Goal: Task Accomplishment & Management: Manage account settings

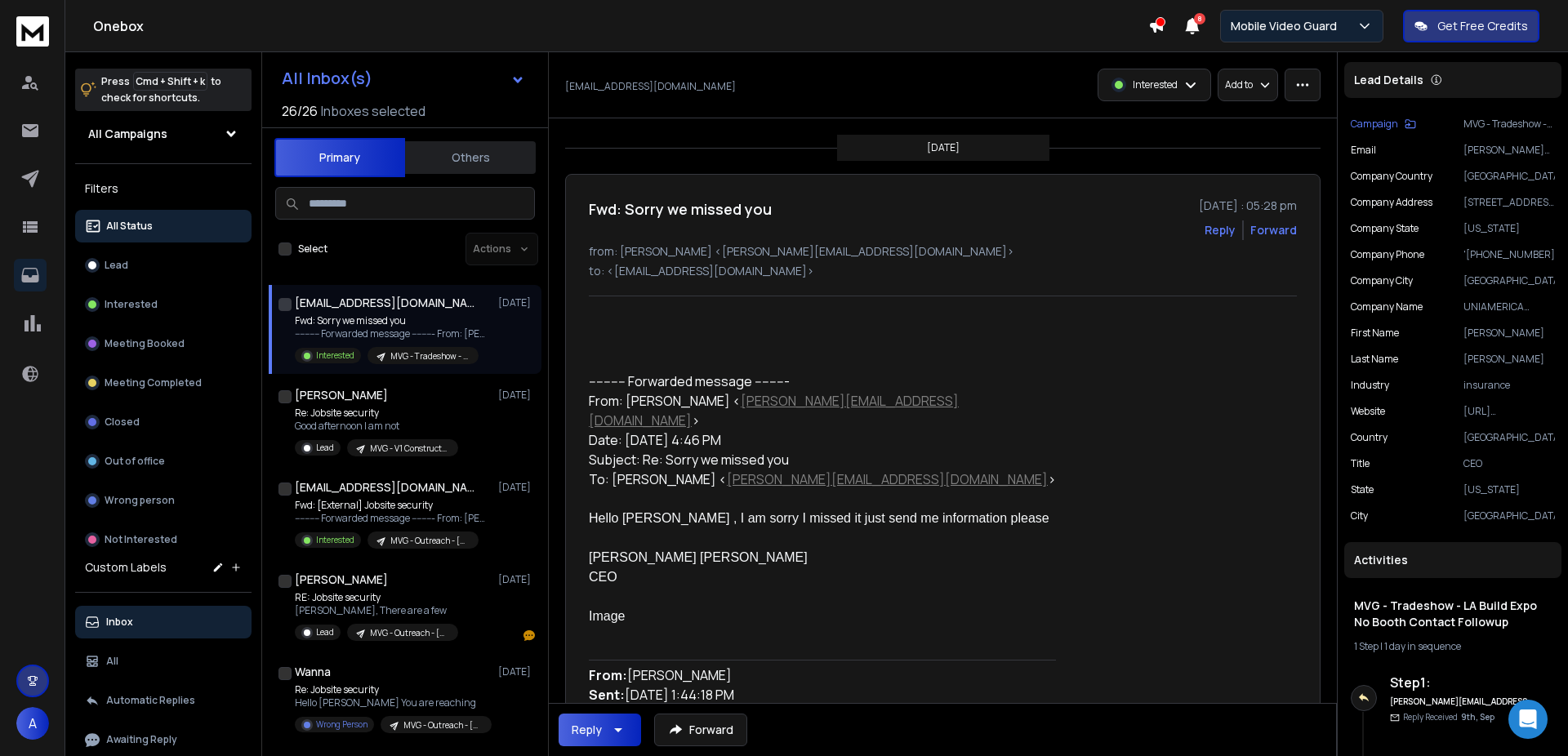
click at [1284, 22] on p "Mobile Video Guard" at bounding box center [1287, 27] width 112 height 17
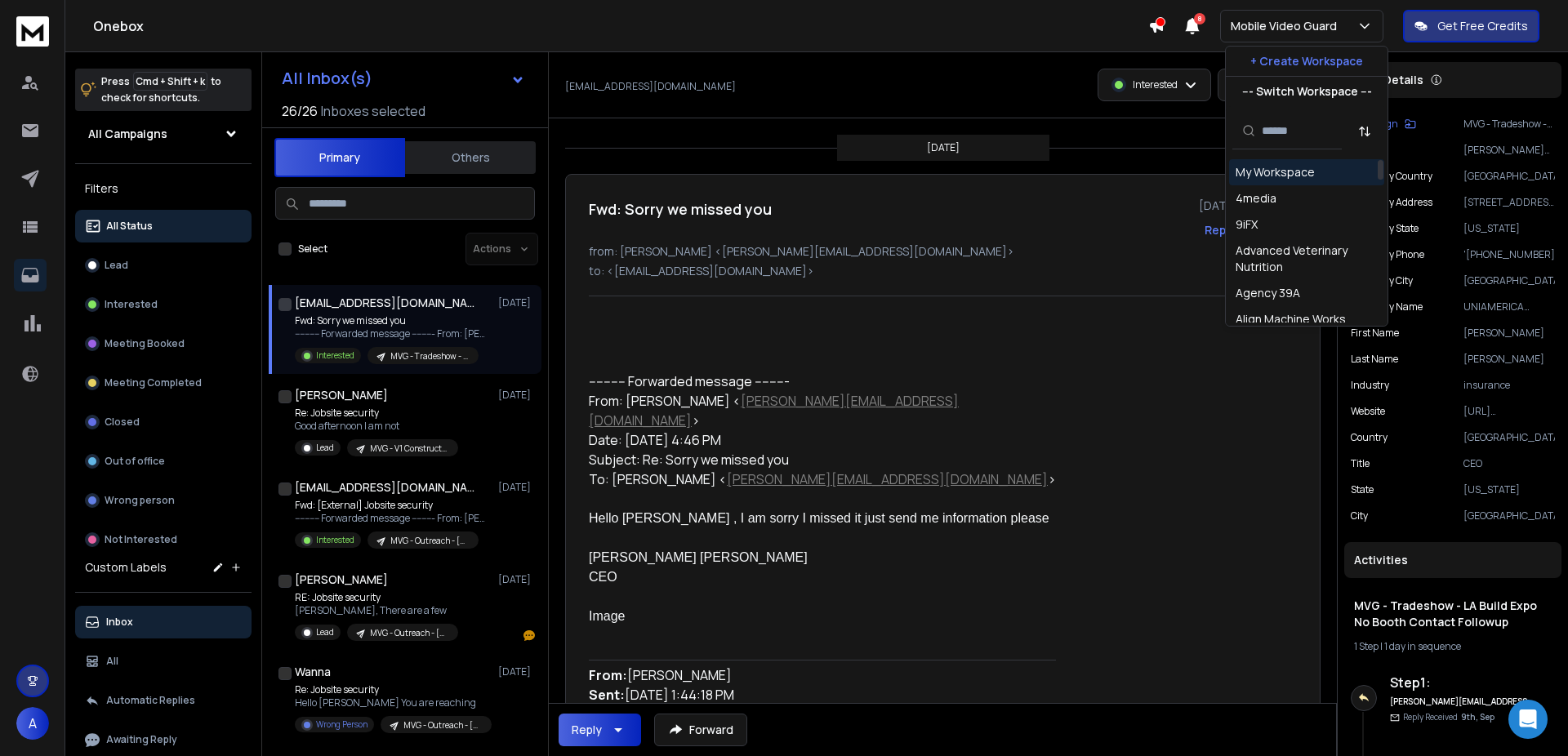
click at [1270, 171] on div "My Workspace" at bounding box center [1275, 172] width 79 height 17
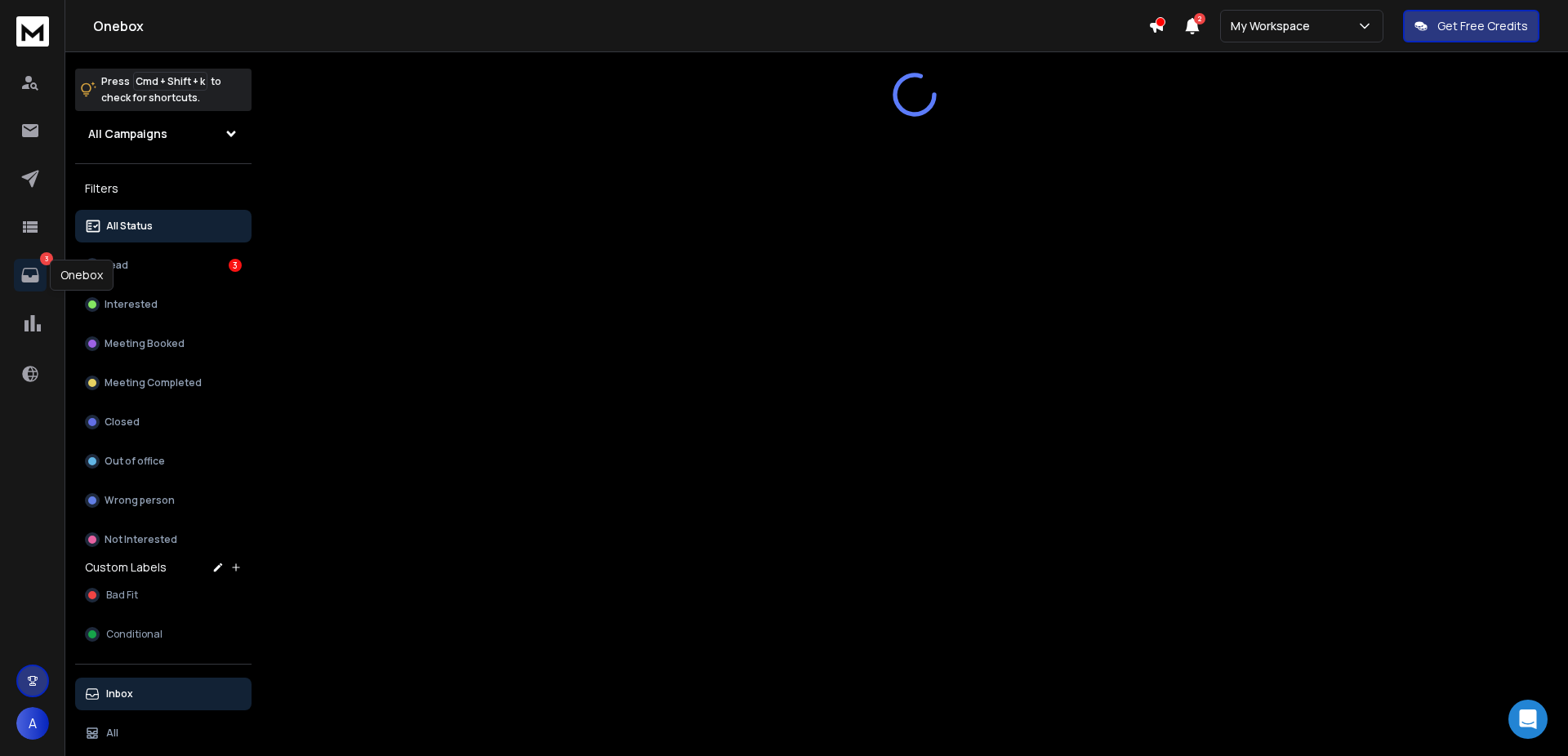
click at [34, 277] on icon at bounding box center [29, 276] width 17 height 15
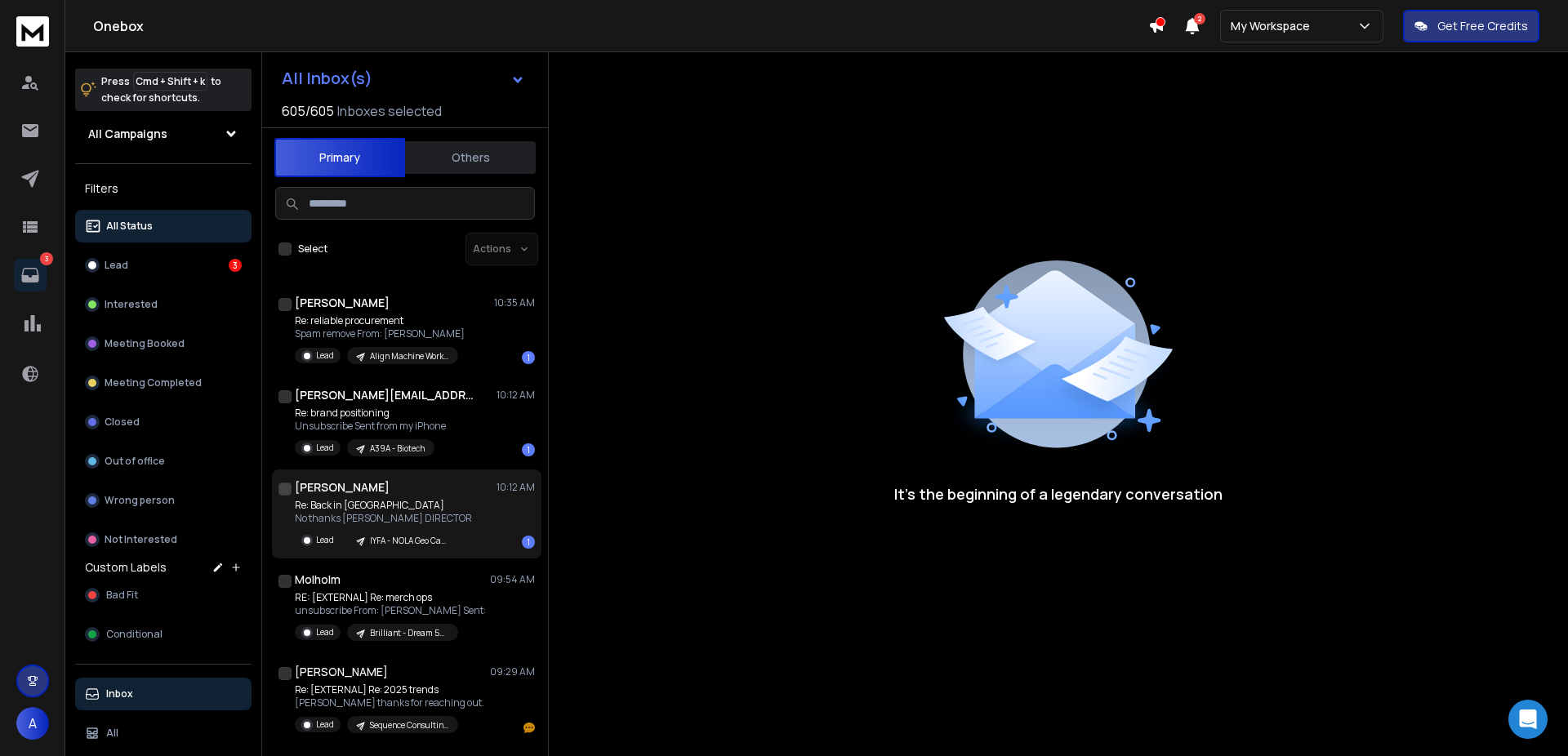
click at [356, 510] on p "Re: Back in NOLA" at bounding box center [383, 505] width 177 height 13
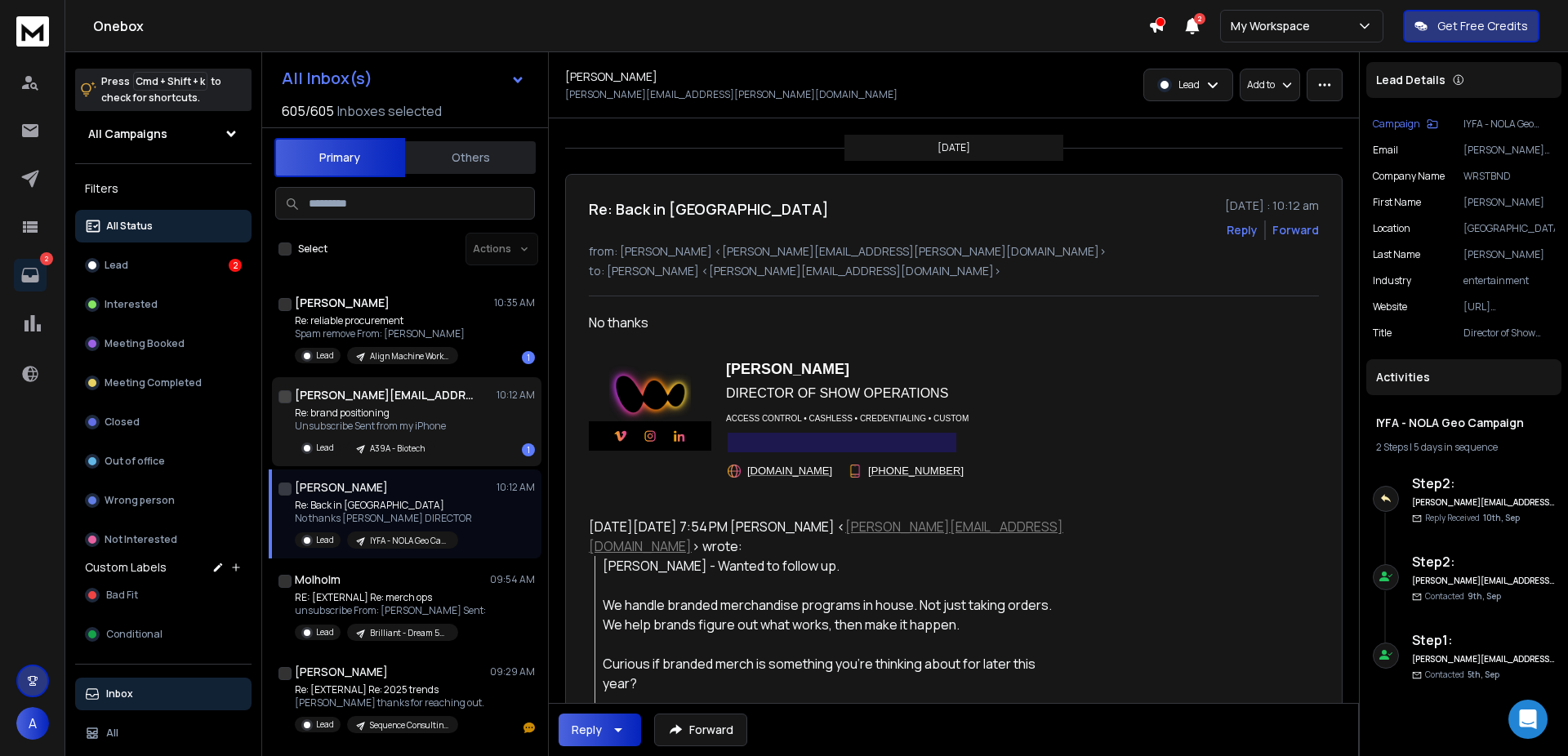
click at [375, 445] on p "A39A - Biotech" at bounding box center [397, 449] width 55 height 12
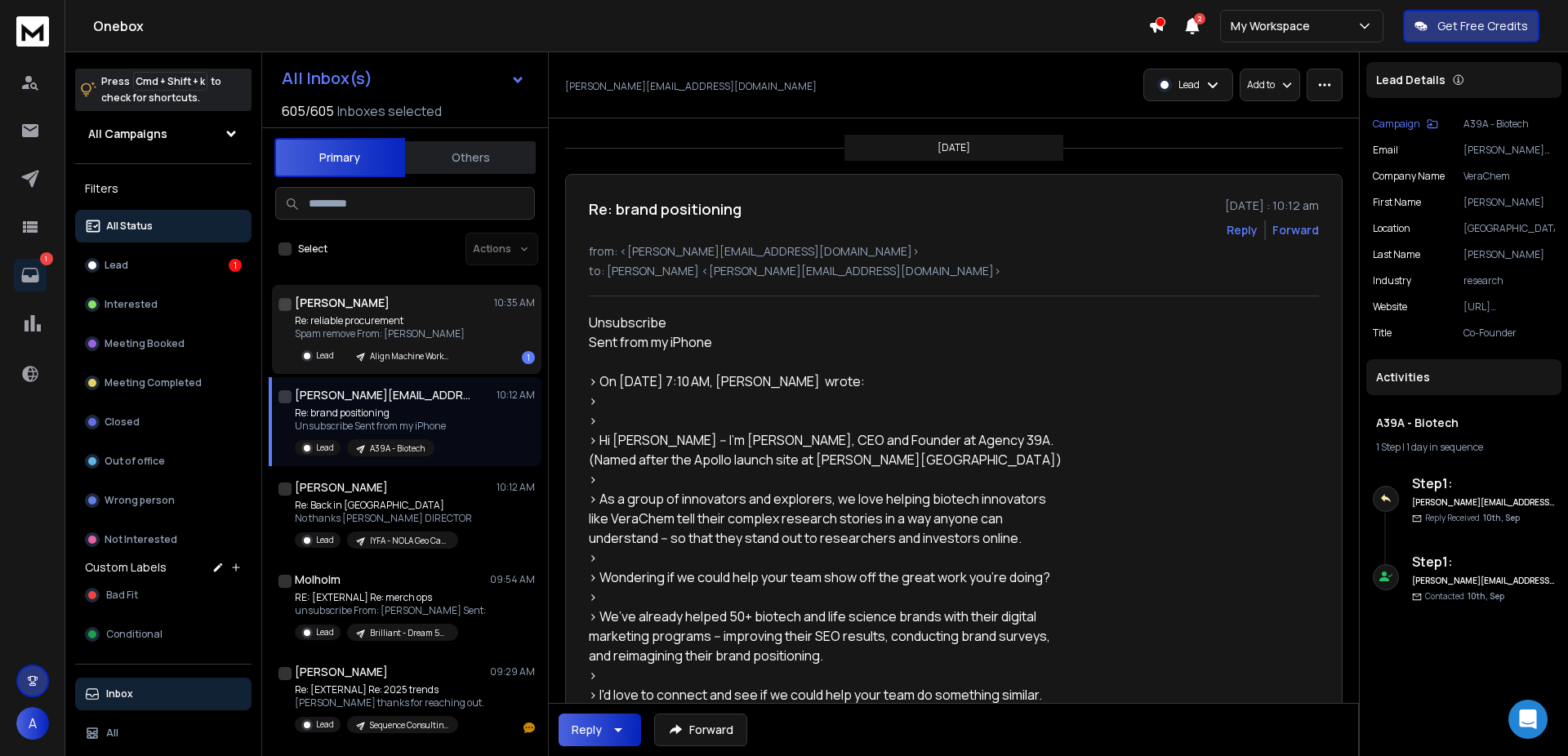
click at [366, 319] on p "Re: reliable procurement" at bounding box center [380, 321] width 170 height 13
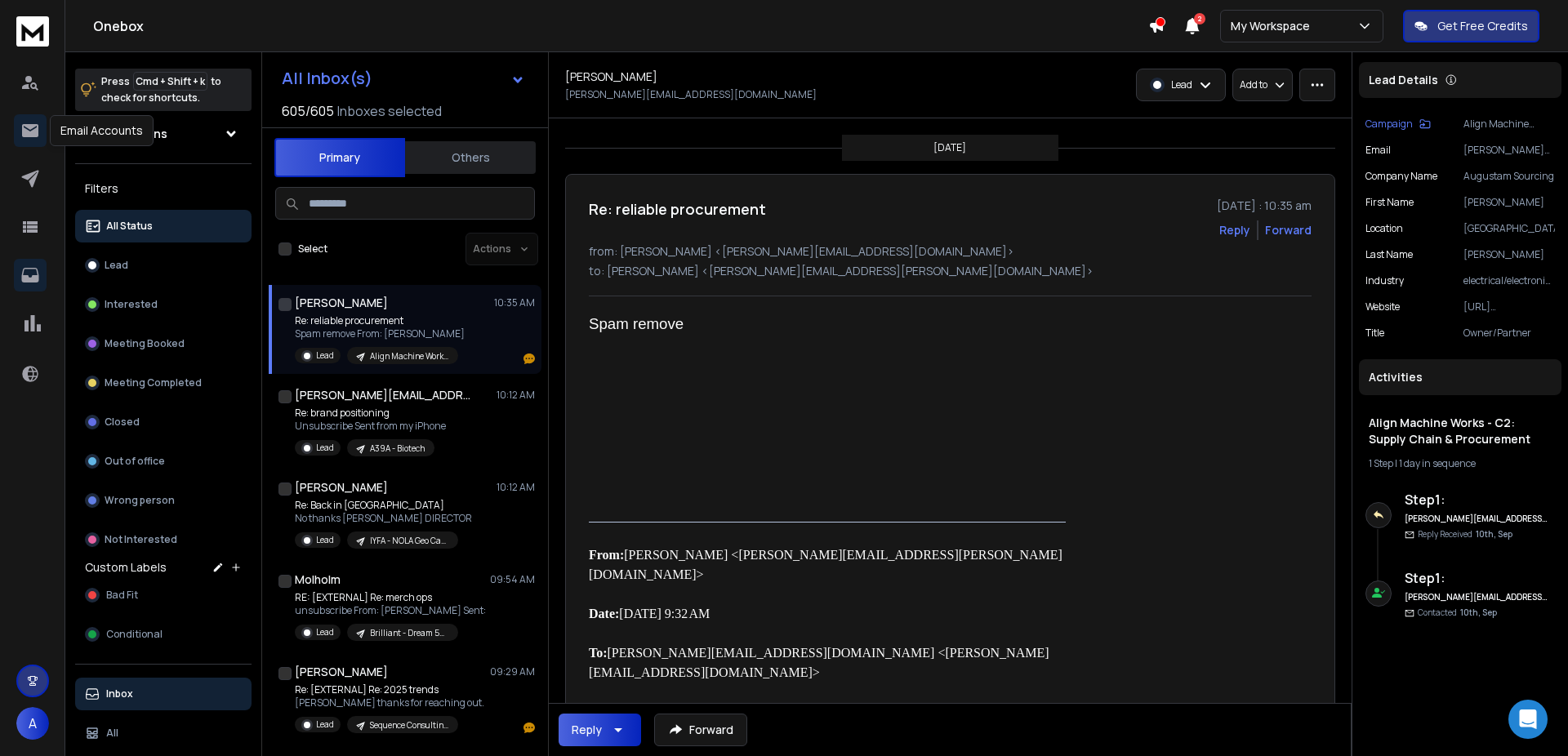
click at [29, 129] on icon at bounding box center [31, 131] width 20 height 20
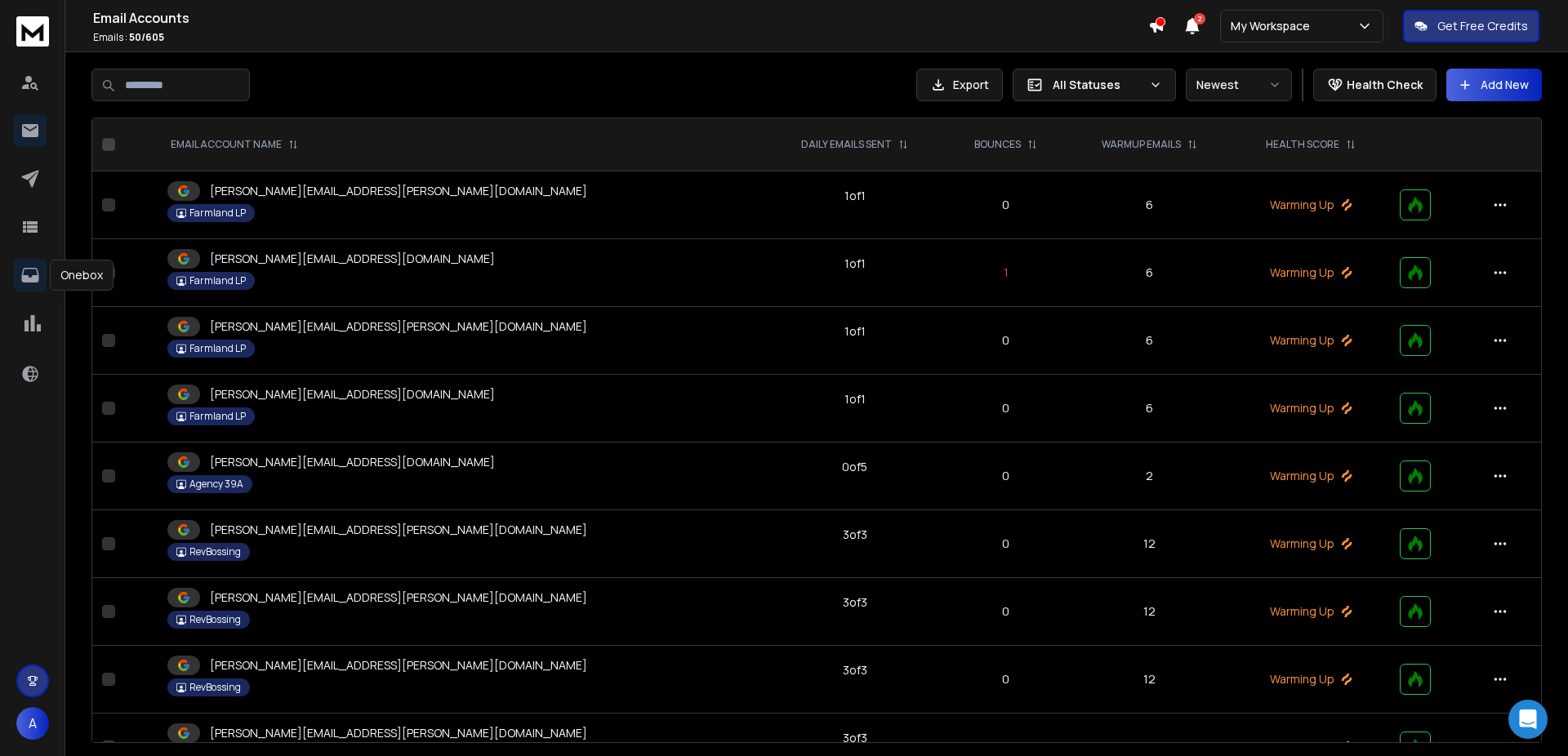
click at [32, 279] on icon at bounding box center [29, 276] width 17 height 15
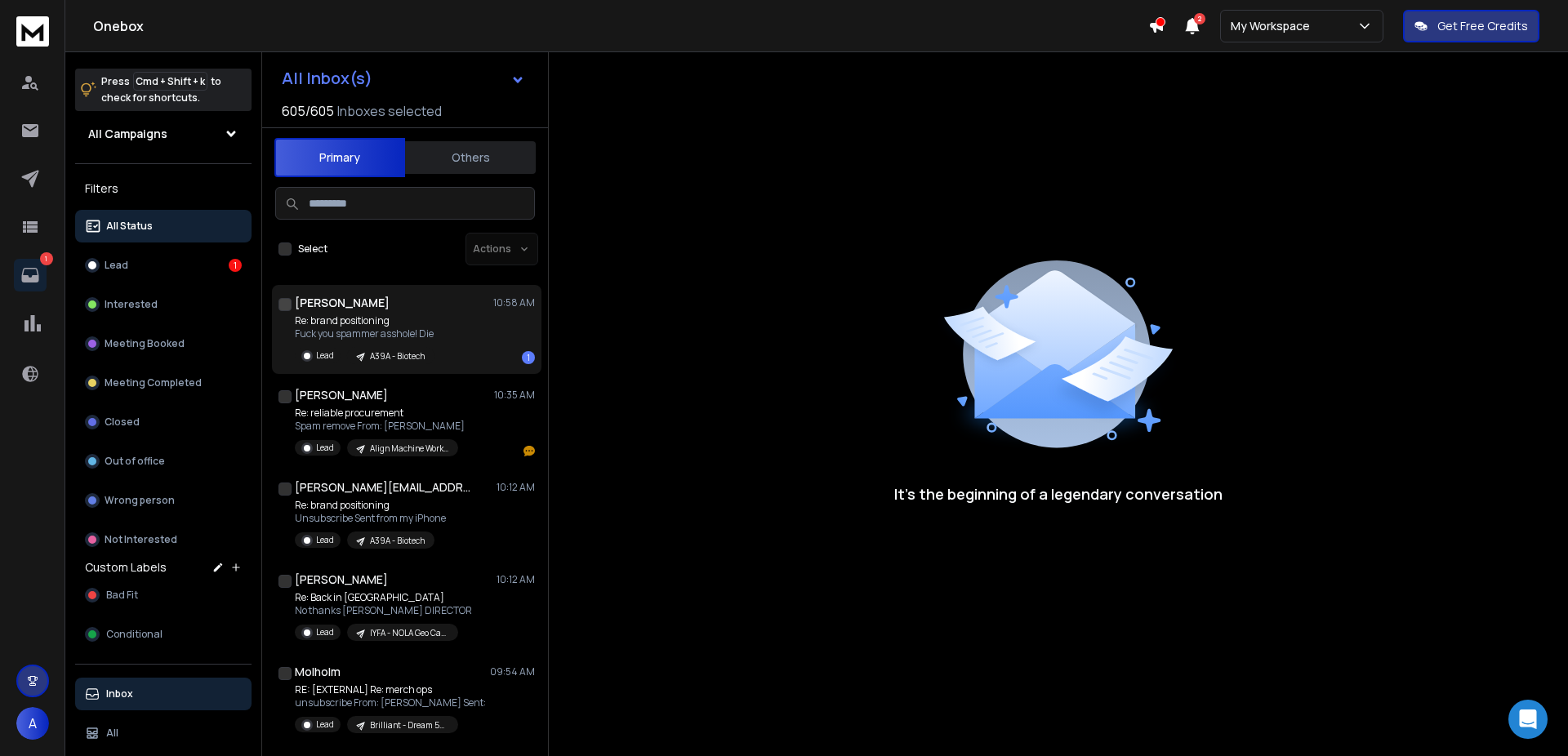
click at [410, 339] on p "Fuck you spammer asshole! Die" at bounding box center [365, 334] width 140 height 13
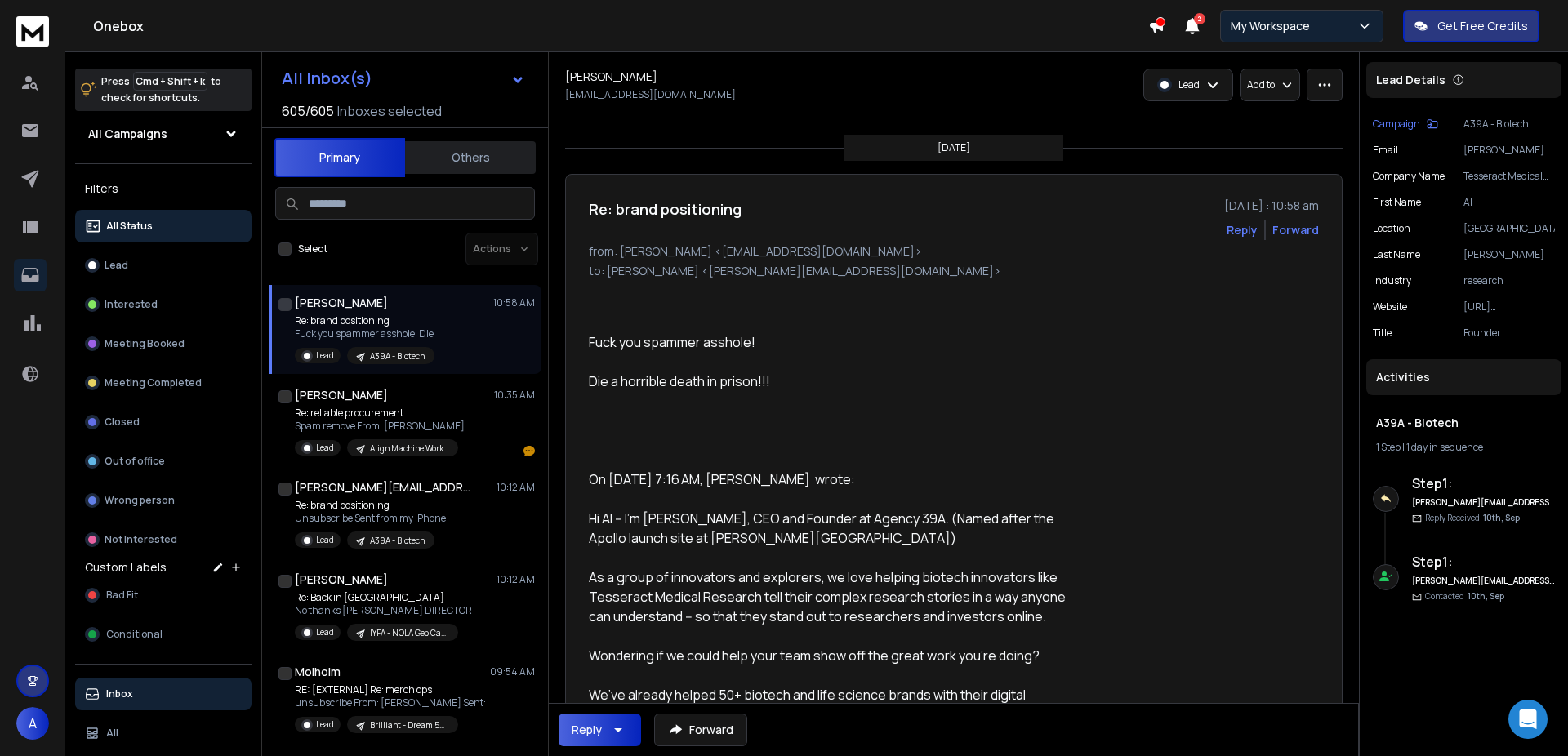
click at [1264, 27] on p "My Workspace" at bounding box center [1273, 27] width 86 height 17
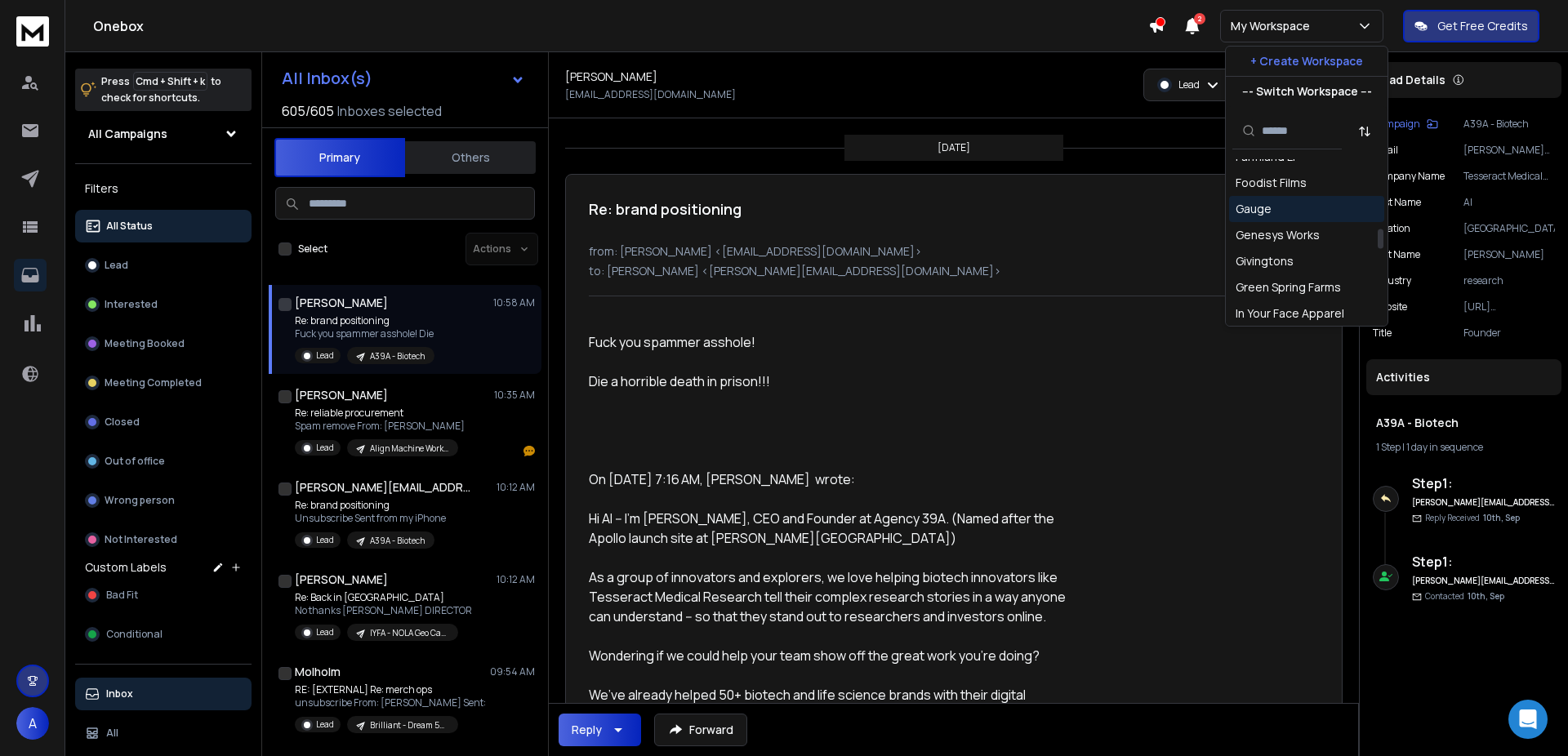
scroll to position [618, 0]
click at [1267, 222] on div "Genesys Works" at bounding box center [1277, 231] width 84 height 17
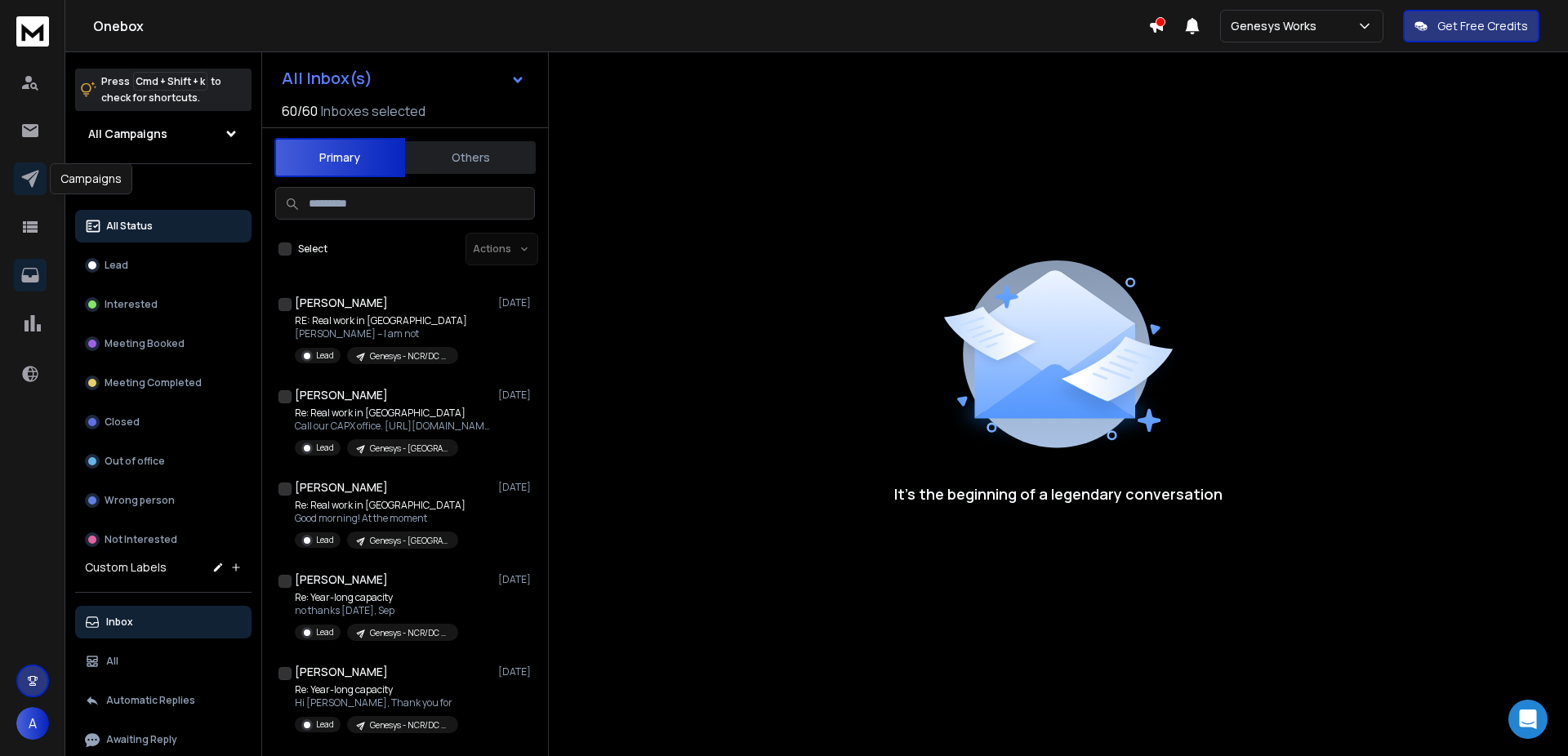
click at [31, 179] on icon at bounding box center [29, 178] width 17 height 17
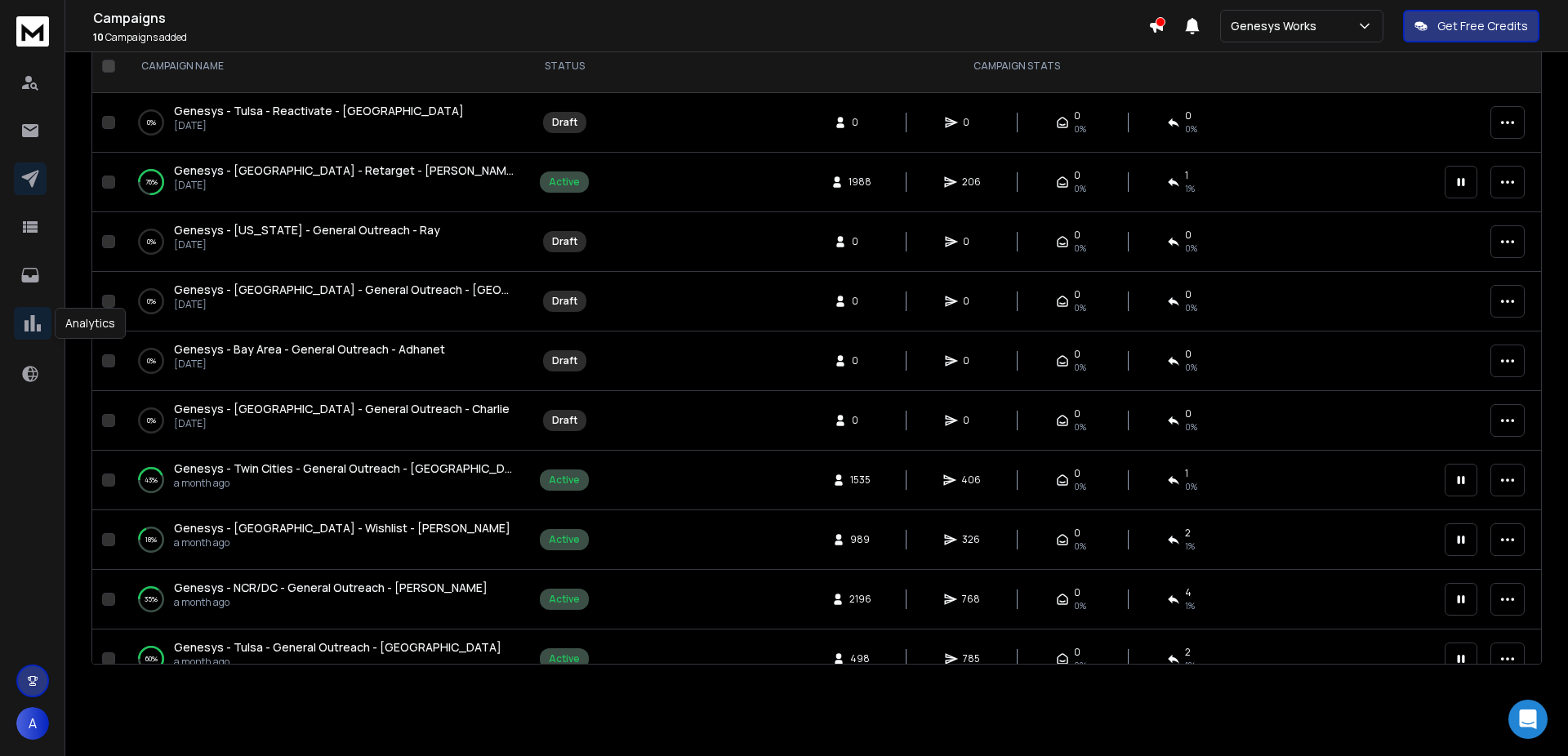
click at [27, 326] on icon at bounding box center [32, 323] width 24 height 24
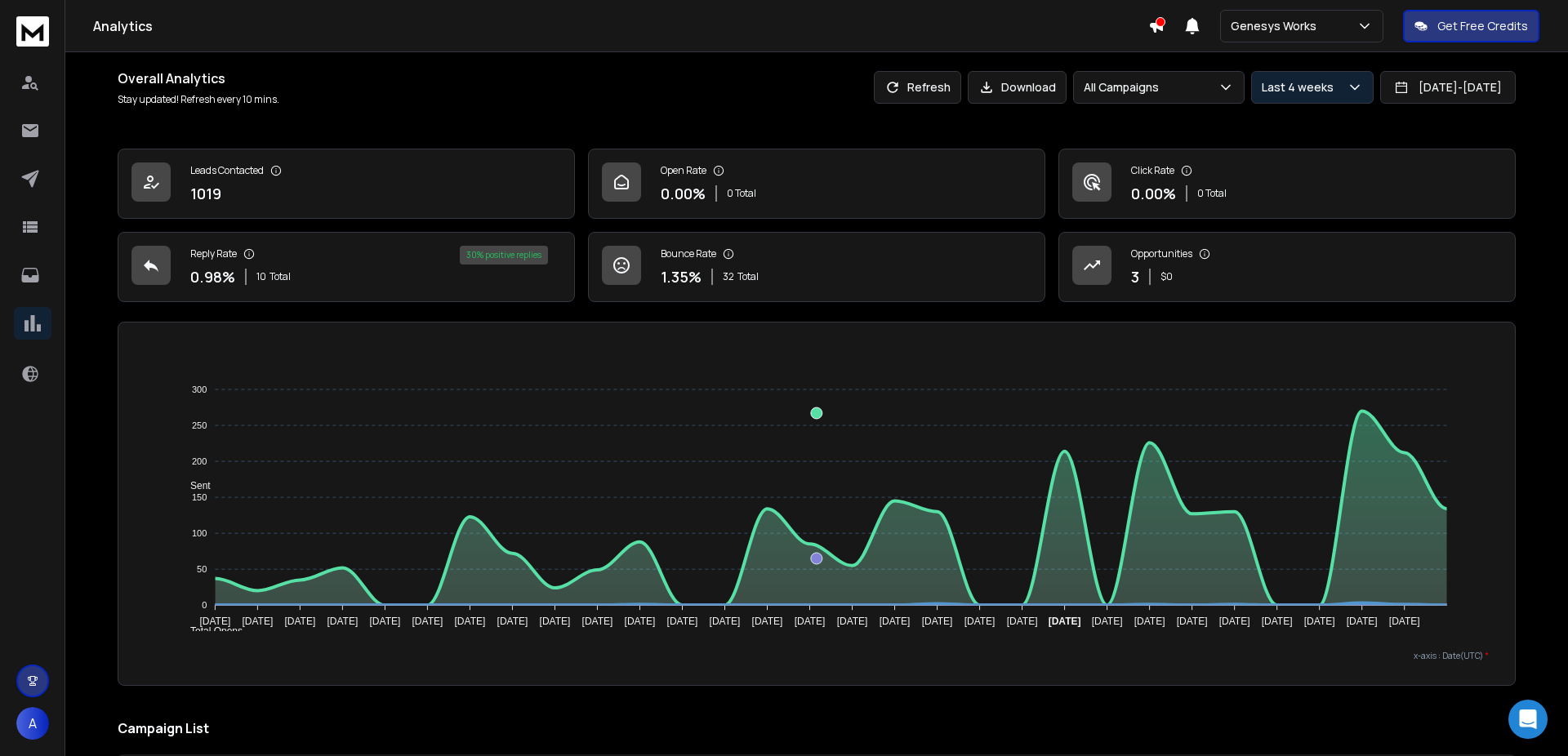
click at [1262, 85] on p "Last 4 weeks" at bounding box center [1301, 87] width 78 height 17
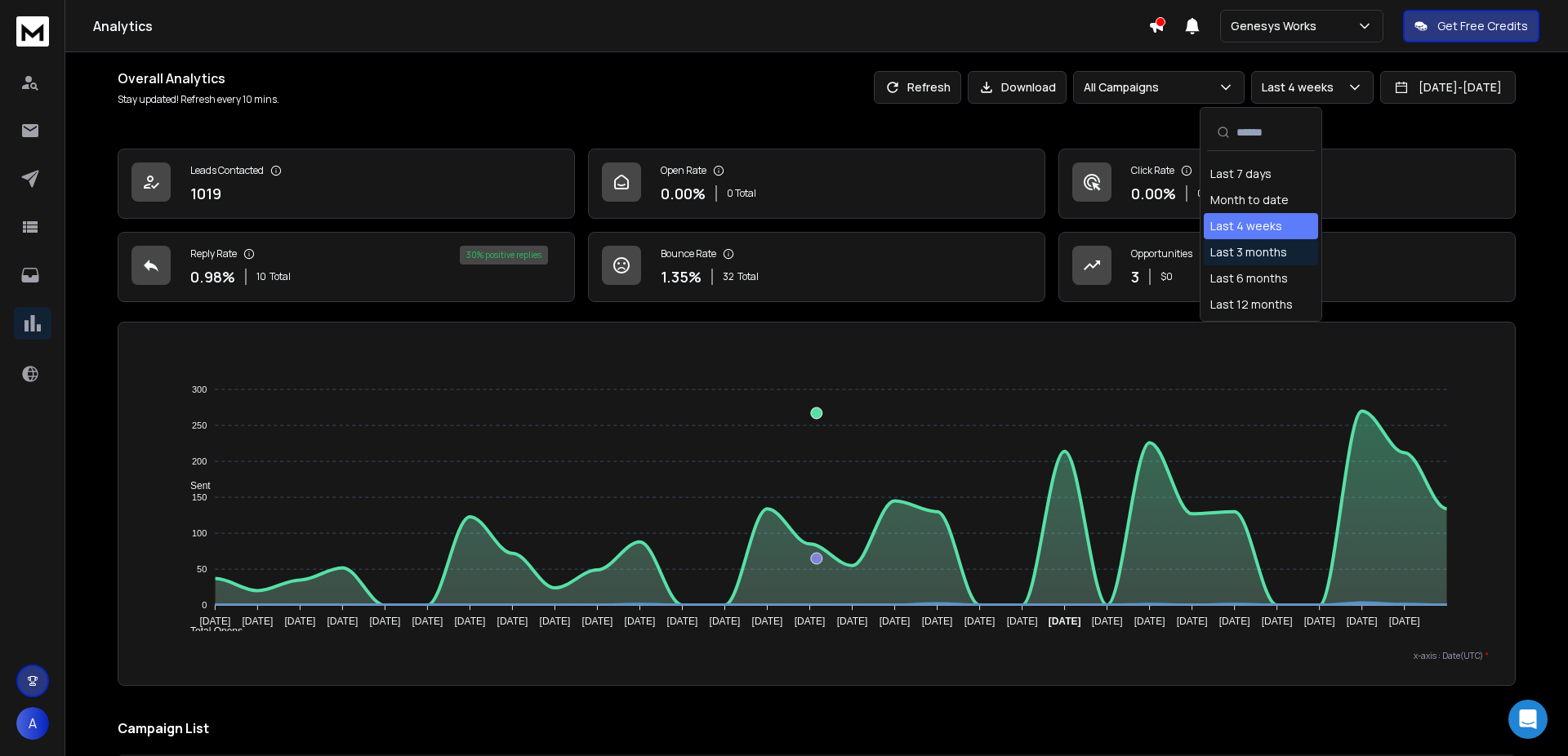
click at [1237, 246] on div "Last 3 months" at bounding box center [1248, 252] width 77 height 17
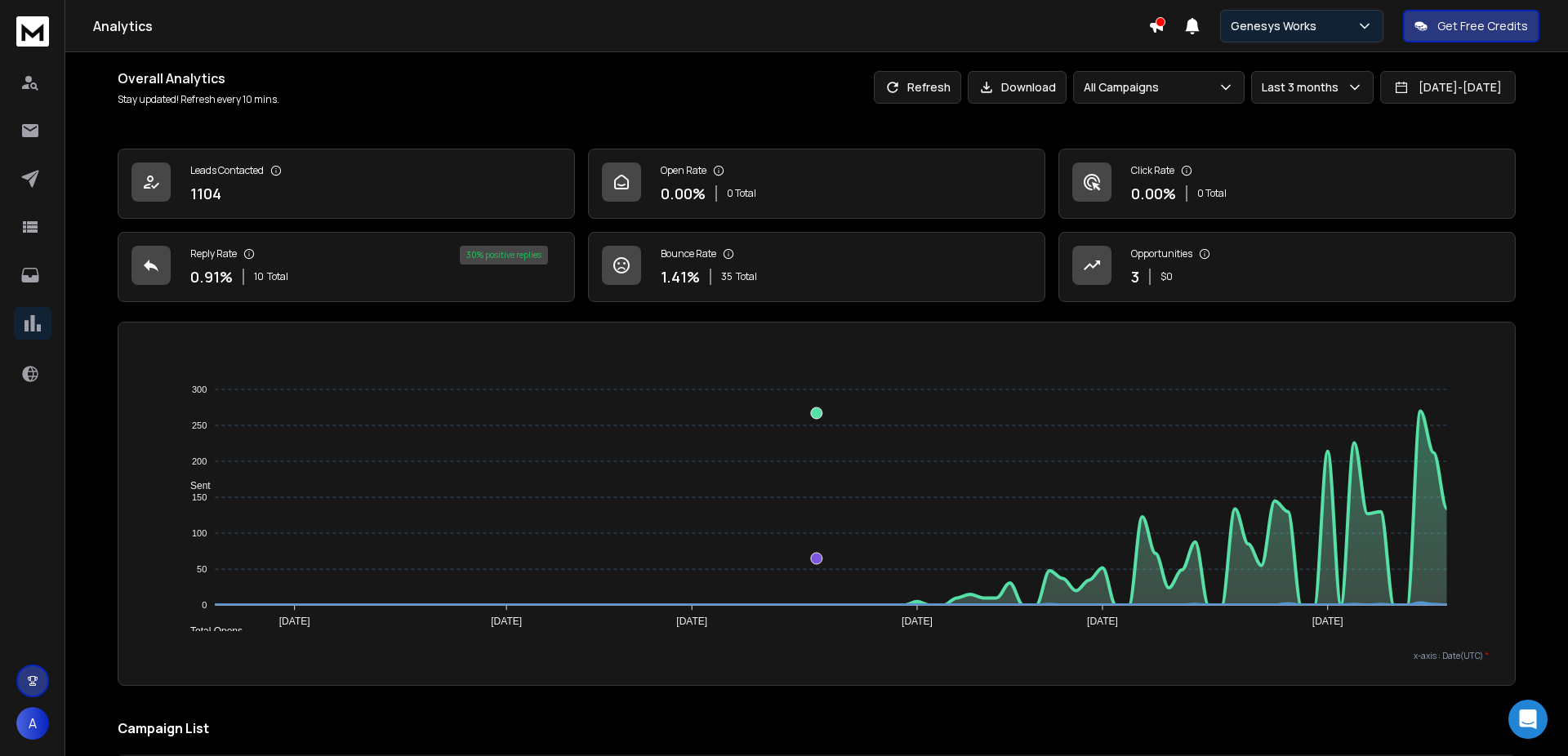
click at [1283, 27] on p "Genesys Works" at bounding box center [1277, 27] width 92 height 17
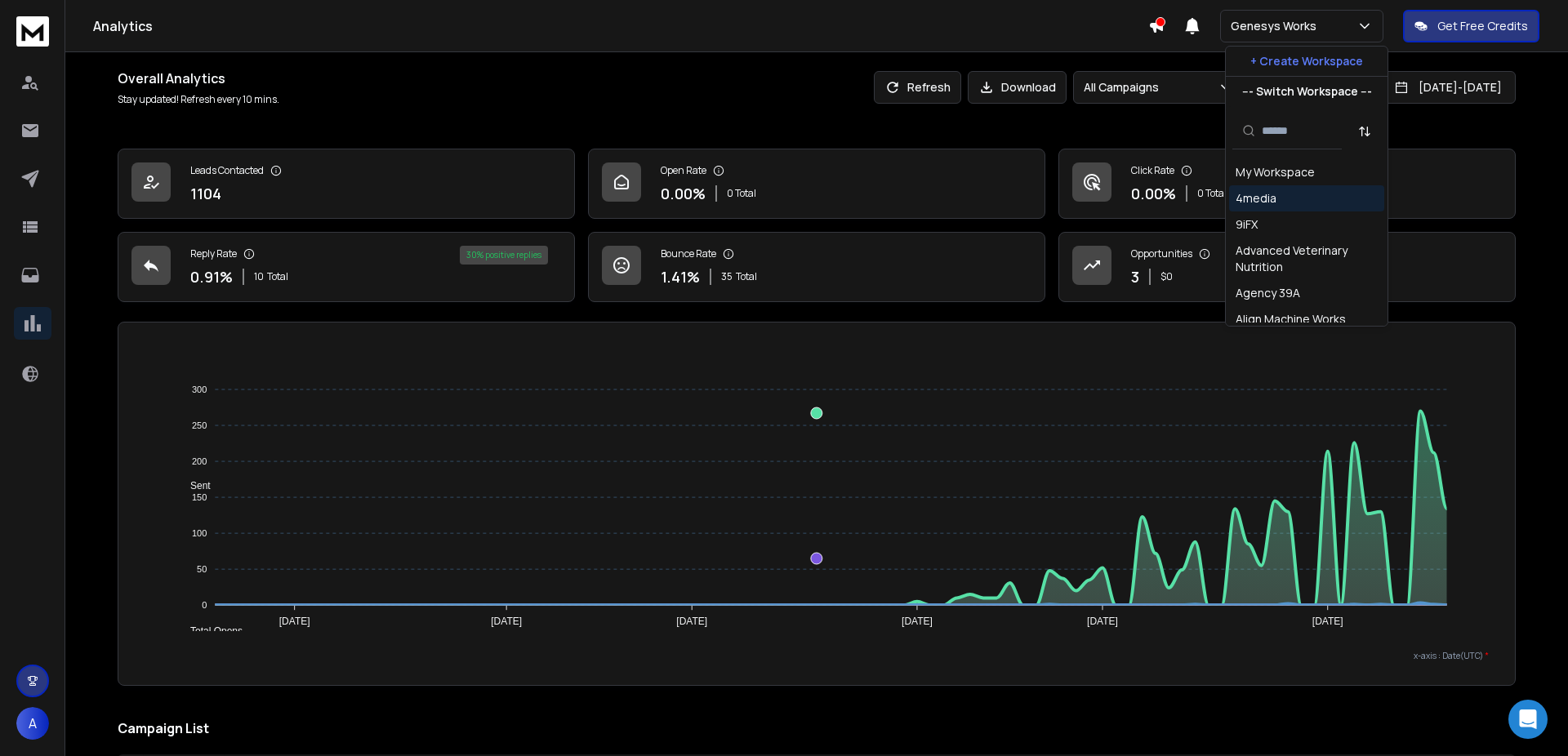
click at [650, 92] on div "Overall Analytics Stay updated! Refresh every 10 mins. Refresh Download All Cam…" at bounding box center [816, 87] width 1398 height 37
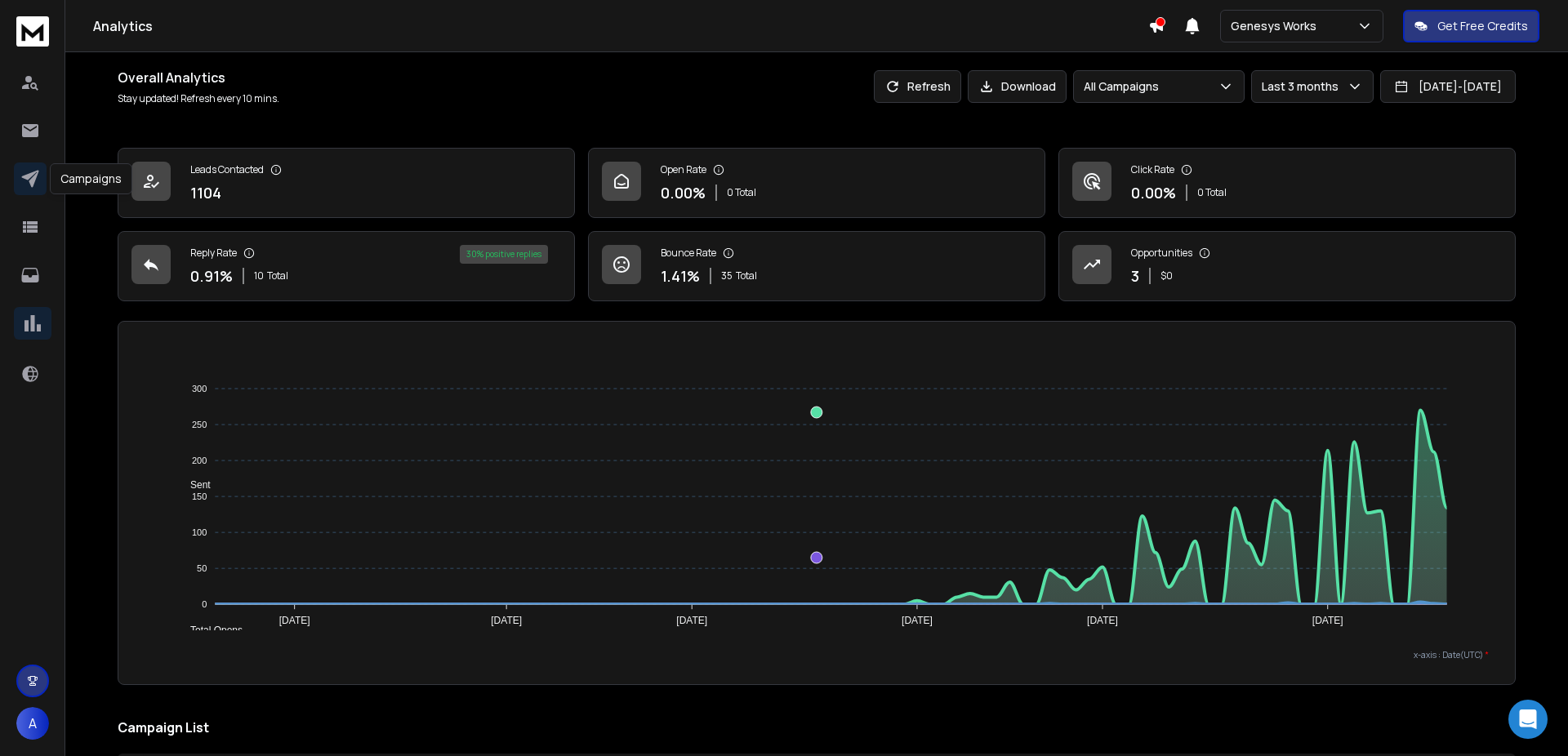
click at [37, 182] on icon at bounding box center [31, 179] width 20 height 20
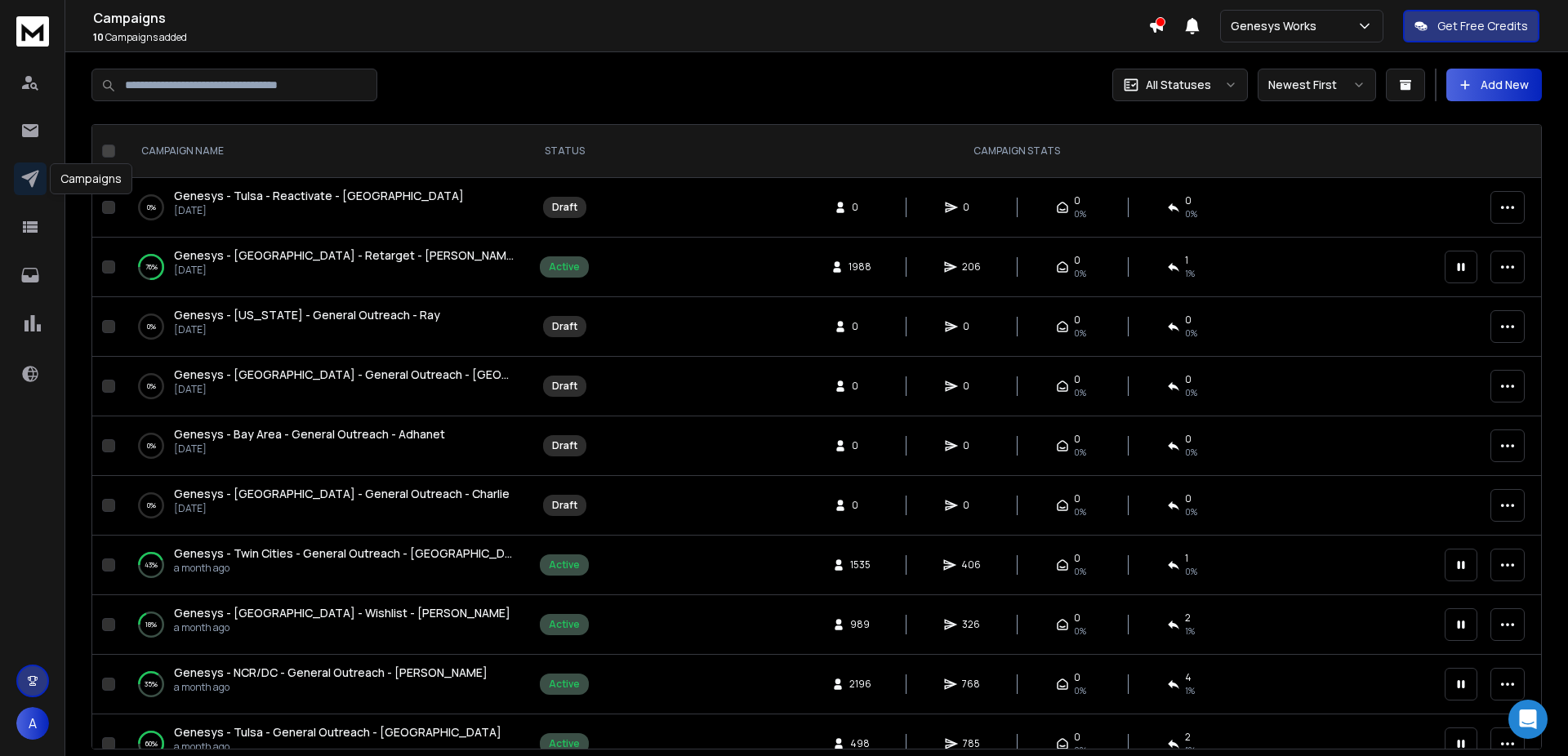
click at [1506, 326] on icon "button" at bounding box center [1508, 326] width 13 height 3
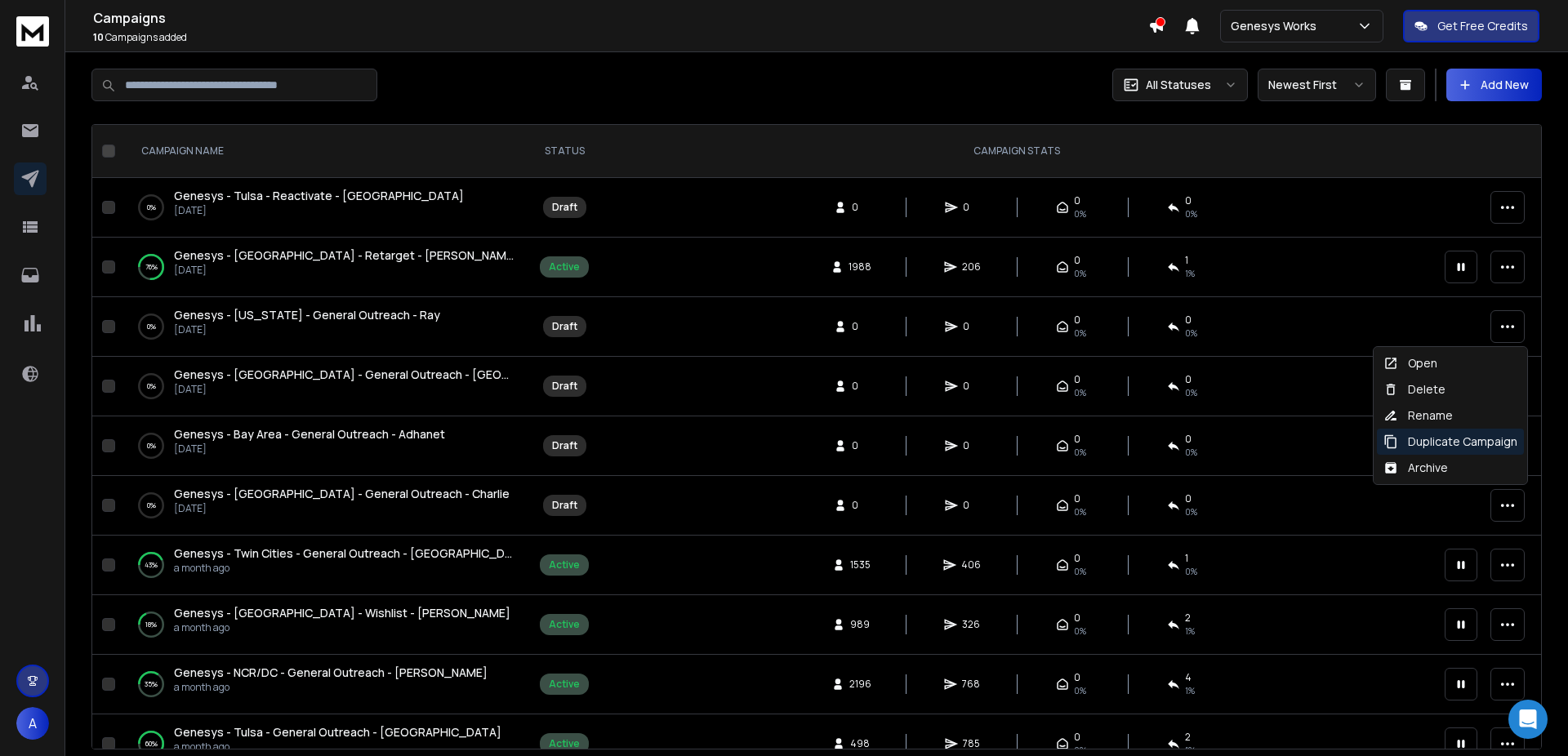
click at [1421, 440] on div "Duplicate Campaign" at bounding box center [1450, 442] width 134 height 17
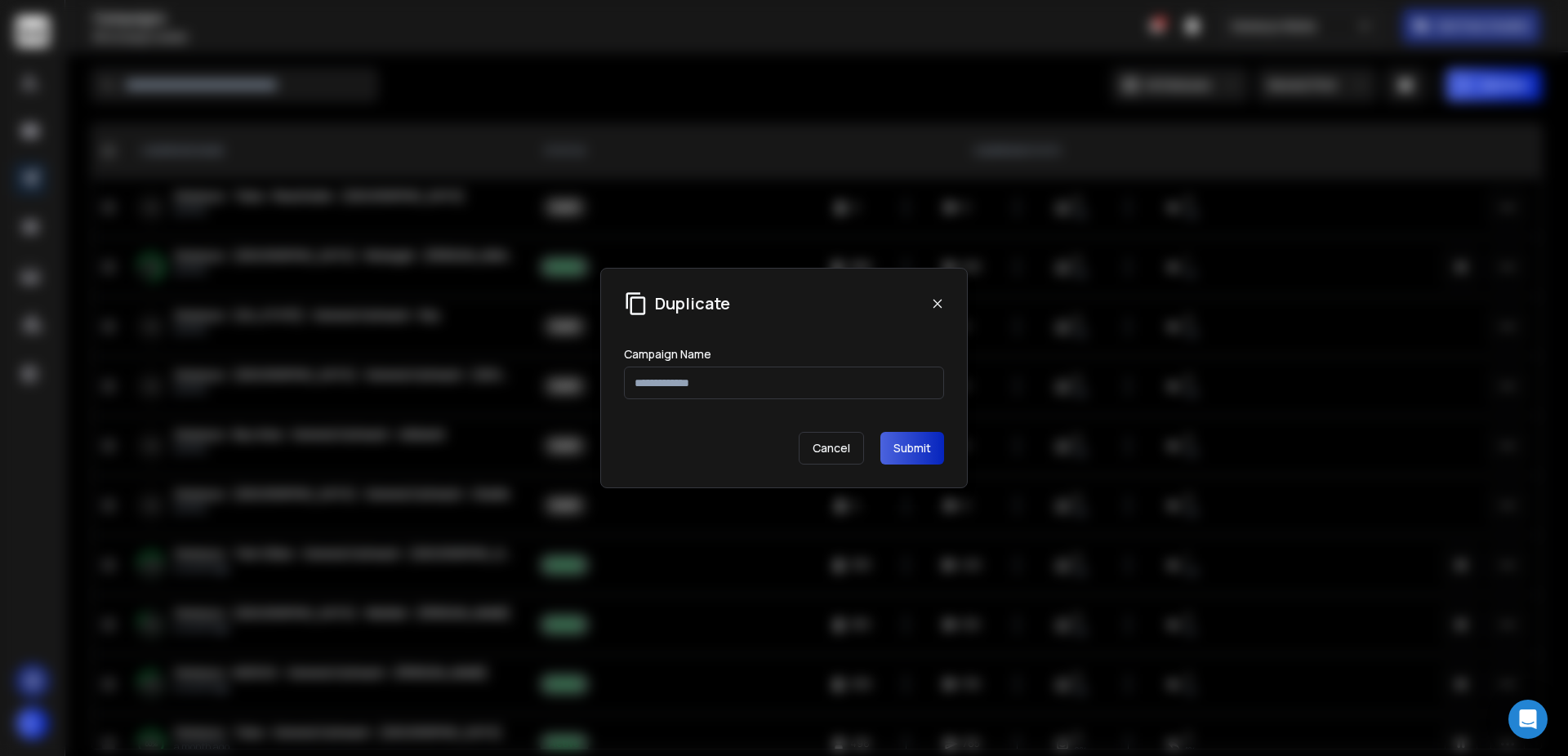
click at [697, 382] on input "text" at bounding box center [784, 382] width 320 height 32
drag, startPoint x: 734, startPoint y: 381, endPoint x: 692, endPoint y: 385, distance: 42.2
click at [692, 385] on input "**********" at bounding box center [784, 382] width 320 height 32
drag, startPoint x: 904, startPoint y: 385, endPoint x: 846, endPoint y: 388, distance: 58.1
click at [846, 388] on input "**********" at bounding box center [784, 382] width 320 height 32
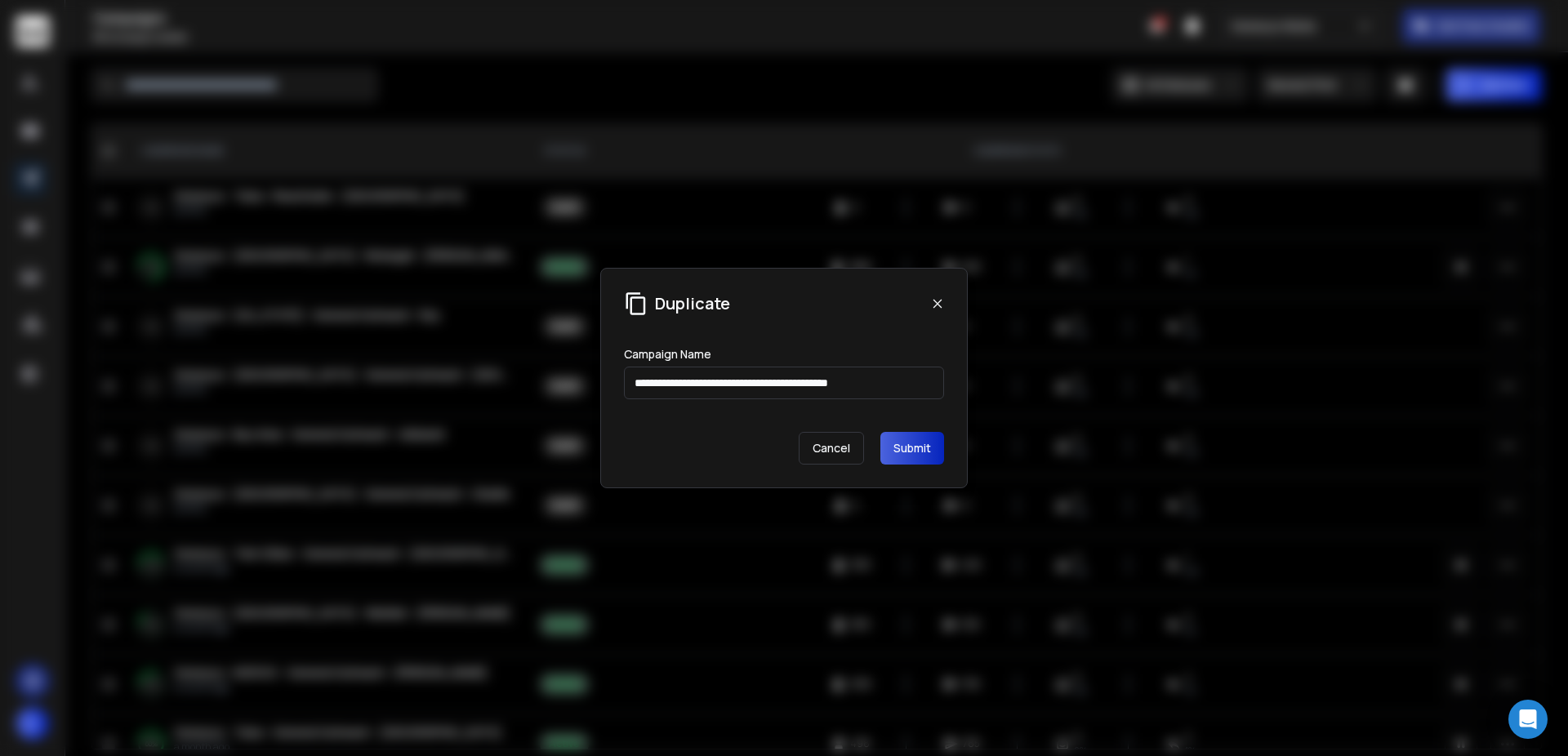
type input "**********"
click at [913, 447] on button "Submit" at bounding box center [912, 448] width 63 height 32
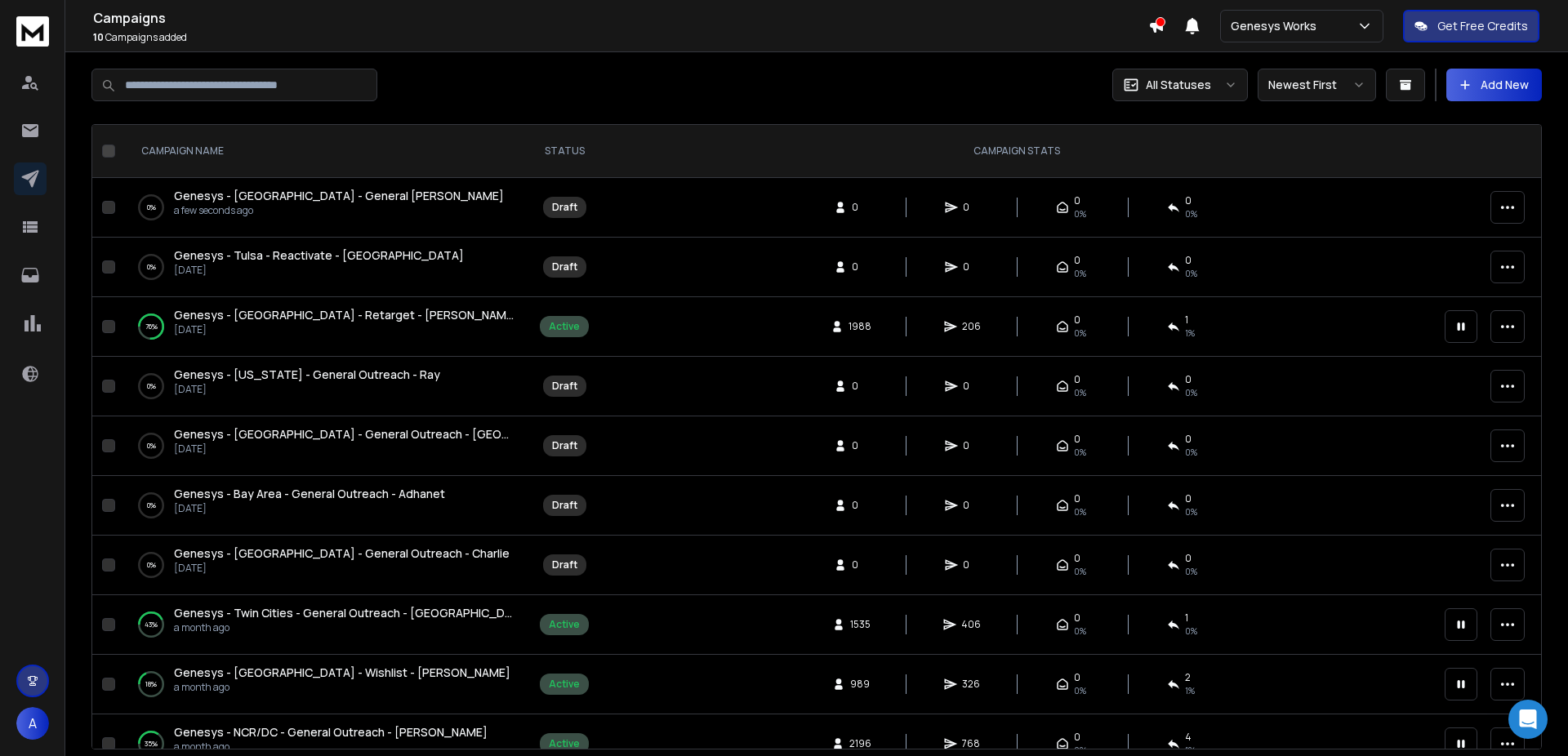
click at [1511, 209] on icon "button" at bounding box center [1508, 207] width 17 height 17
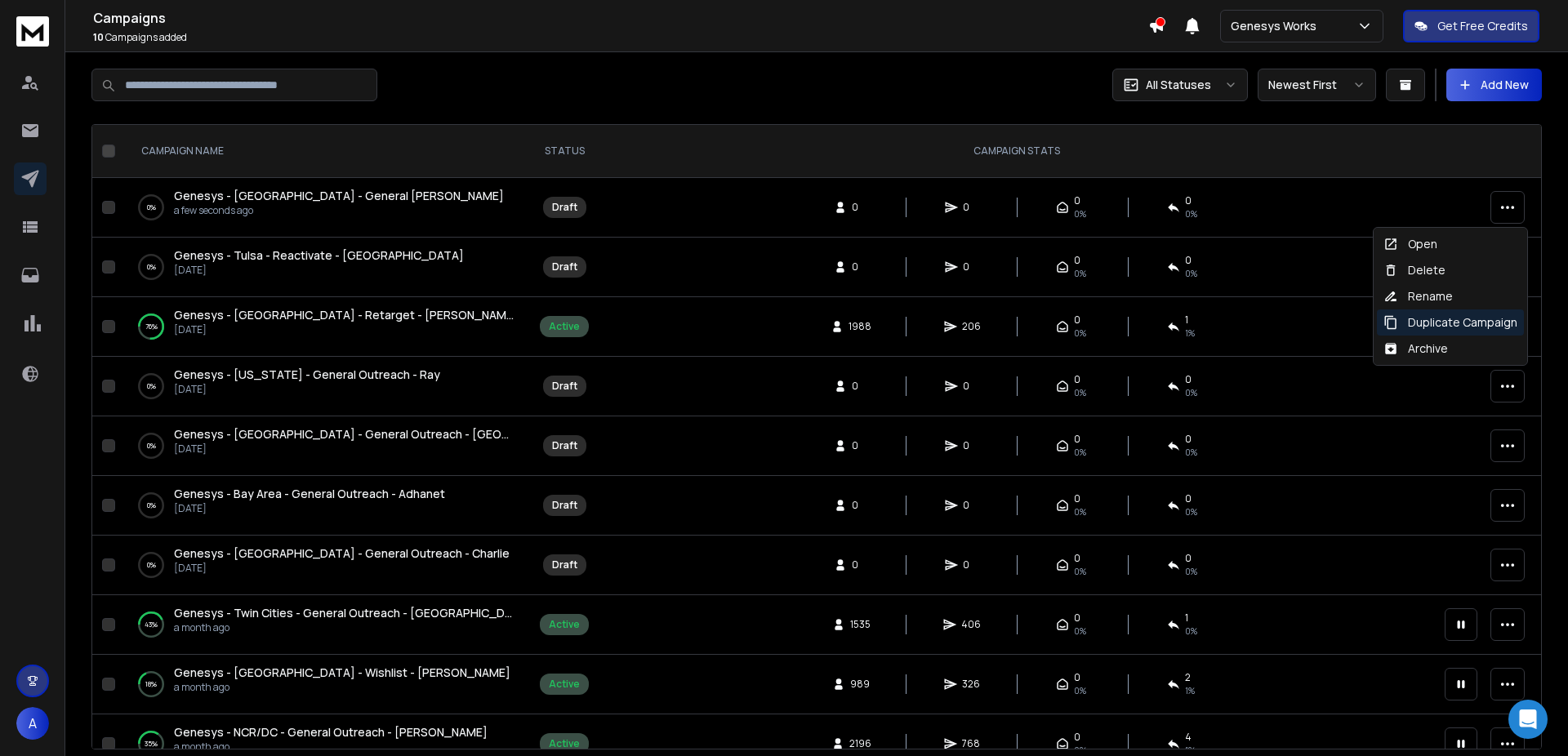
click at [1462, 322] on div "Duplicate Campaign" at bounding box center [1450, 323] width 134 height 17
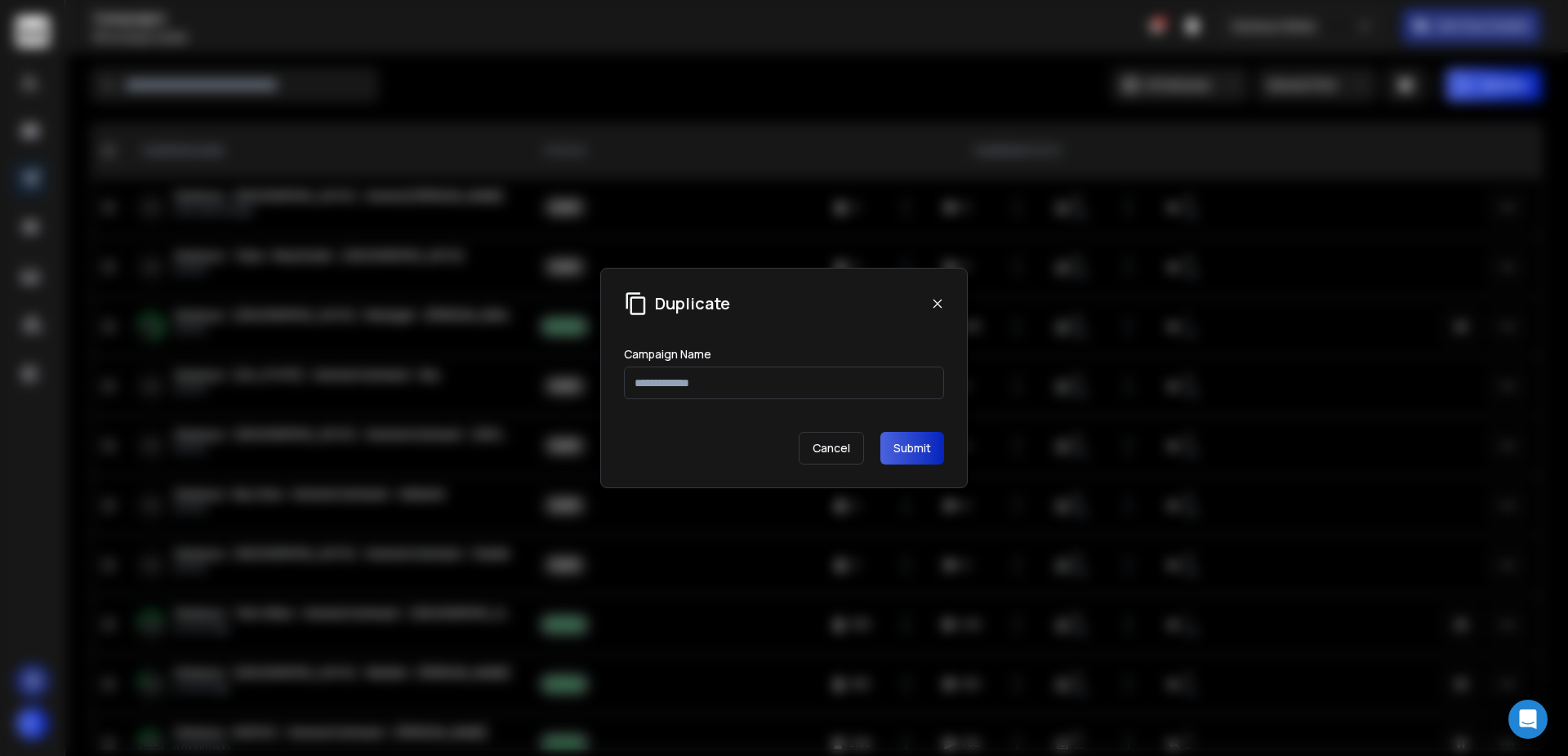
click at [689, 384] on input "text" at bounding box center [784, 382] width 320 height 32
drag, startPoint x: 835, startPoint y: 383, endPoint x: 744, endPoint y: 387, distance: 91.1
click at [744, 387] on input "**********" at bounding box center [784, 382] width 320 height 32
type input "**********"
click at [894, 445] on button "Submit" at bounding box center [912, 448] width 63 height 32
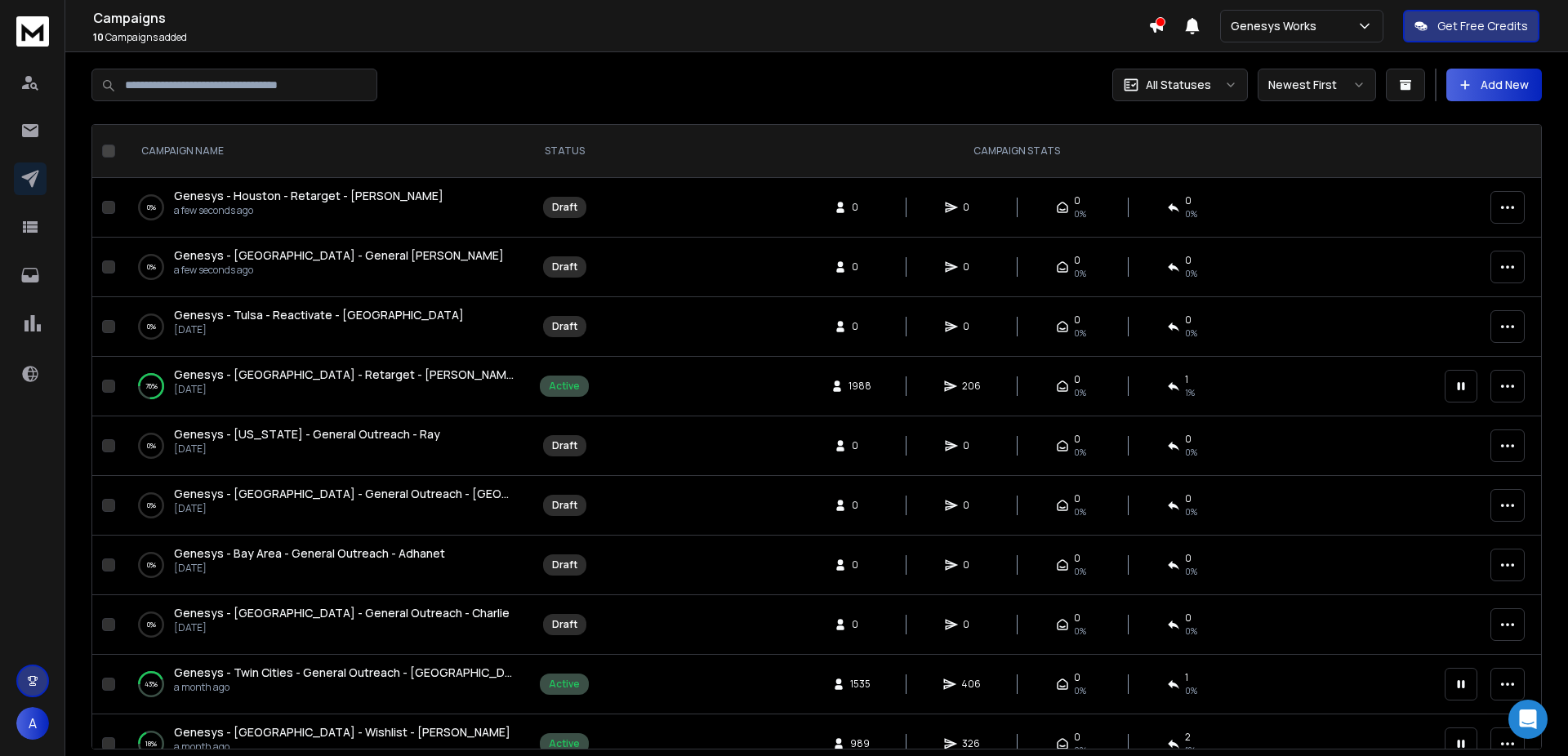
click at [302, 256] on span "Genesys - [GEOGRAPHIC_DATA] - General [PERSON_NAME]" at bounding box center [339, 255] width 330 height 16
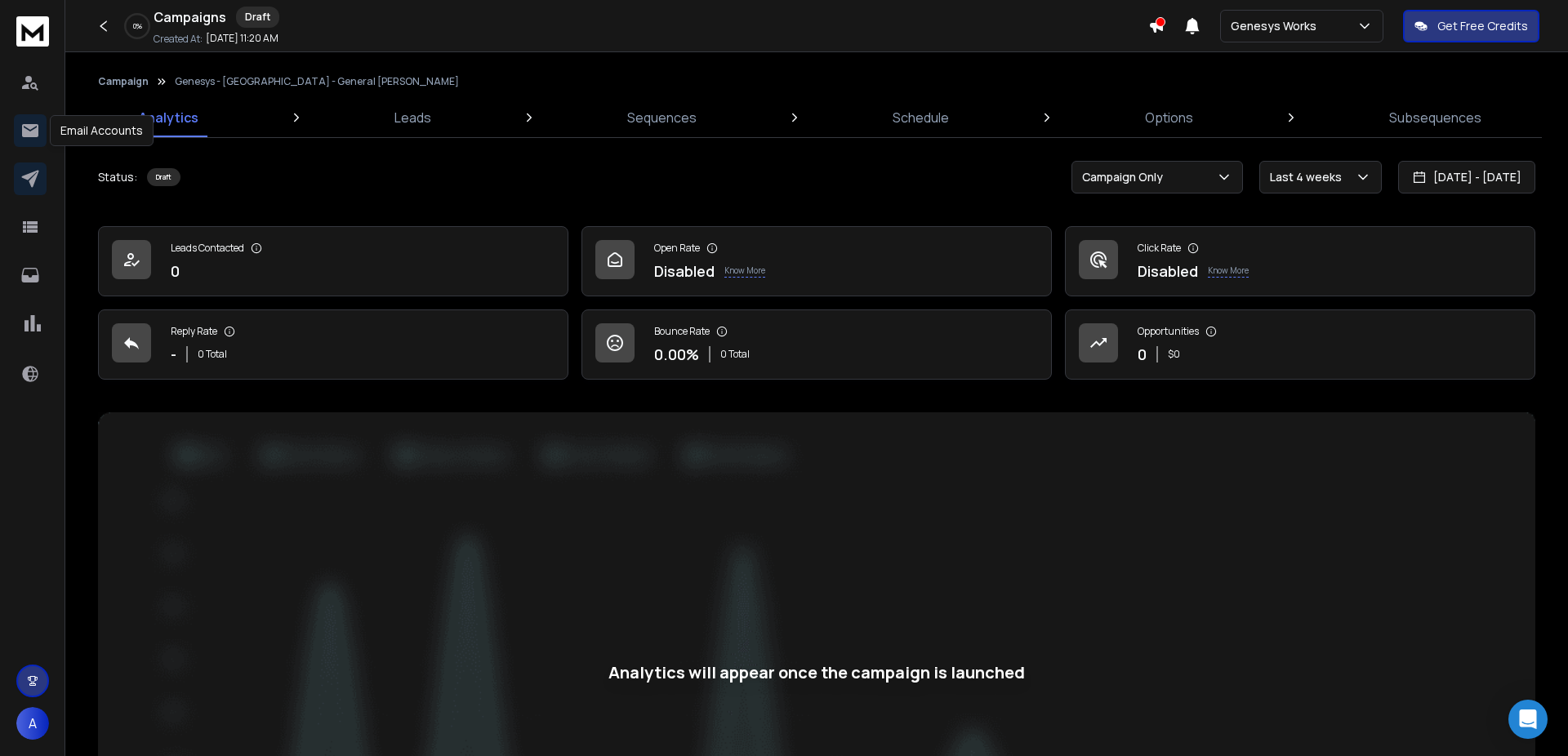
click at [36, 127] on icon at bounding box center [30, 131] width 17 height 13
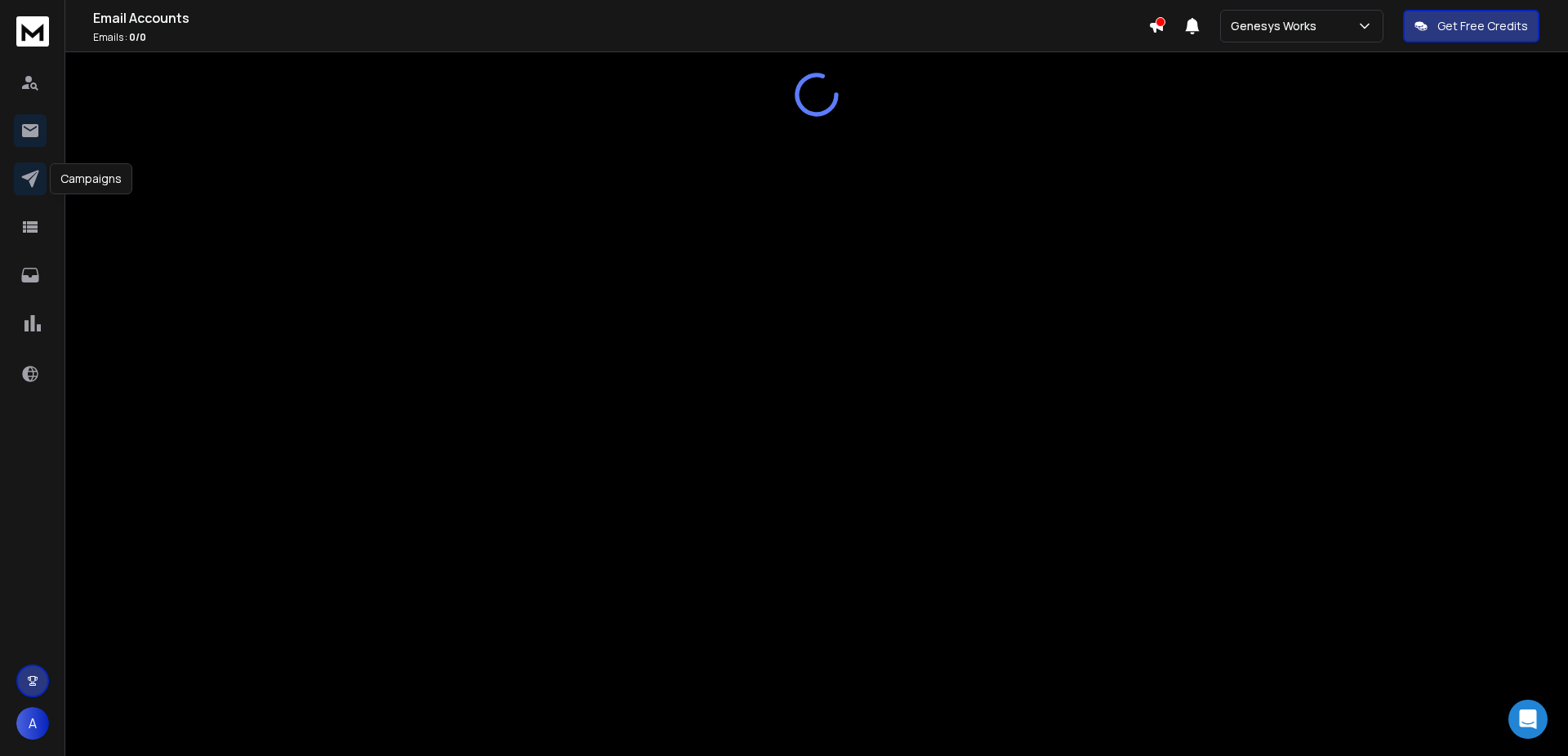
click at [31, 180] on icon at bounding box center [29, 178] width 17 height 17
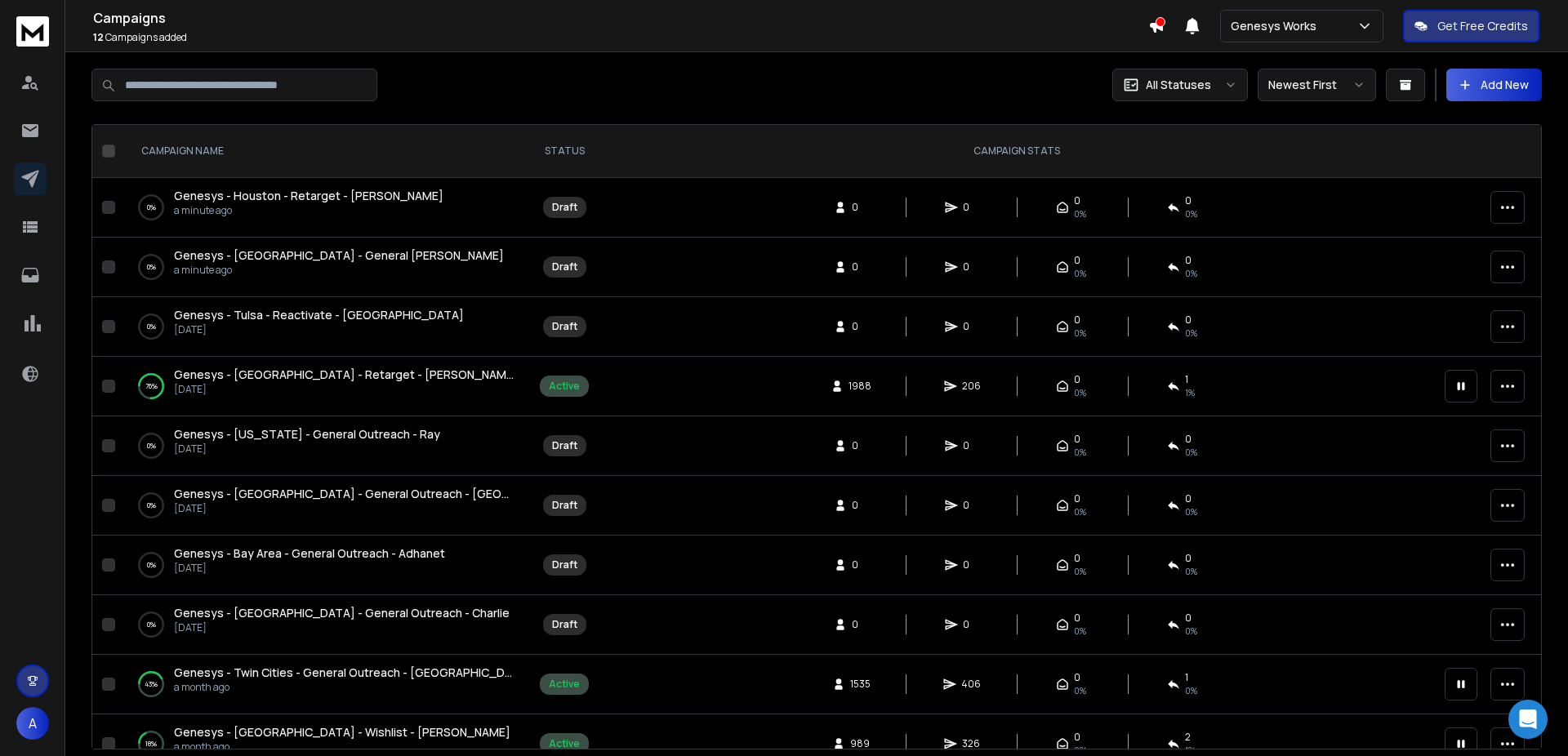
click at [1507, 208] on icon "button" at bounding box center [1508, 207] width 17 height 17
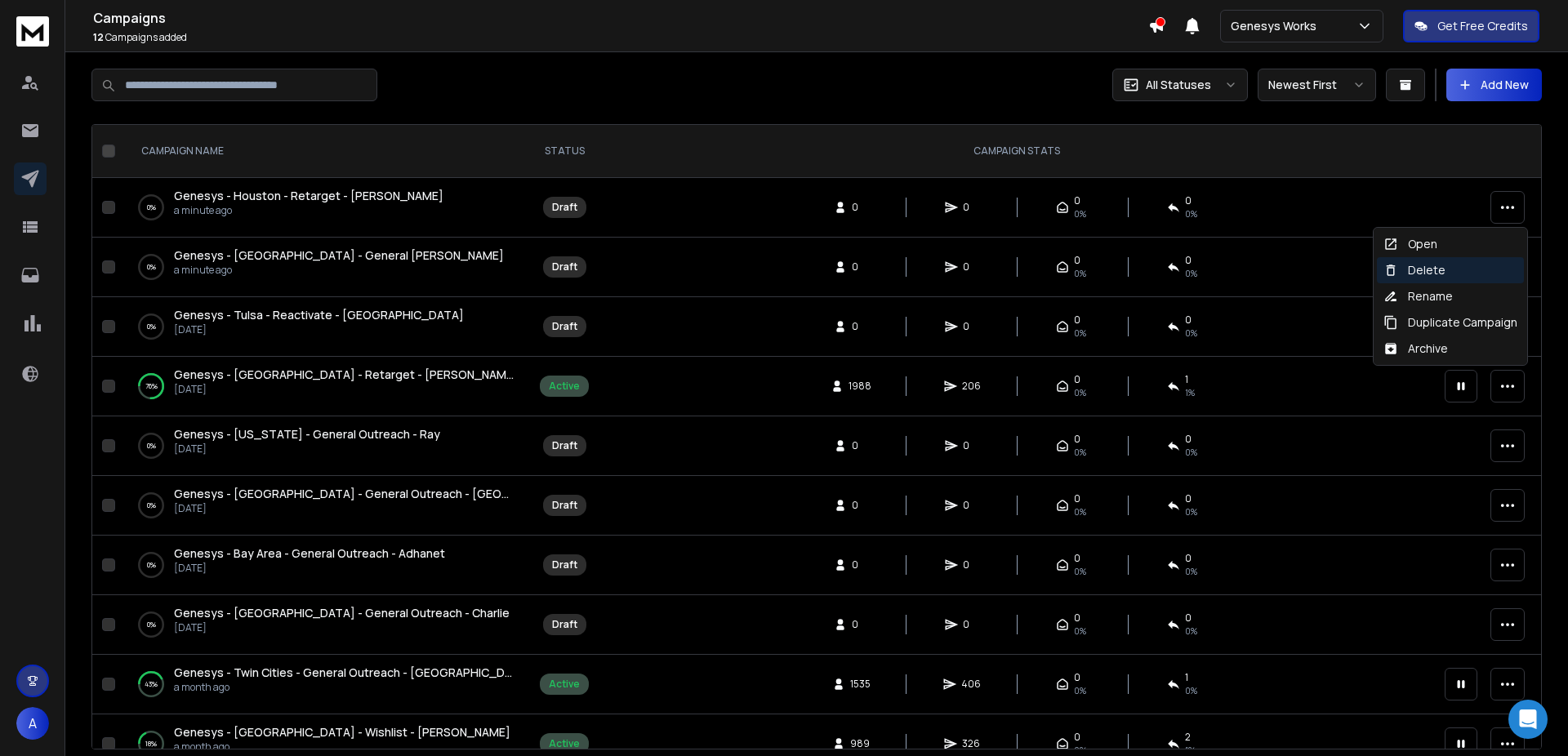
click at [1426, 267] on div "Delete" at bounding box center [1414, 271] width 62 height 17
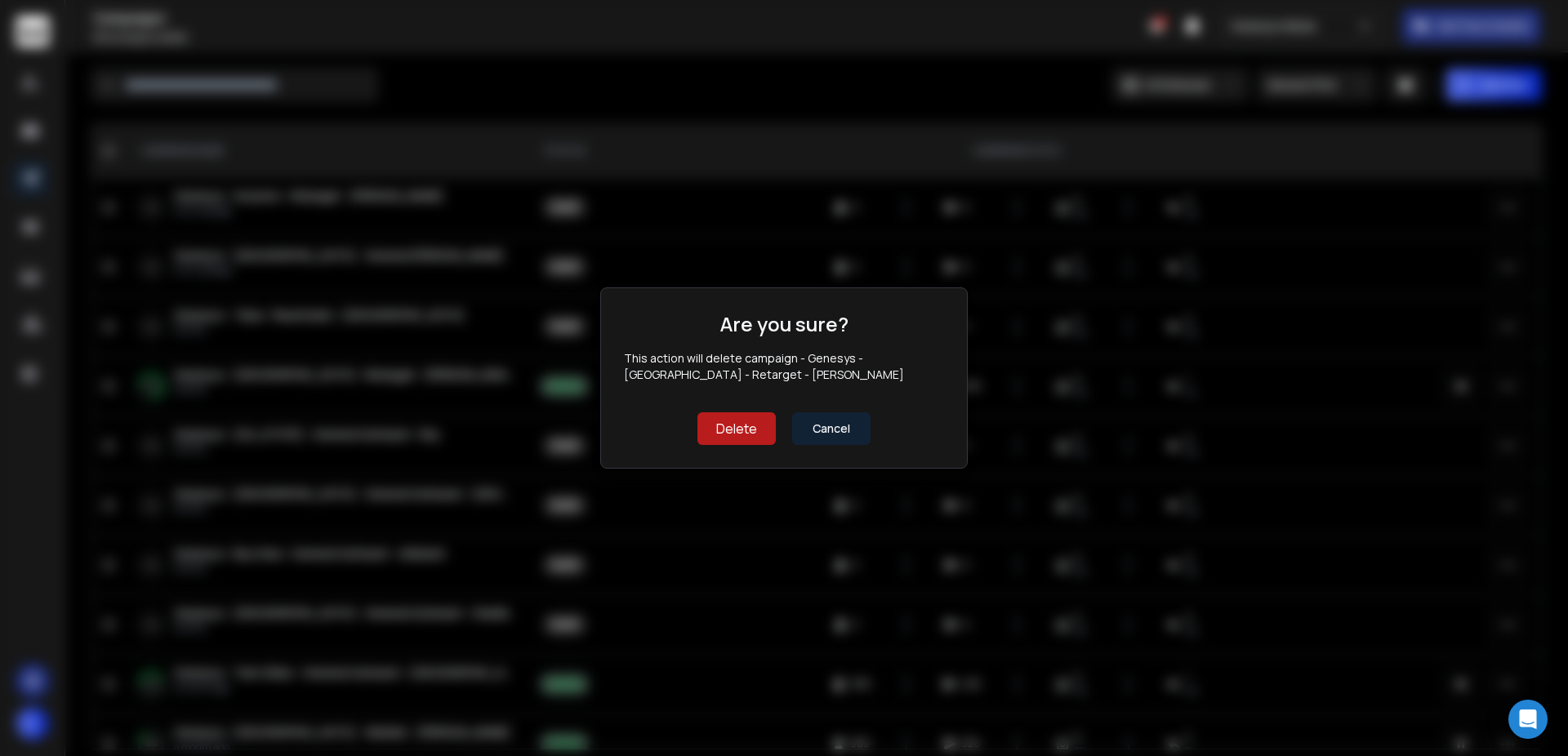
click at [755, 431] on button "Delete" at bounding box center [737, 428] width 78 height 32
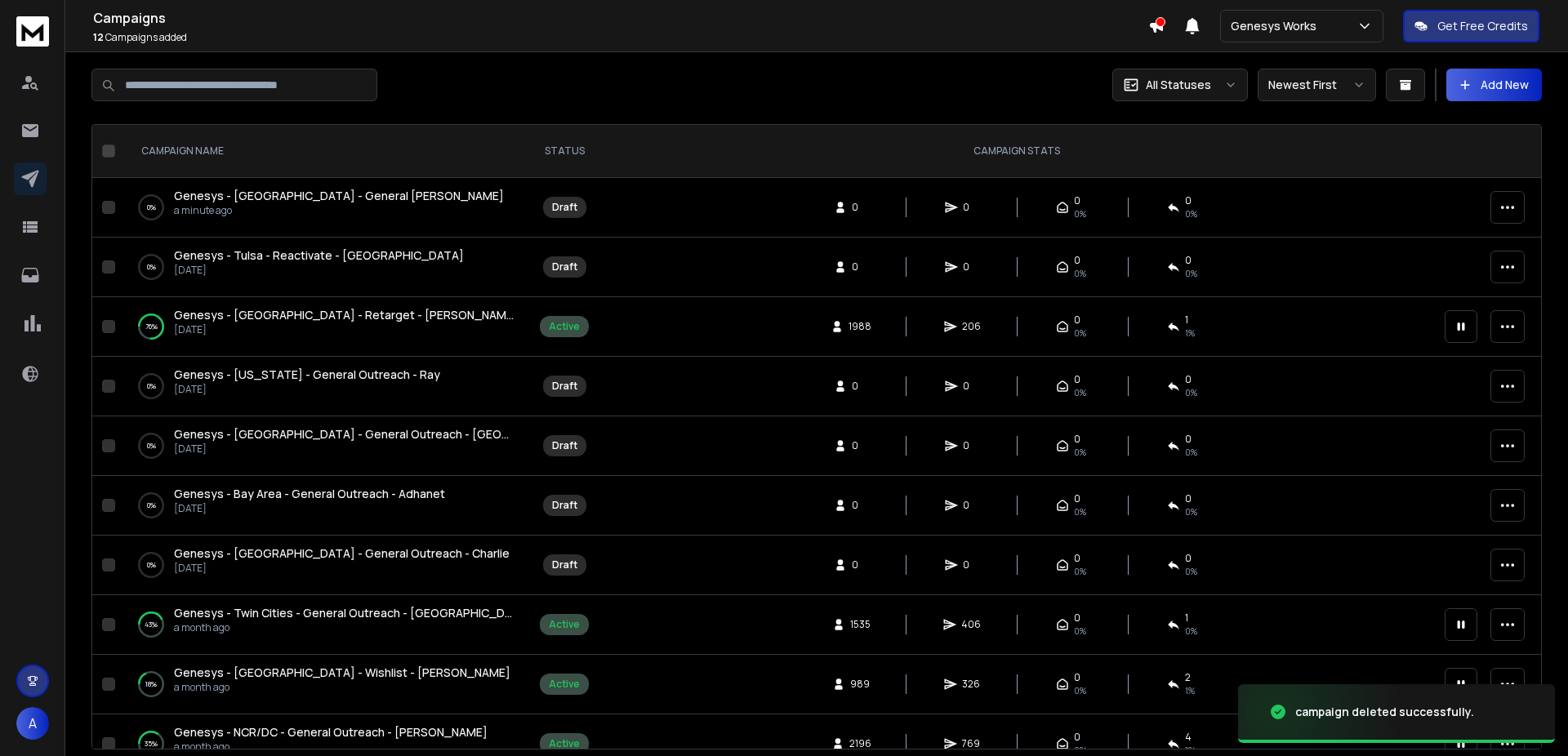
click at [407, 195] on span "Genesys - [GEOGRAPHIC_DATA] - General [PERSON_NAME]" at bounding box center [339, 196] width 330 height 16
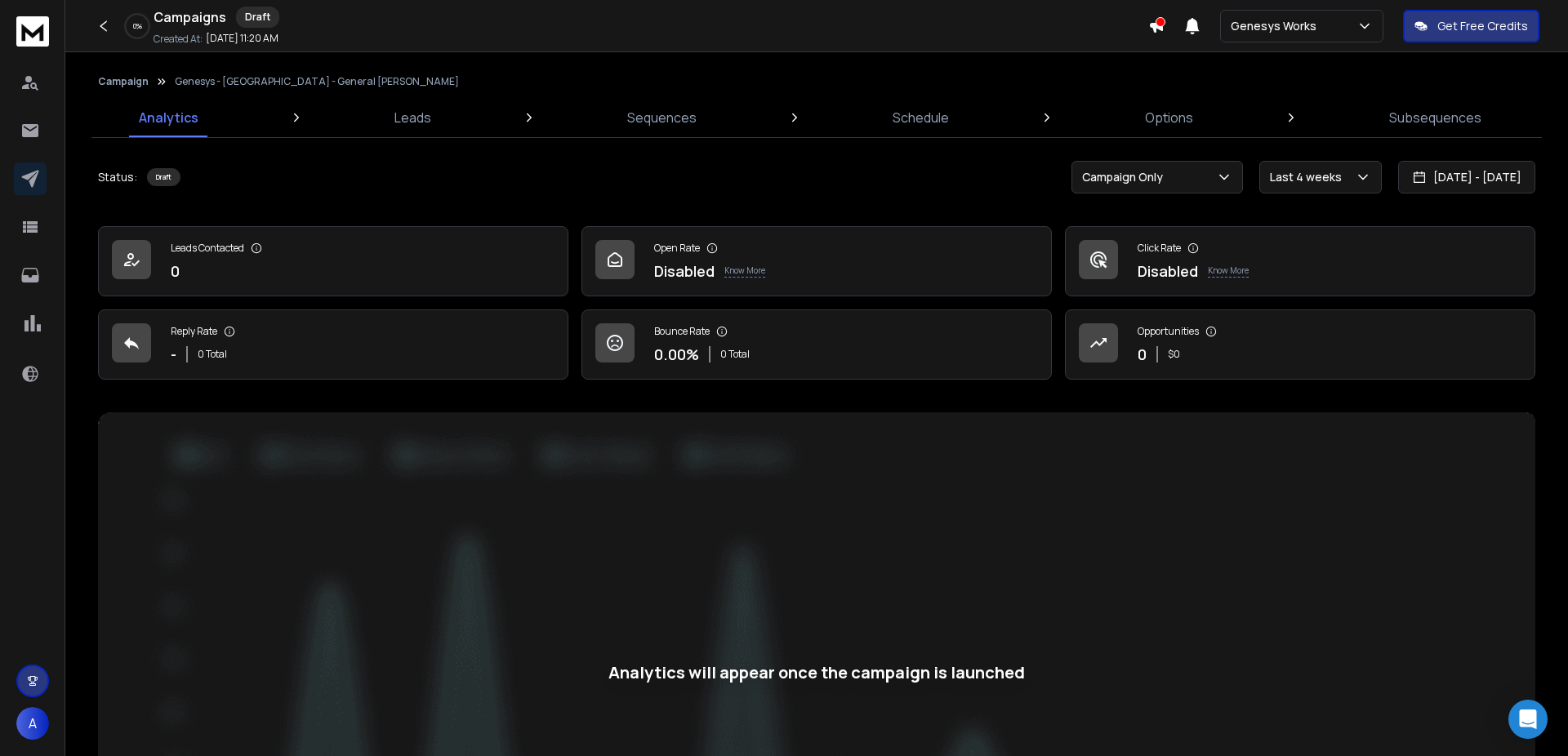
click at [588, 122] on div "Analytics Leads Sequences Schedule Options Subsequences" at bounding box center [810, 117] width 1437 height 39
click at [656, 122] on p "Sequences" at bounding box center [661, 117] width 69 height 20
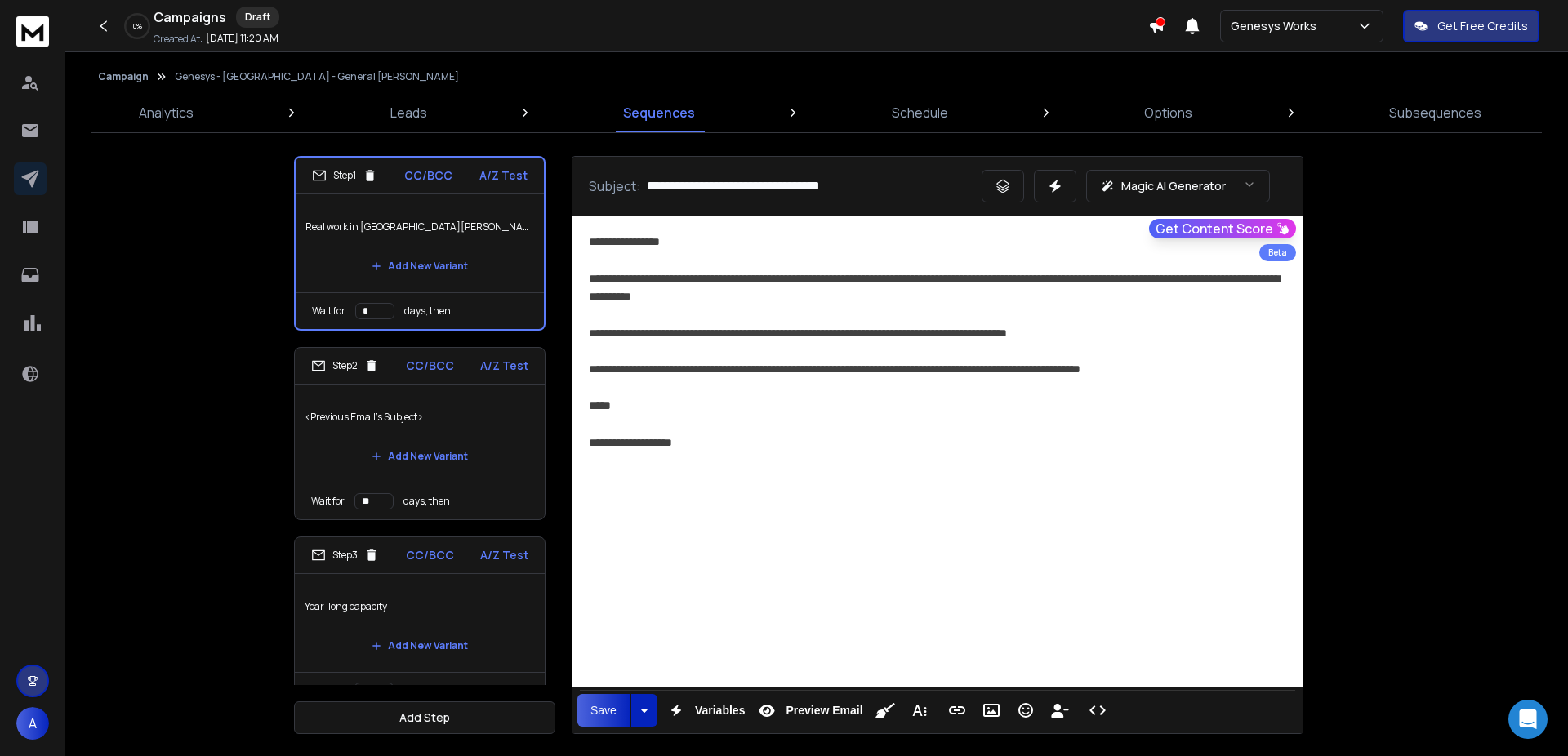
scroll to position [6, 0]
drag, startPoint x: 861, startPoint y: 185, endPoint x: 719, endPoint y: 188, distance: 142.0
click at [722, 190] on input "**********" at bounding box center [806, 186] width 318 height 20
type input "**********"
drag, startPoint x: 766, startPoint y: 278, endPoint x: 804, endPoint y: 296, distance: 42.0
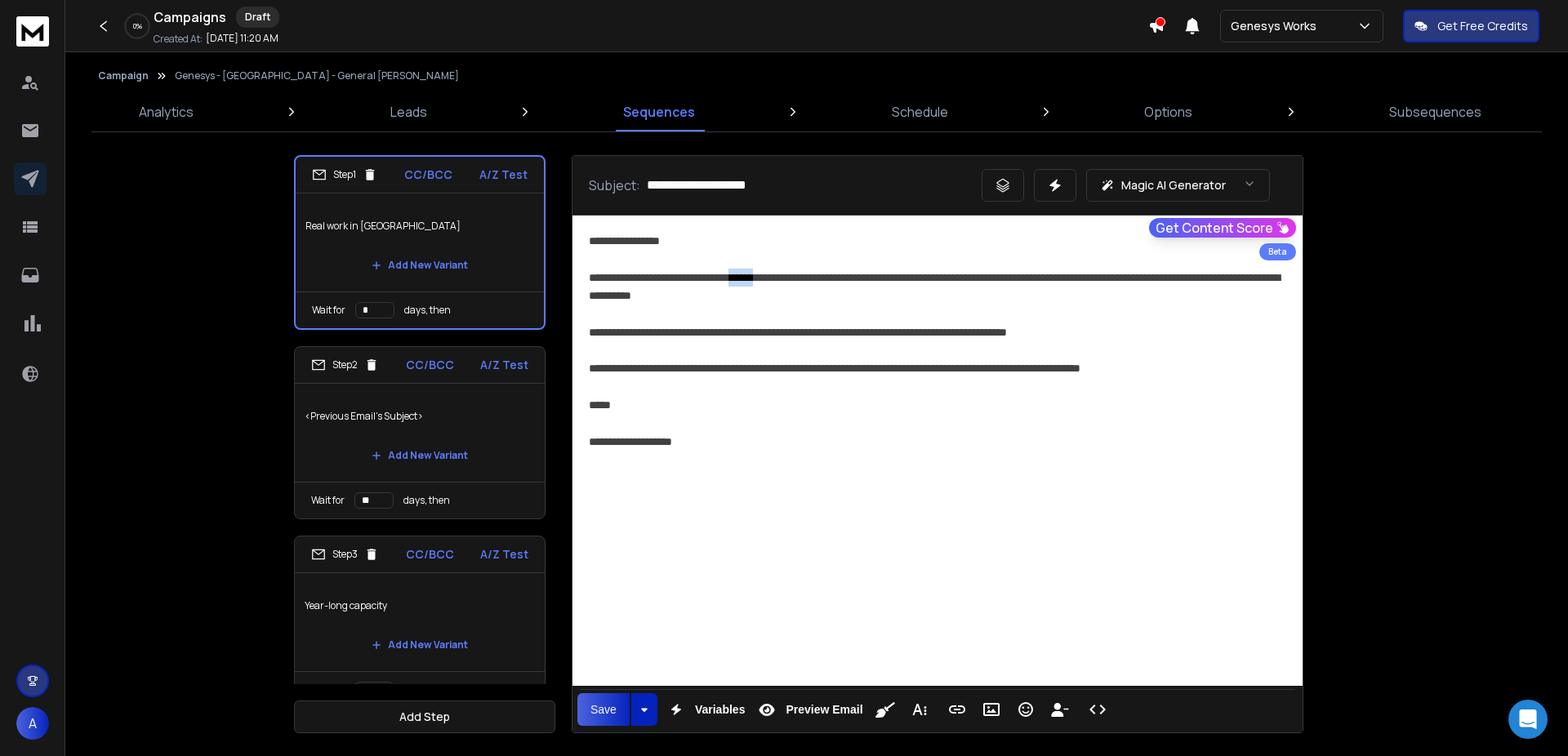
click at [799, 277] on div "**********" at bounding box center [938, 287] width 698 height 37
drag, startPoint x: 814, startPoint y: 276, endPoint x: 827, endPoint y: 277, distance: 13.0
click at [829, 277] on div "**********" at bounding box center [938, 287] width 698 height 37
click at [817, 280] on div "**********" at bounding box center [938, 287] width 698 height 37
drag, startPoint x: 816, startPoint y: 276, endPoint x: 834, endPoint y: 271, distance: 18.7
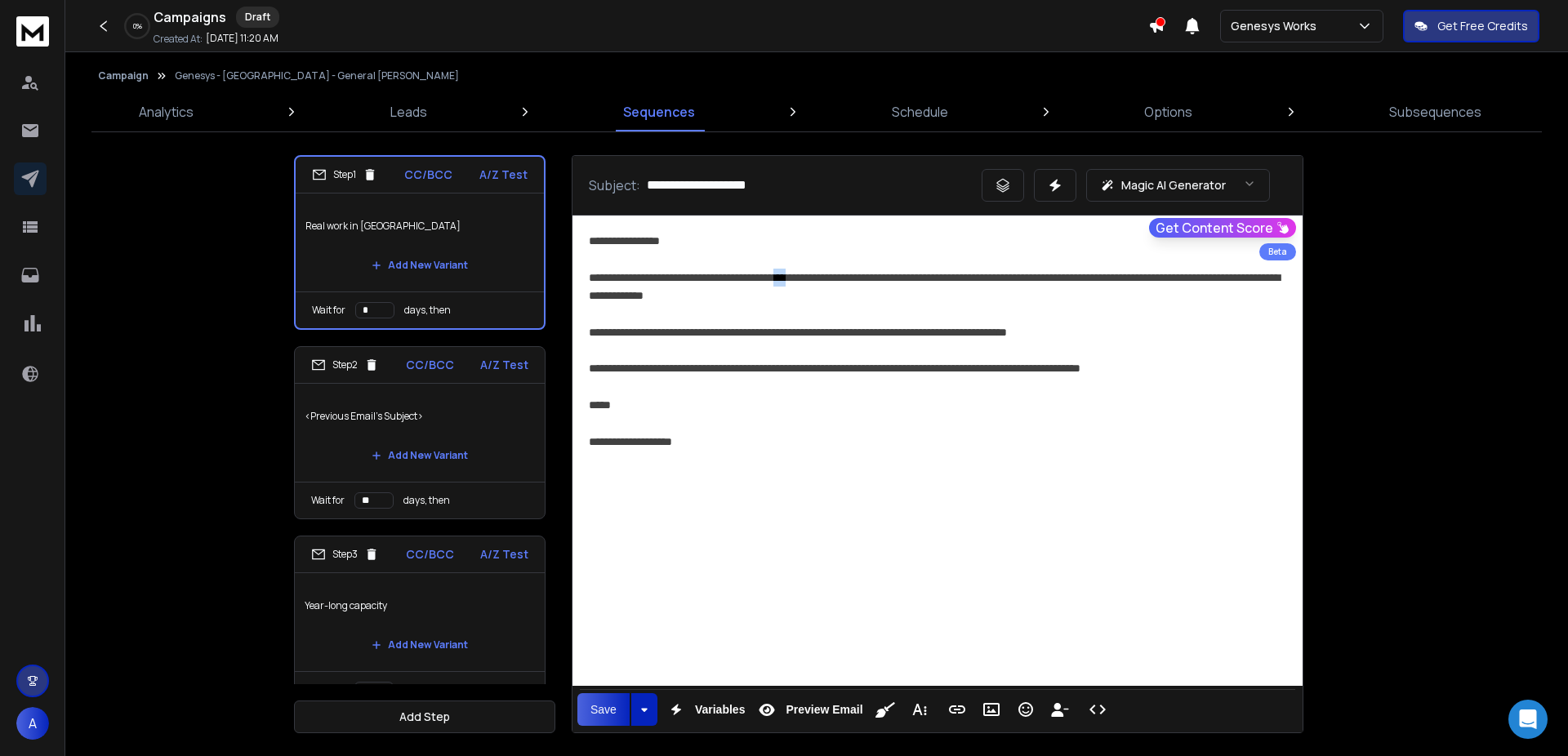
click at [838, 276] on div "**********" at bounding box center [938, 287] width 698 height 37
drag, startPoint x: 896, startPoint y: 280, endPoint x: 946, endPoint y: 278, distance: 50.0
click at [947, 278] on div "**********" at bounding box center [938, 287] width 698 height 37
drag, startPoint x: 945, startPoint y: 278, endPoint x: 957, endPoint y: 280, distance: 12.2
click at [958, 280] on div "**********" at bounding box center [938, 287] width 698 height 37
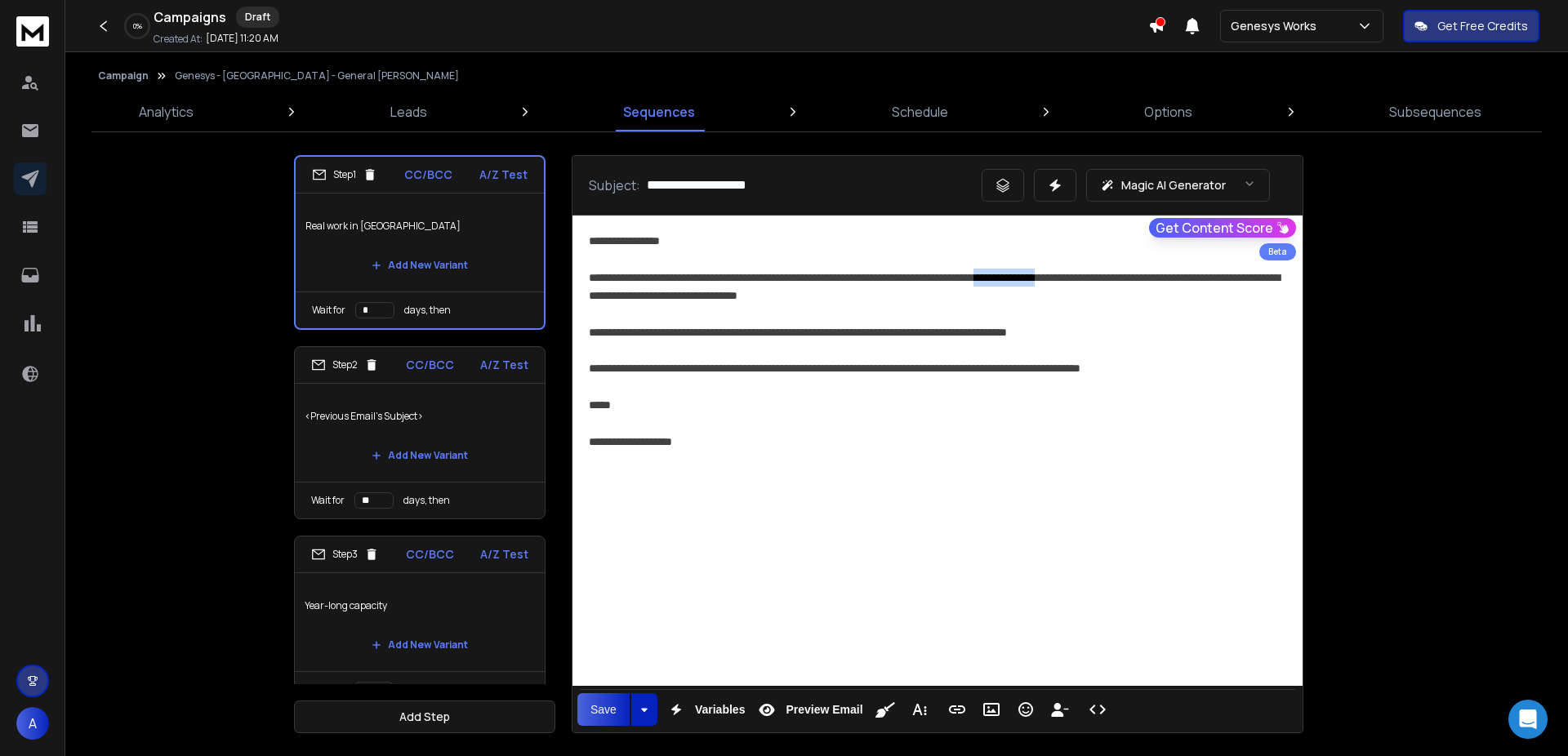
drag, startPoint x: 1072, startPoint y: 279, endPoint x: 1145, endPoint y: 278, distance: 73.0
click at [1145, 278] on div "**********" at bounding box center [938, 287] width 698 height 37
click at [1093, 279] on div "**********" at bounding box center [938, 287] width 698 height 37
drag, startPoint x: 1091, startPoint y: 276, endPoint x: 1135, endPoint y: 276, distance: 44.0
click at [1142, 276] on div "**********" at bounding box center [938, 287] width 698 height 37
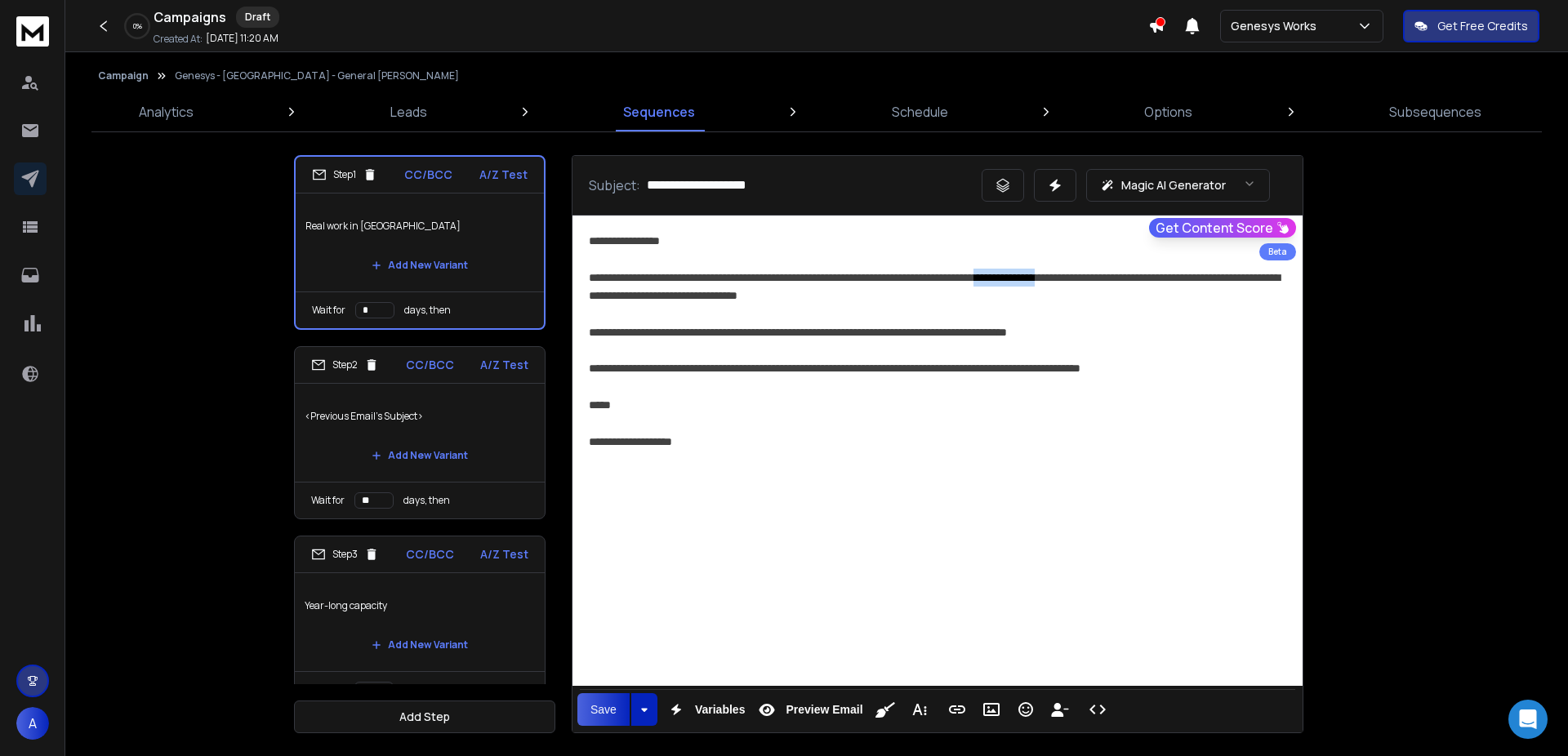
drag, startPoint x: 1073, startPoint y: 276, endPoint x: 1139, endPoint y: 276, distance: 66.0
click at [1143, 277] on div "**********" at bounding box center [938, 287] width 698 height 37
click at [489, 433] on p "<Previous Email's Subject>" at bounding box center [420, 415] width 231 height 46
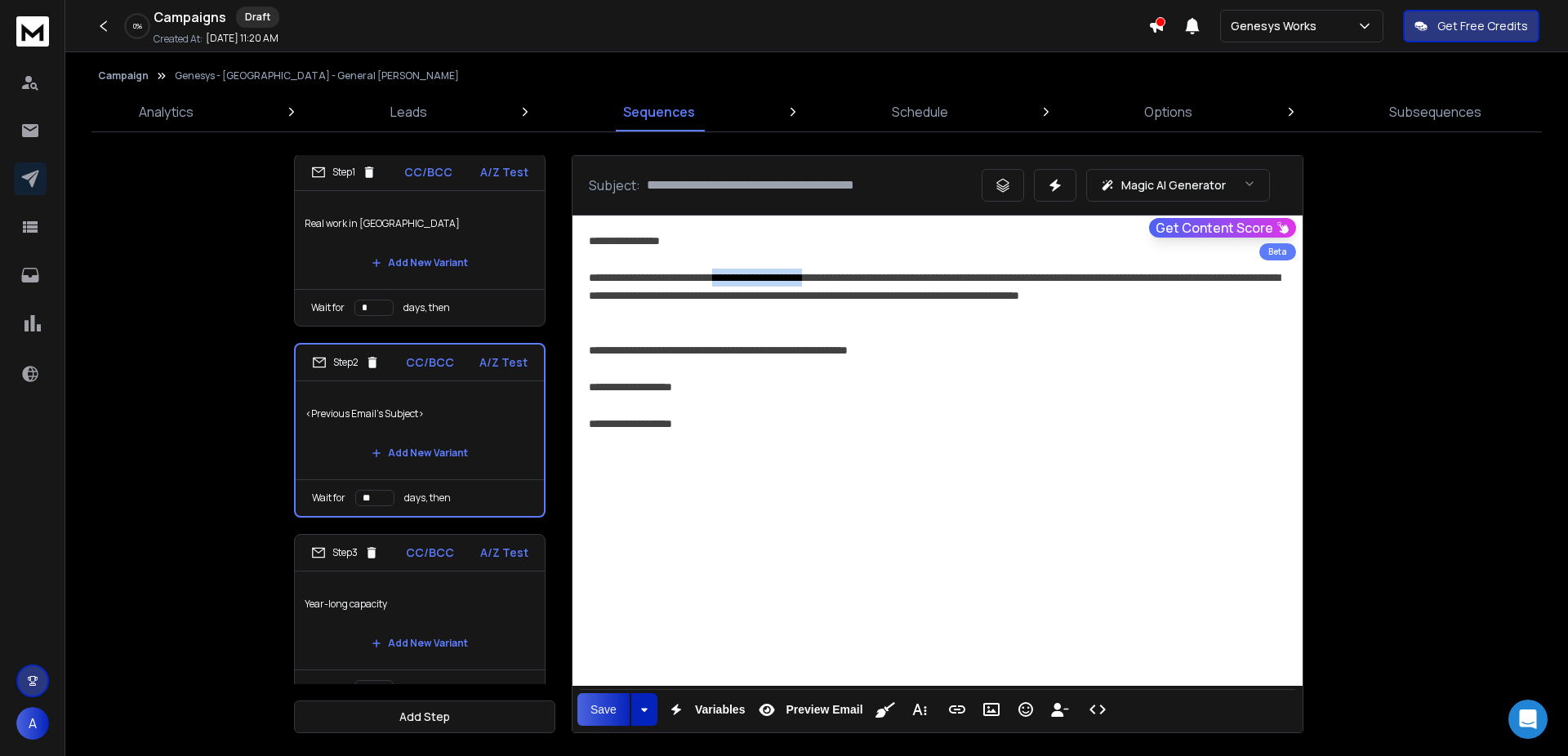
drag, startPoint x: 744, startPoint y: 276, endPoint x: 859, endPoint y: 276, distance: 115.0
click at [860, 276] on div "**********" at bounding box center [938, 296] width 698 height 55
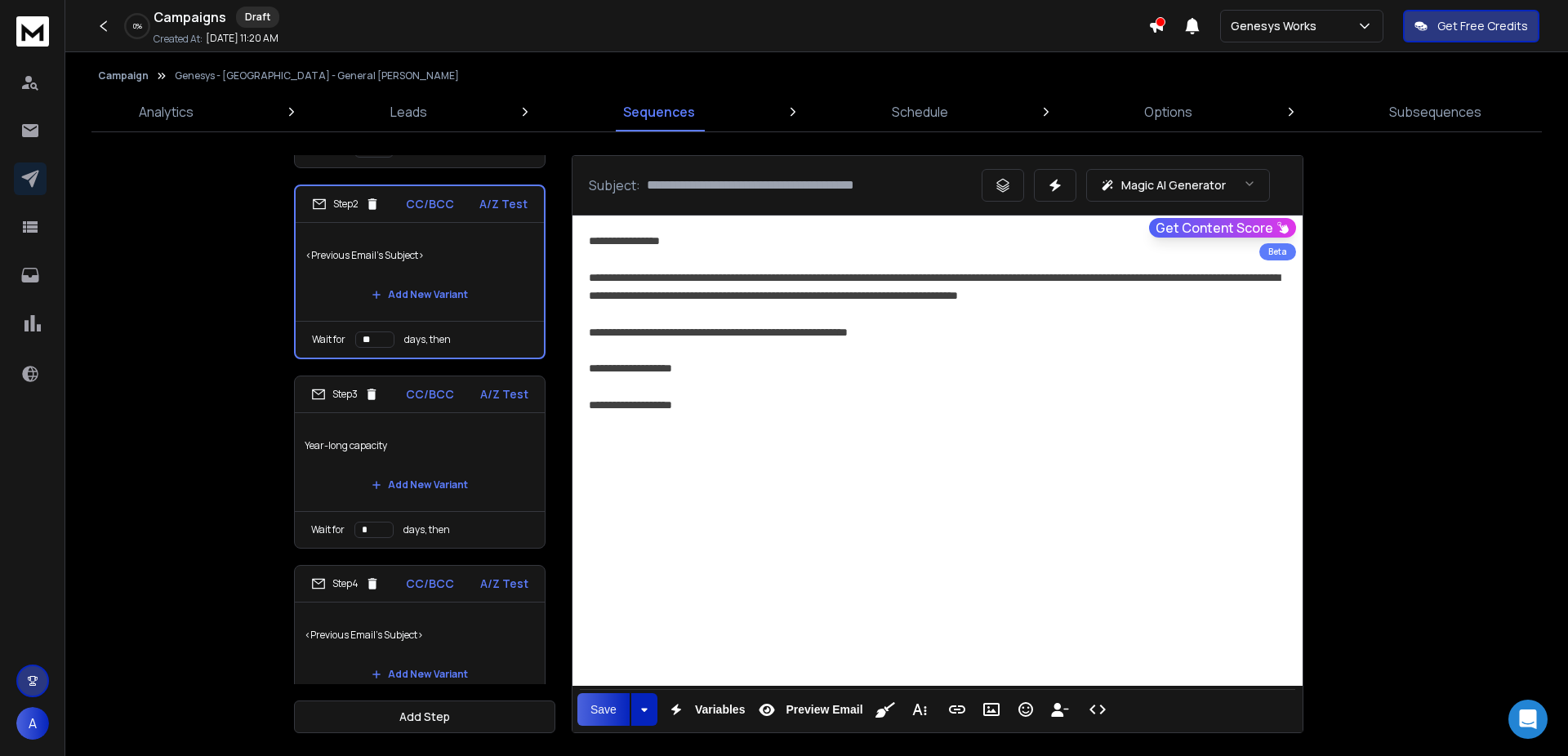
scroll to position [191, 0]
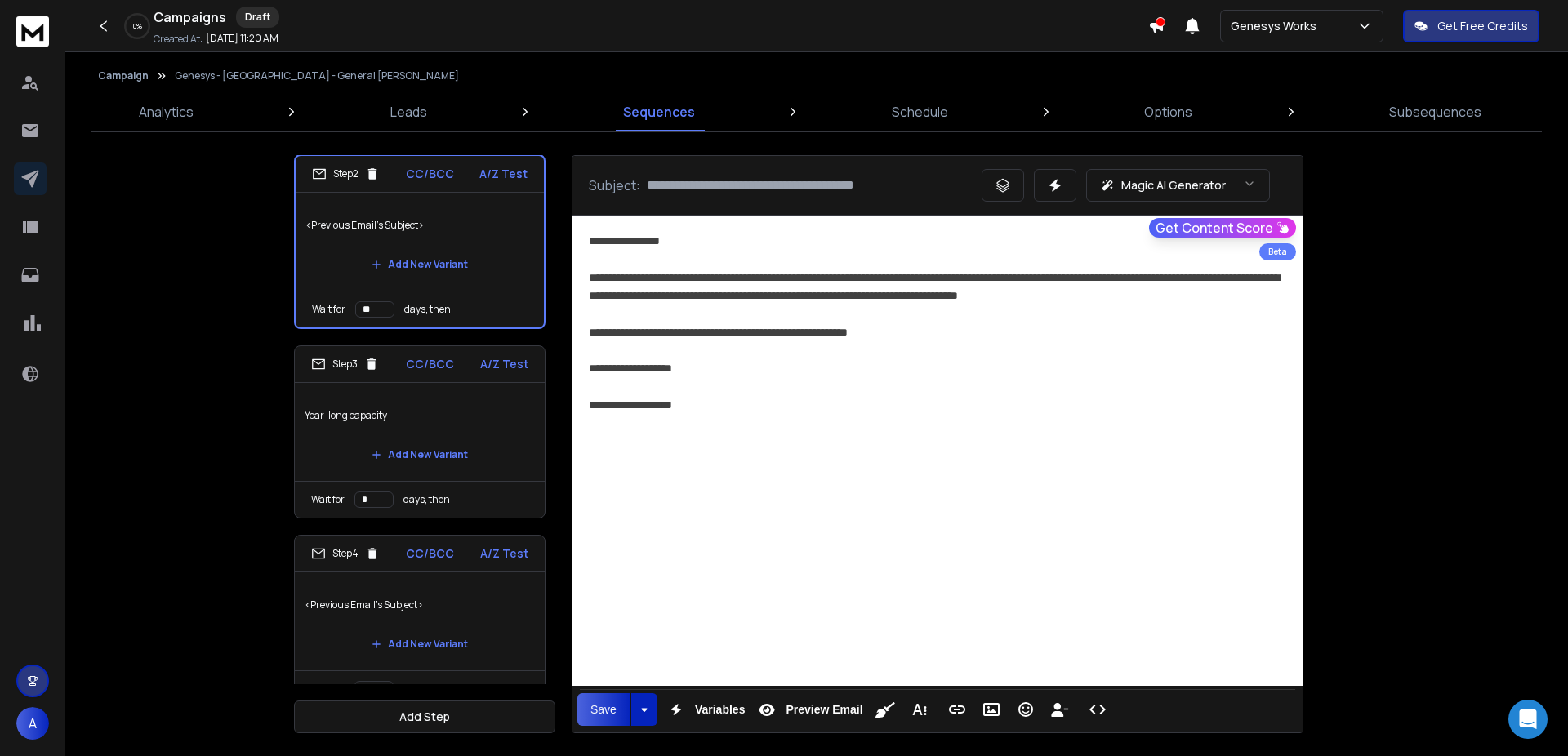
click at [461, 417] on p "Year-long capacity" at bounding box center [420, 415] width 231 height 46
type input "**********"
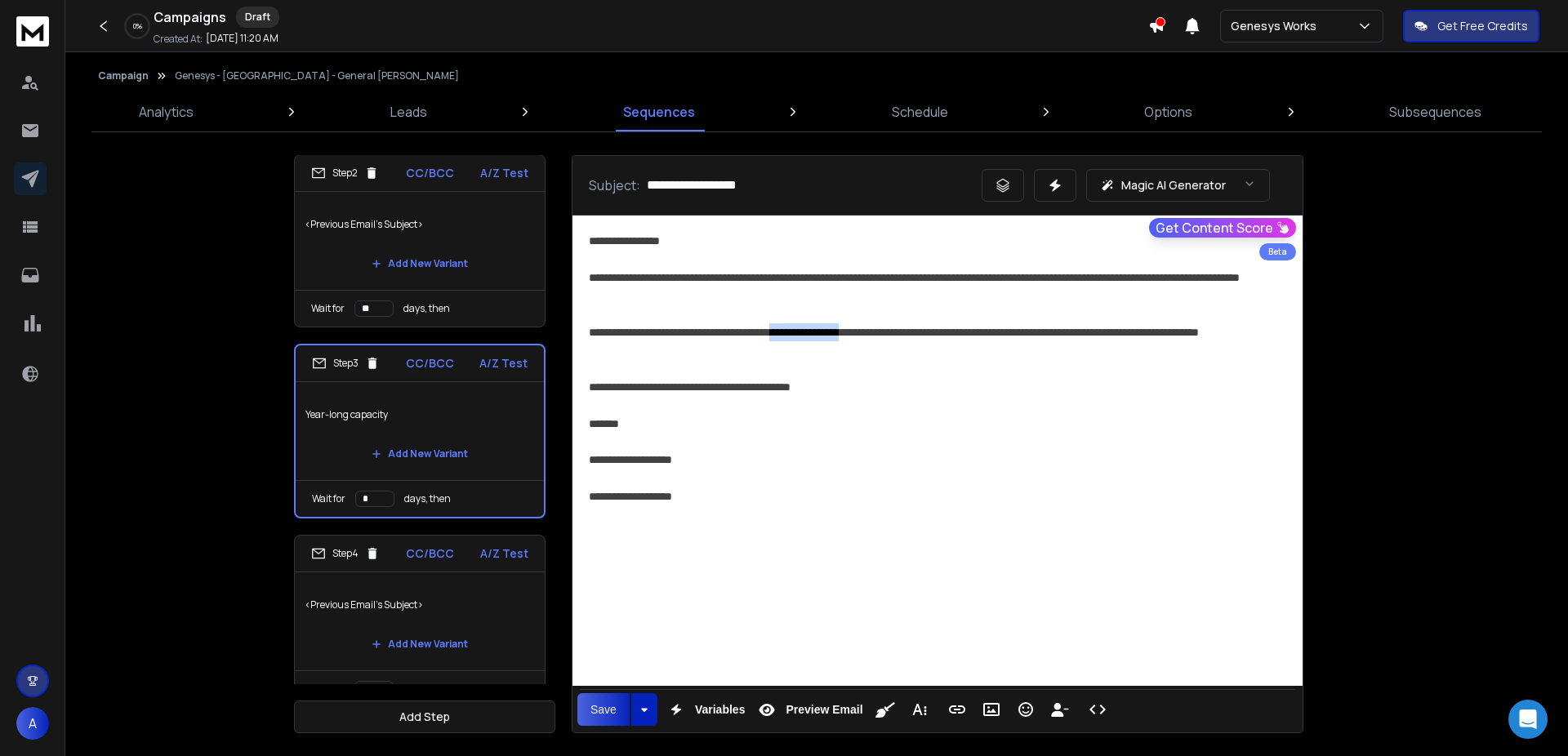
drag, startPoint x: 819, startPoint y: 332, endPoint x: 906, endPoint y: 331, distance: 87.0
click at [906, 331] on div "**********" at bounding box center [938, 341] width 698 height 37
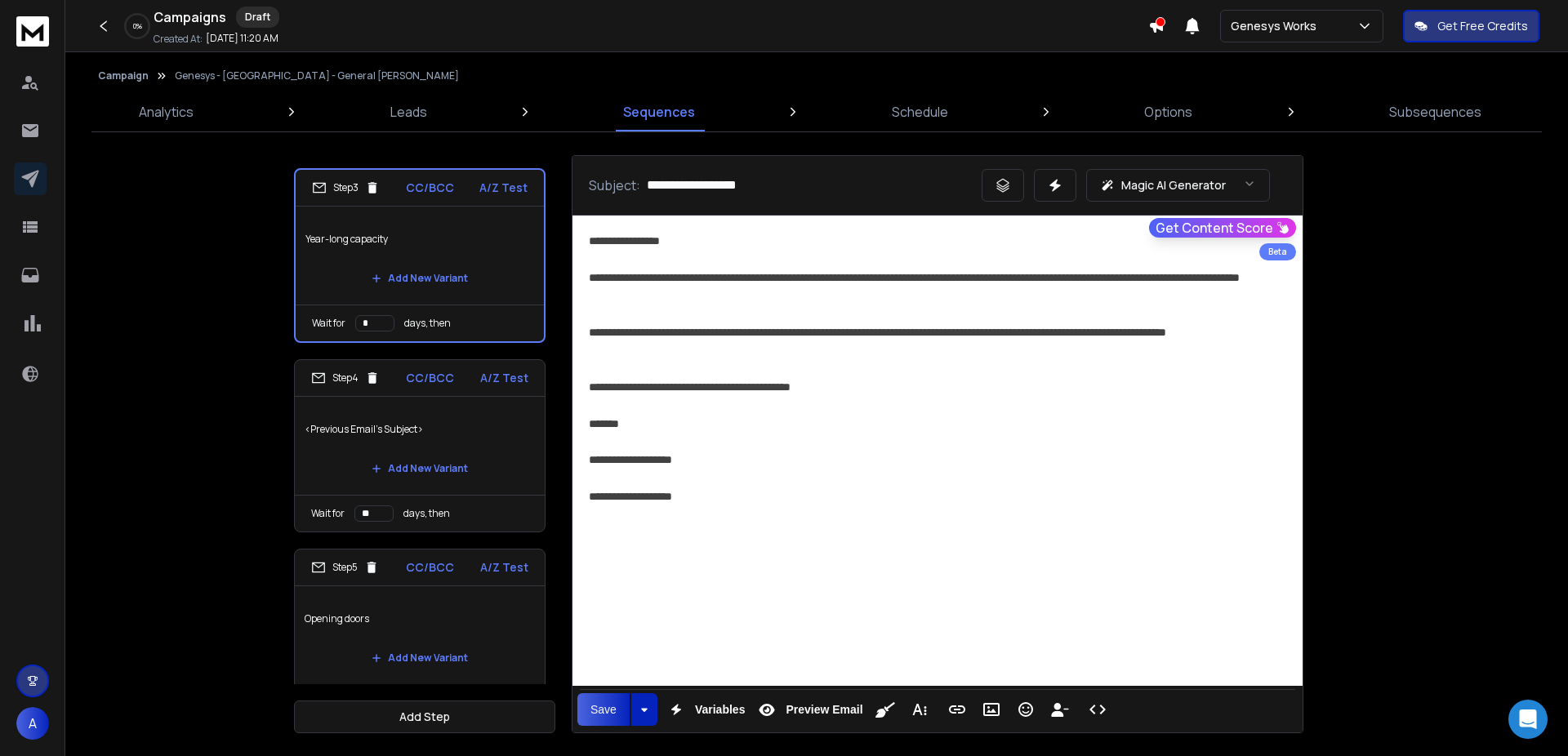
scroll to position [368, 0]
click at [475, 431] on p "<Previous Email's Subject>" at bounding box center [420, 426] width 231 height 46
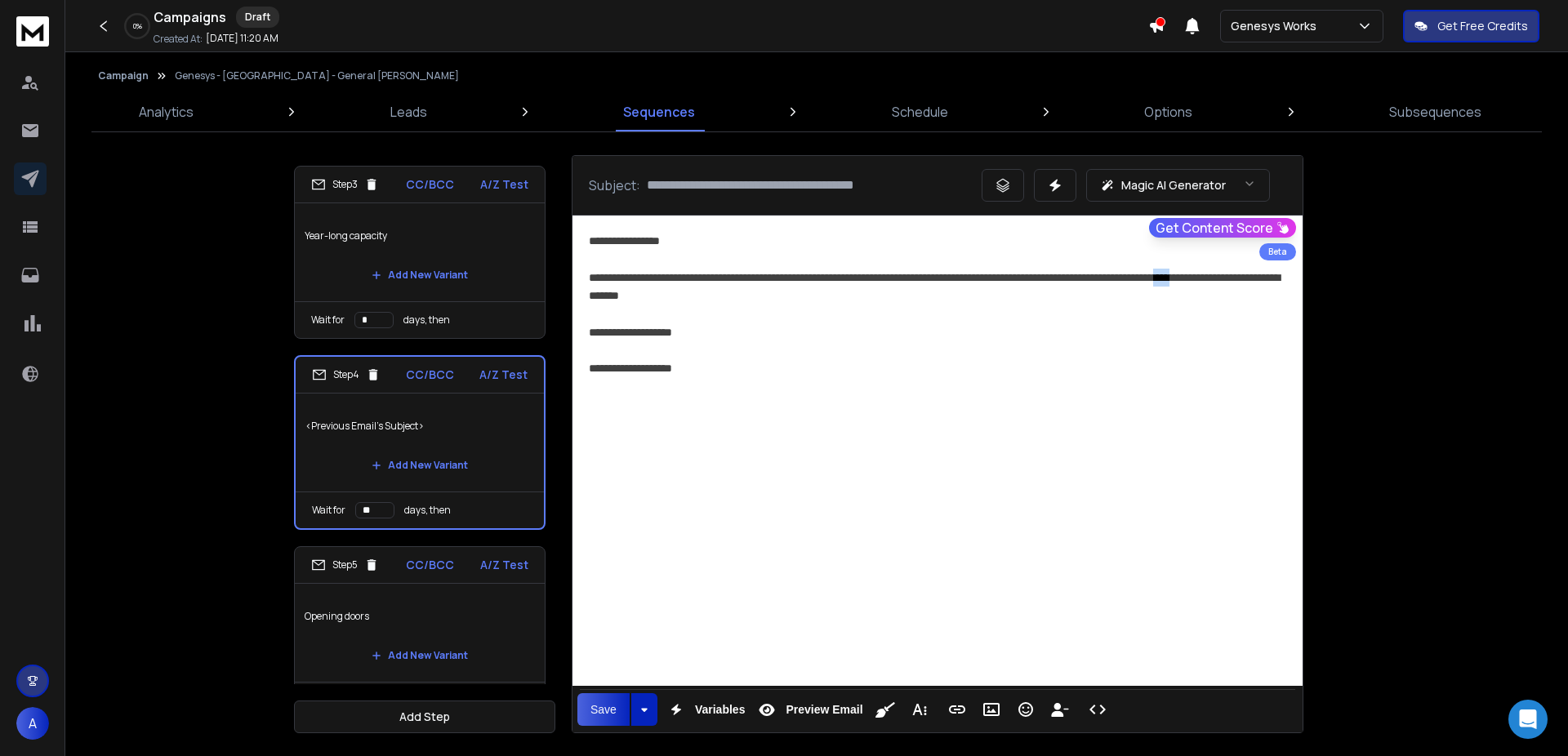
drag, startPoint x: 610, startPoint y: 293, endPoint x: 640, endPoint y: 295, distance: 30.1
click at [630, 293] on div "**********" at bounding box center [938, 287] width 698 height 37
drag, startPoint x: 749, startPoint y: 299, endPoint x: 582, endPoint y: 297, distance: 167.0
click at [585, 298] on div "**********" at bounding box center [938, 442] width 730 height 454
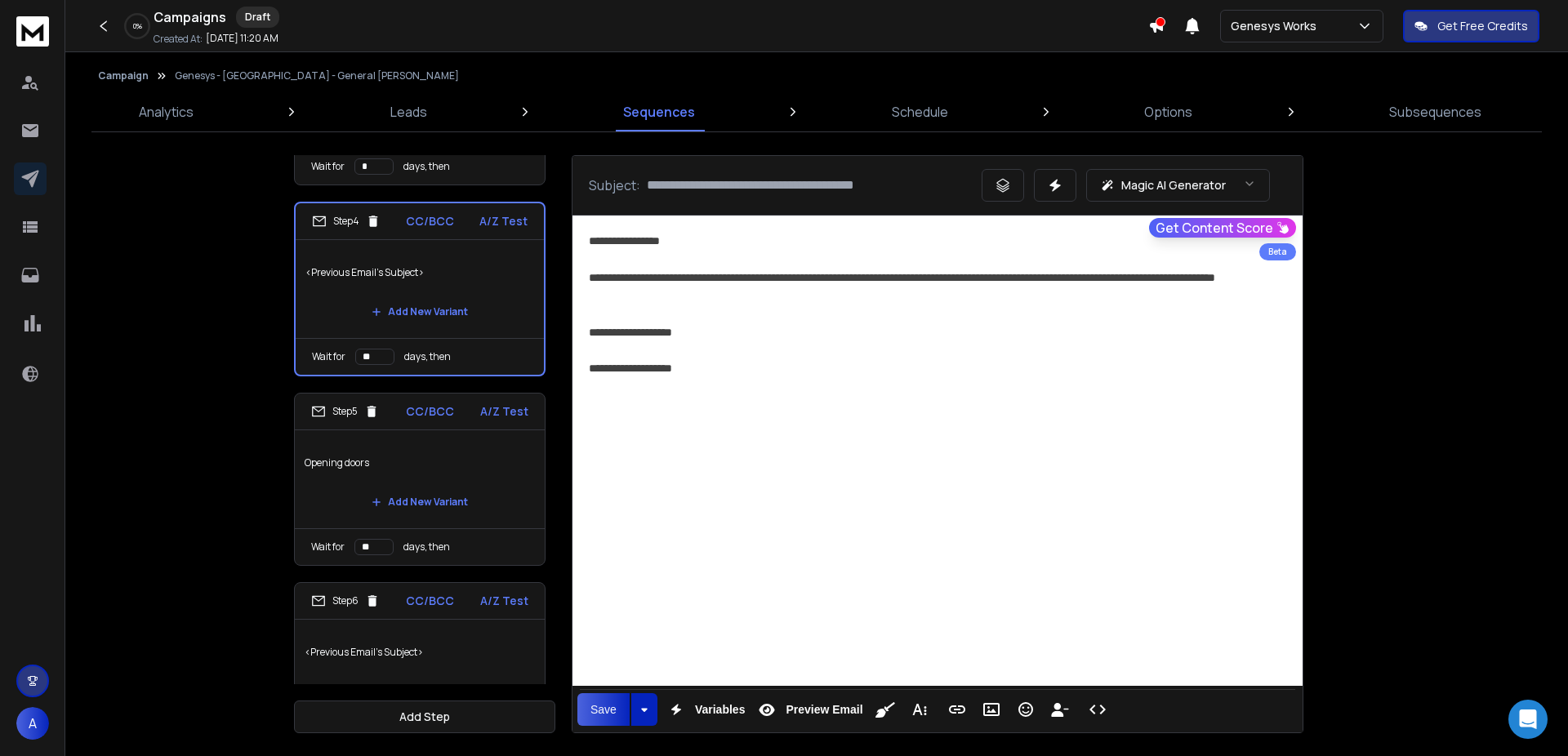
scroll to position [556, 0]
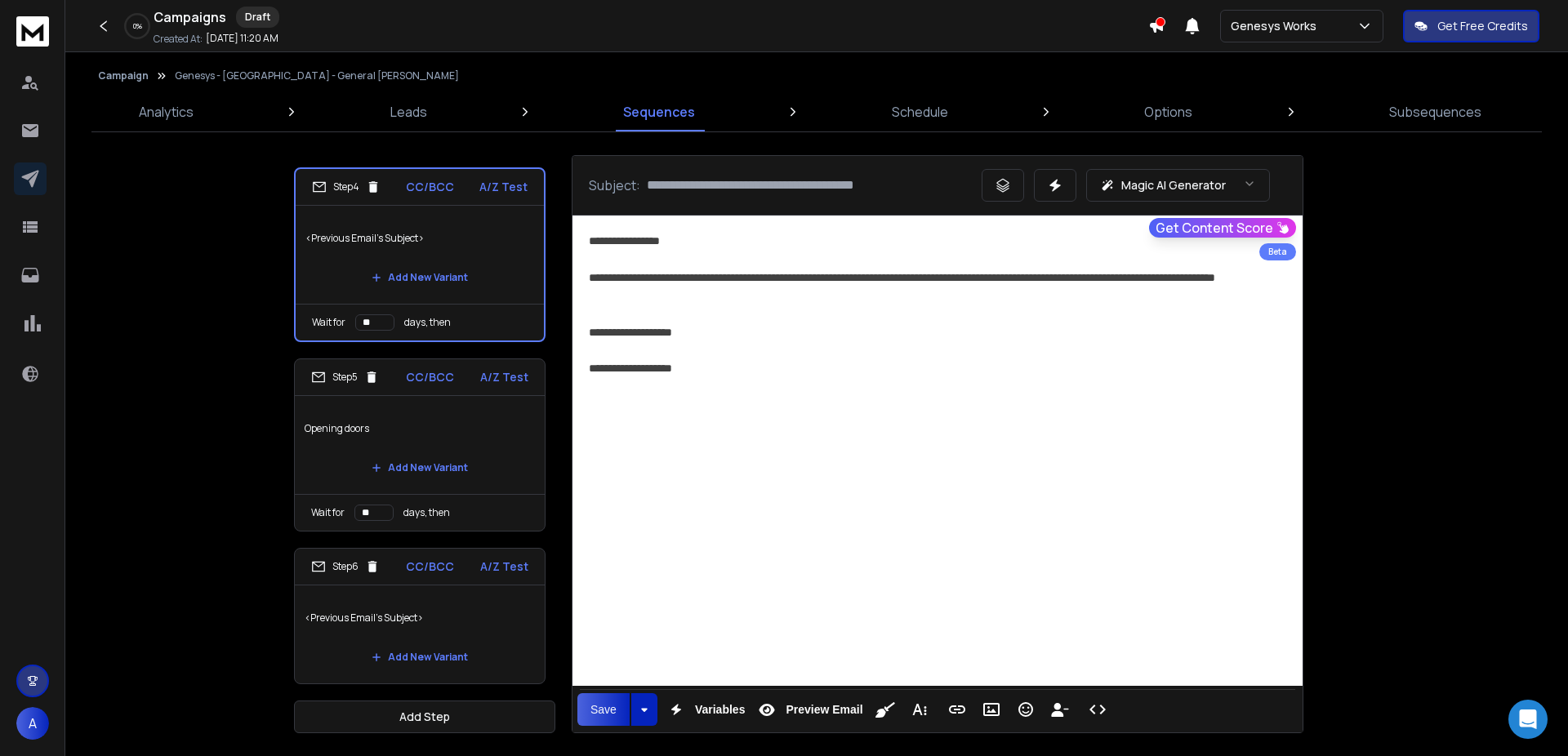
click at [435, 446] on p "Opening doors" at bounding box center [420, 428] width 231 height 46
type input "**********"
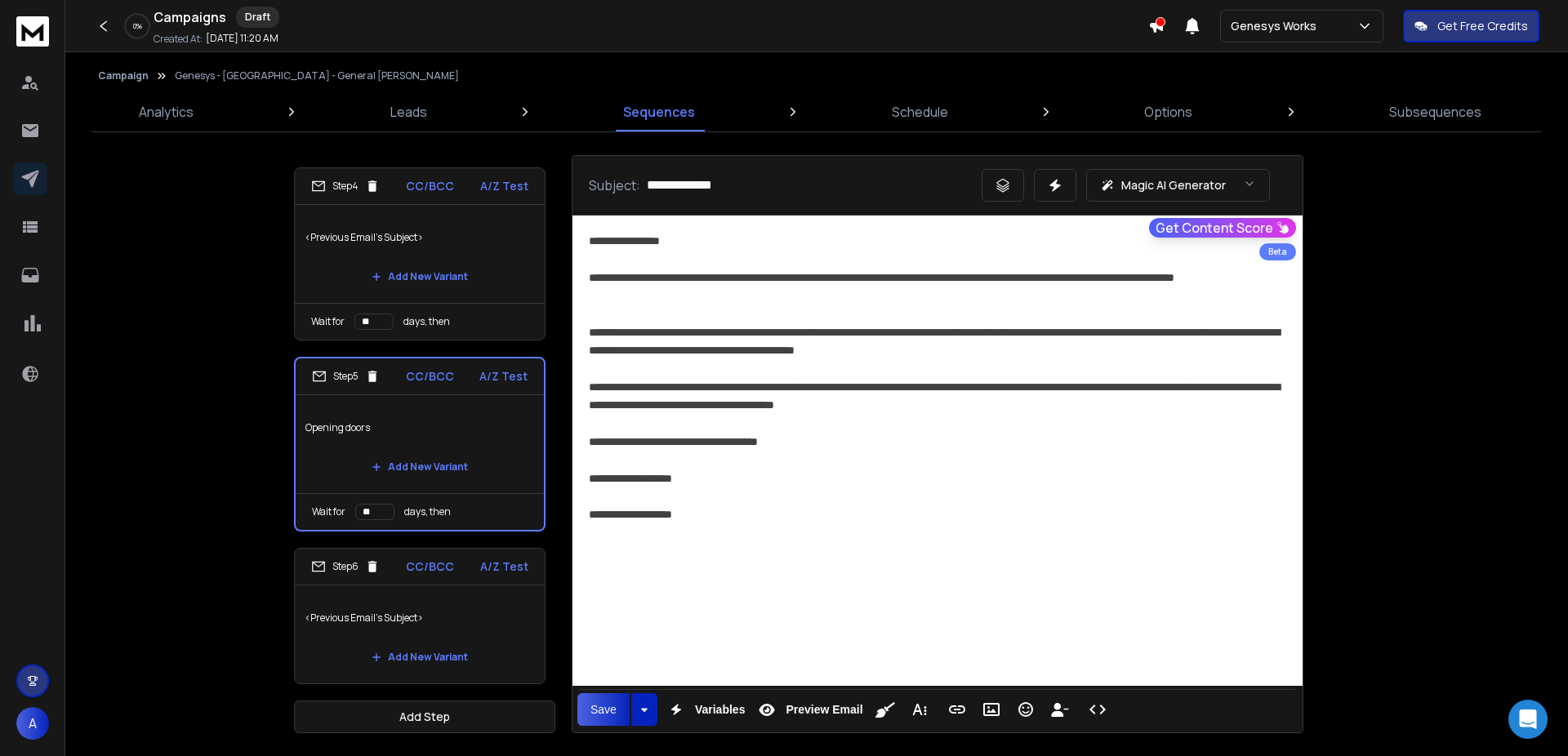
click at [456, 619] on p "<Previous Email's Subject>" at bounding box center [420, 618] width 231 height 46
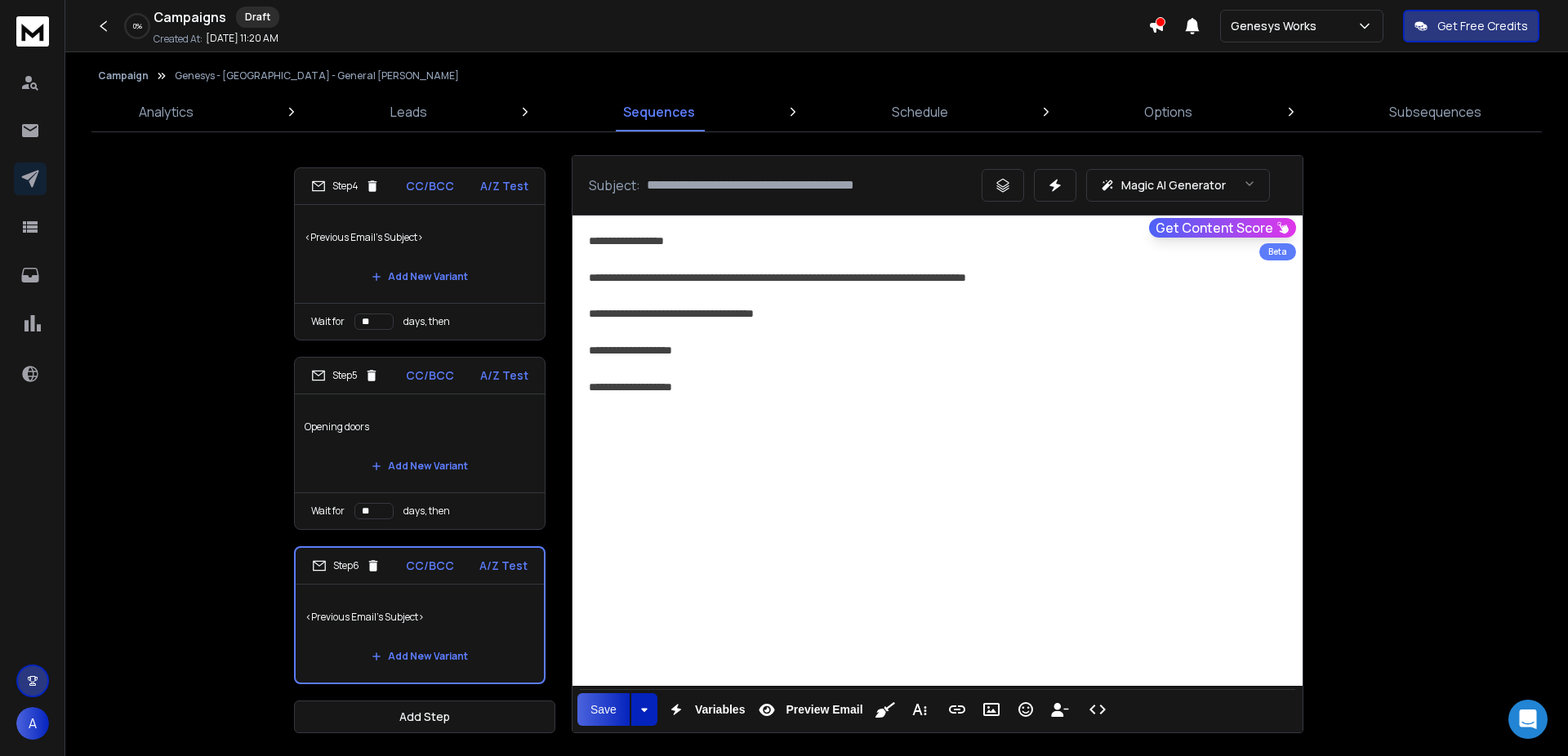
scroll to position [503, 0]
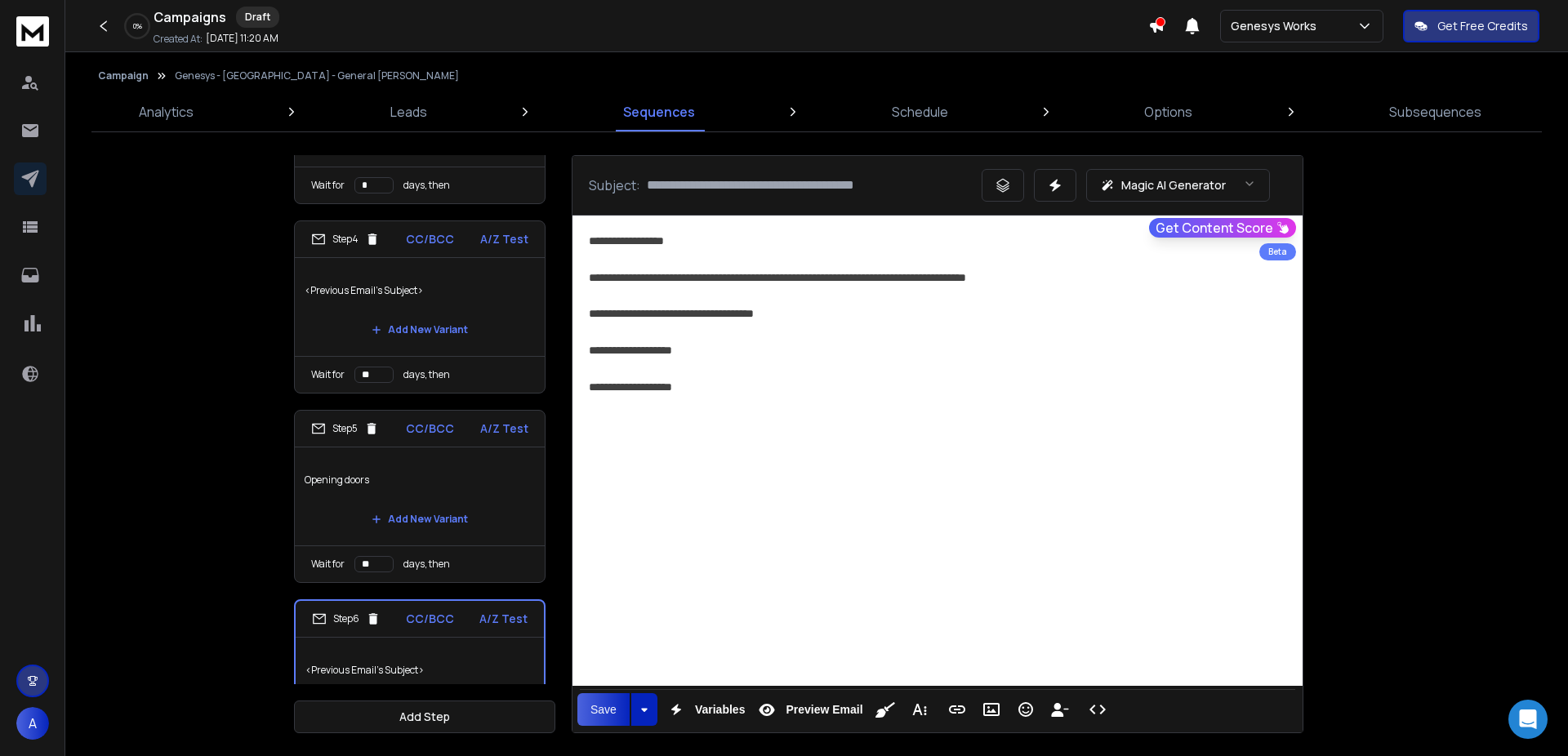
click at [475, 482] on p "Opening doors" at bounding box center [420, 480] width 231 height 46
type input "**********"
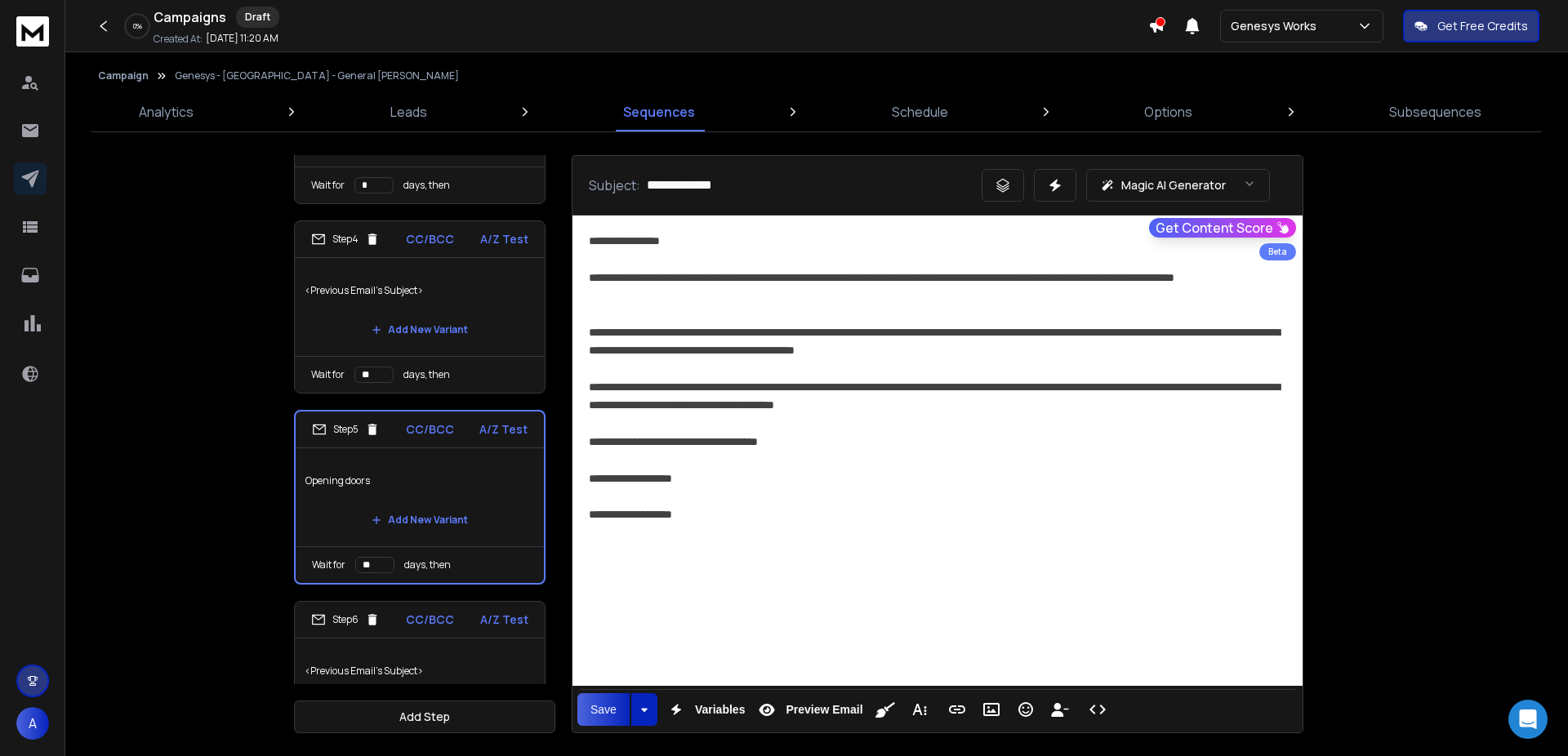
scroll to position [454, 0]
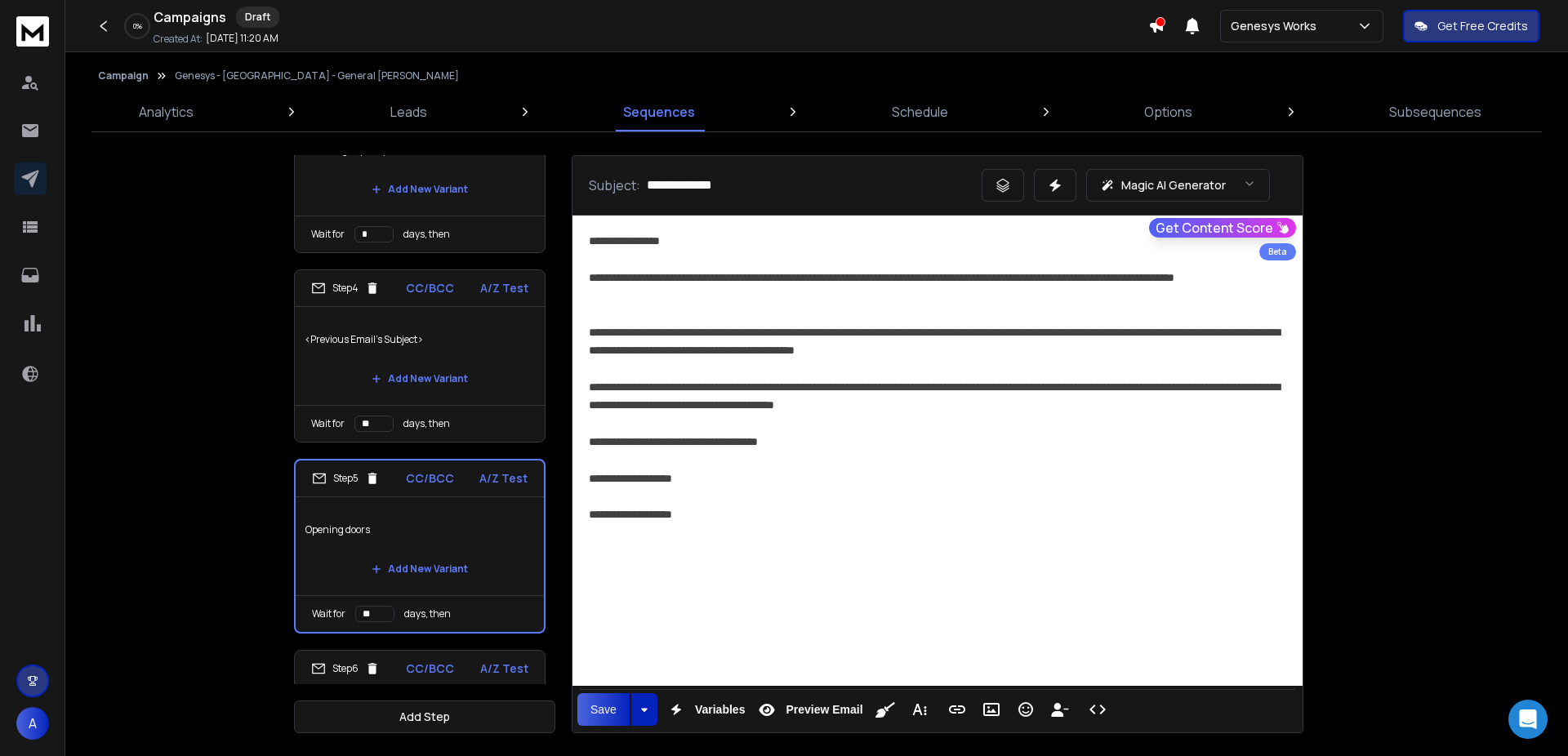
click at [485, 344] on p "<Previous Email's Subject>" at bounding box center [420, 340] width 231 height 46
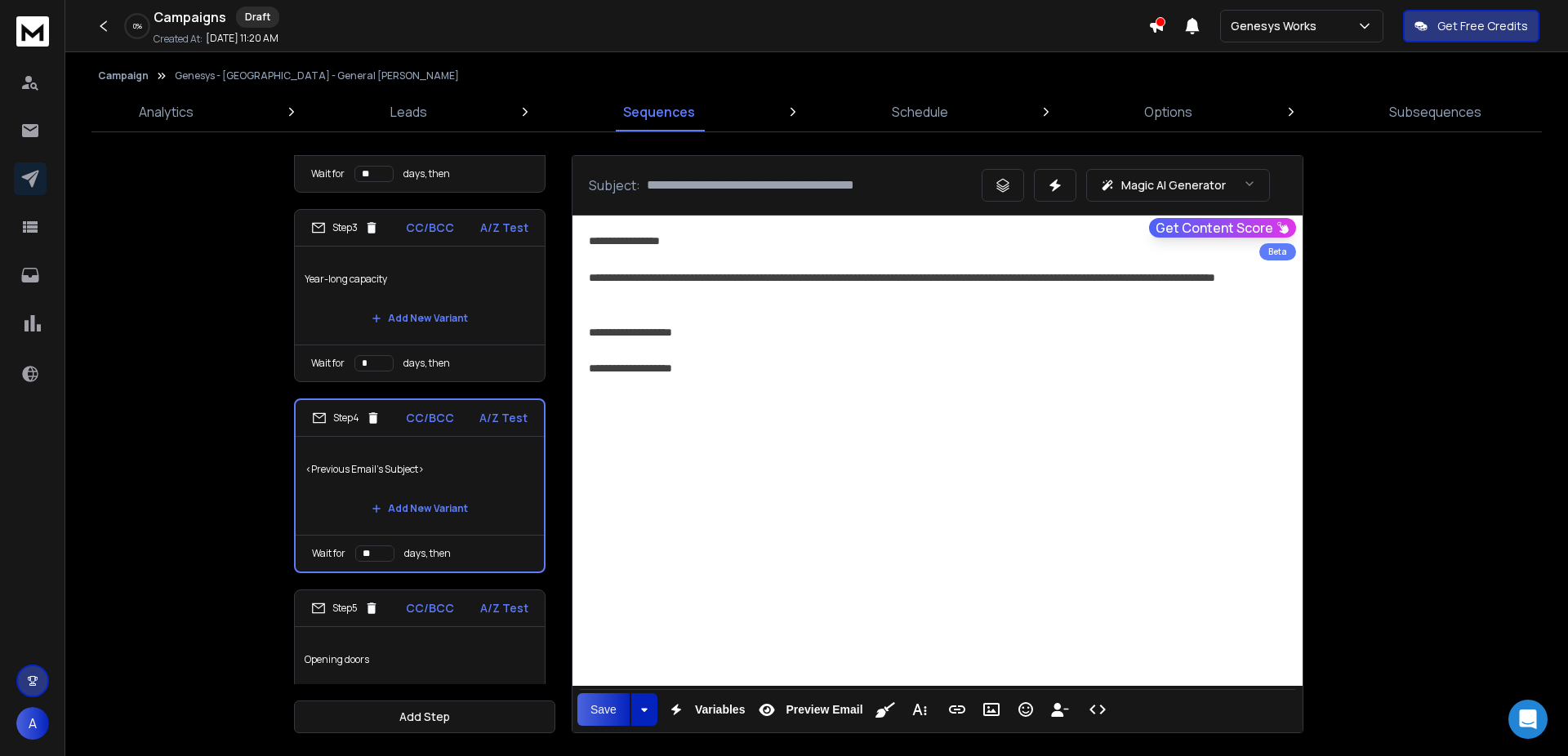
scroll to position [291, 0]
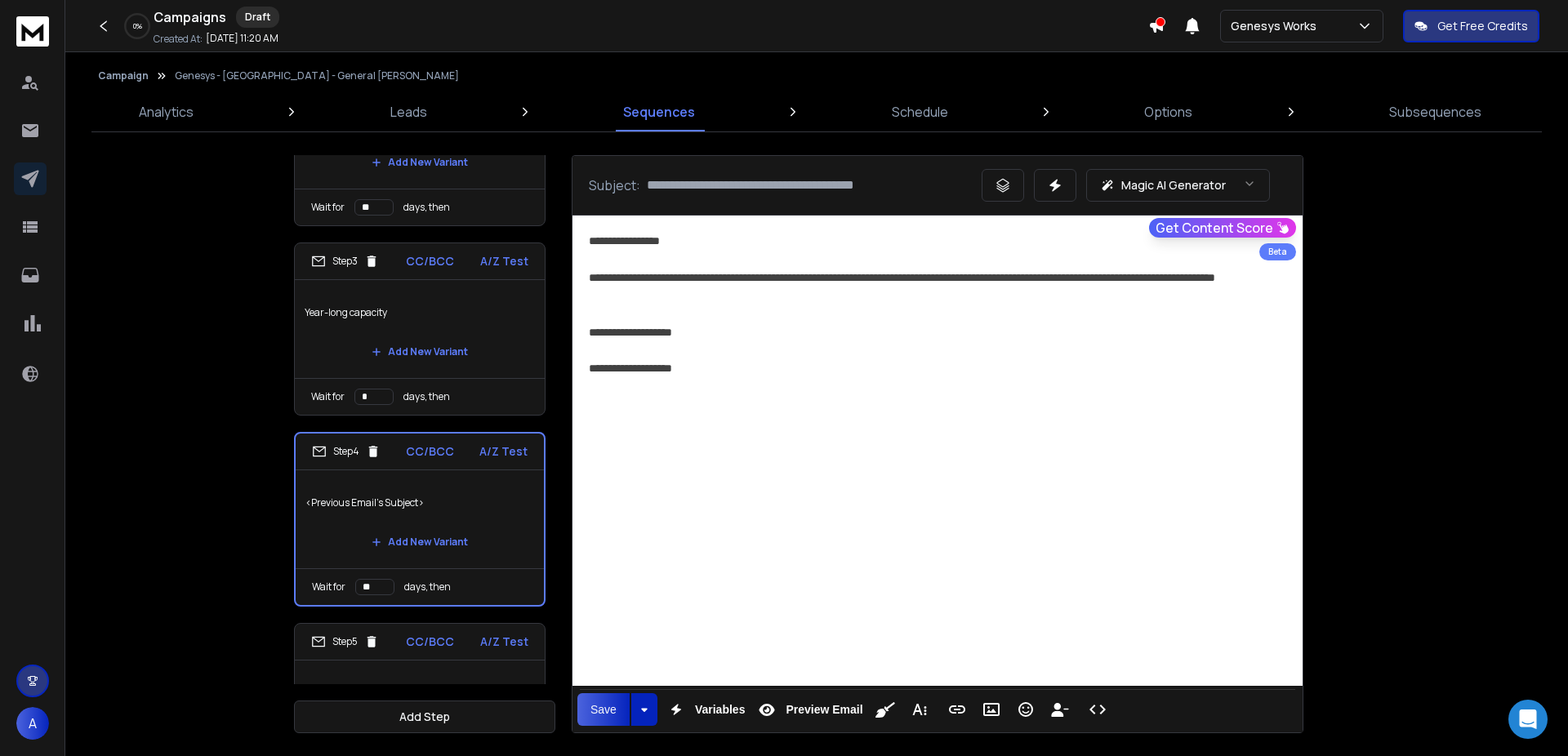
click at [491, 331] on p "Year-long capacity" at bounding box center [420, 312] width 231 height 46
type input "**********"
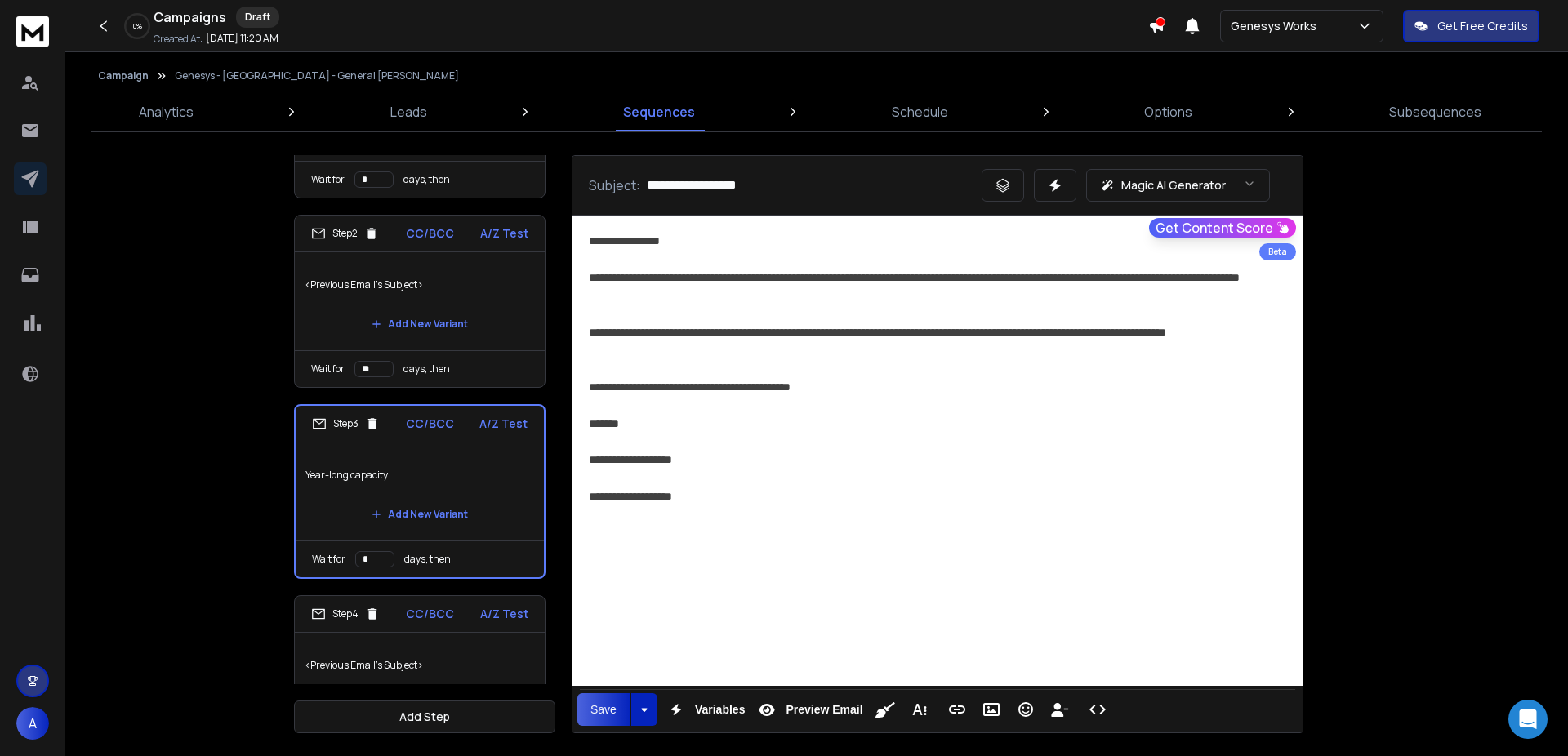
scroll to position [104, 0]
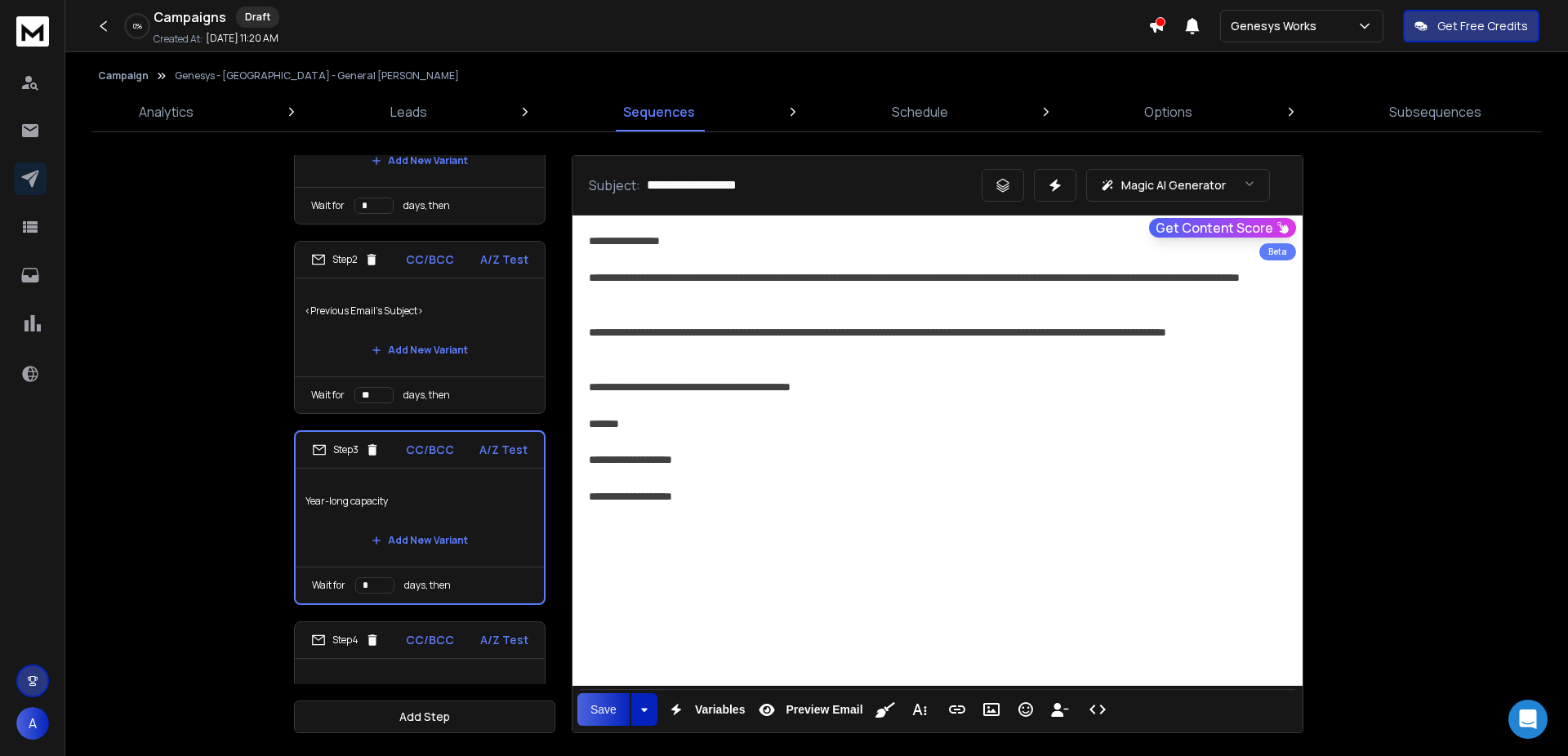
click at [488, 326] on p "<Previous Email's Subject>" at bounding box center [420, 311] width 231 height 46
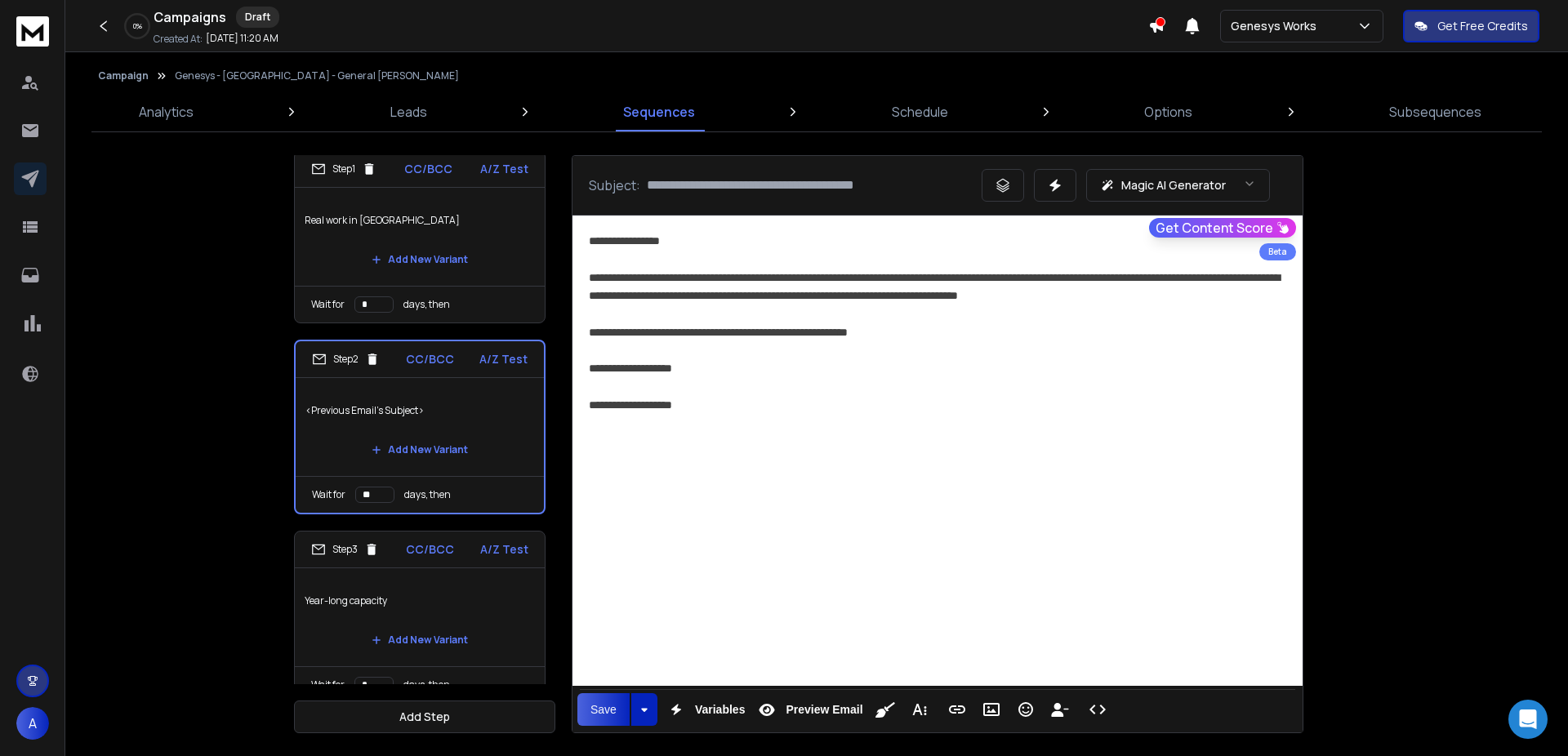
scroll to position [0, 0]
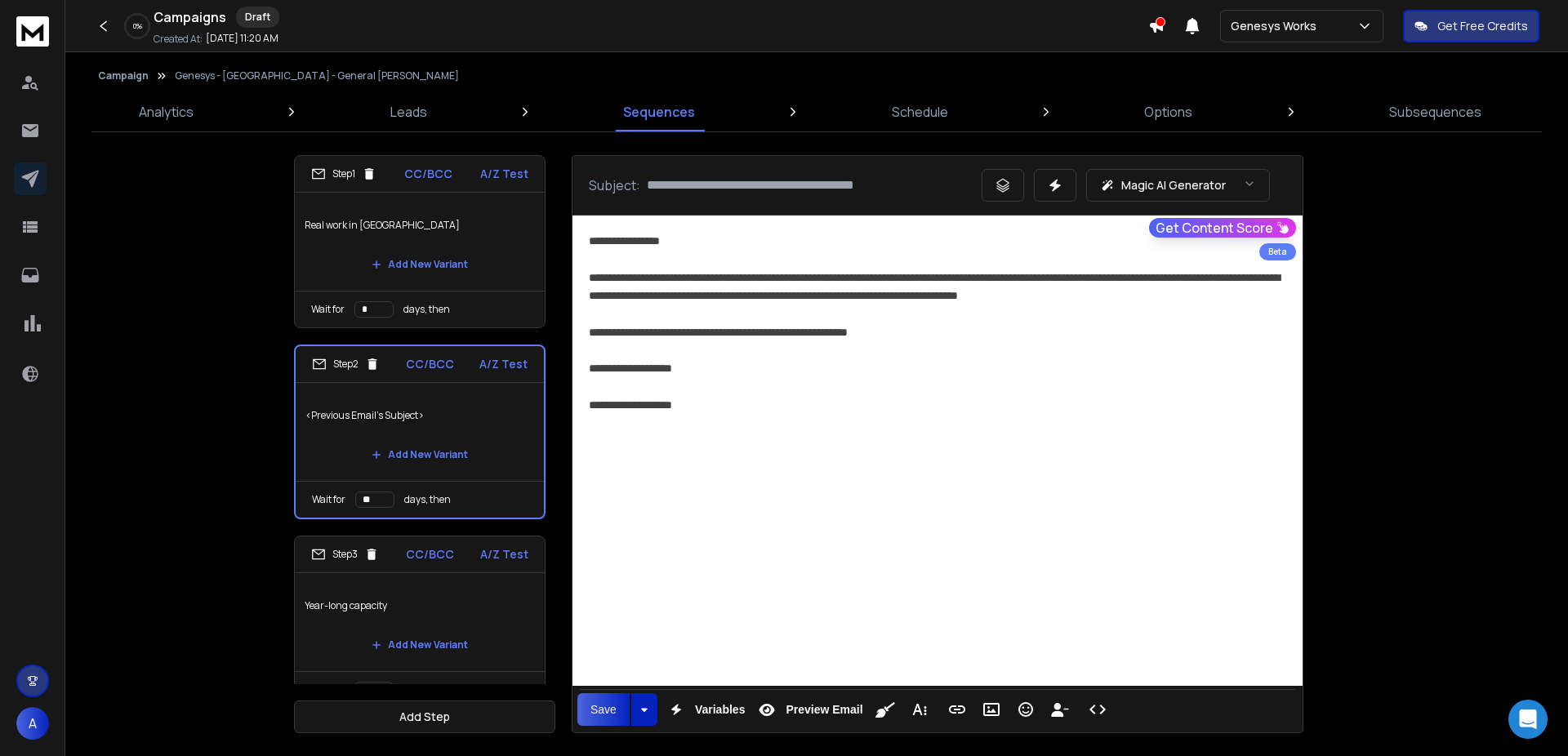
click at [484, 235] on p "Real work in Houston" at bounding box center [420, 225] width 231 height 46
type input "**********"
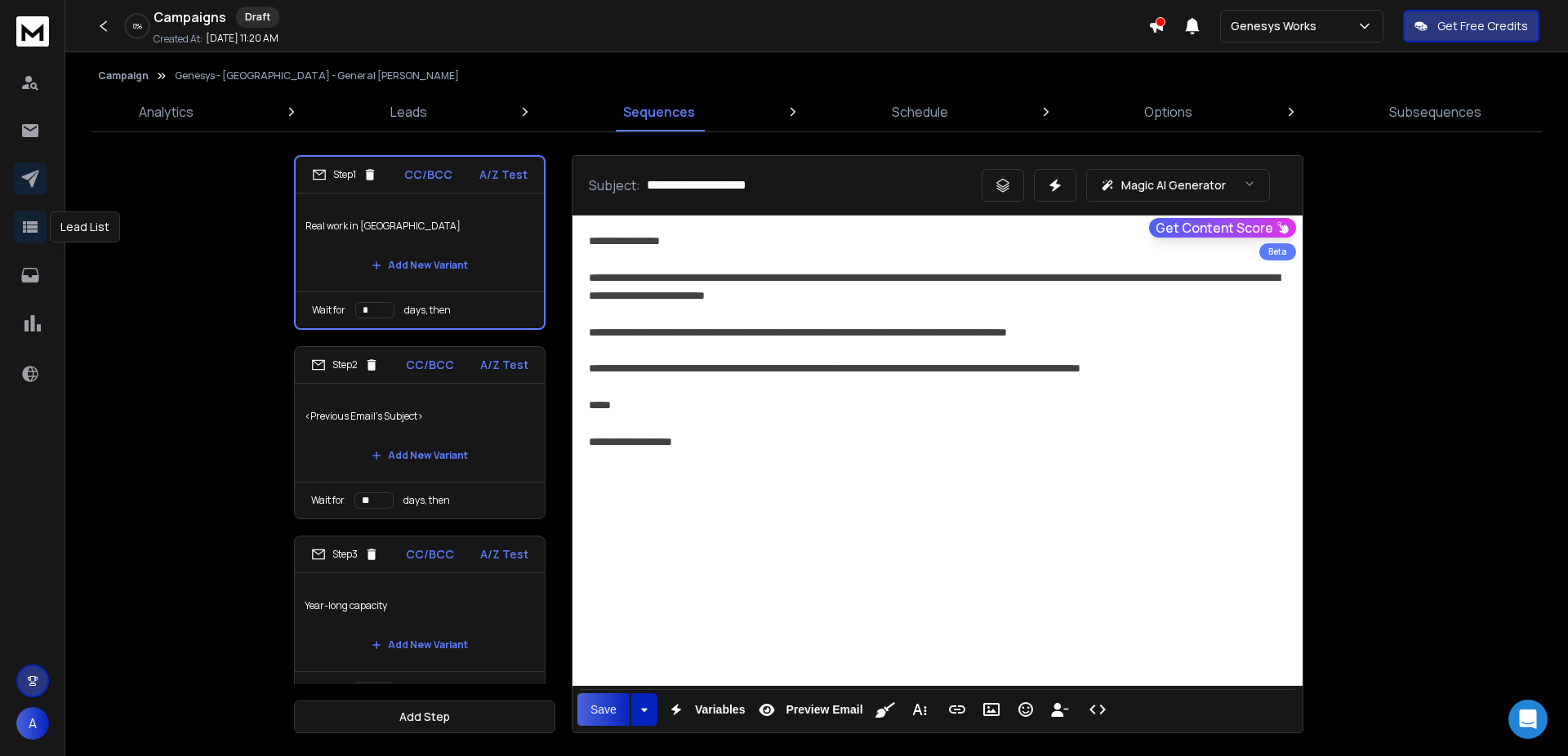
click at [36, 229] on icon at bounding box center [31, 227] width 20 height 20
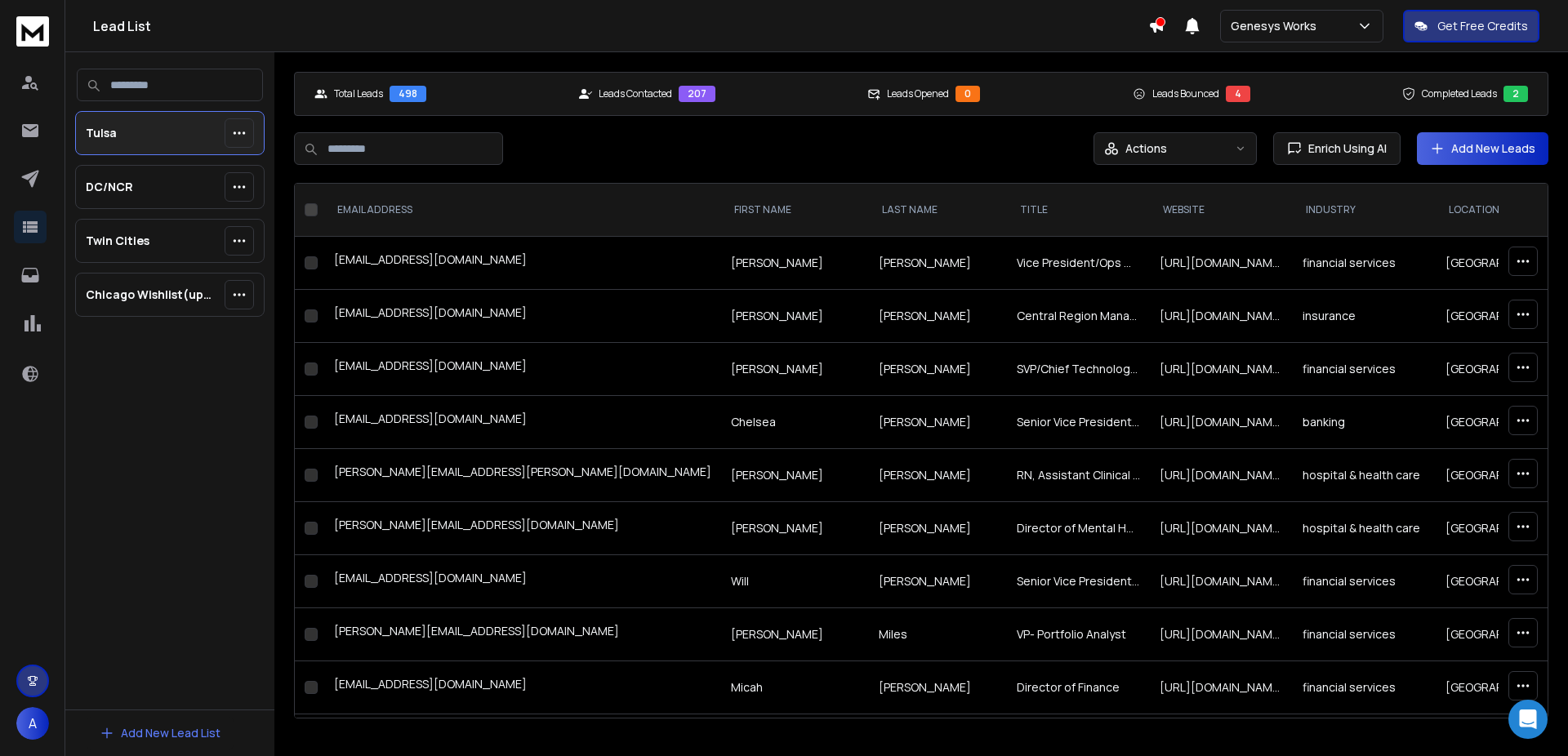
click at [161, 738] on button "Add New Lead List" at bounding box center [160, 733] width 147 height 32
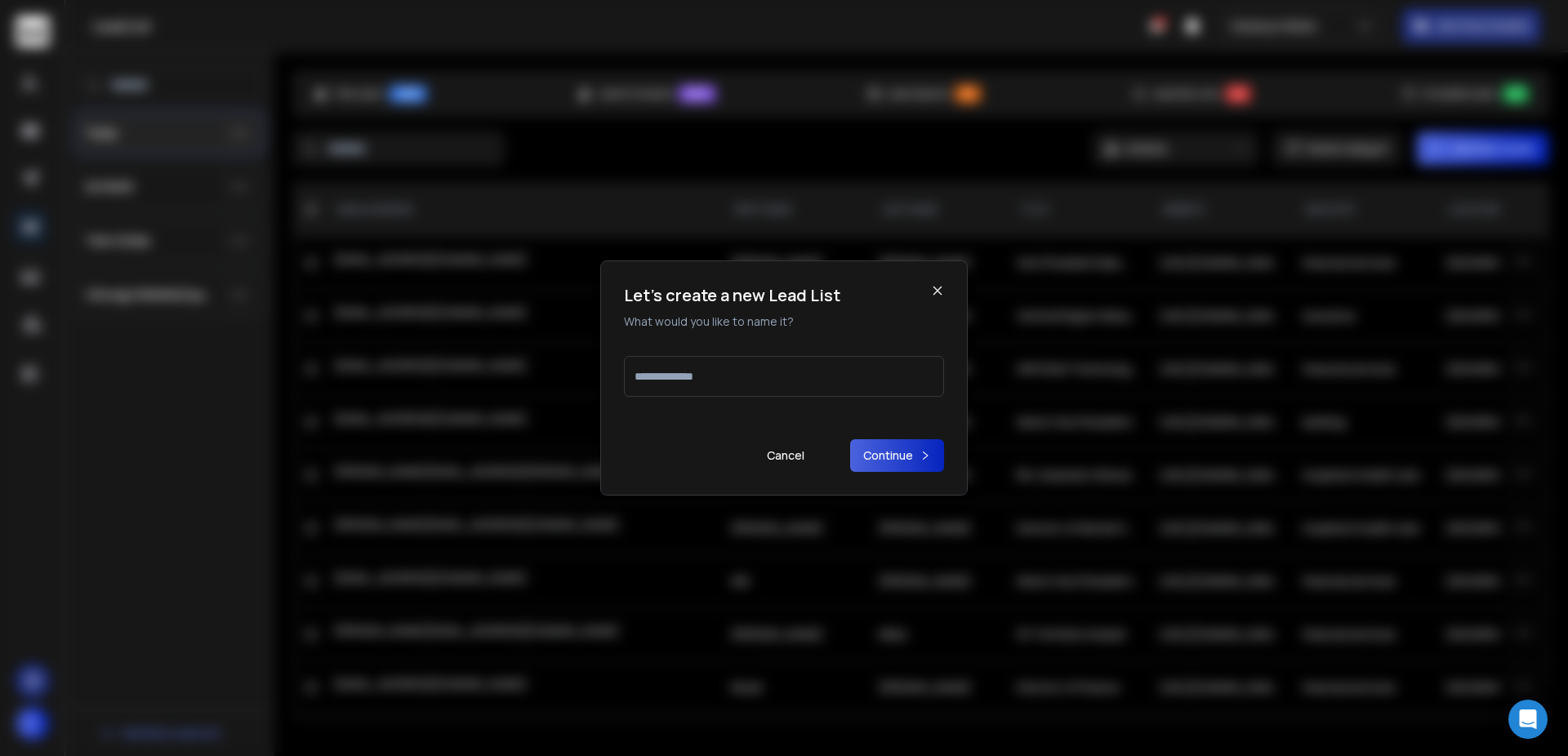
click at [700, 374] on input at bounding box center [784, 376] width 320 height 41
type input "**********"
click at [905, 465] on button "Continue" at bounding box center [897, 455] width 94 height 32
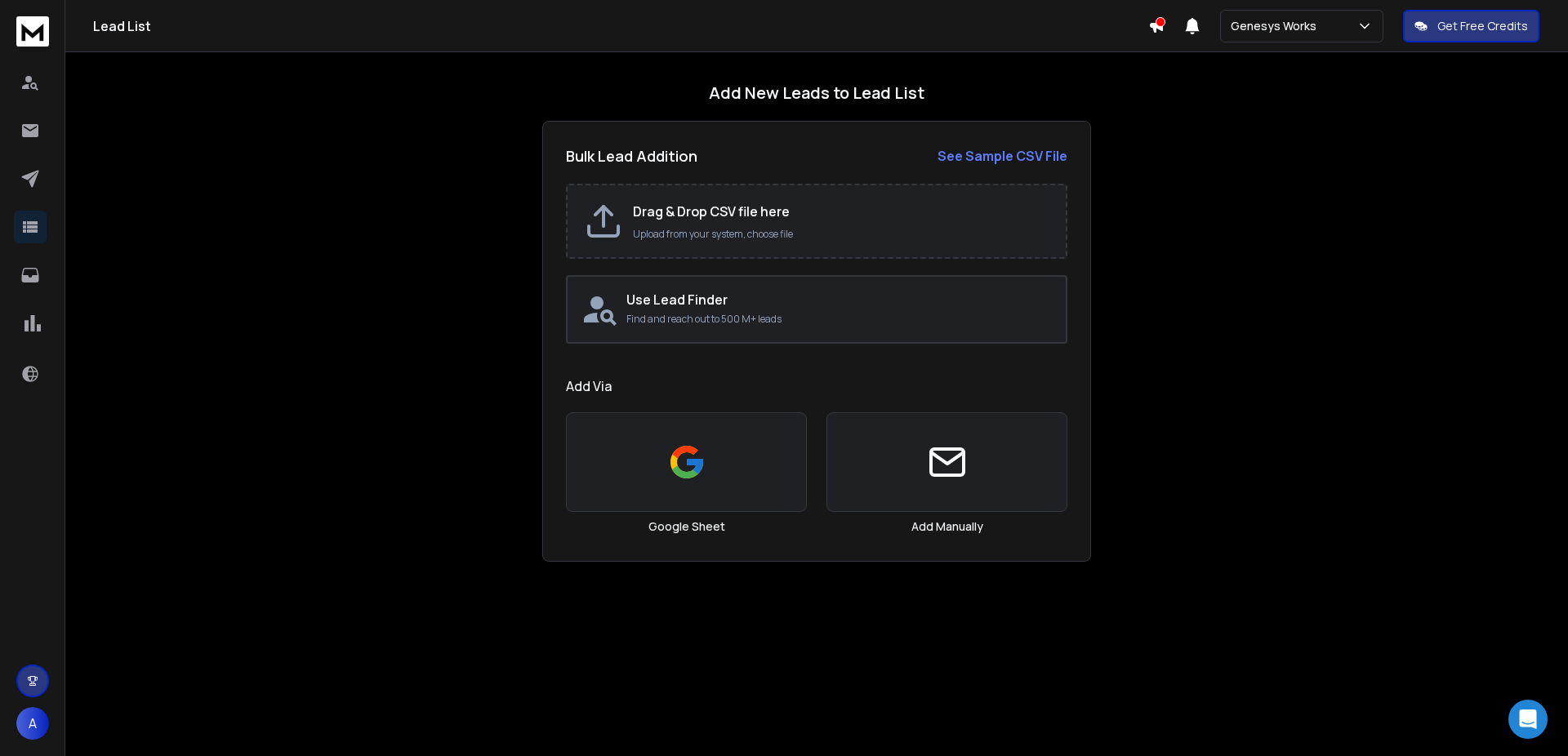
click at [703, 211] on h2 "Drag & Drop CSV file here" at bounding box center [841, 211] width 416 height 20
type input "**********"
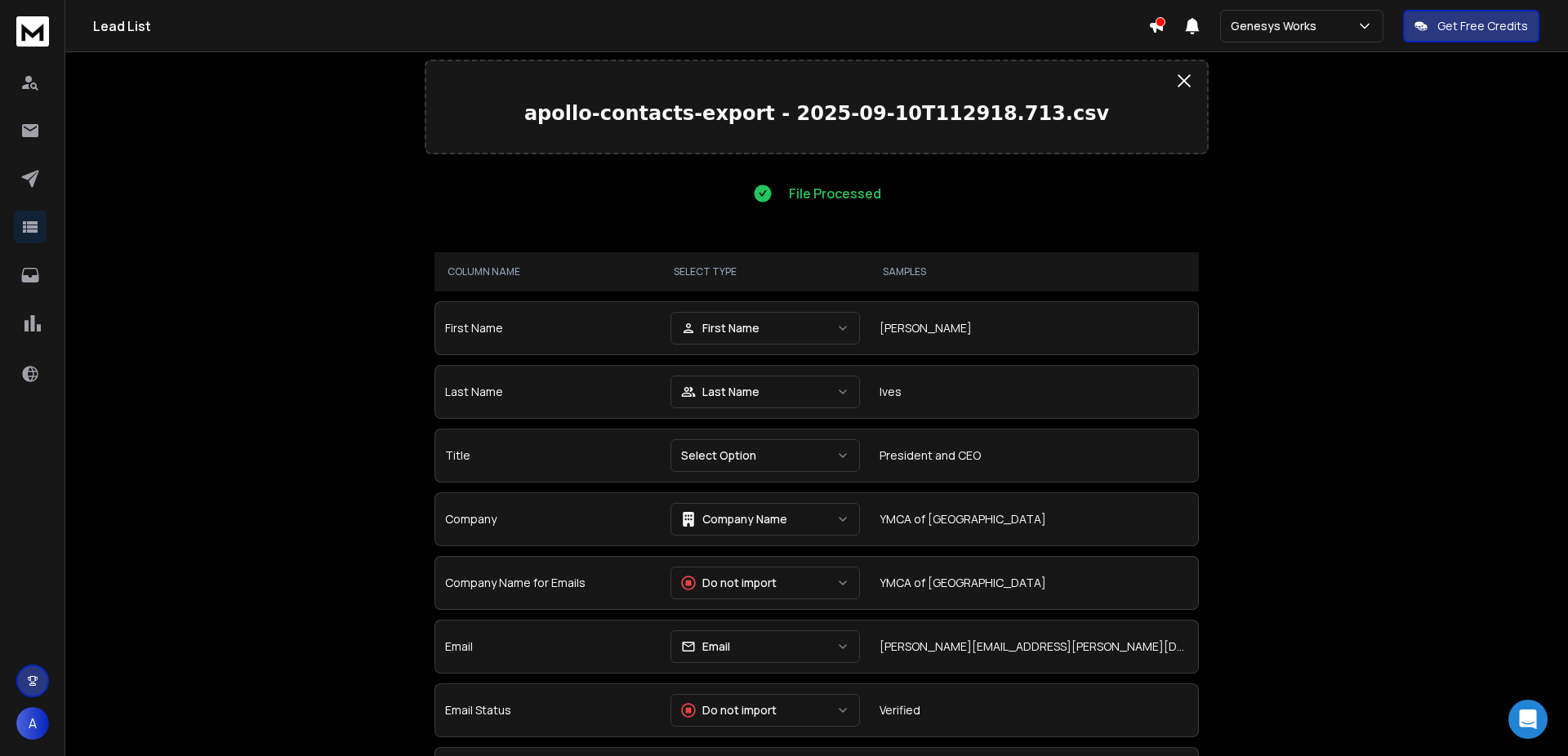
scroll to position [236, 0]
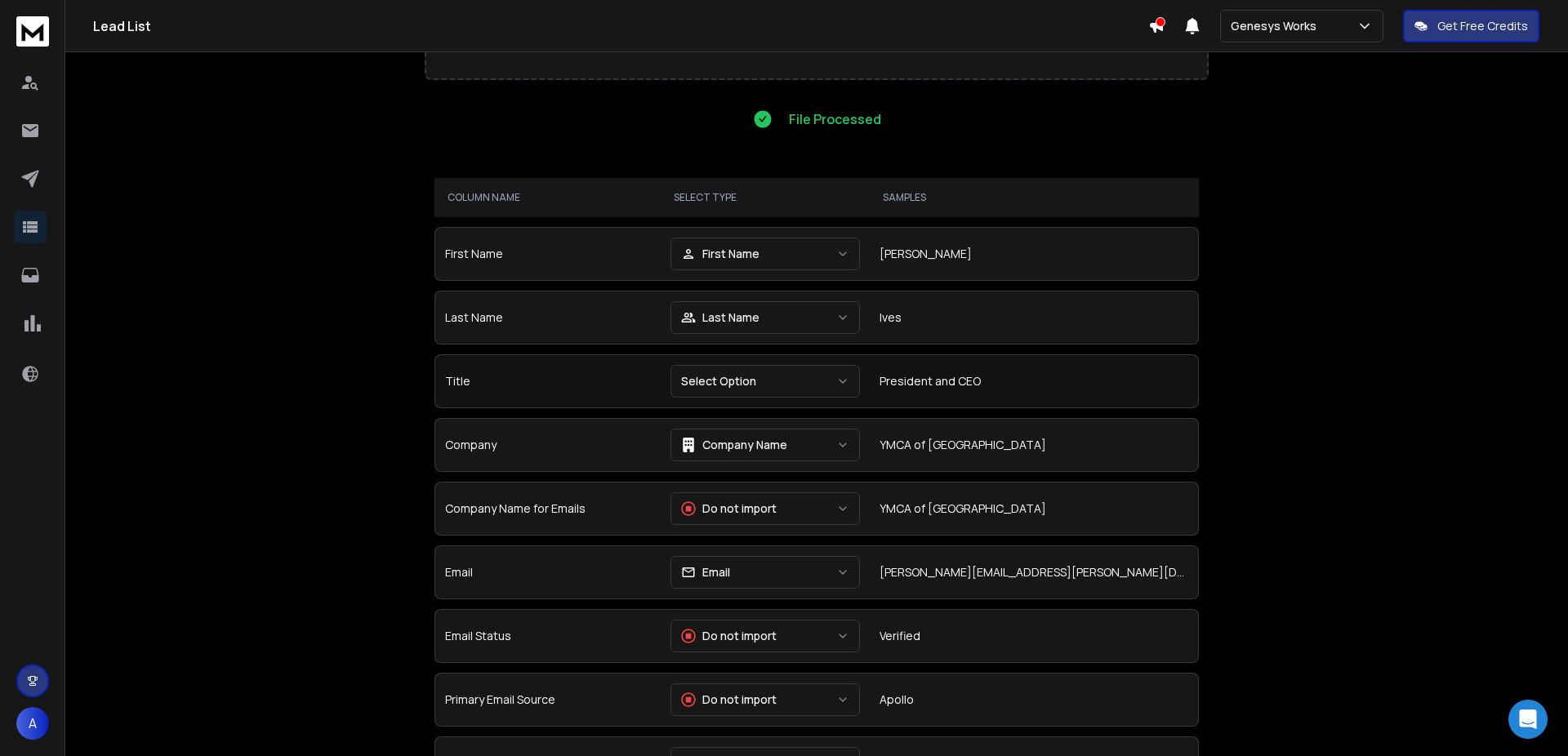
click at [715, 390] on button "Select Option" at bounding box center [765, 380] width 191 height 32
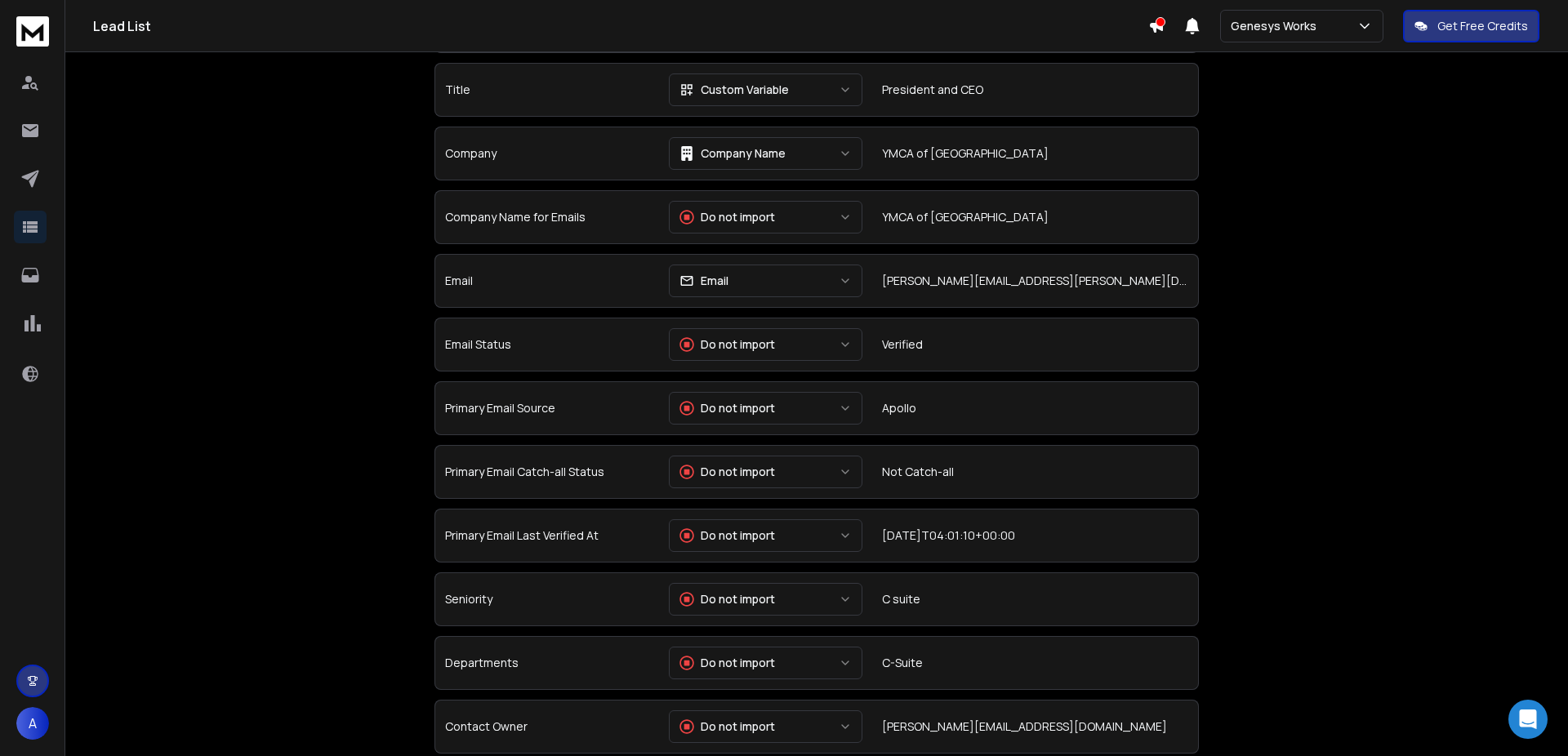
scroll to position [537, 0]
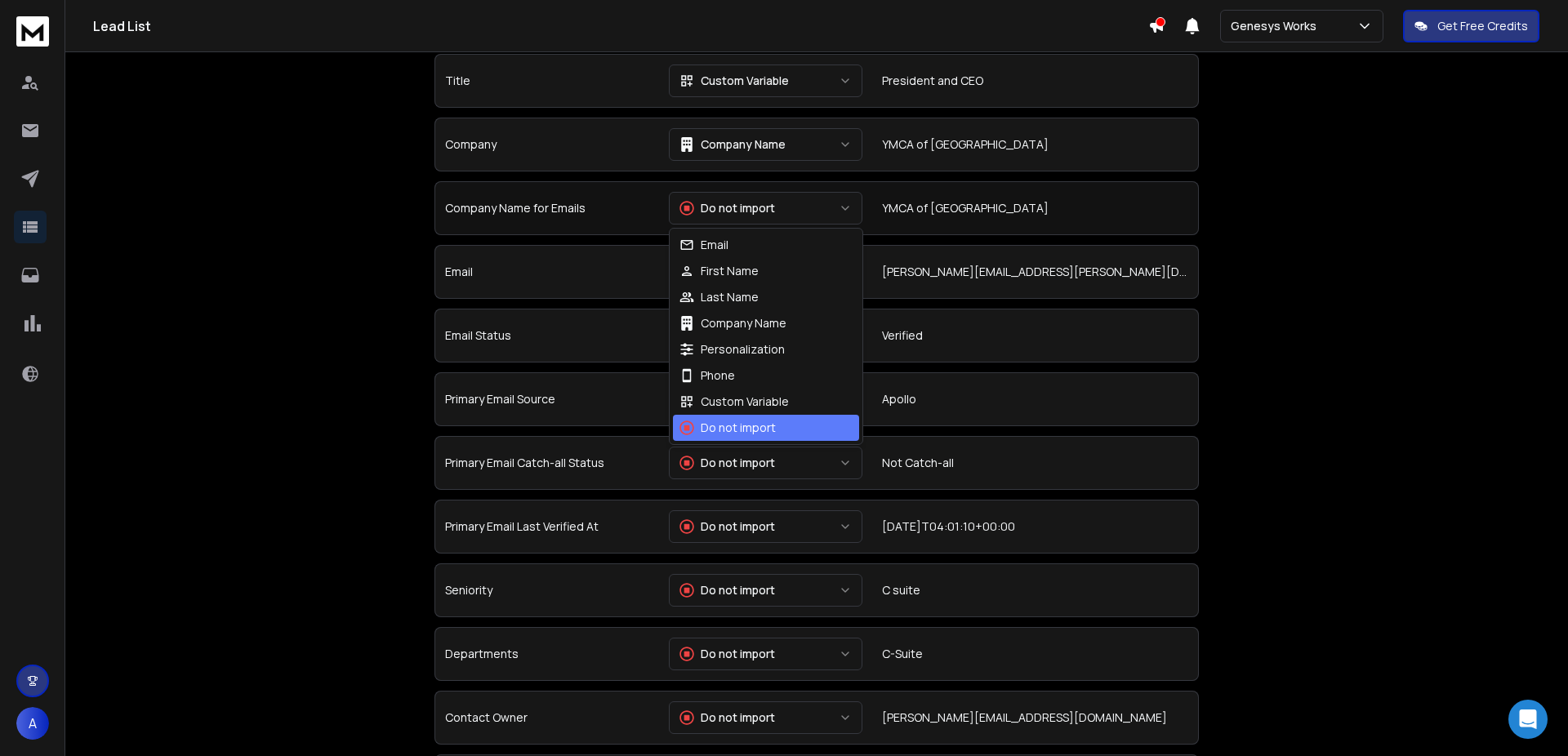
click at [717, 221] on button "Do not import" at bounding box center [764, 207] width 192 height 32
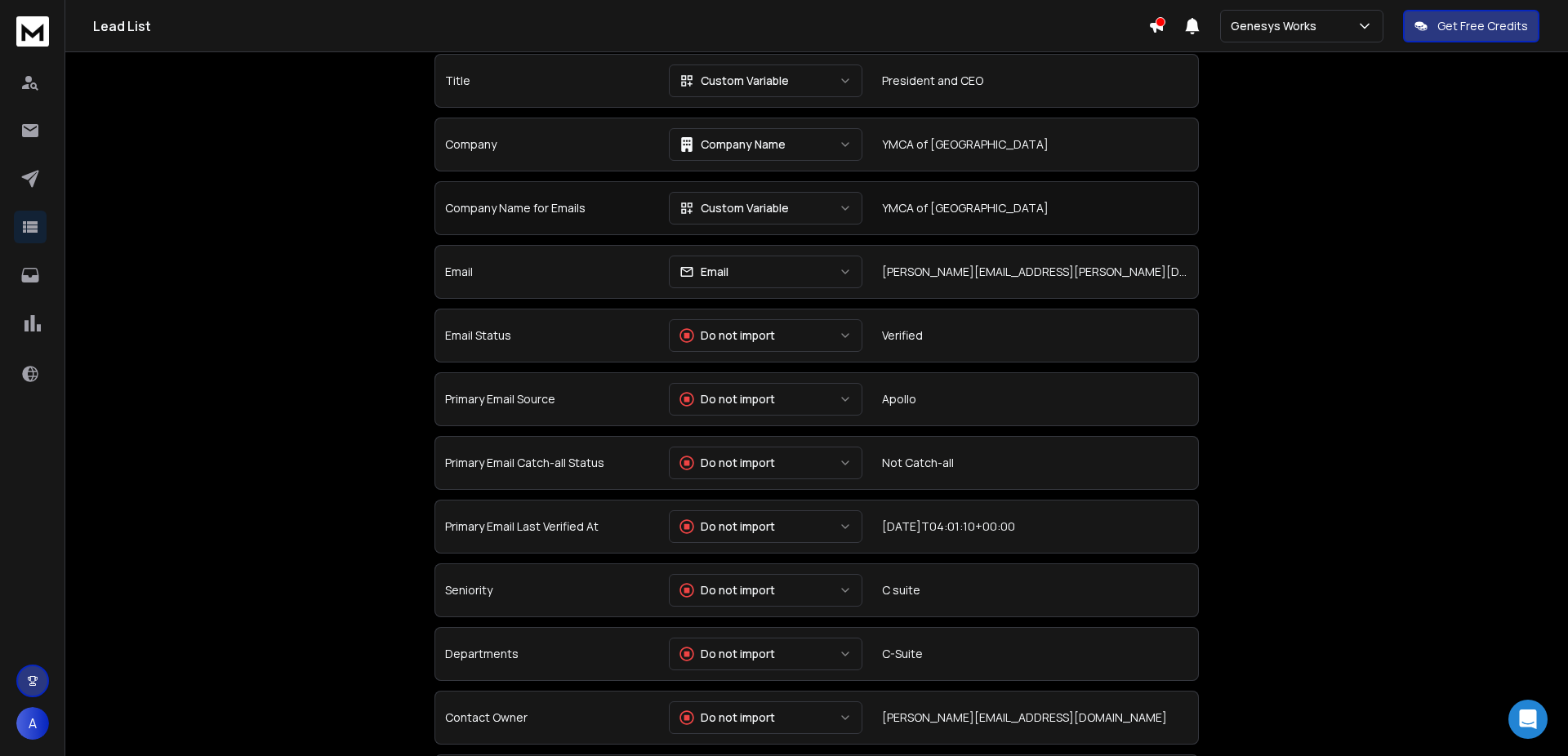
click at [727, 201] on div "Custom Variable" at bounding box center [734, 208] width 109 height 17
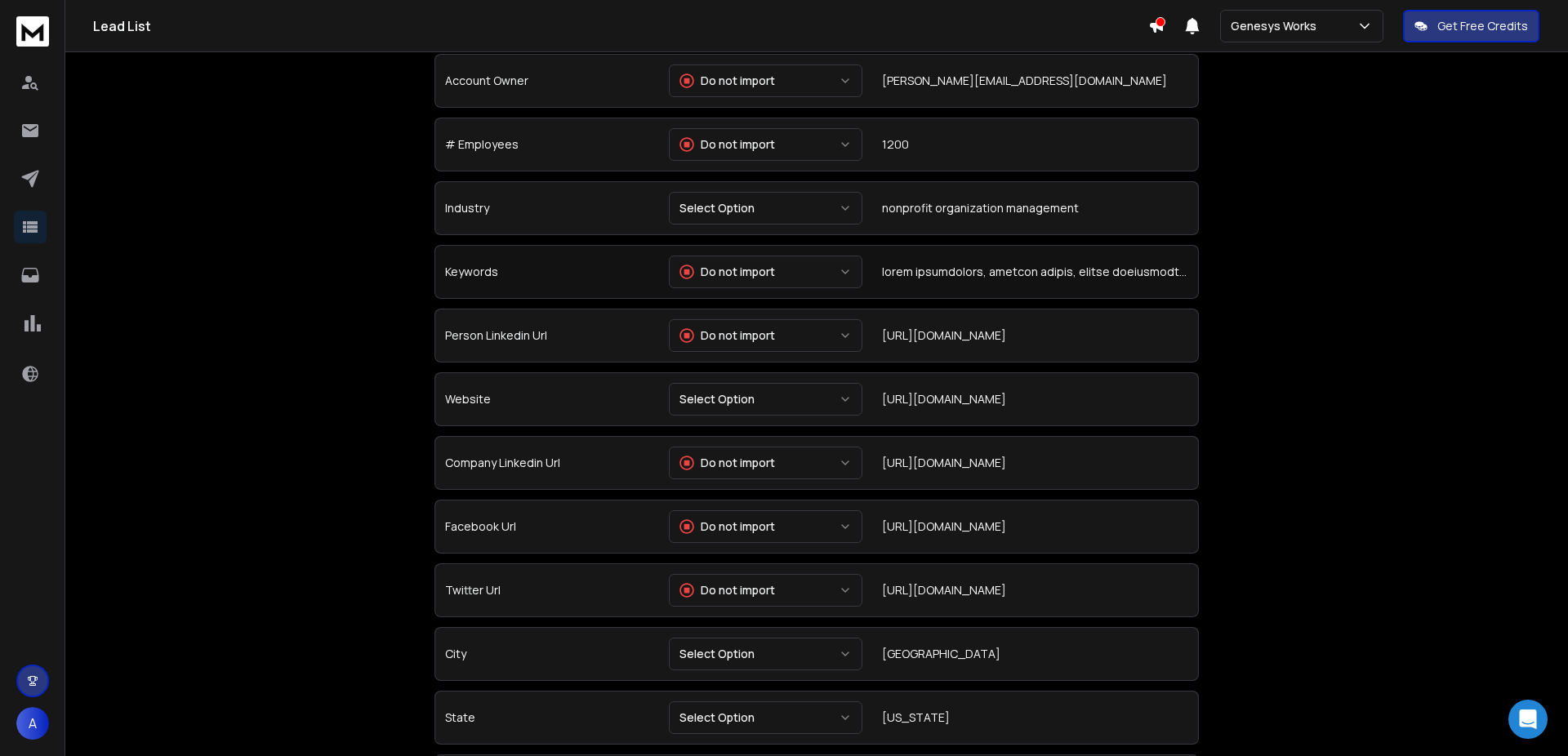
scroll to position [1435, 0]
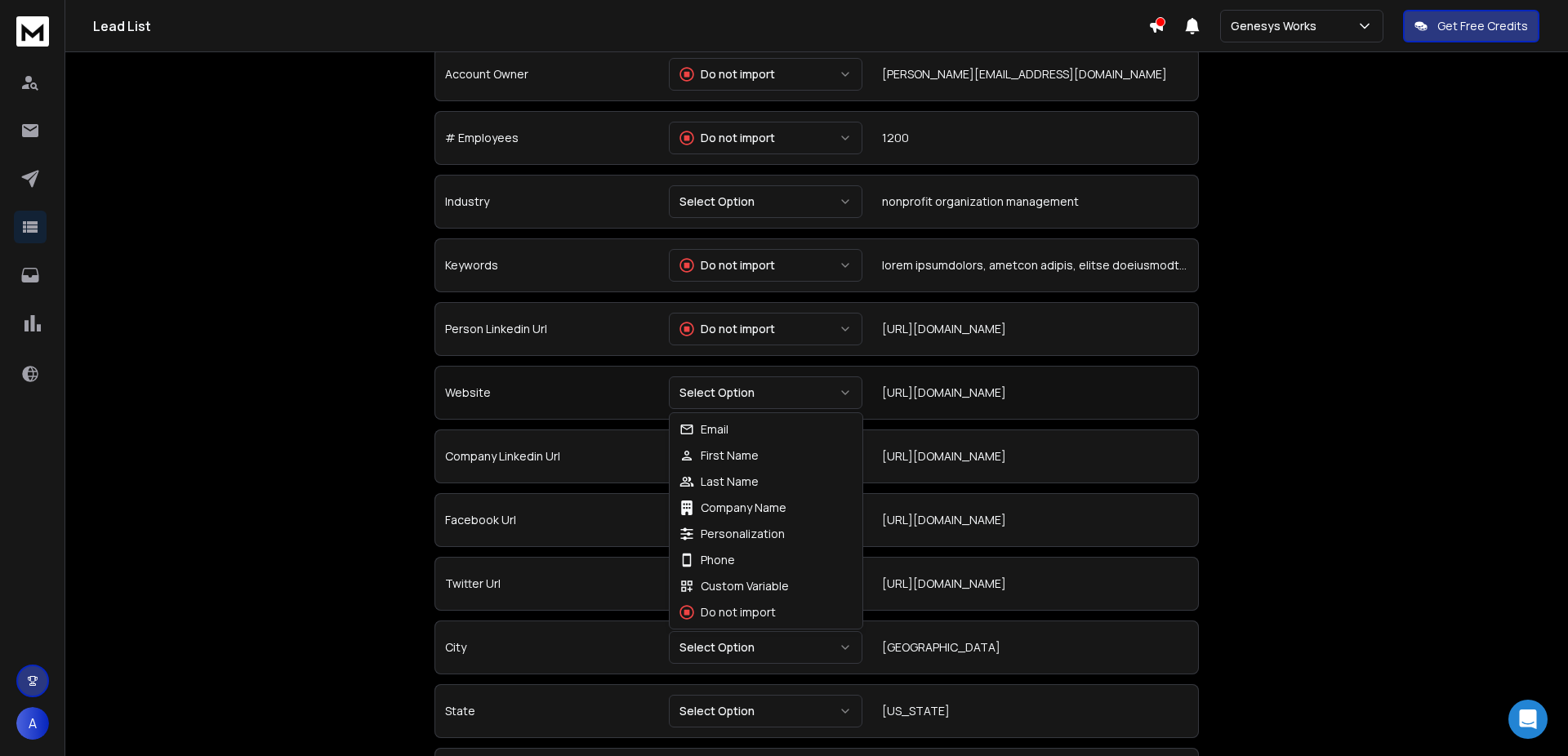
click at [736, 398] on button "Select Option" at bounding box center [764, 392] width 192 height 32
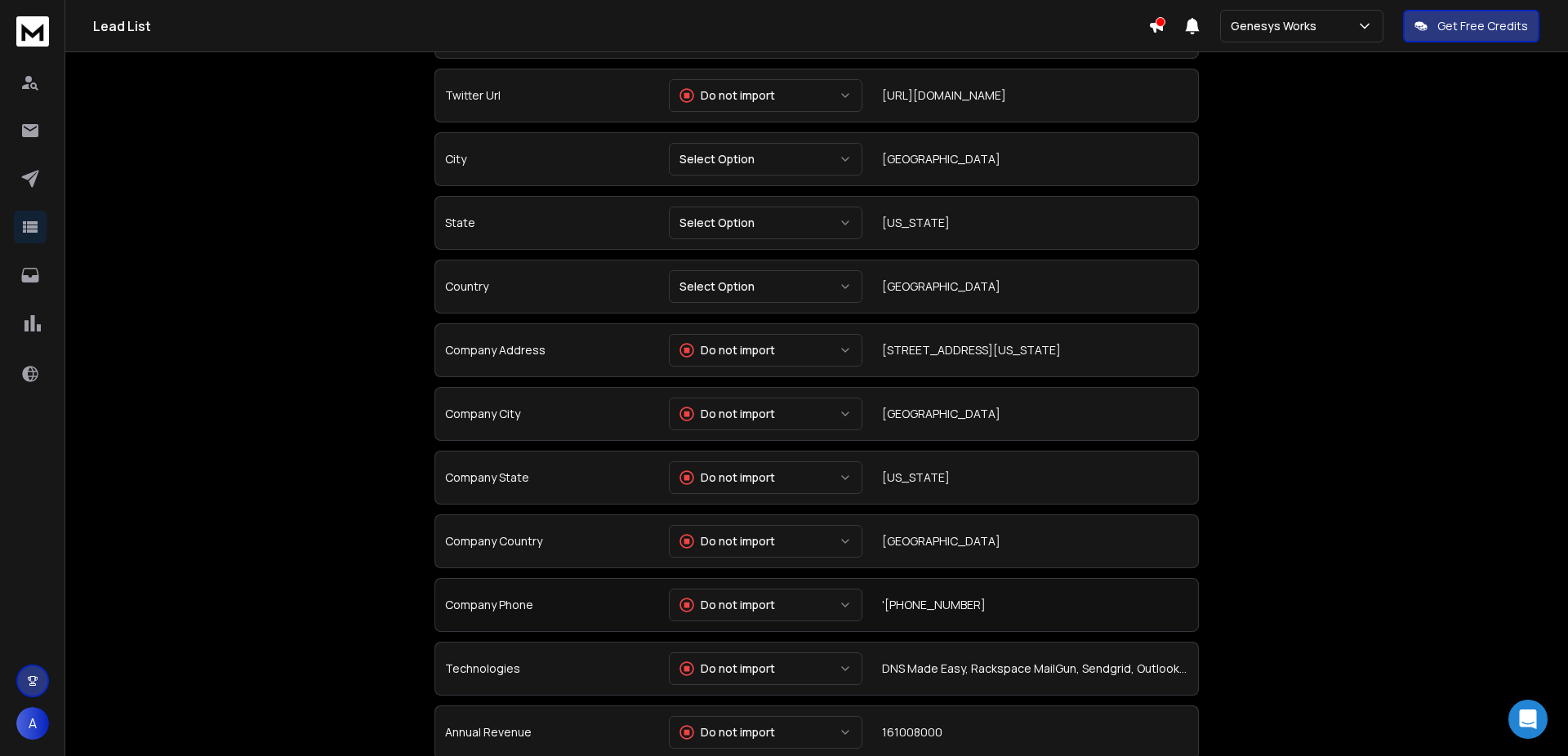
scroll to position [1974, 0]
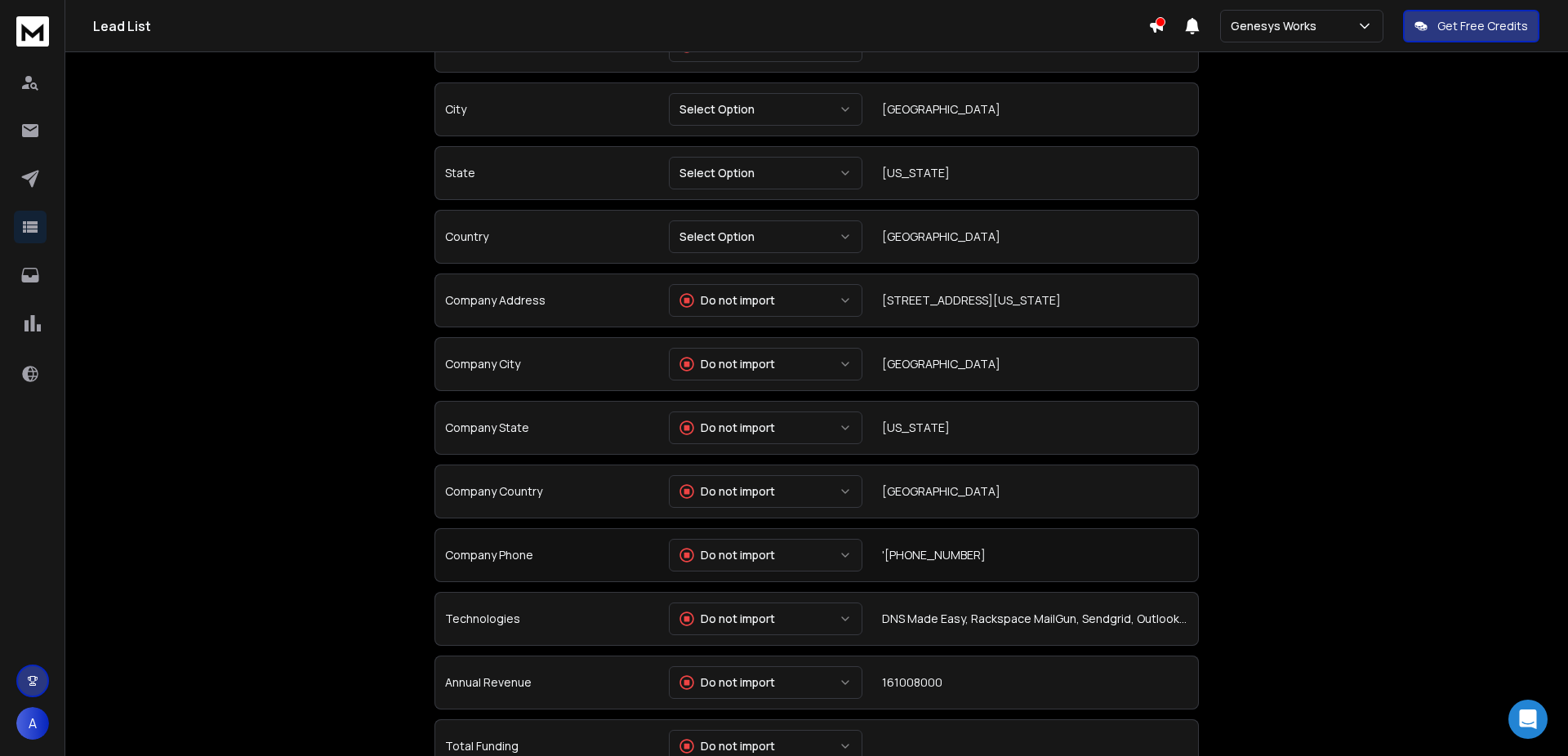
click at [727, 554] on div "Do not import" at bounding box center [727, 555] width 96 height 17
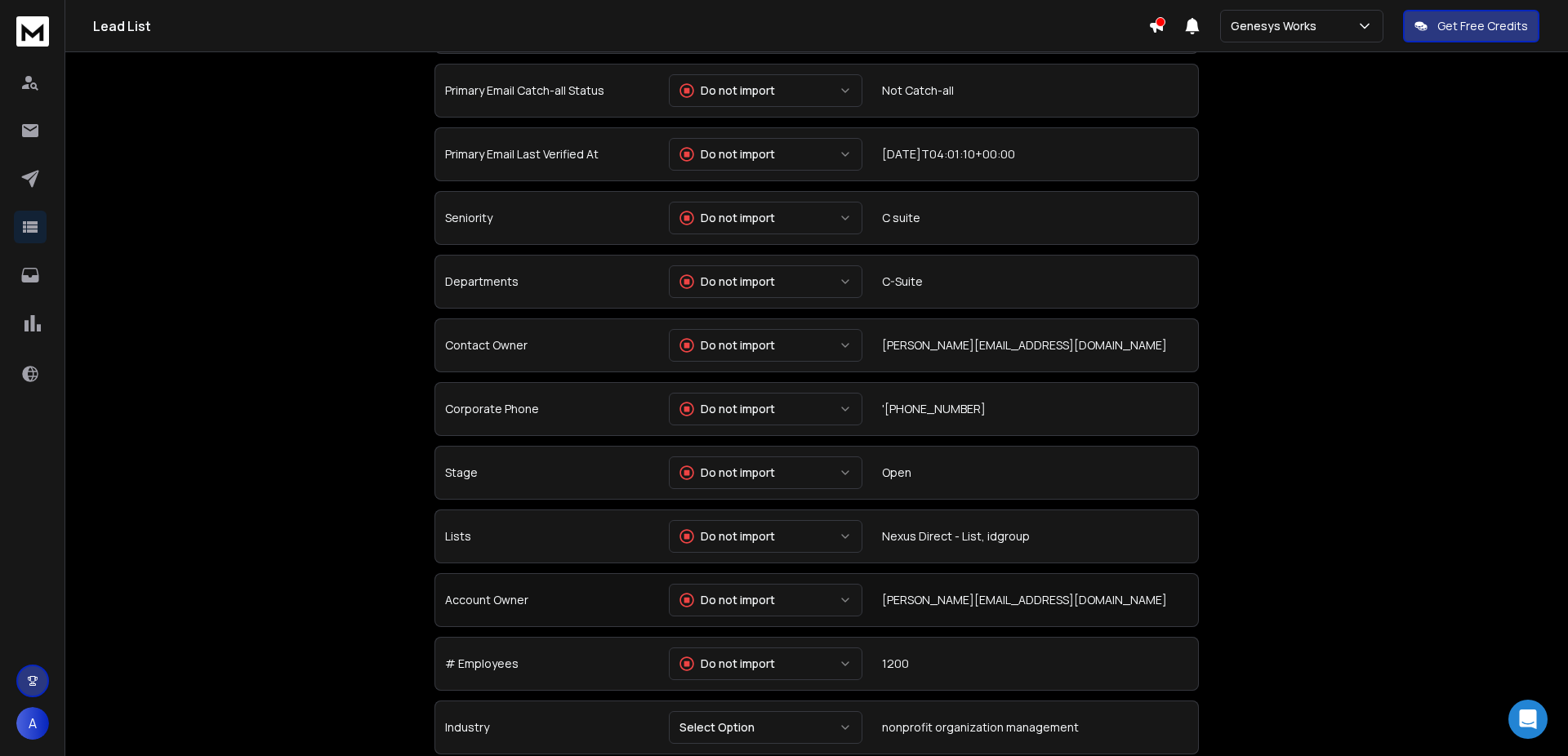
scroll to position [896, 0]
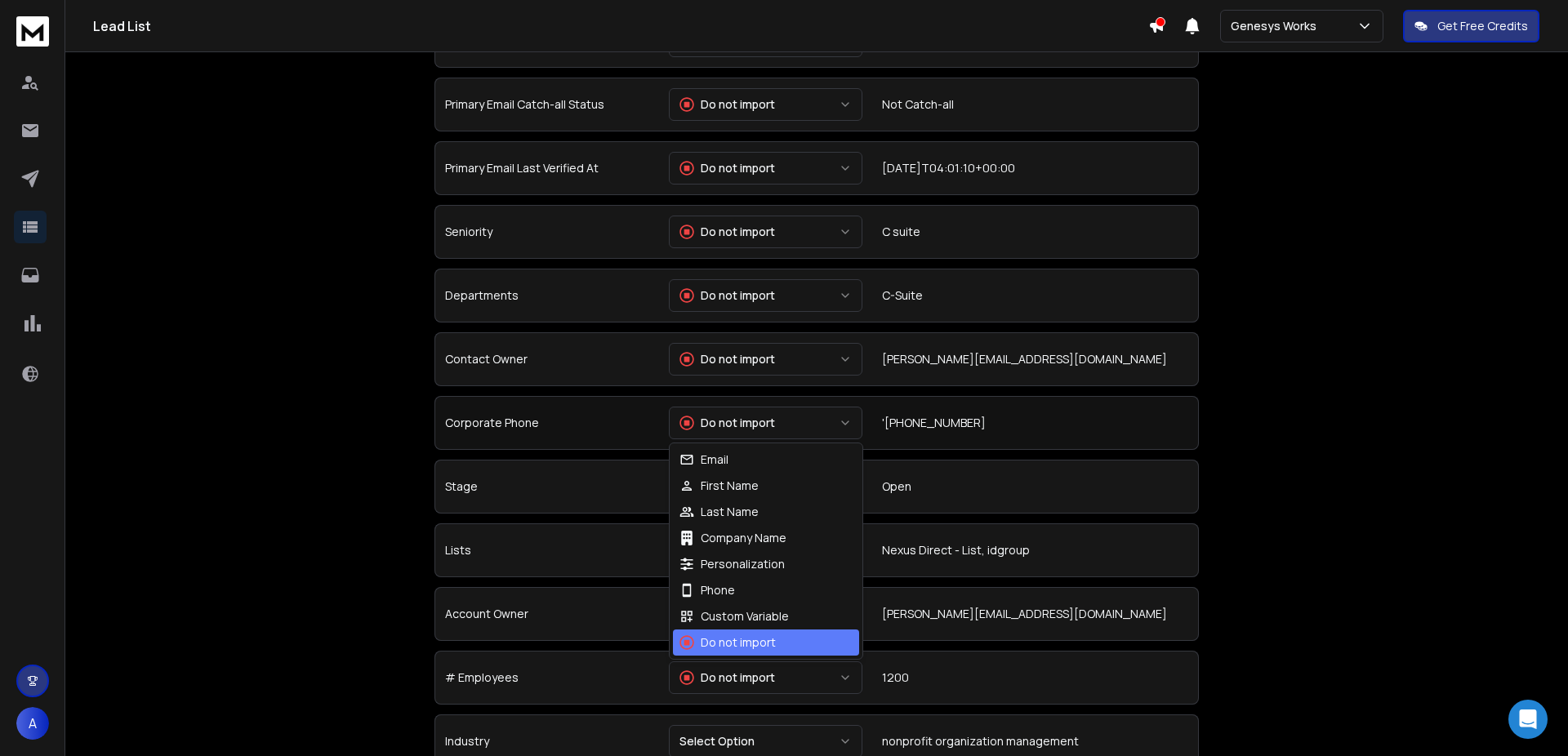
click at [732, 428] on div "Do not import" at bounding box center [727, 423] width 96 height 17
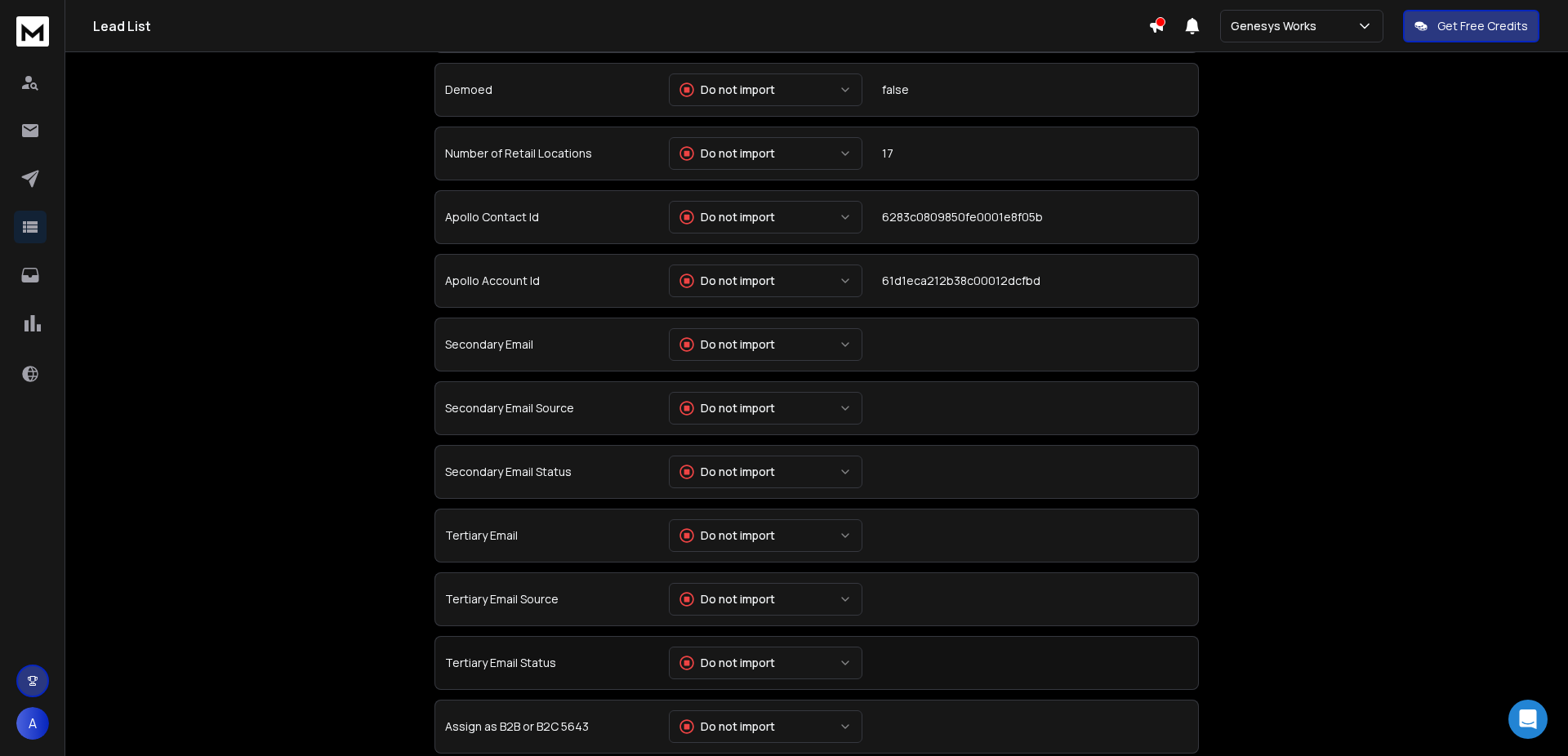
scroll to position [3343, 0]
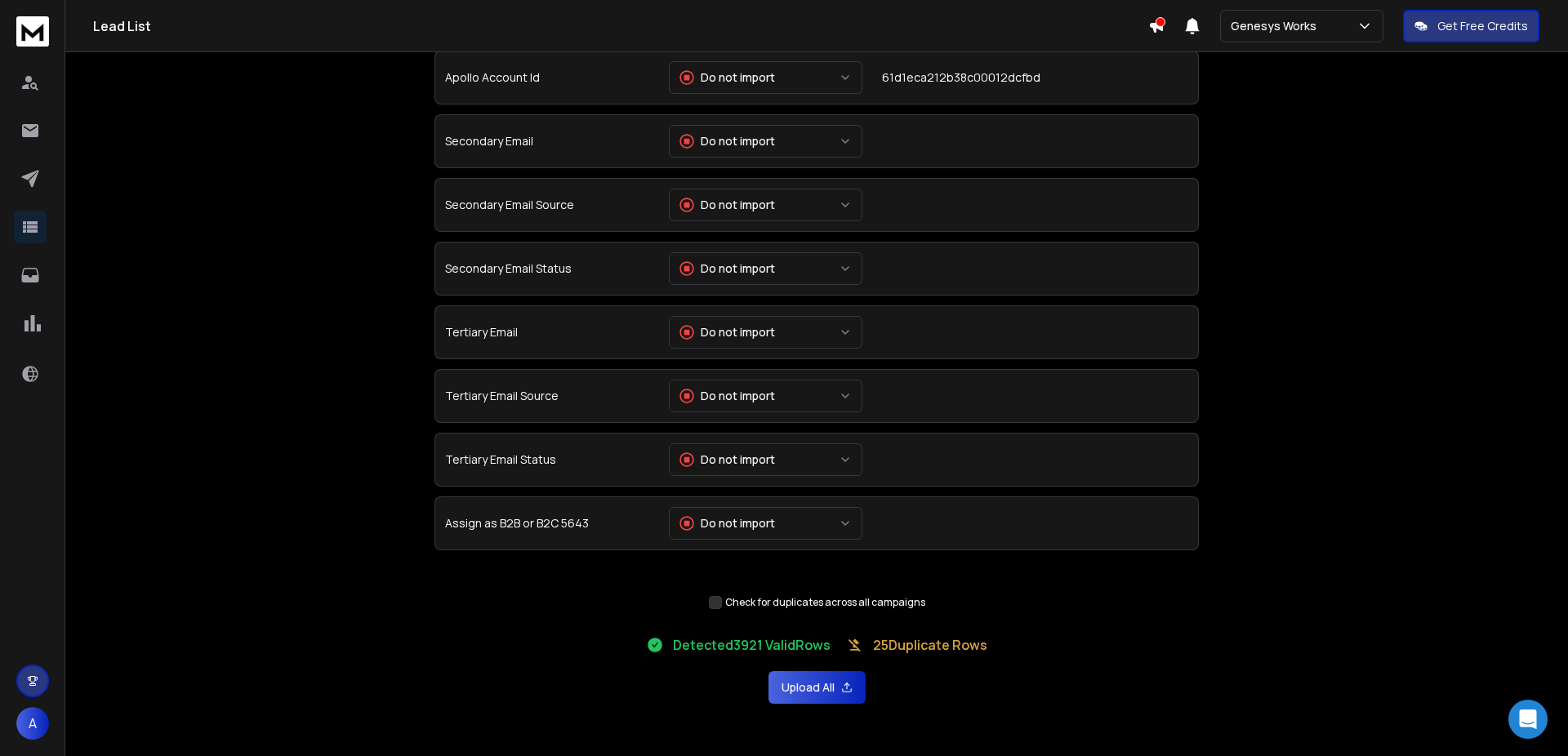
click at [722, 606] on button "Check for duplicates across all campaigns" at bounding box center [715, 603] width 13 height 13
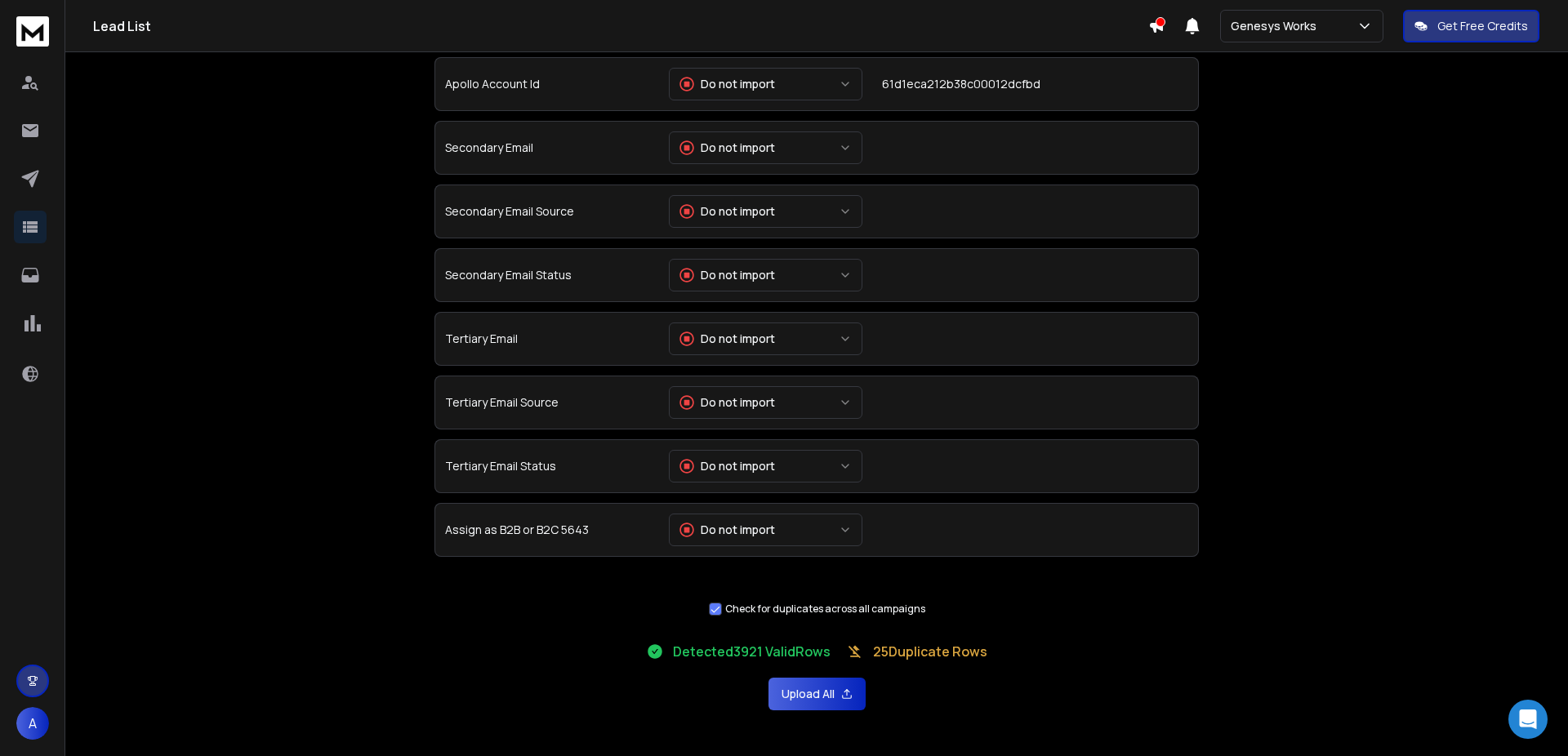
click at [819, 702] on button "Upload All" at bounding box center [817, 694] width 97 height 32
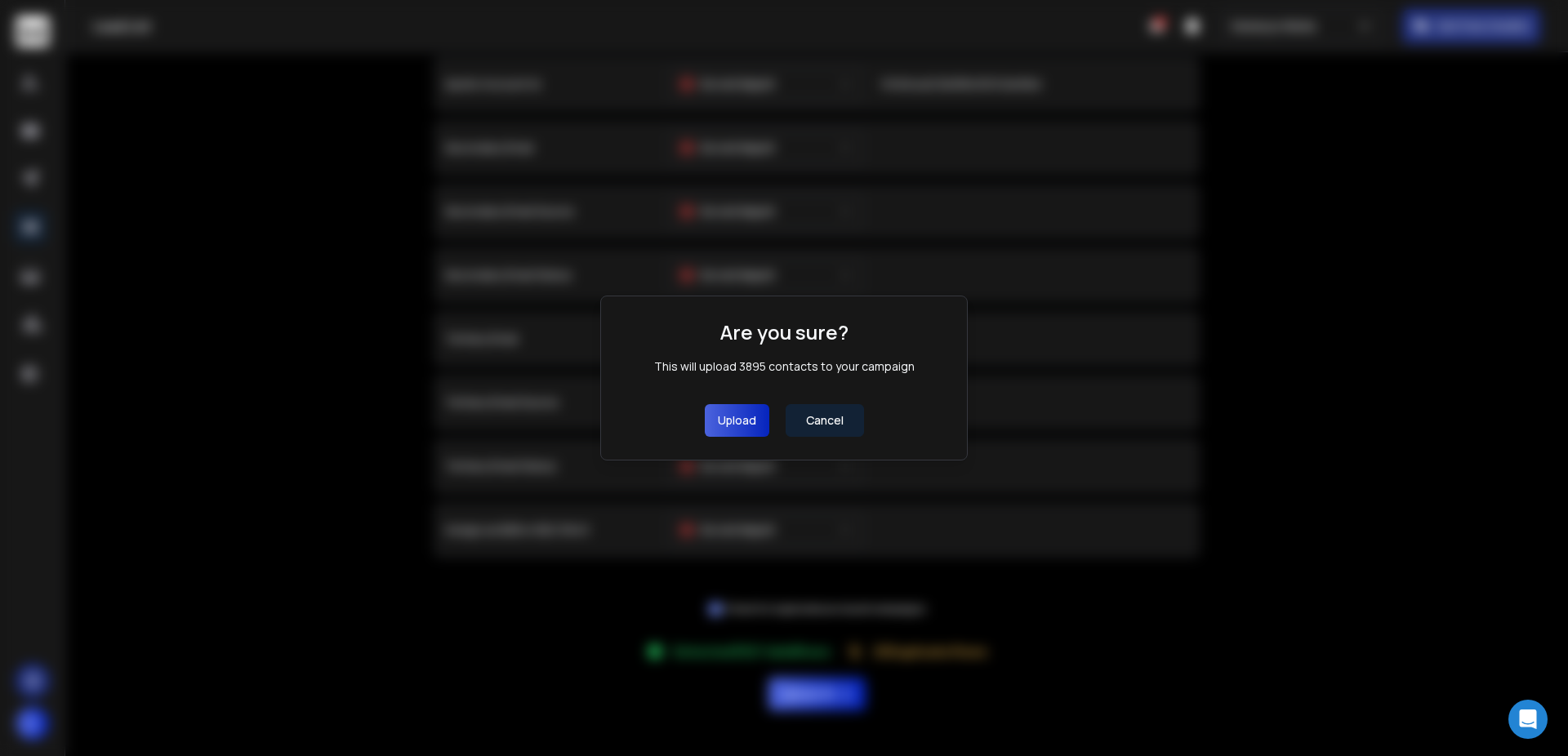
click at [744, 413] on button "Upload" at bounding box center [736, 420] width 64 height 32
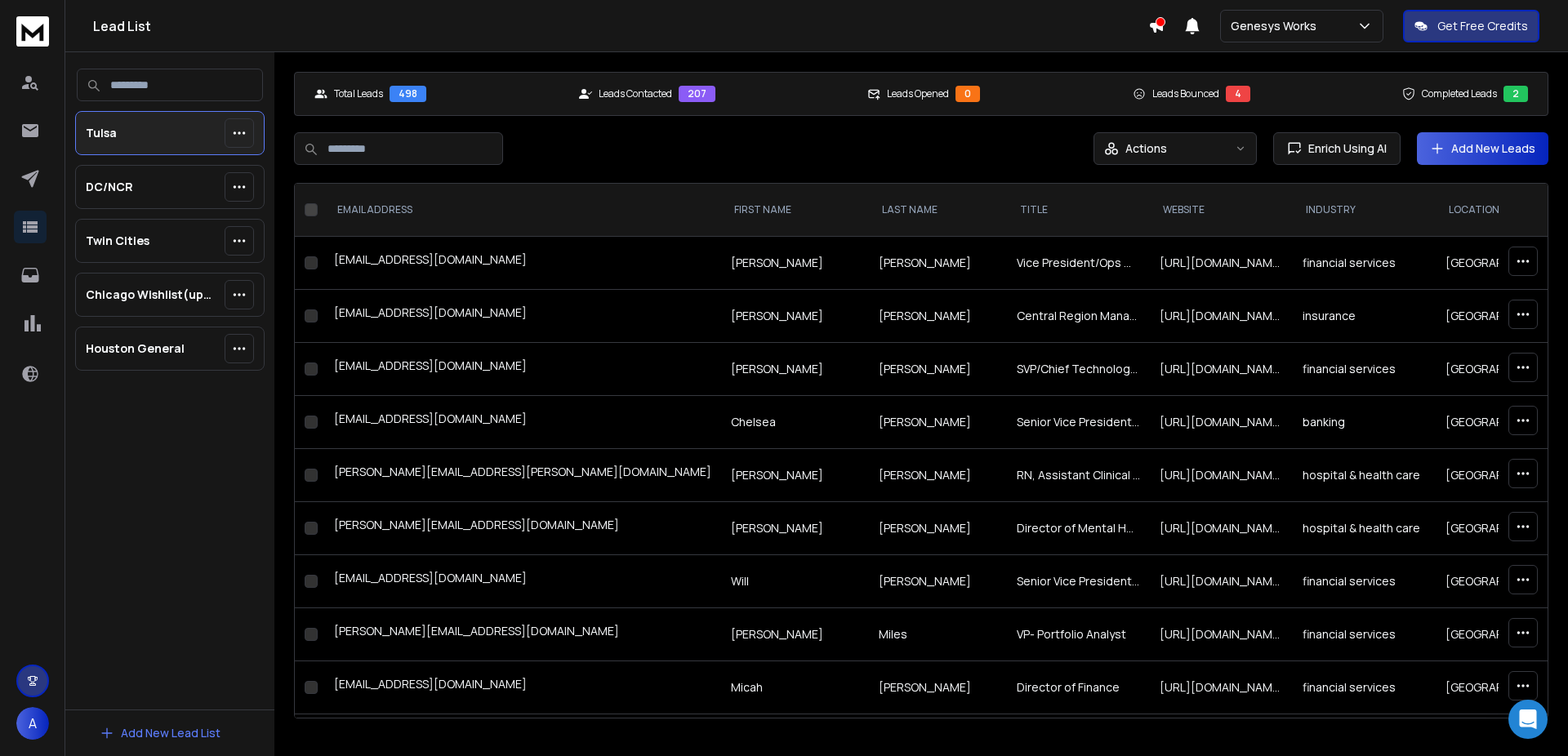
click at [156, 334] on div "Houston General" at bounding box center [170, 348] width 190 height 44
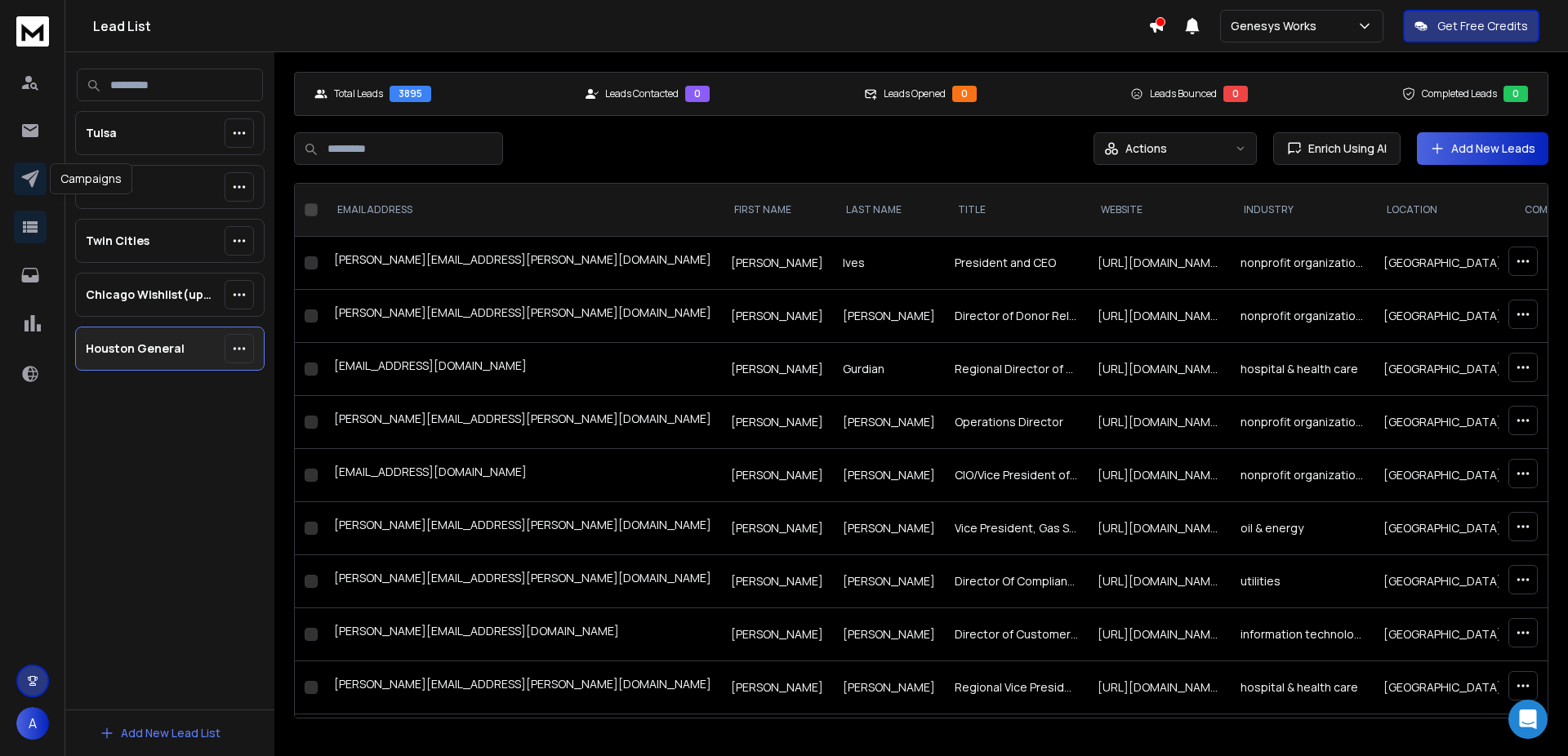
click at [22, 177] on icon at bounding box center [29, 178] width 17 height 17
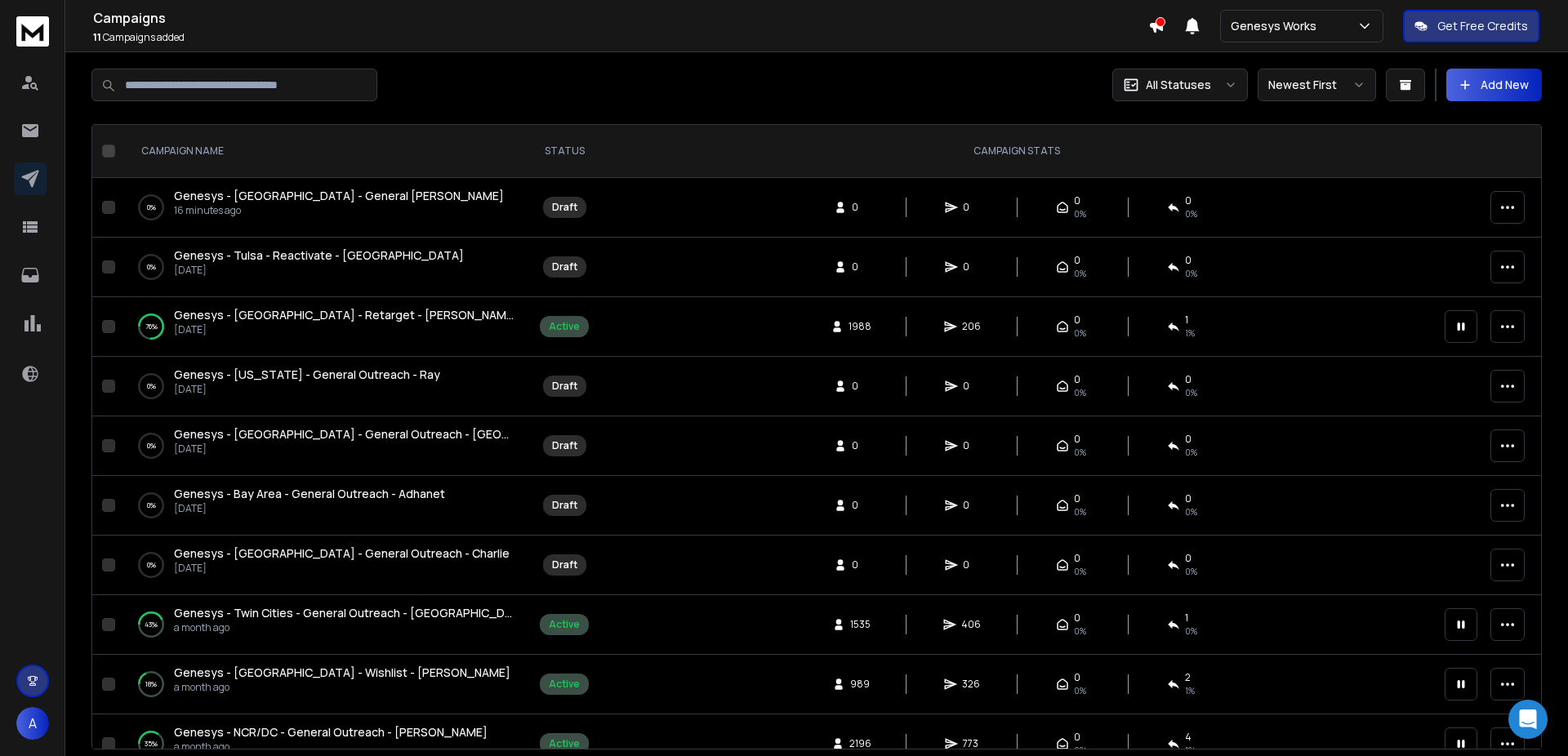
click at [275, 196] on span "Genesys - [GEOGRAPHIC_DATA] - General [PERSON_NAME]" at bounding box center [339, 196] width 330 height 16
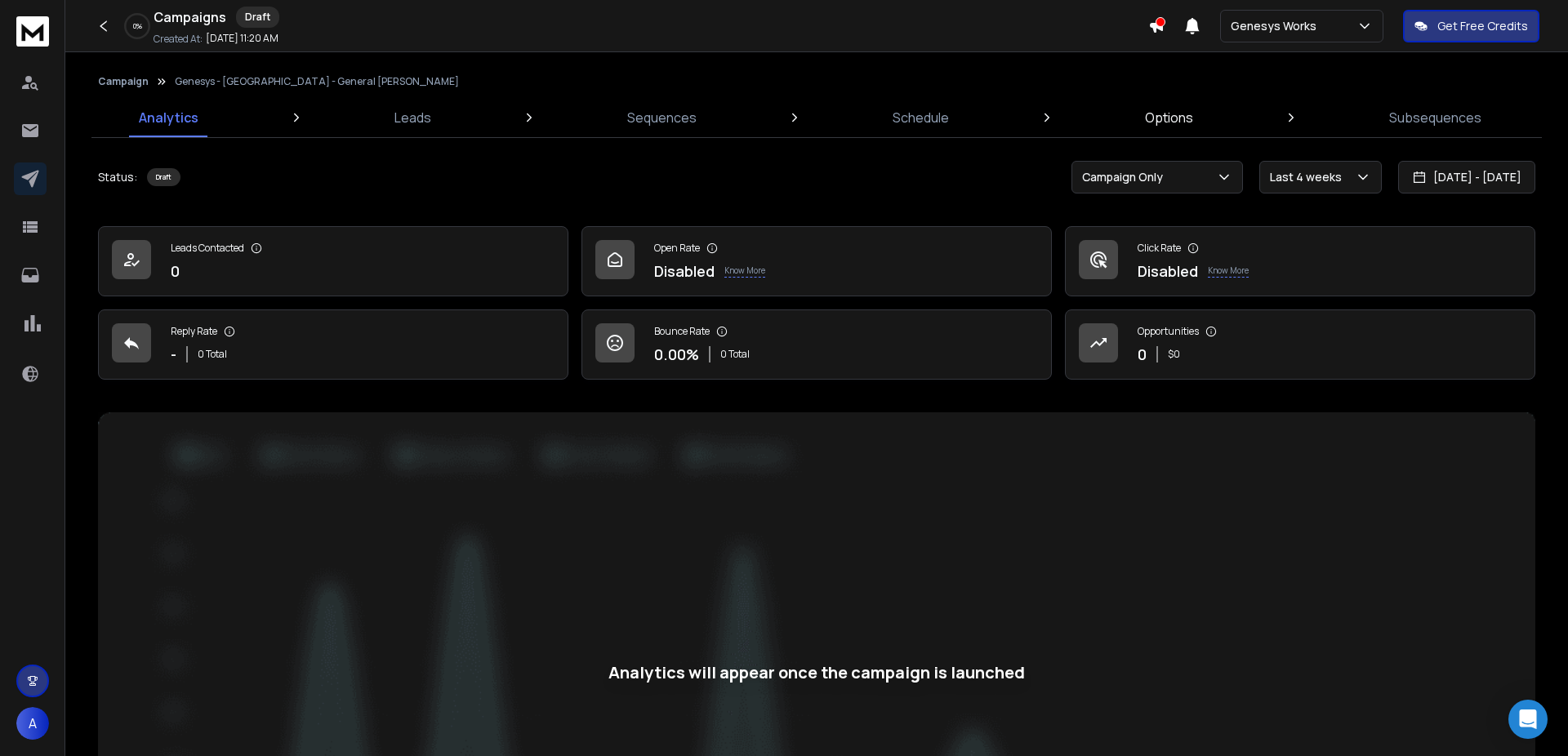
click at [1162, 123] on p "Options" at bounding box center [1169, 117] width 48 height 20
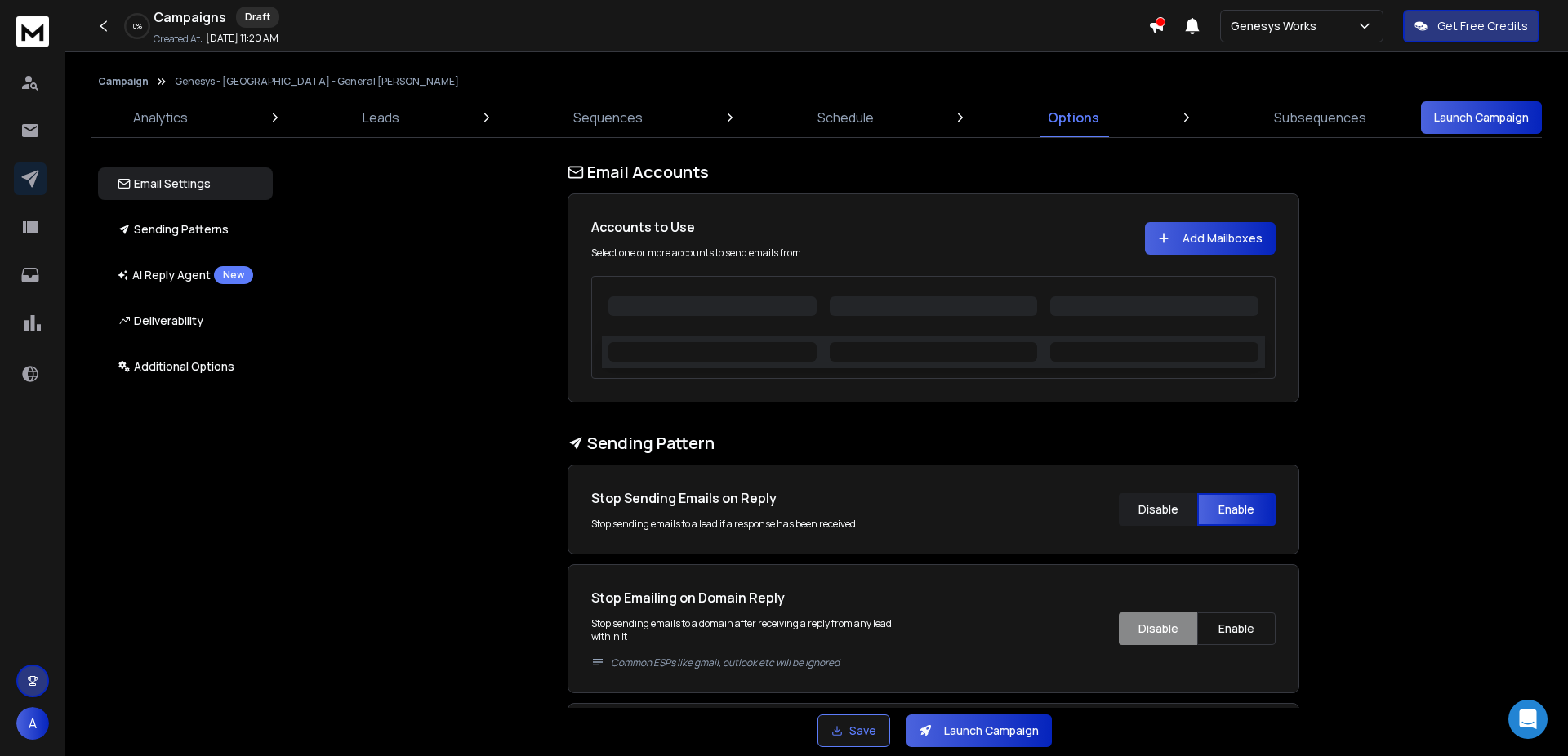
click at [1196, 242] on button "Add Mailboxes" at bounding box center [1210, 238] width 131 height 32
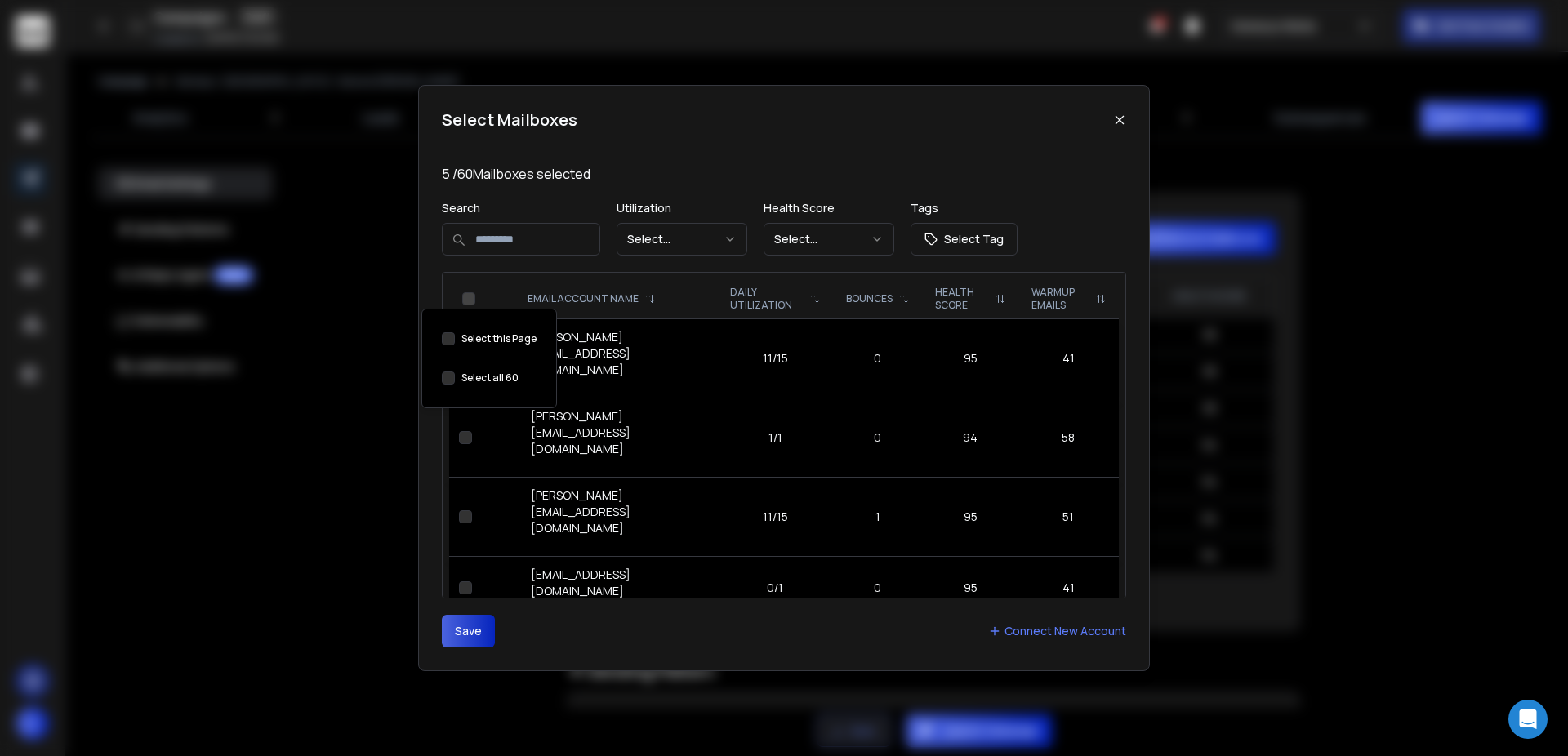
click at [471, 302] on button "Select this Page" at bounding box center [469, 299] width 13 height 13
click at [449, 338] on button "Select this Page" at bounding box center [449, 339] width 13 height 13
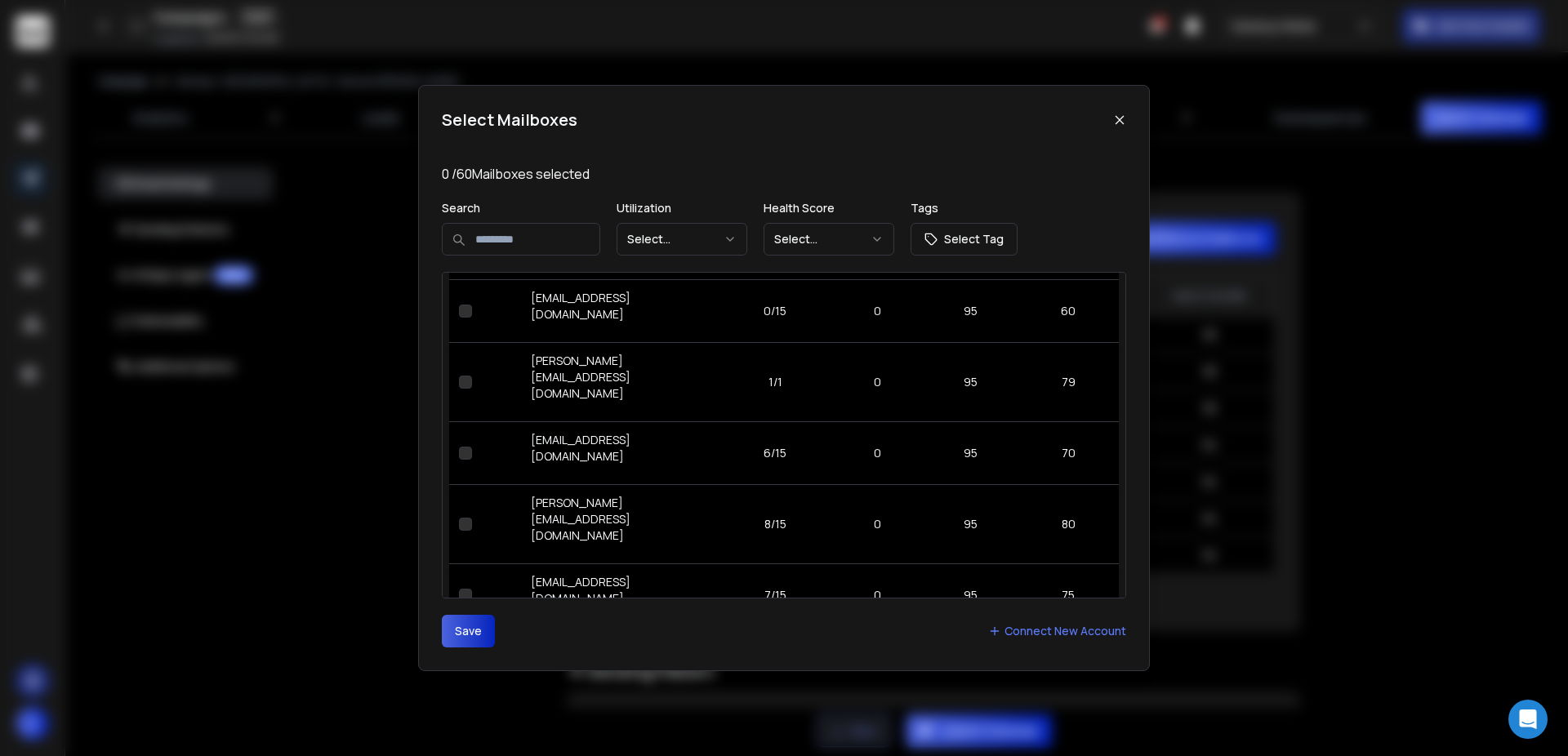
scroll to position [1822, 0]
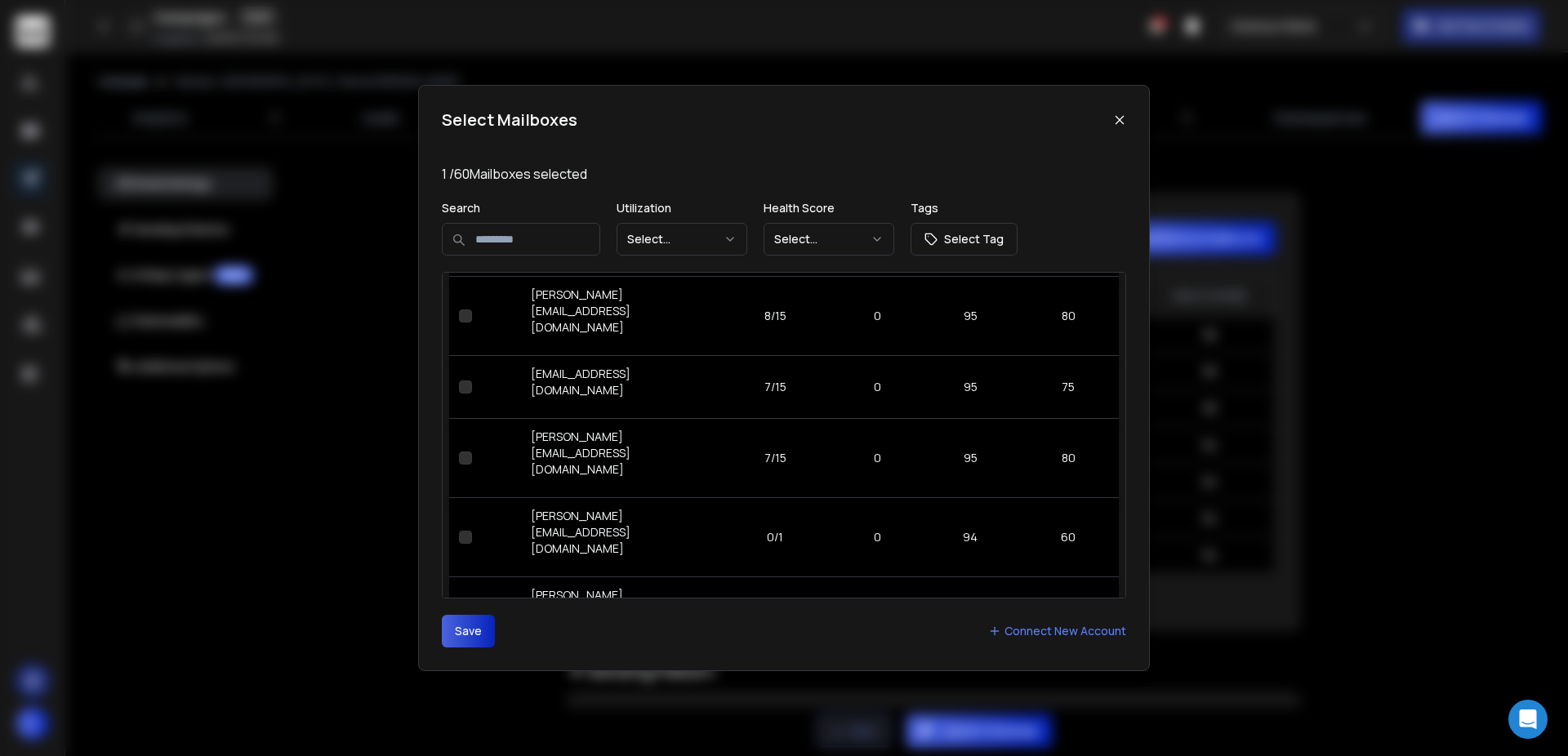
scroll to position [2063, 0]
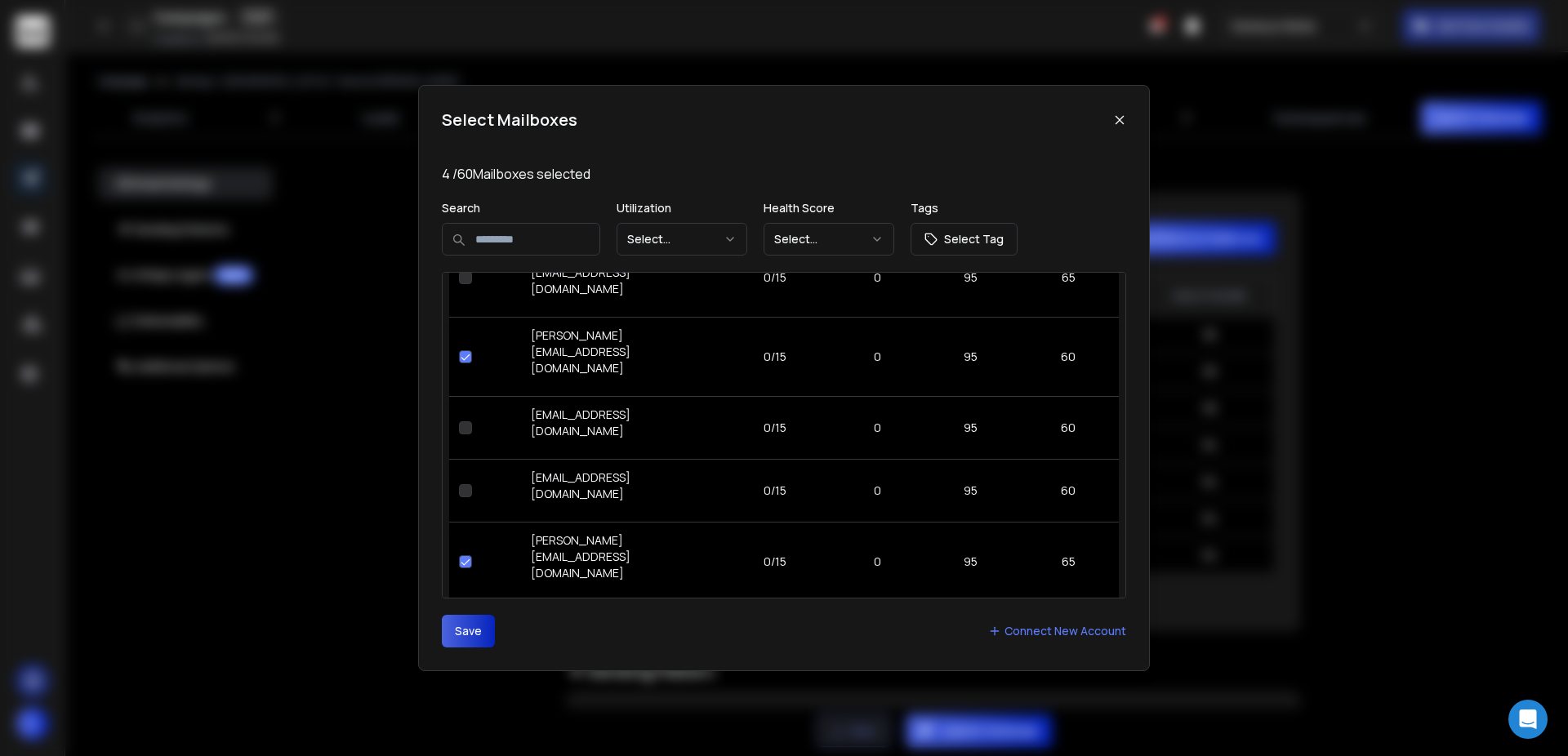
scroll to position [2710, 0]
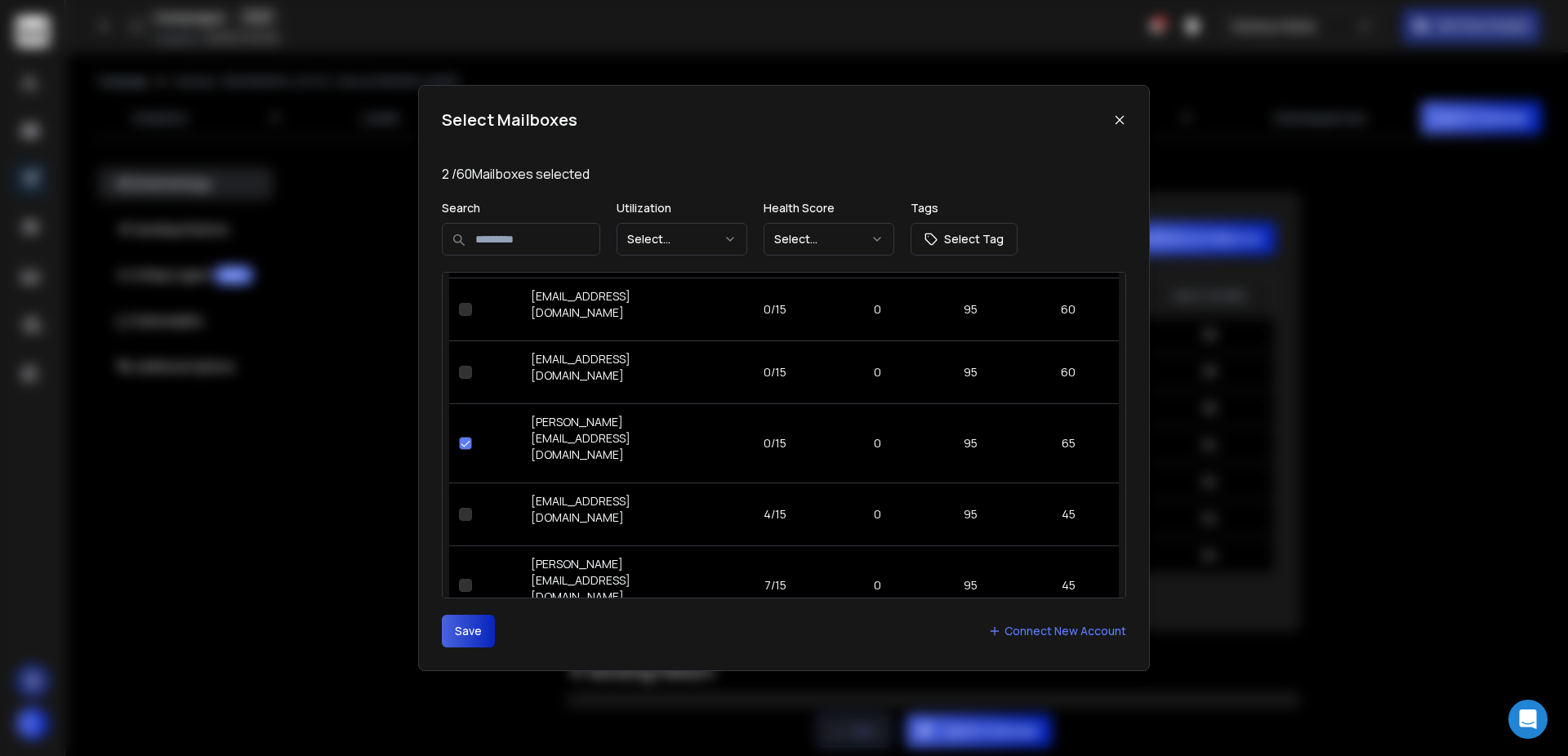
scroll to position [2830, 0]
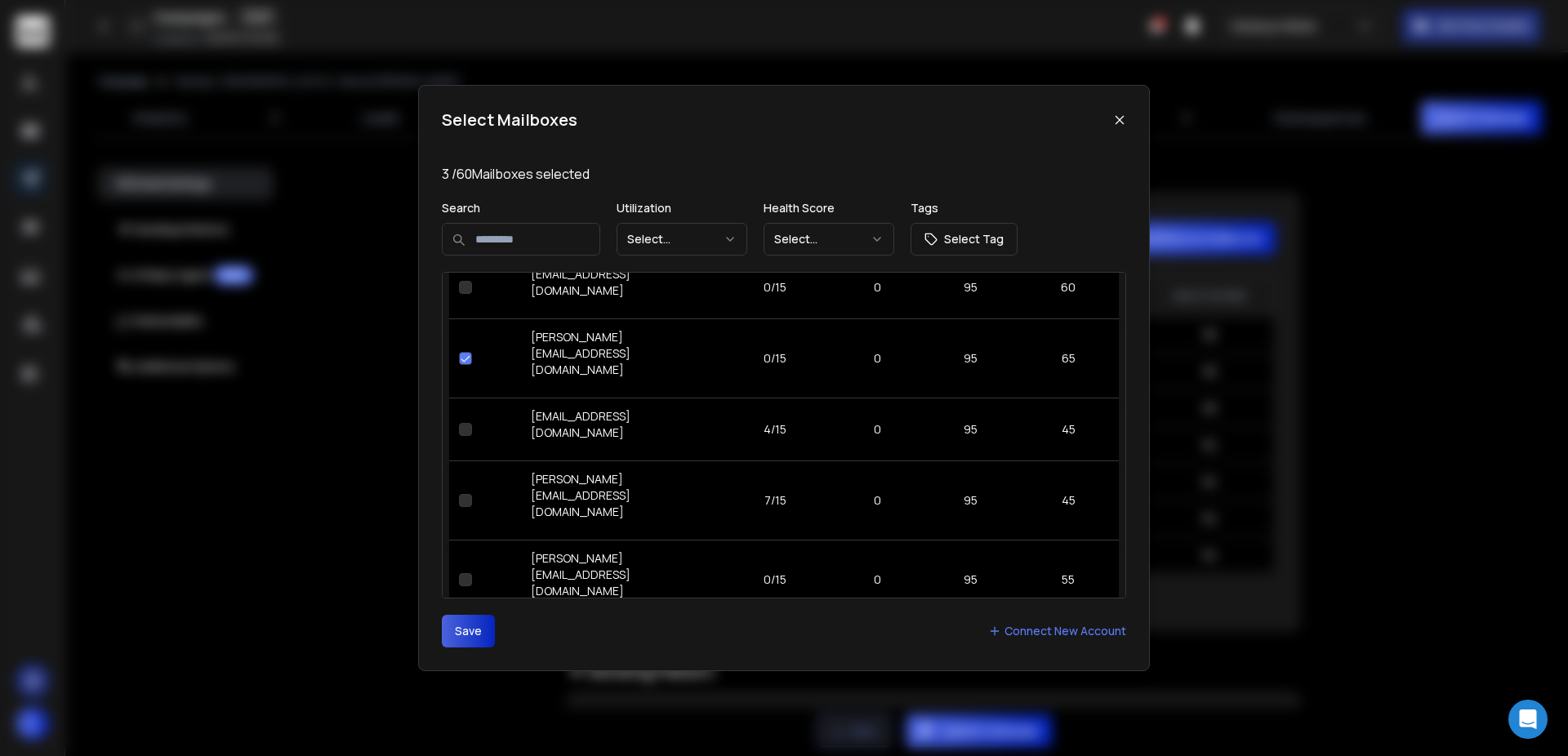
scroll to position [2912, 0]
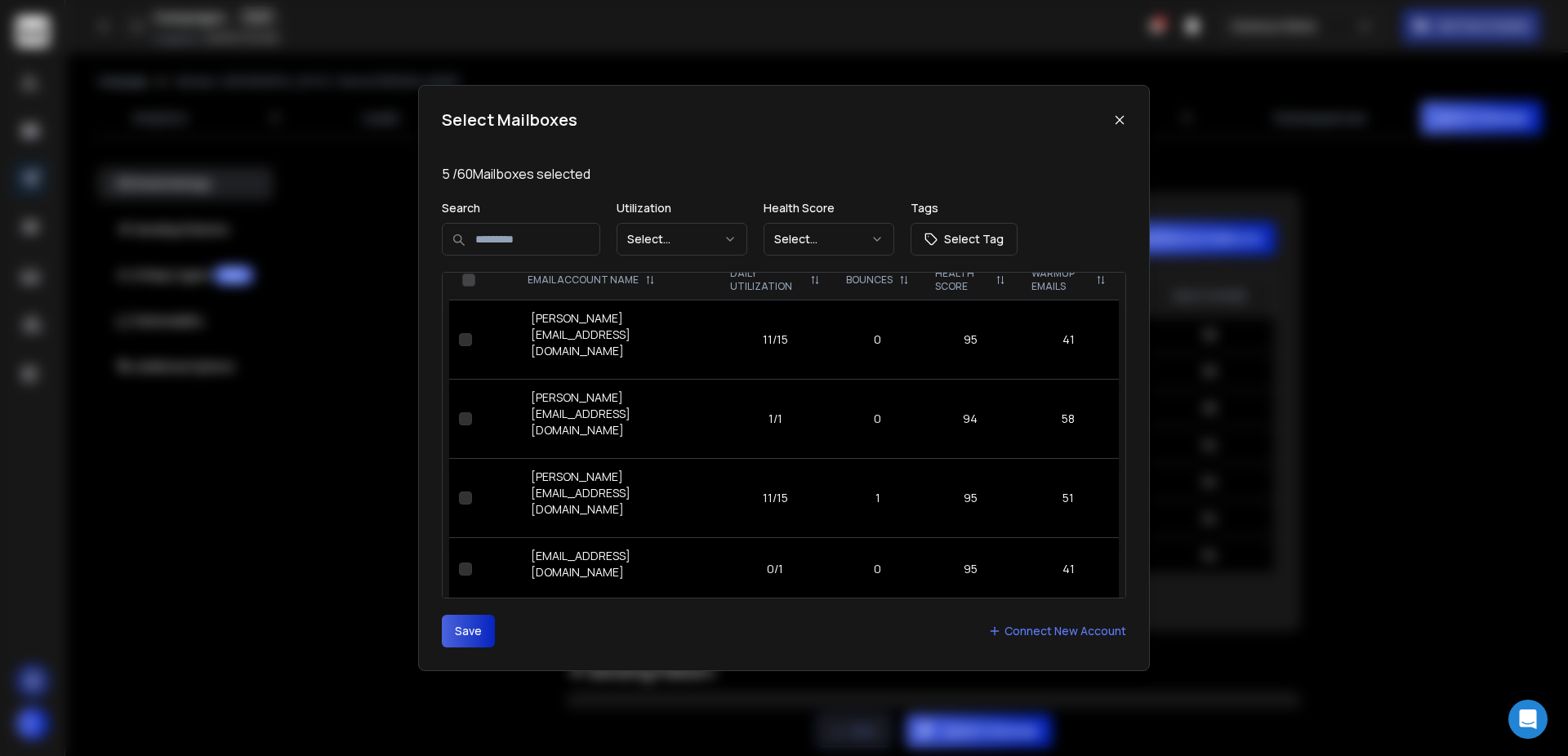
scroll to position [0, 0]
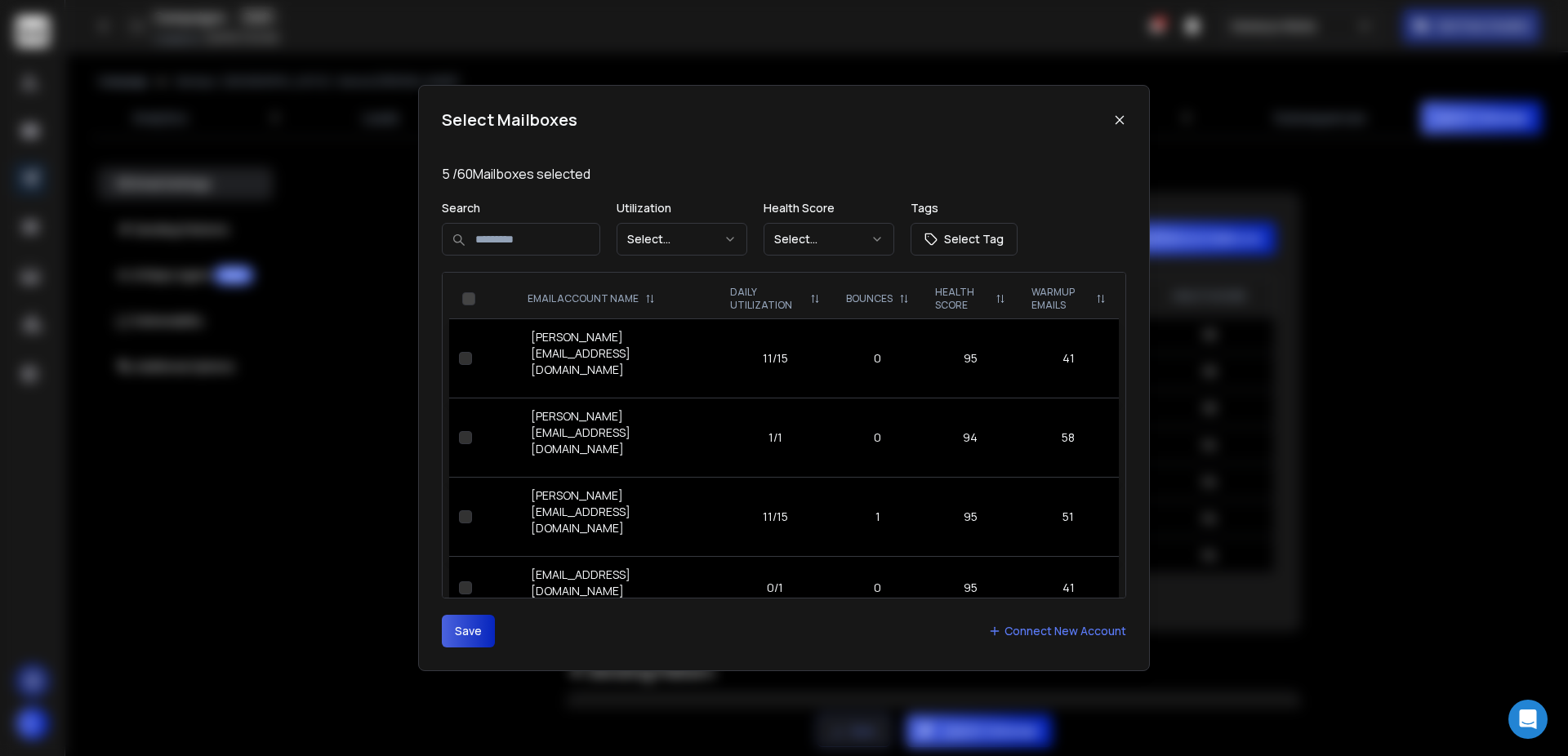
click at [464, 632] on button "Save" at bounding box center [469, 631] width 53 height 32
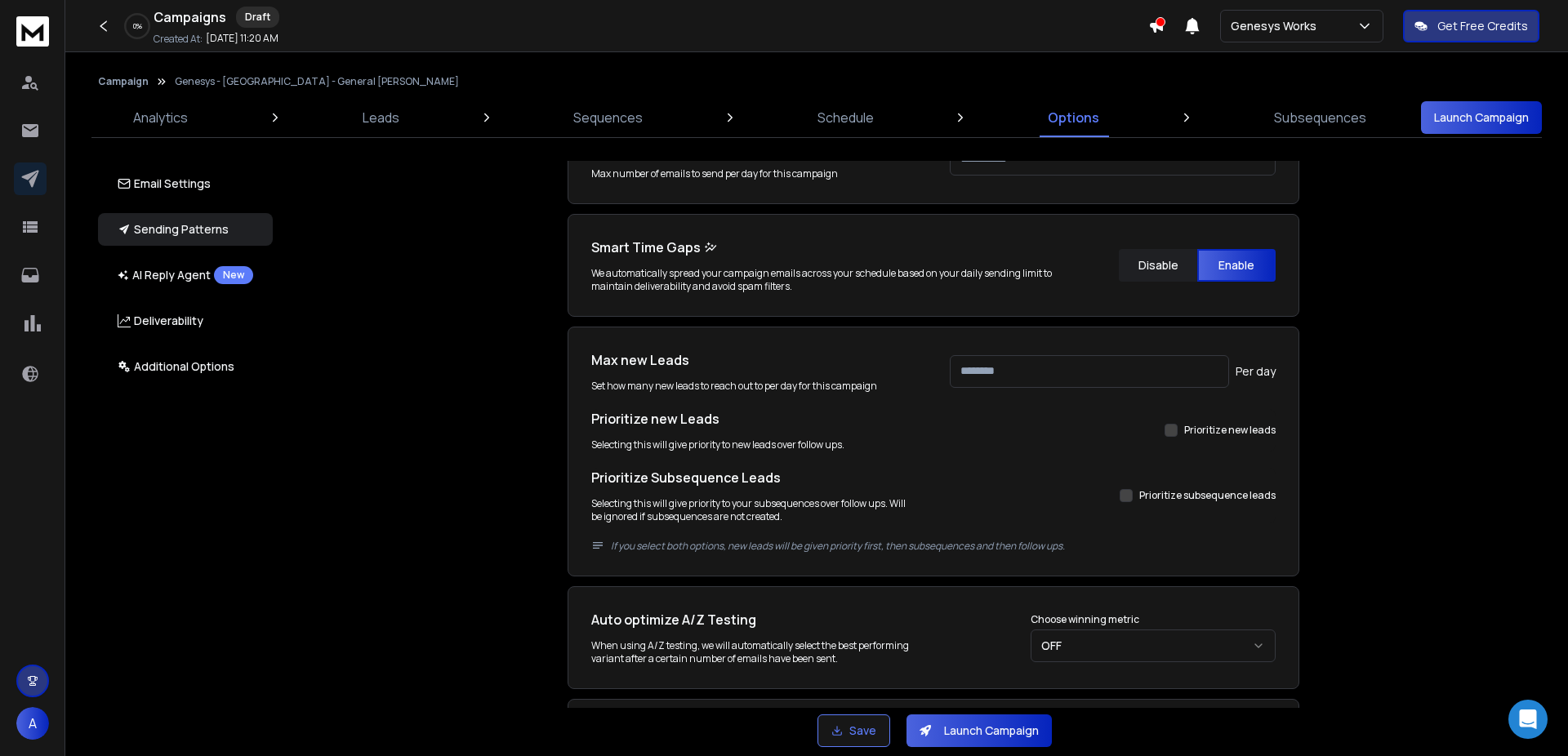
scroll to position [744, 0]
drag, startPoint x: 983, startPoint y: 373, endPoint x: 923, endPoint y: 370, distance: 60.1
click at [924, 370] on div "Max new Leads Set how many new leads to reach out to per day for this campaign …" at bounding box center [933, 370] width 684 height 42
drag, startPoint x: 1013, startPoint y: 368, endPoint x: 925, endPoint y: 367, distance: 88.0
click at [930, 367] on div "Max new Leads Set how many new leads to reach out to per day for this campaign …" at bounding box center [933, 370] width 684 height 42
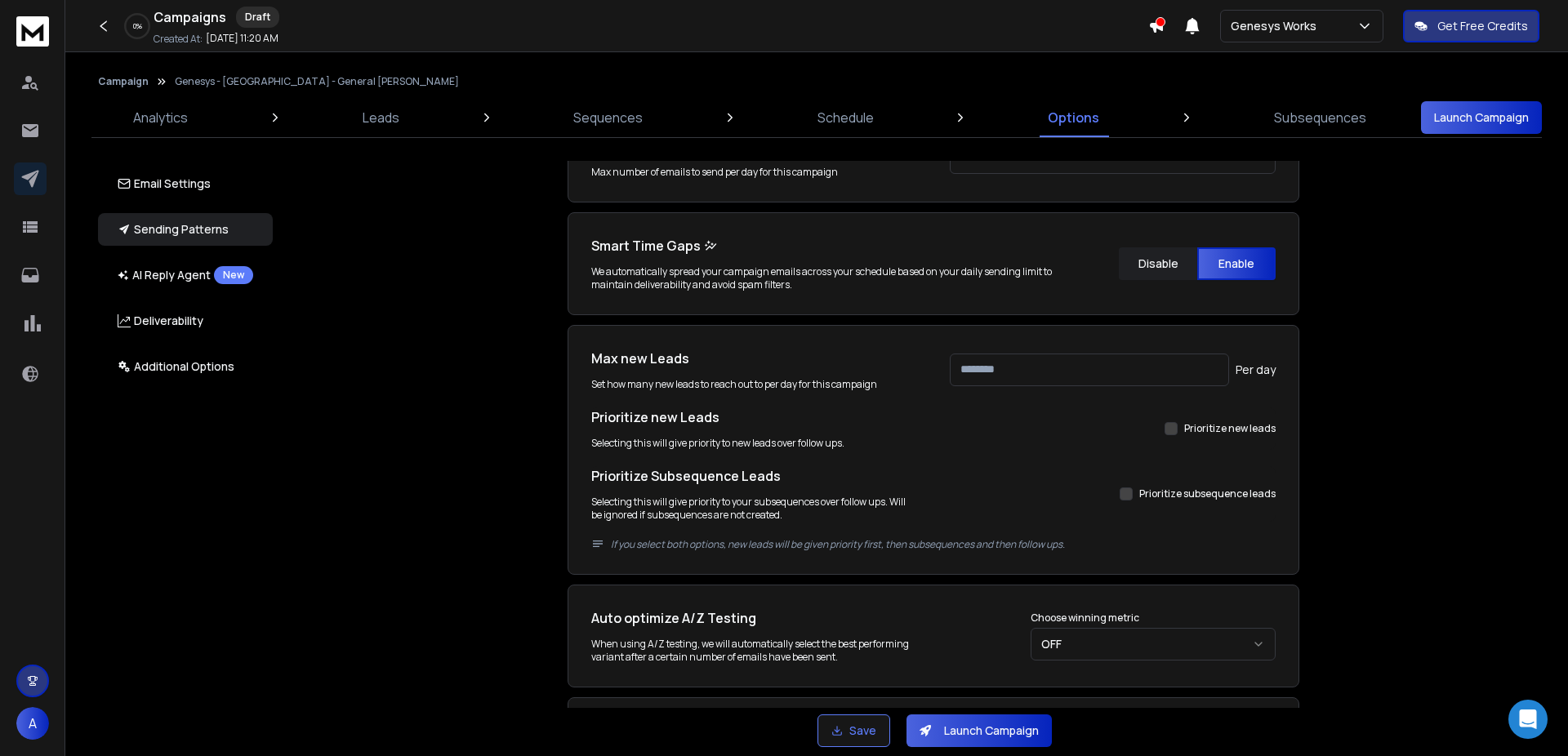
click at [1447, 453] on div "Email Accounts Accounts to Use Select one or more accounts to send emails from …" at bounding box center [943, 434] width 1289 height 547
drag, startPoint x: 983, startPoint y: 378, endPoint x: 876, endPoint y: 376, distance: 107.0
click at [877, 376] on div "Max new Leads Set how many new leads to reach out to per day for this campaign …" at bounding box center [933, 370] width 684 height 42
type input "**"
click at [1365, 439] on div "Email Accounts Accounts to Use Select one or more accounts to send emails from …" at bounding box center [943, 434] width 1289 height 547
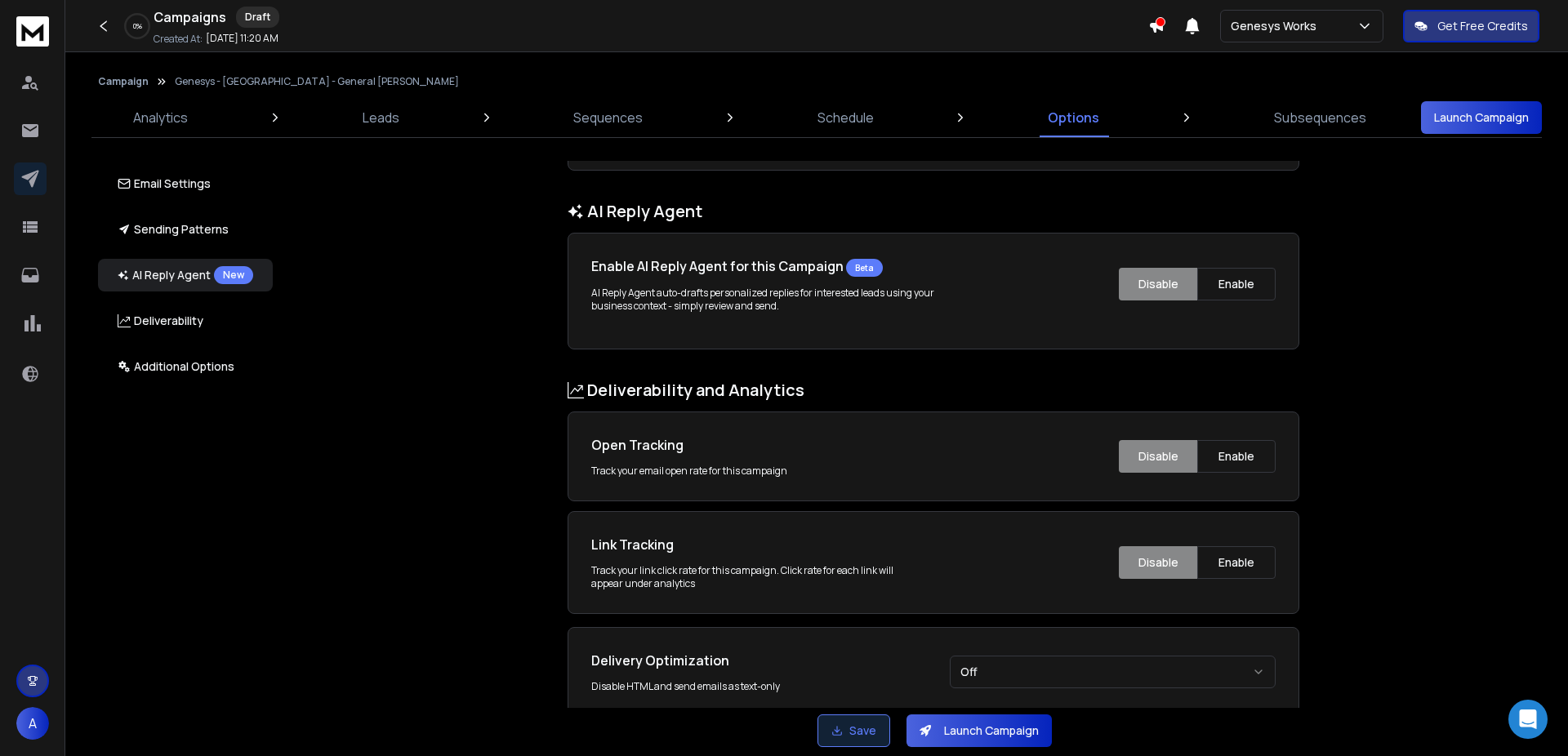
scroll to position [1514, 0]
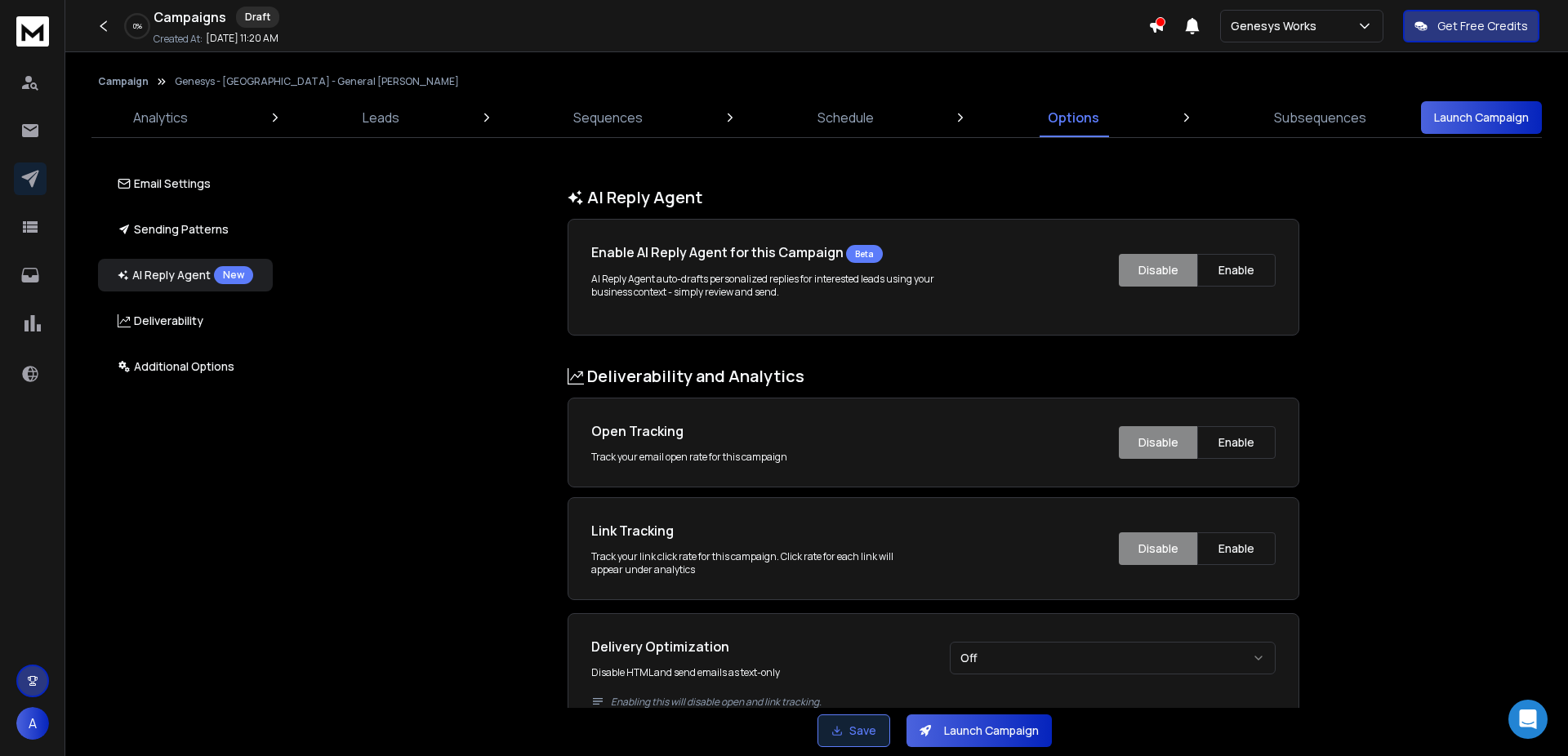
click at [848, 730] on button "Save" at bounding box center [854, 730] width 72 height 32
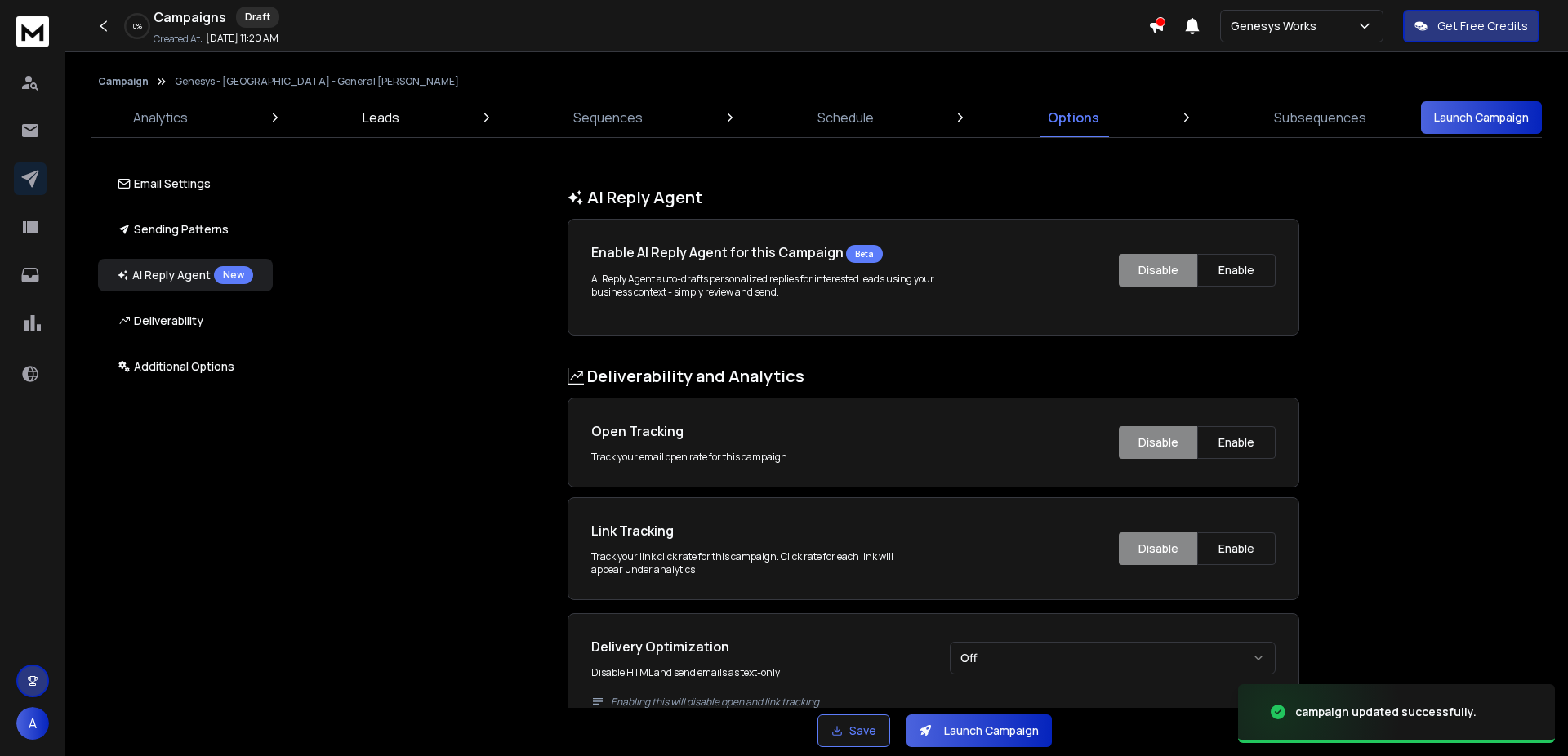
click at [386, 127] on p "Leads" at bounding box center [381, 117] width 37 height 20
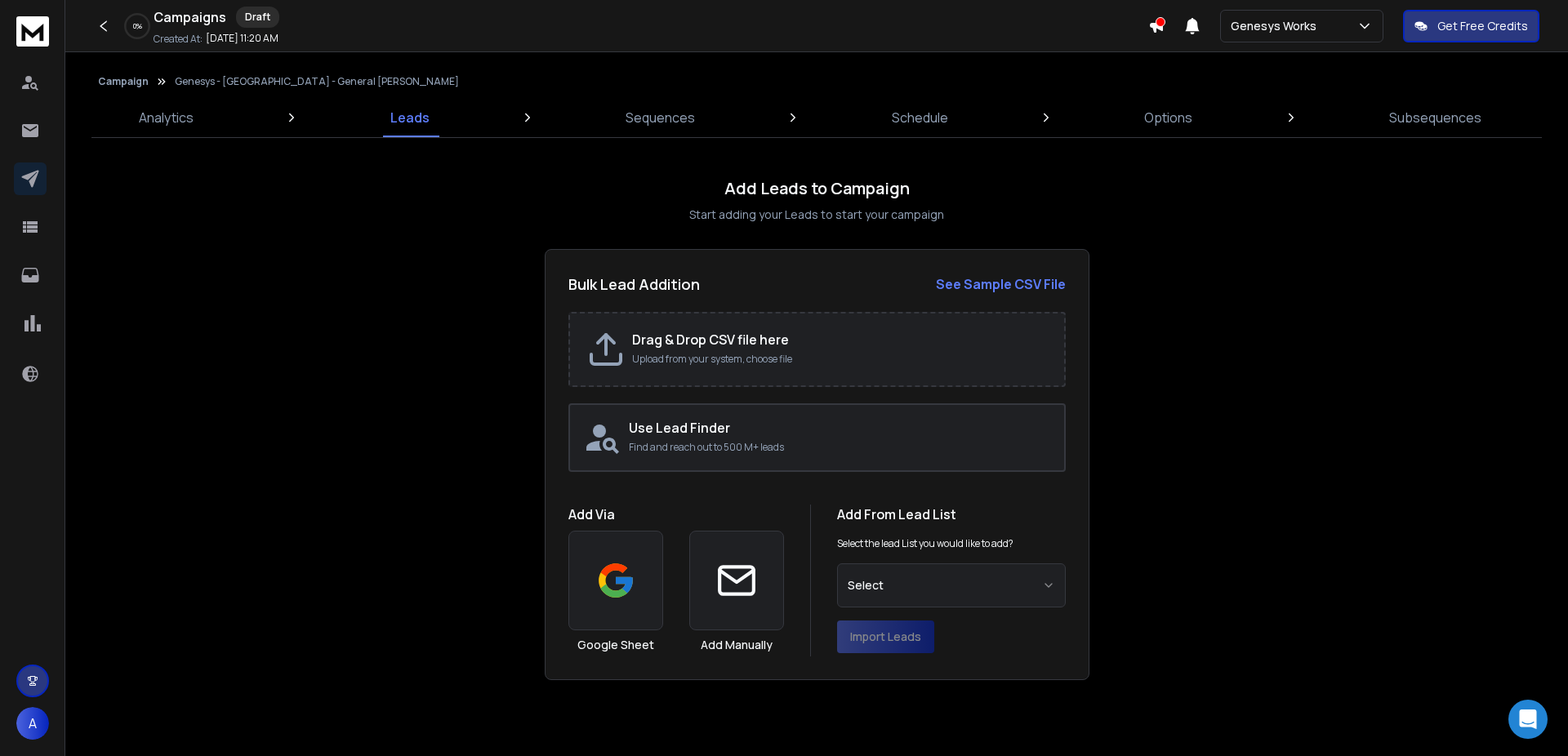
click at [873, 583] on span "Select" at bounding box center [865, 585] width 36 height 17
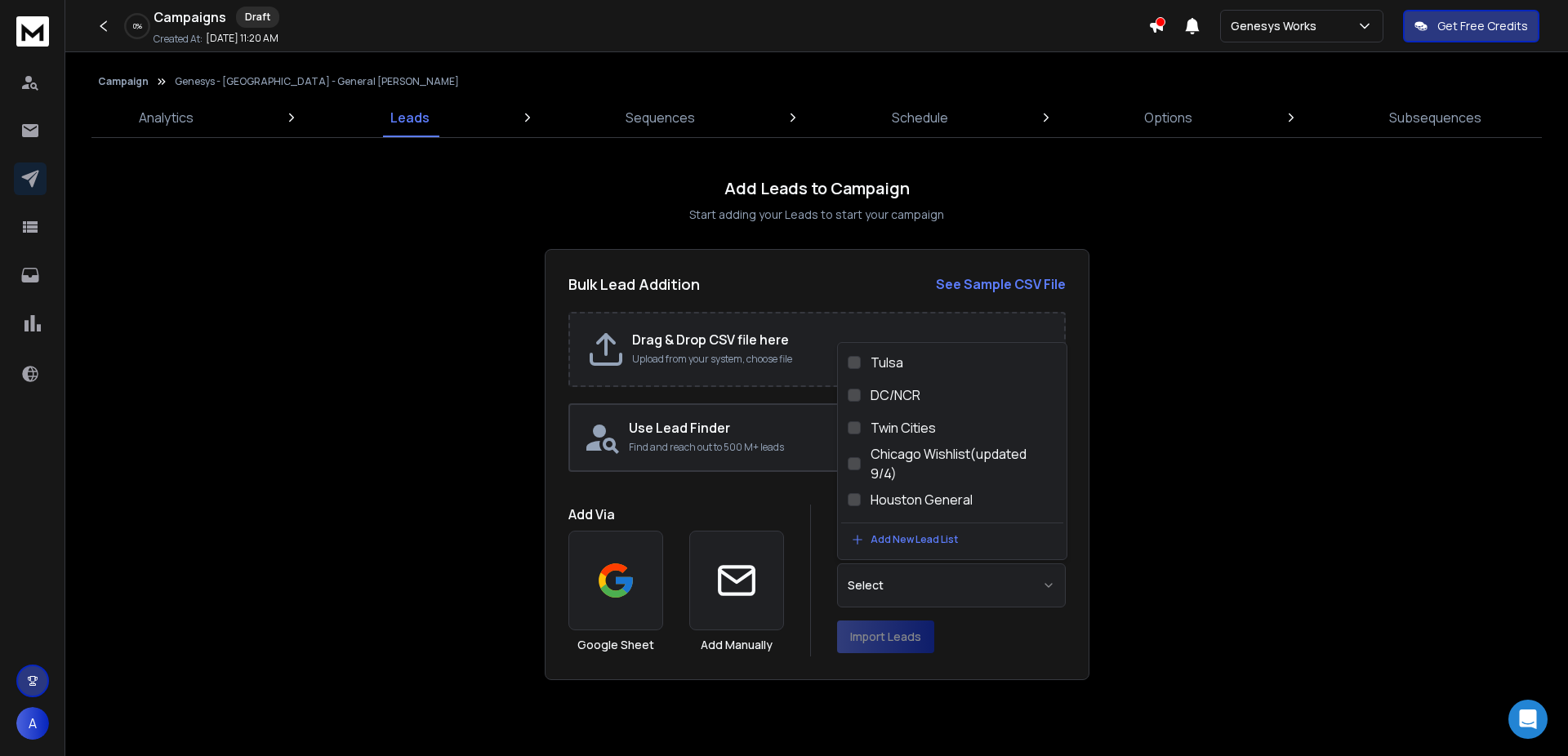
click at [914, 502] on div "Houston General" at bounding box center [921, 500] width 102 height 20
click at [1274, 495] on div "Add Leads to Campaign Start adding your Leads to start your campaign Bulk Lead …" at bounding box center [817, 420] width 1437 height 520
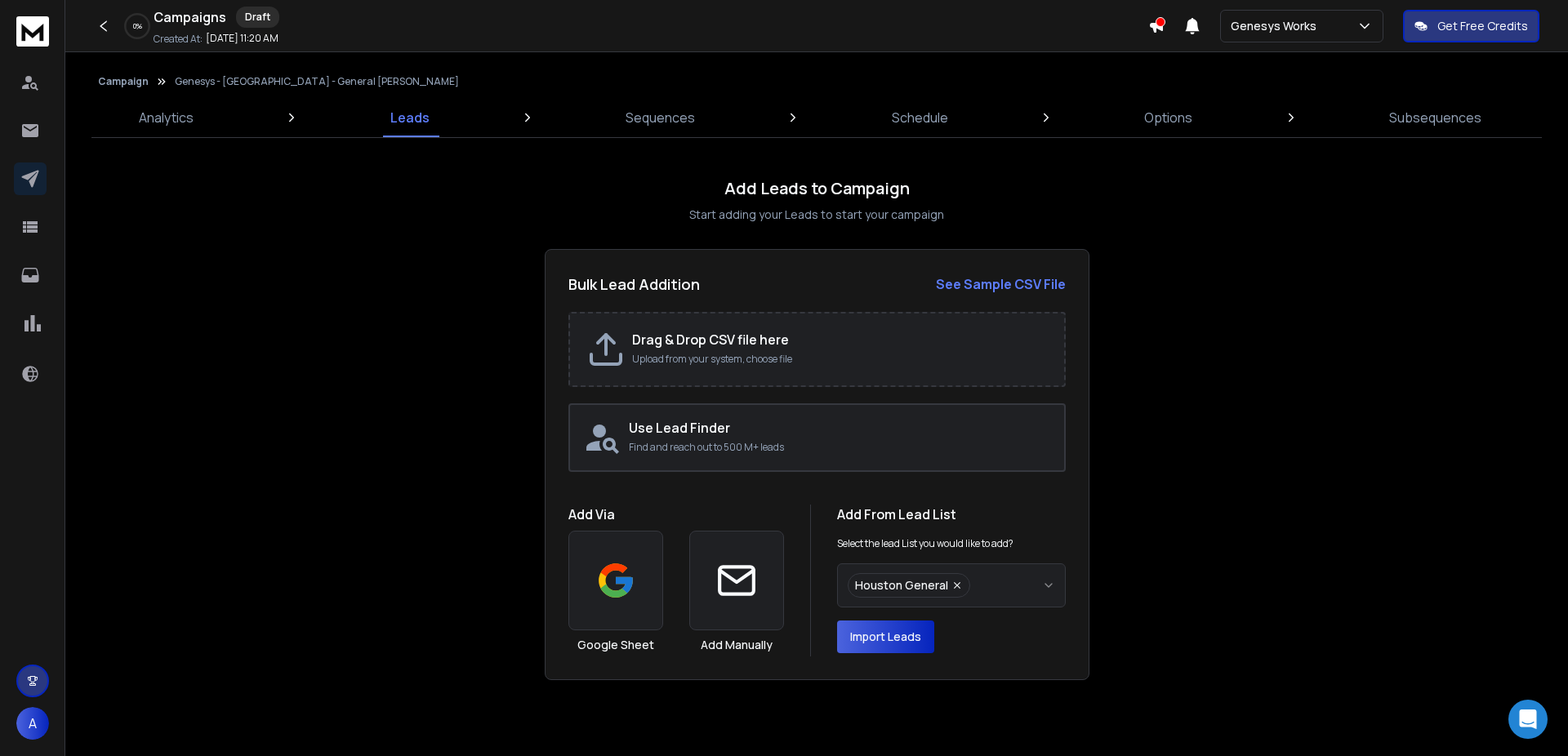
click at [882, 639] on button "Import Leads" at bounding box center [885, 636] width 97 height 32
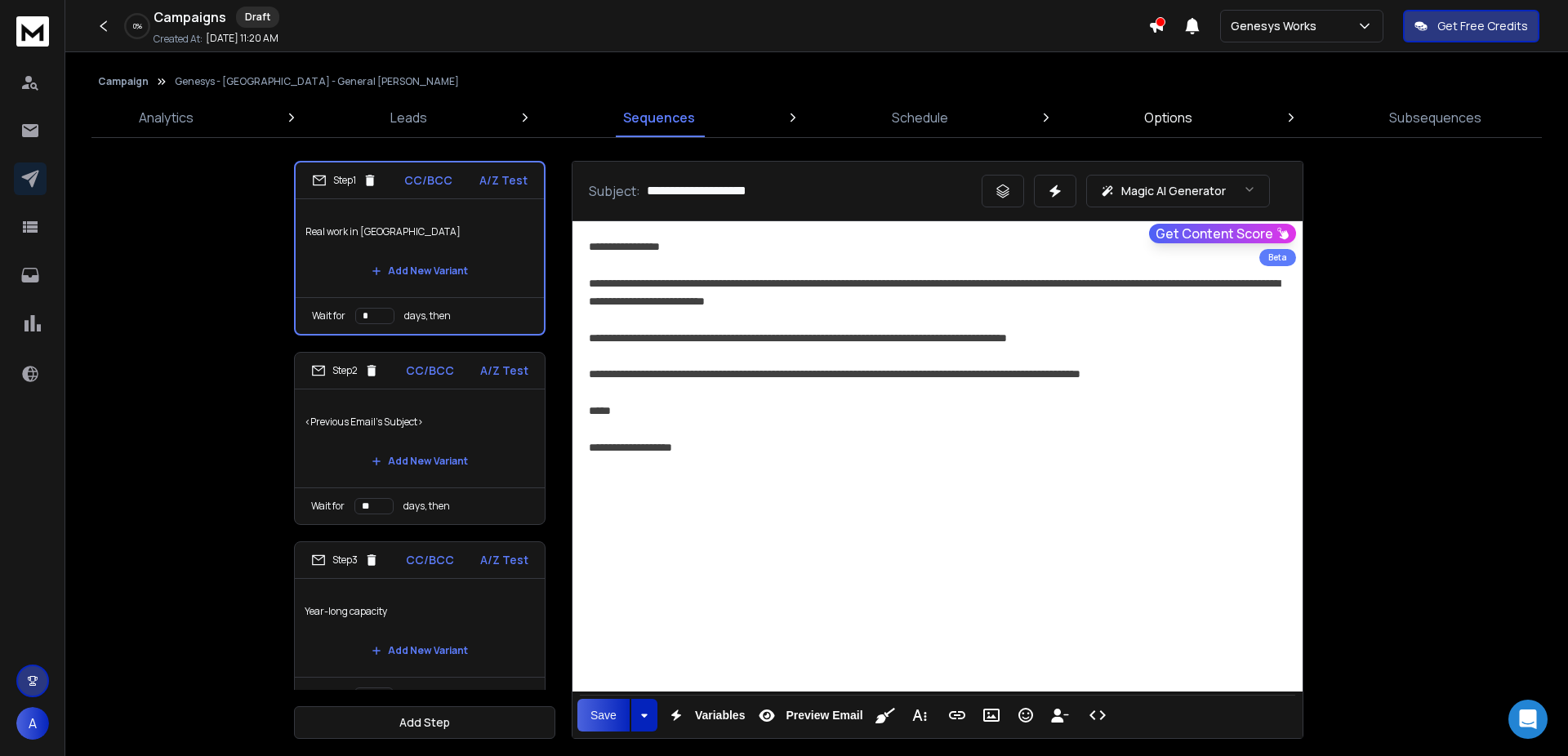
click at [1167, 117] on p "Options" at bounding box center [1168, 117] width 48 height 20
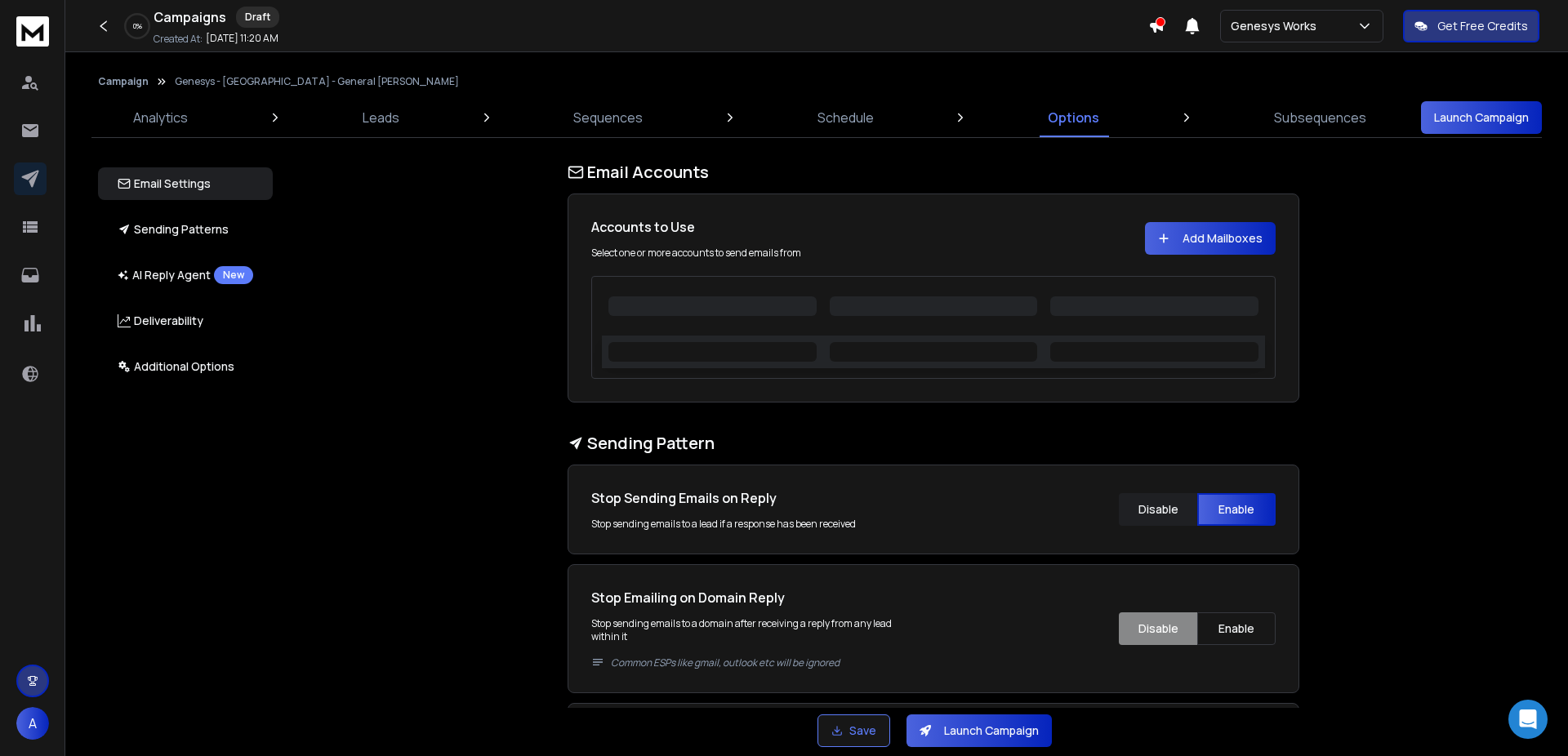
click at [923, 726] on icon at bounding box center [925, 731] width 12 height 12
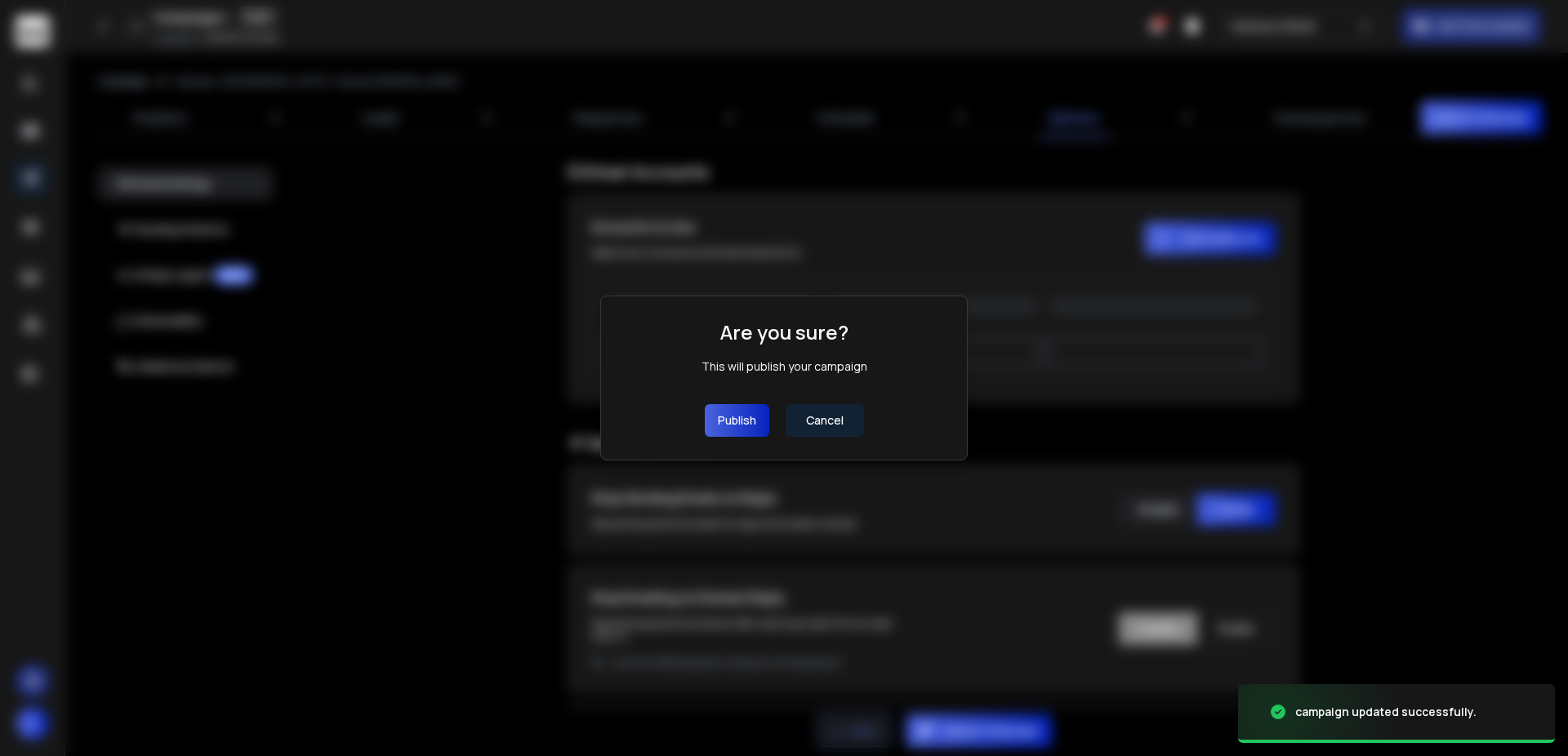
click at [729, 428] on button "Publish" at bounding box center [736, 420] width 64 height 32
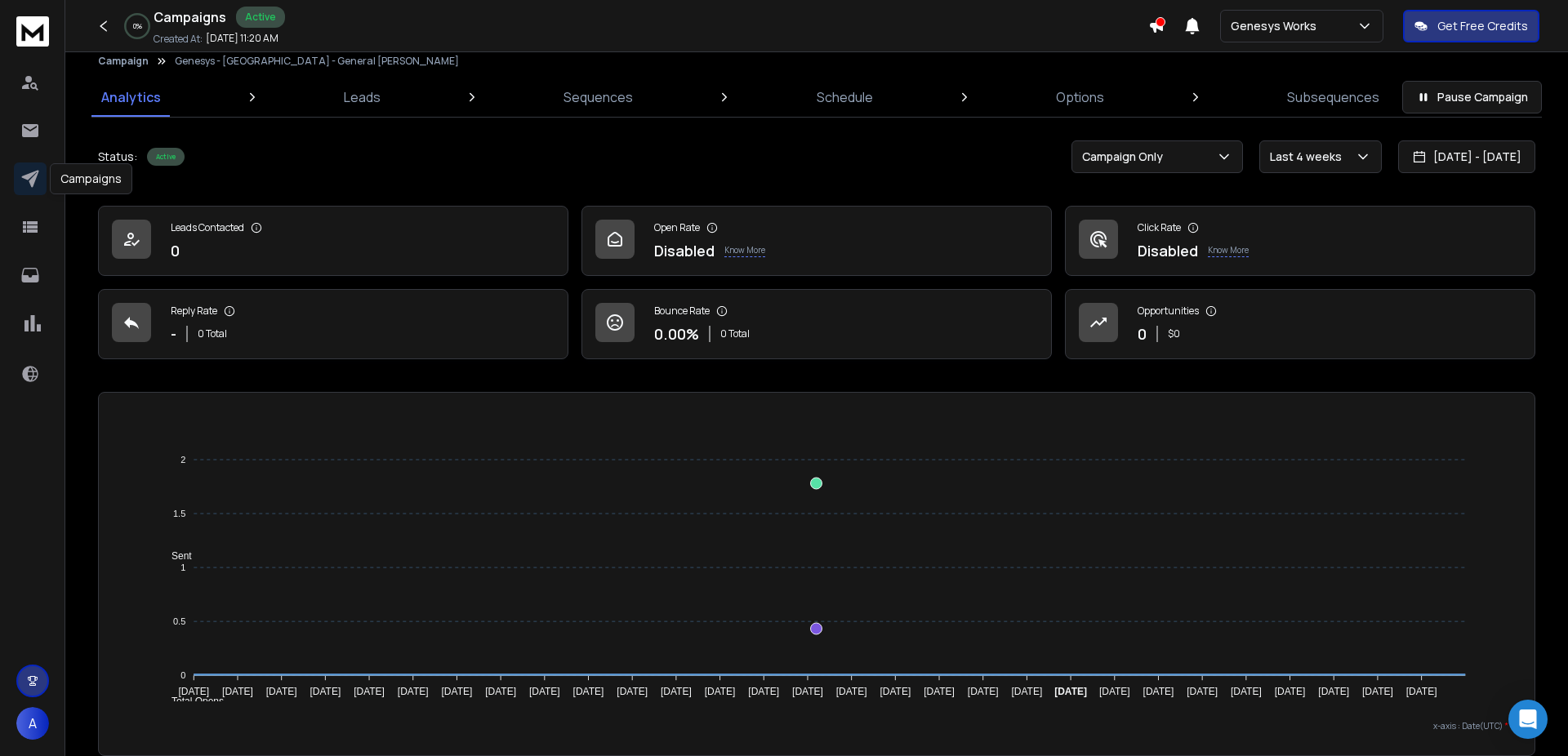
scroll to position [24, 0]
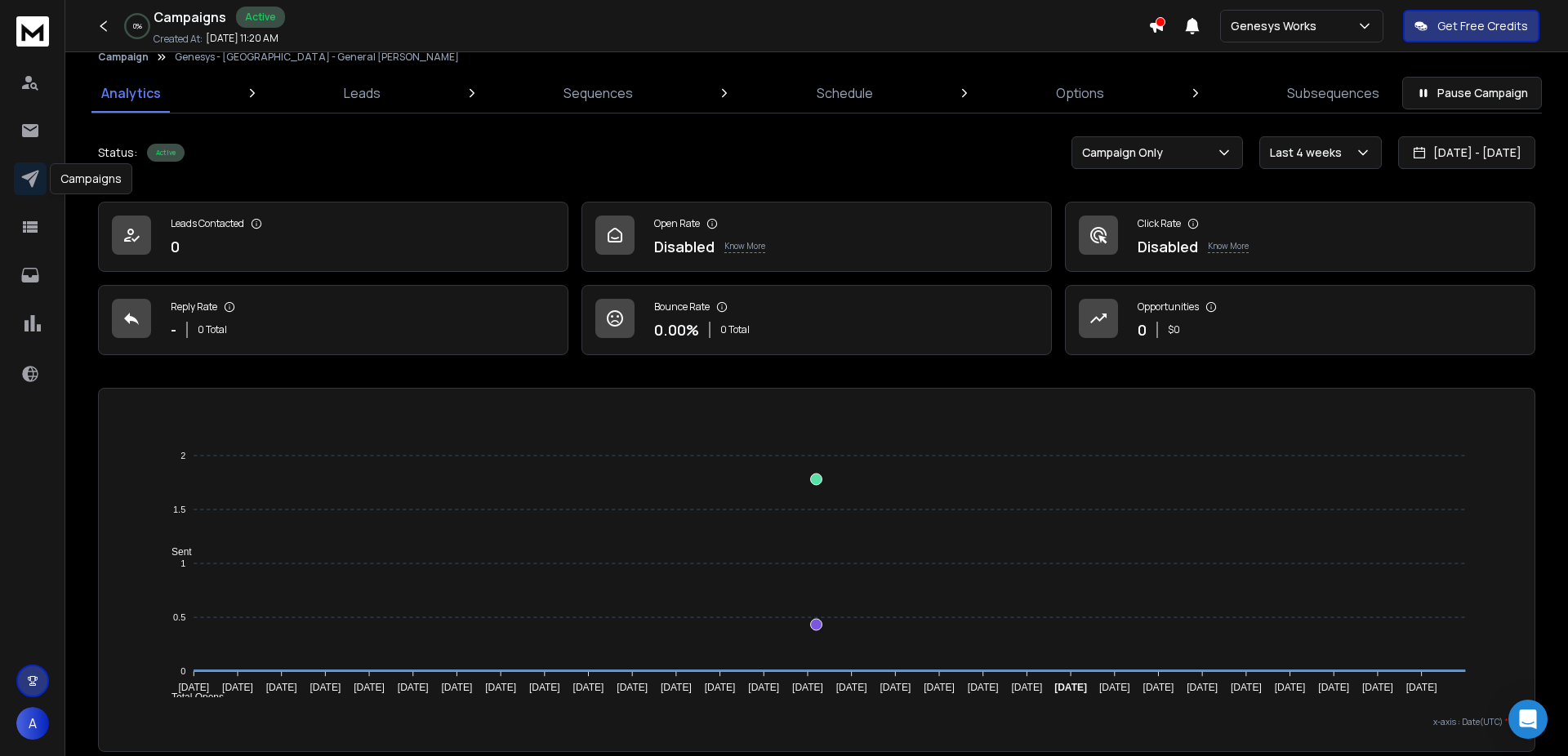
click at [30, 181] on icon at bounding box center [29, 178] width 17 height 17
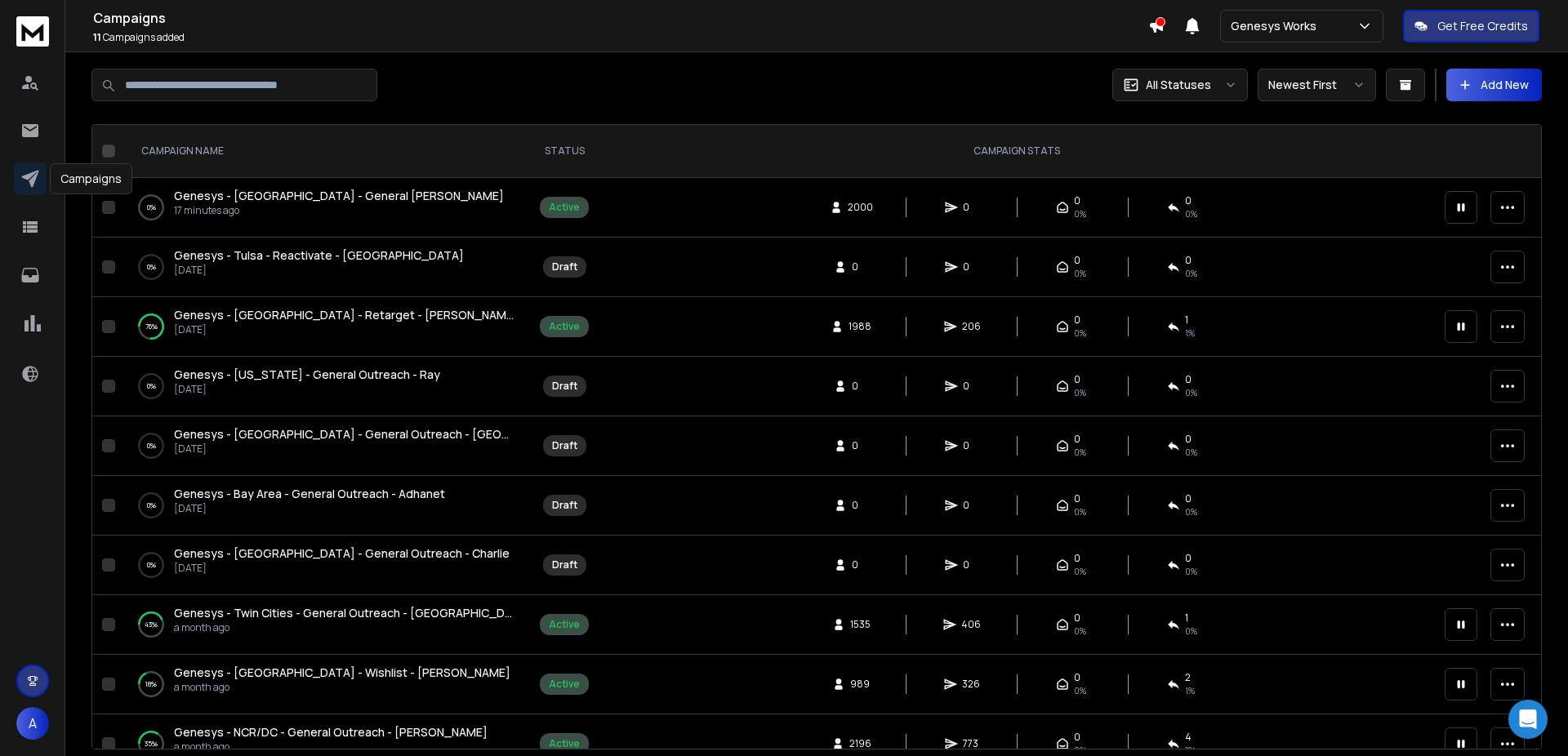
click at [25, 177] on icon at bounding box center [29, 178] width 17 height 17
click at [327, 191] on span "Genesys - [GEOGRAPHIC_DATA] - General [PERSON_NAME]" at bounding box center [339, 196] width 330 height 16
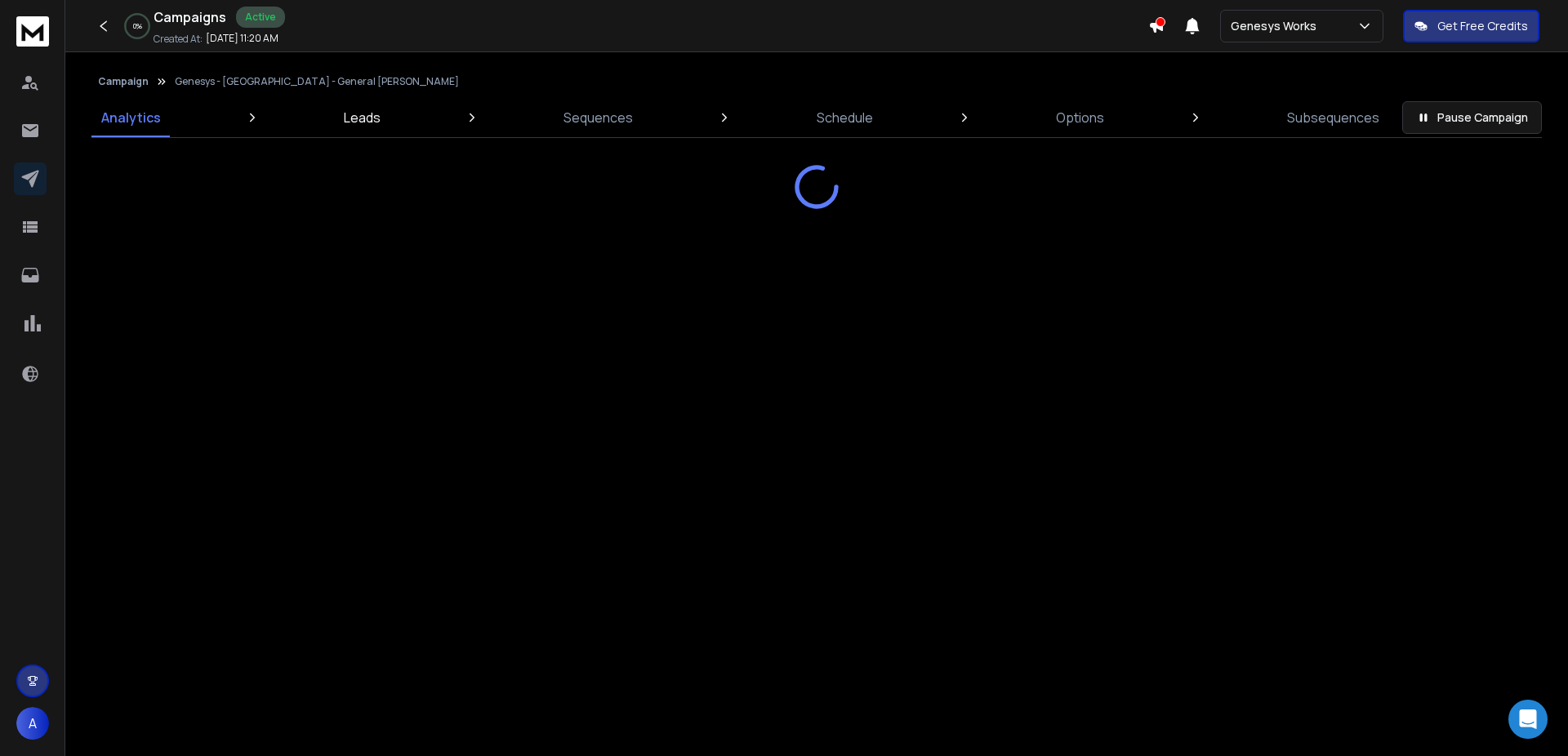
click at [352, 117] on p "Leads" at bounding box center [362, 117] width 37 height 20
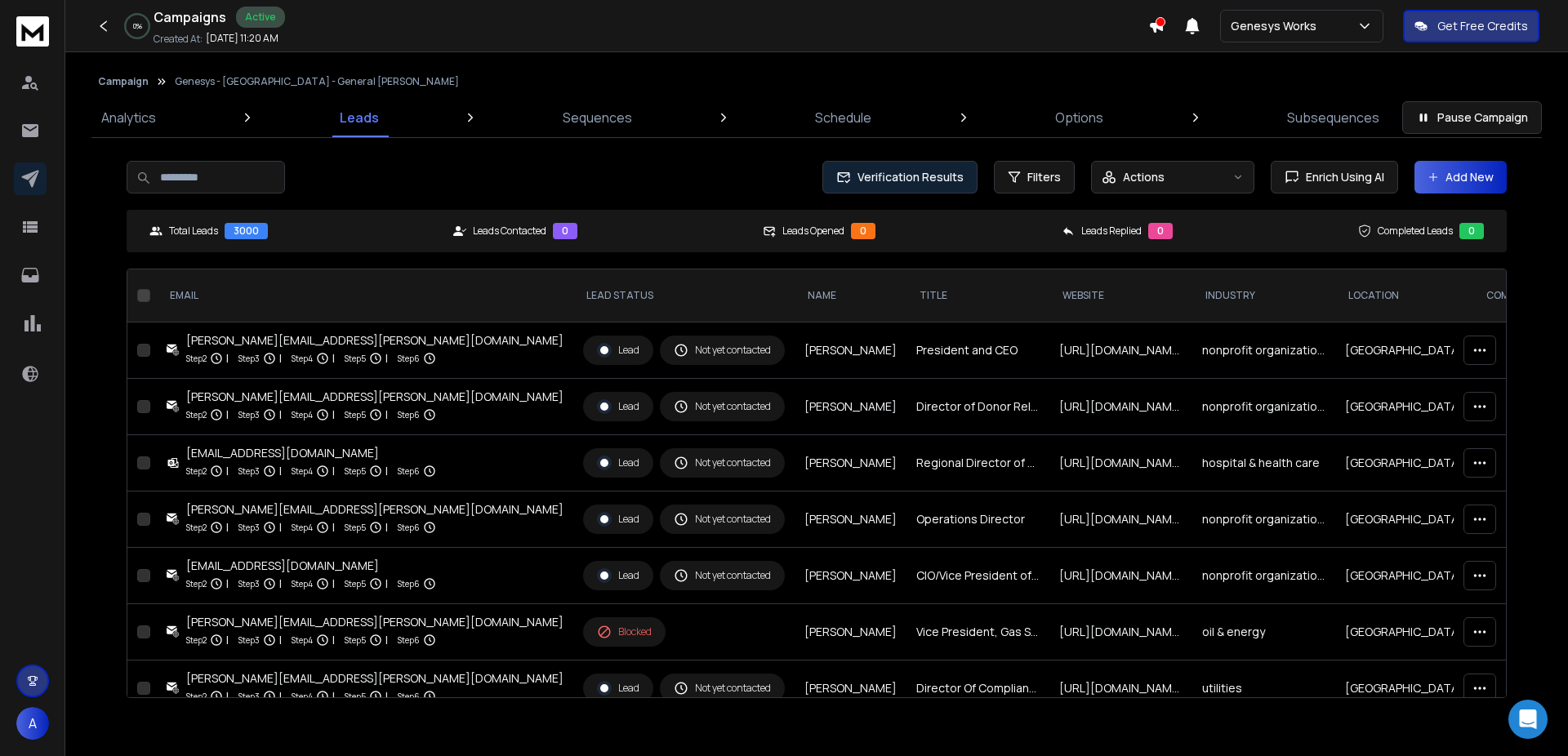
click at [914, 180] on span "Verification Results" at bounding box center [907, 177] width 112 height 17
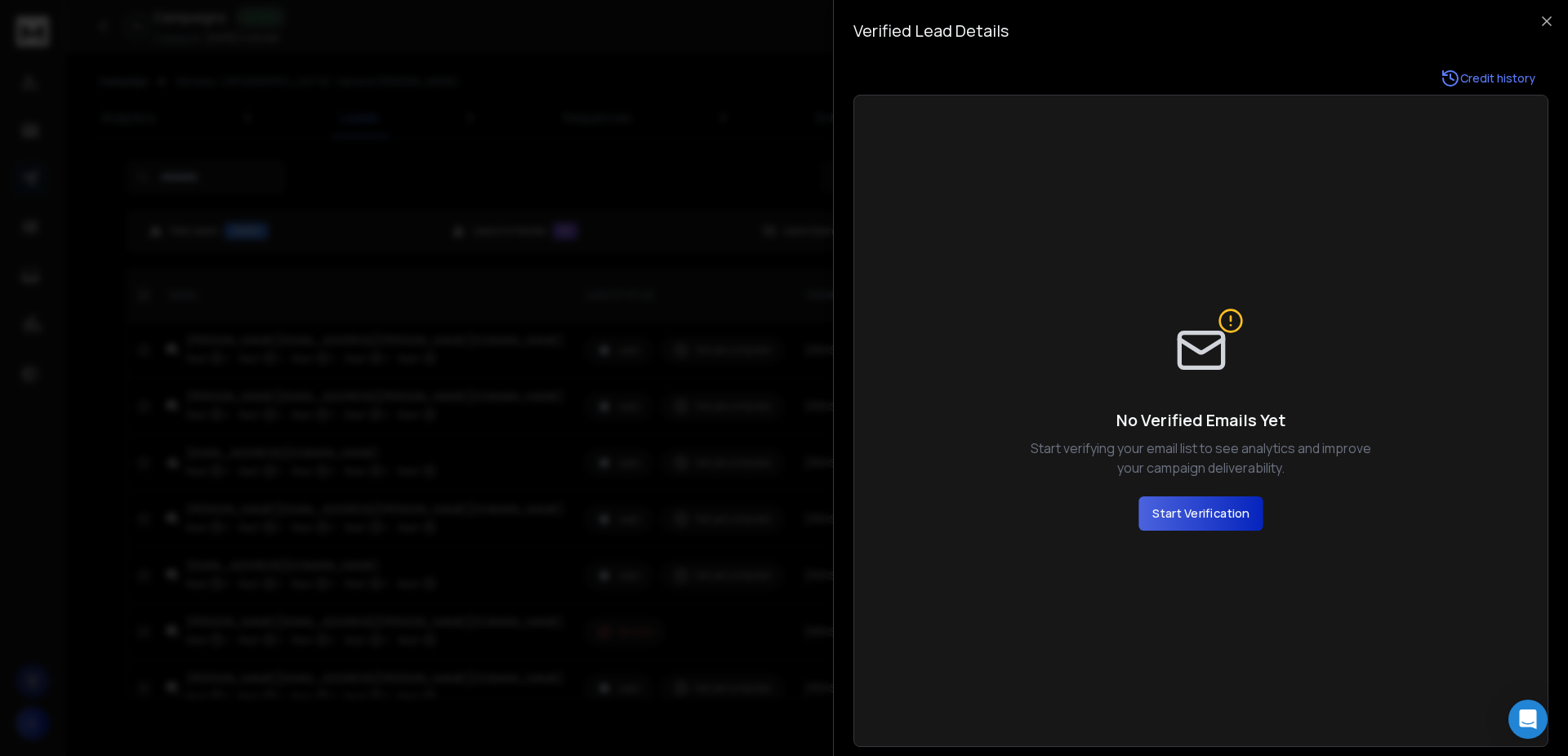
click at [1182, 519] on button "Start Verification" at bounding box center [1200, 513] width 124 height 34
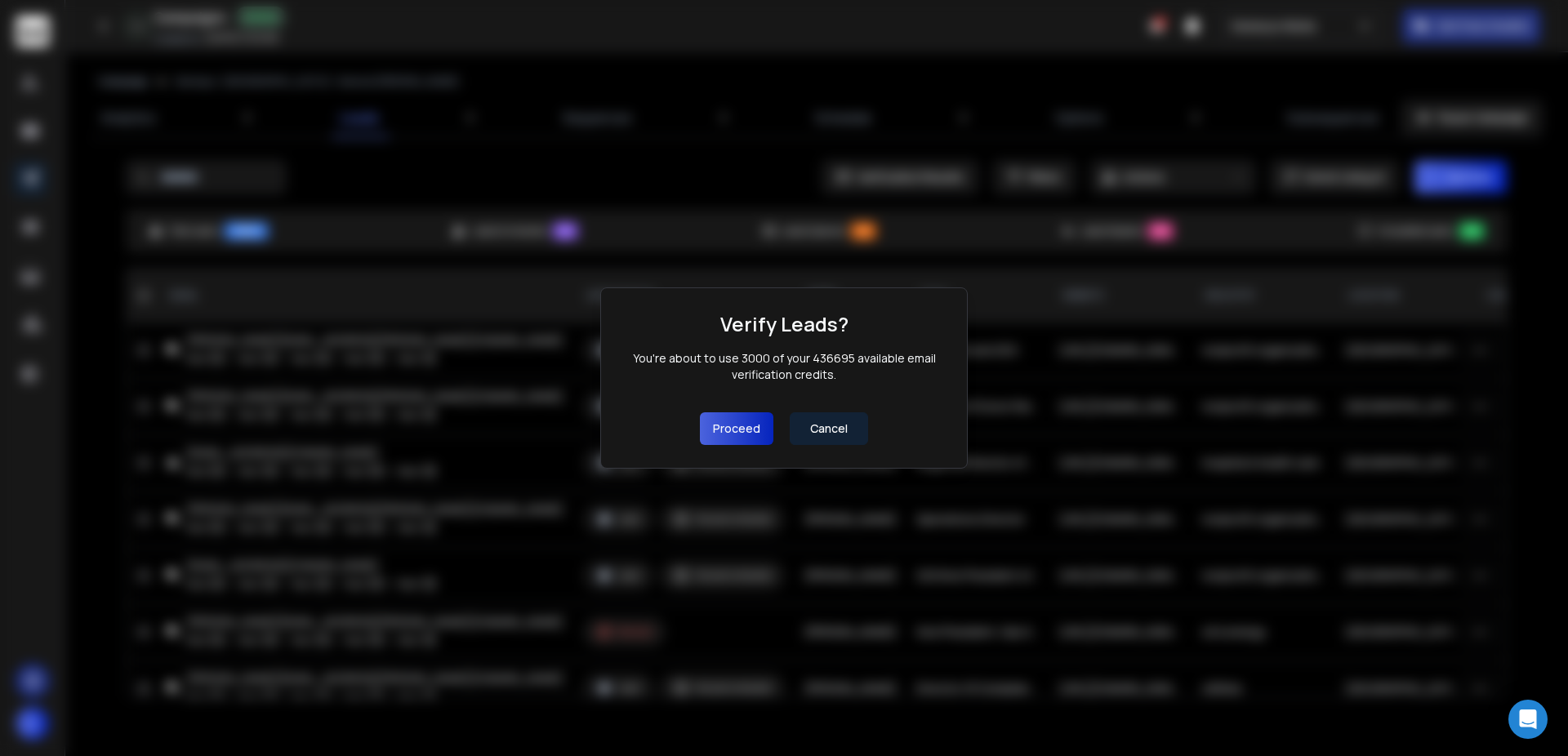
click at [756, 425] on button "Proceed" at bounding box center [737, 428] width 73 height 32
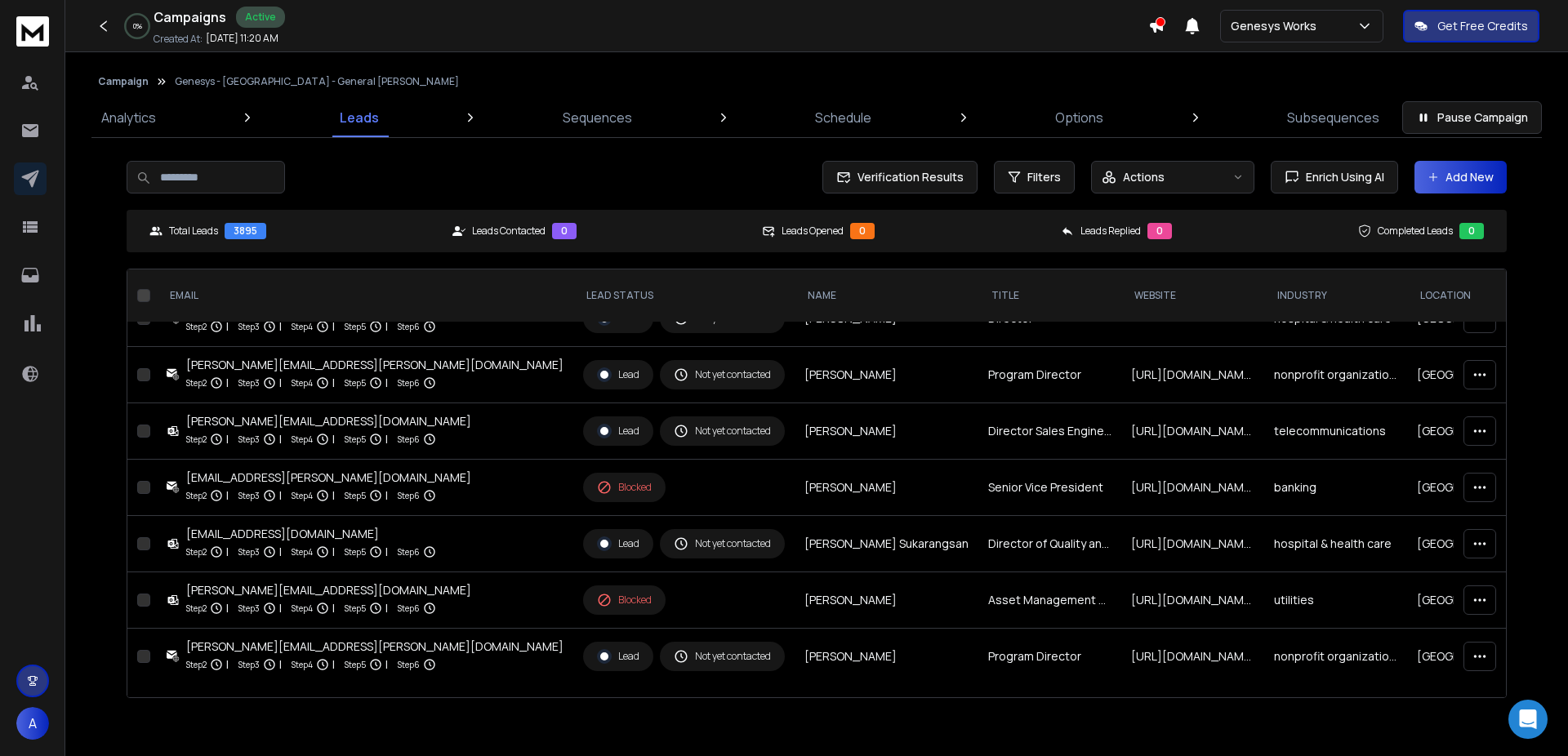
scroll to position [7885, 0]
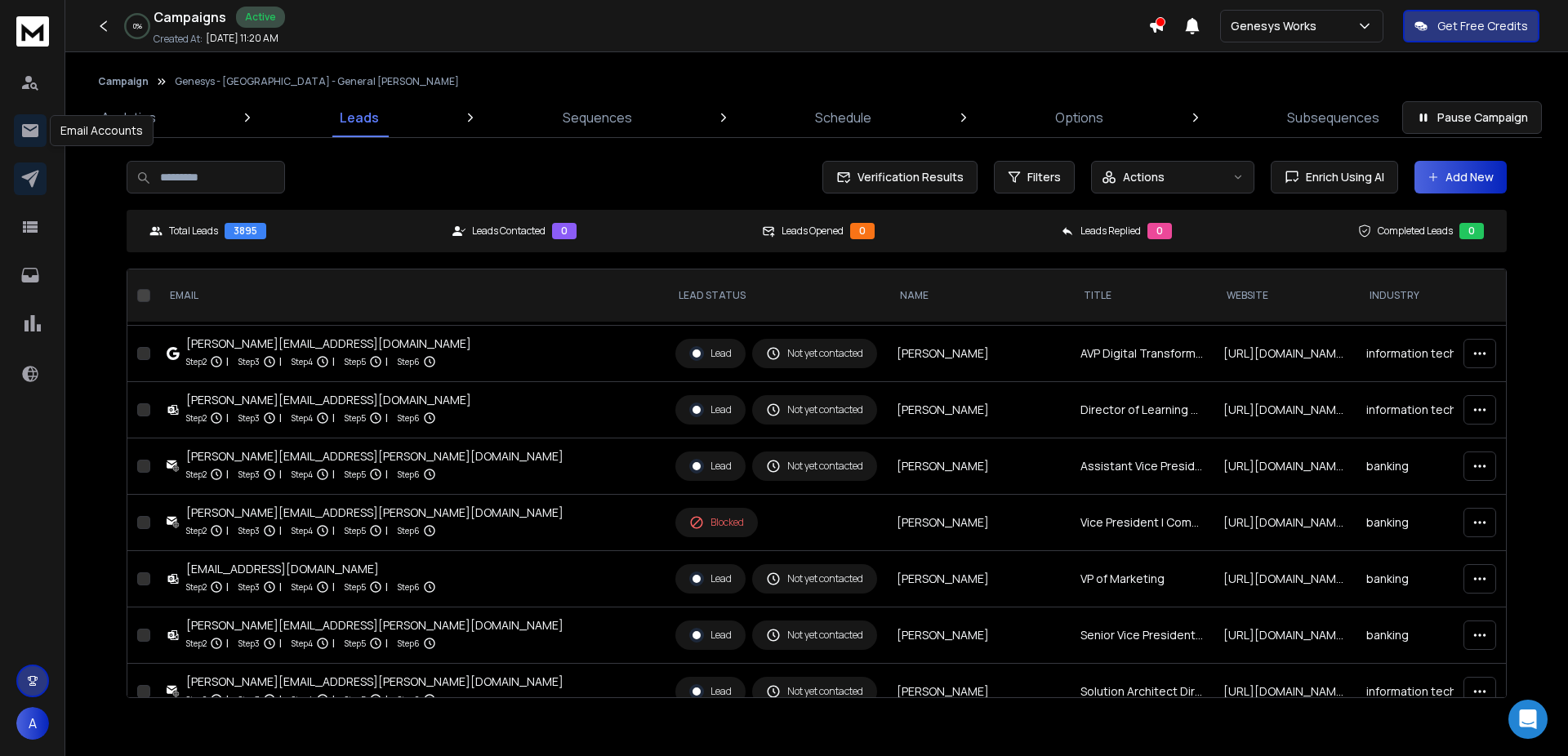
click at [30, 132] on icon at bounding box center [30, 131] width 17 height 13
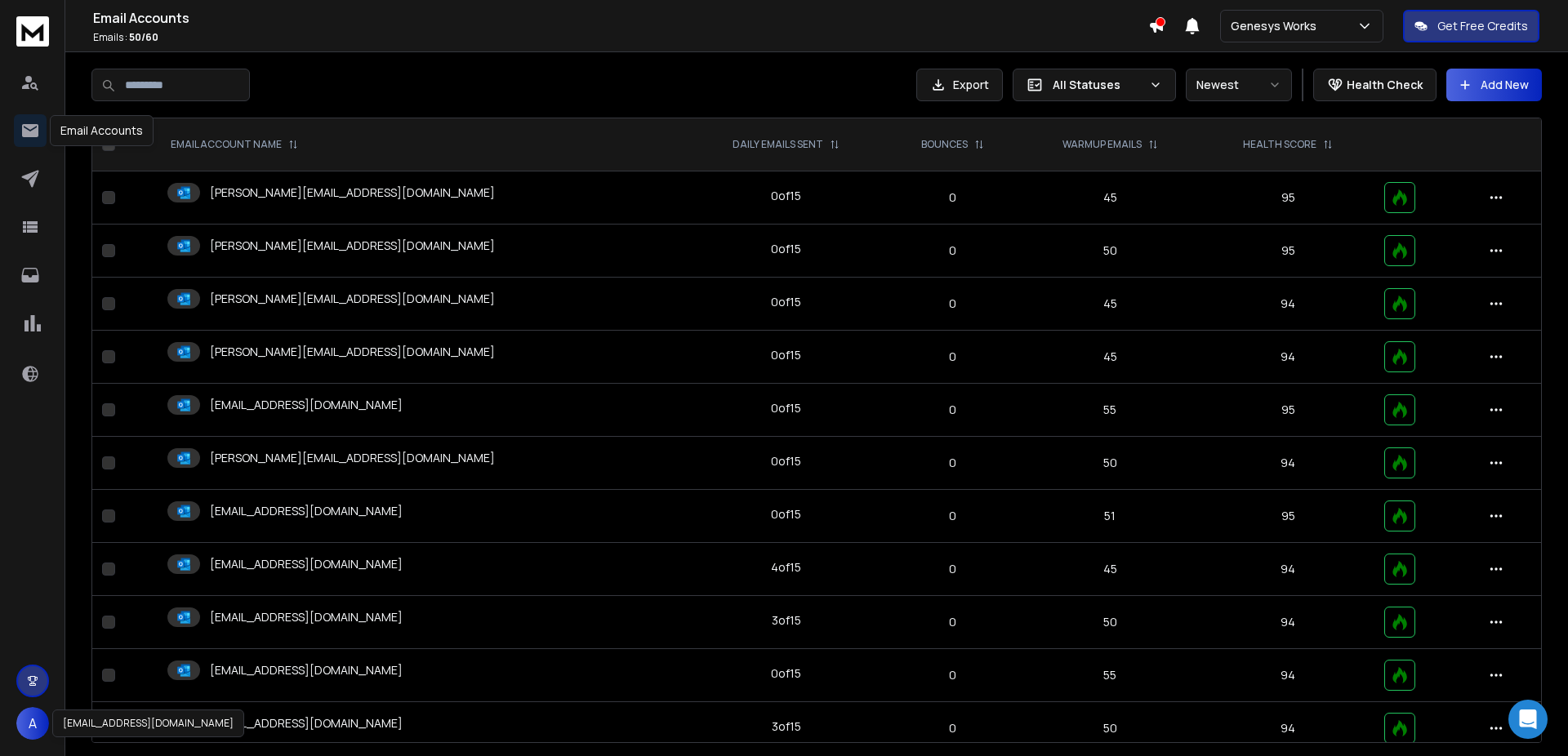
click at [35, 727] on span "A" at bounding box center [32, 723] width 32 height 32
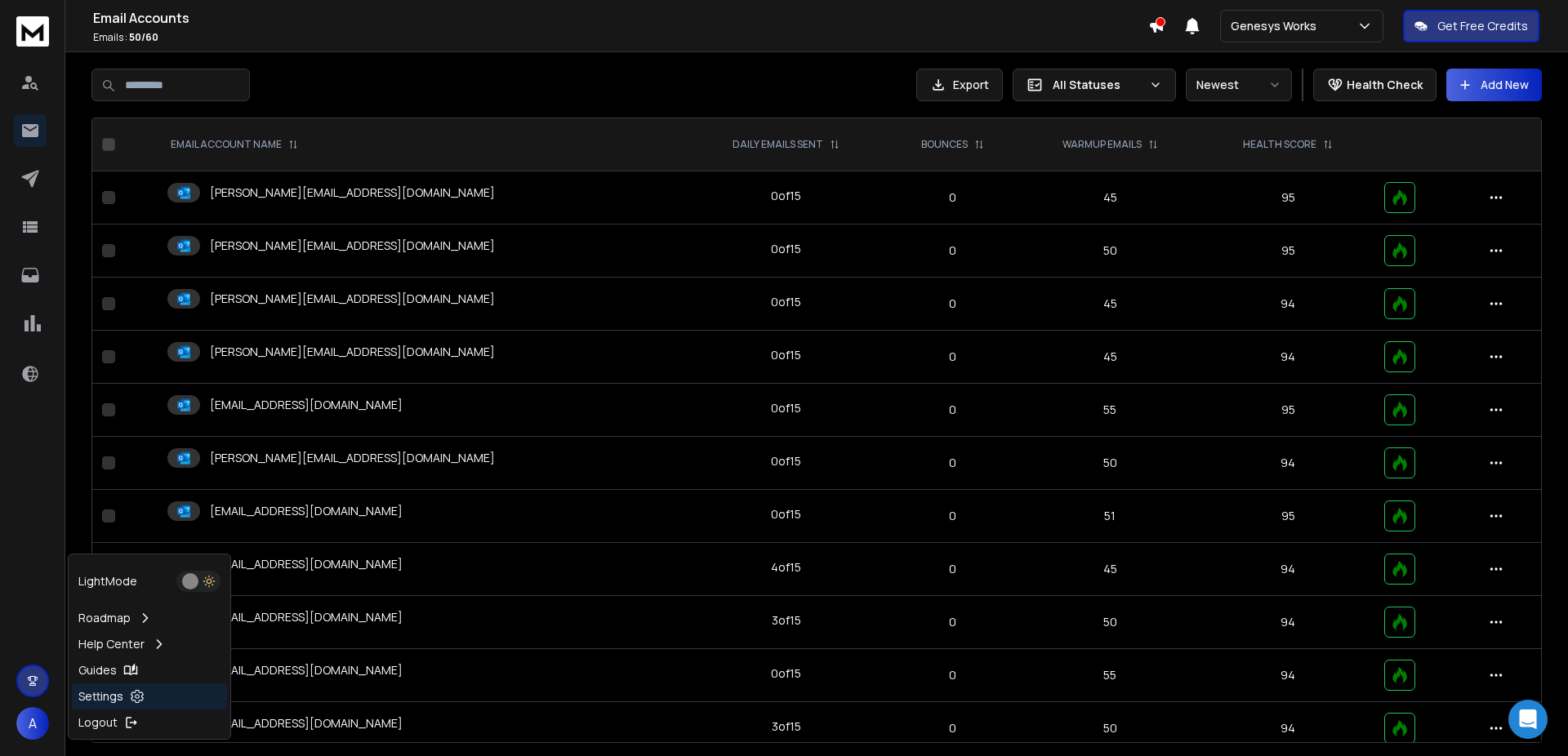
click at [107, 694] on p "Settings" at bounding box center [101, 697] width 45 height 17
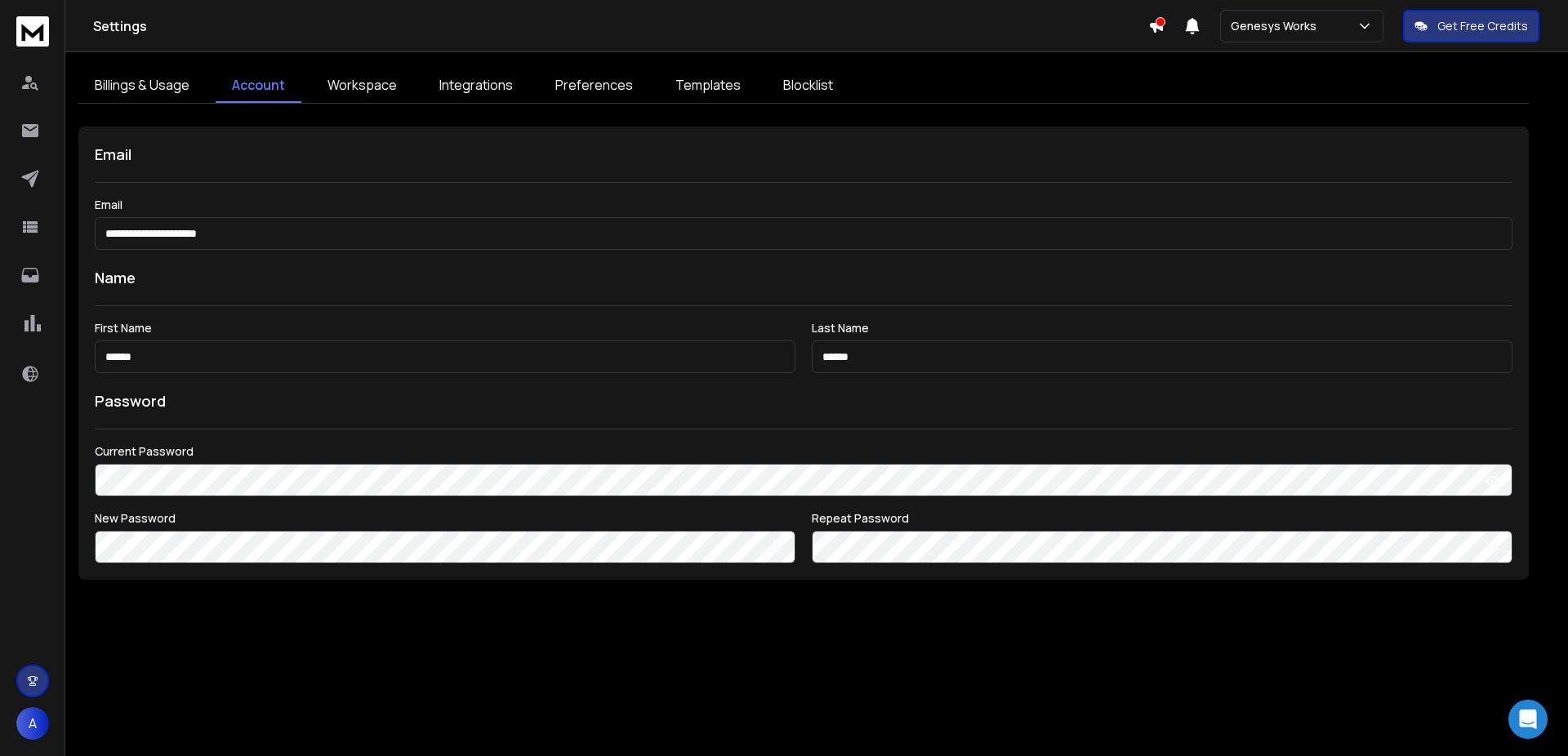
click at [817, 78] on link "Blocklist" at bounding box center [808, 85] width 82 height 34
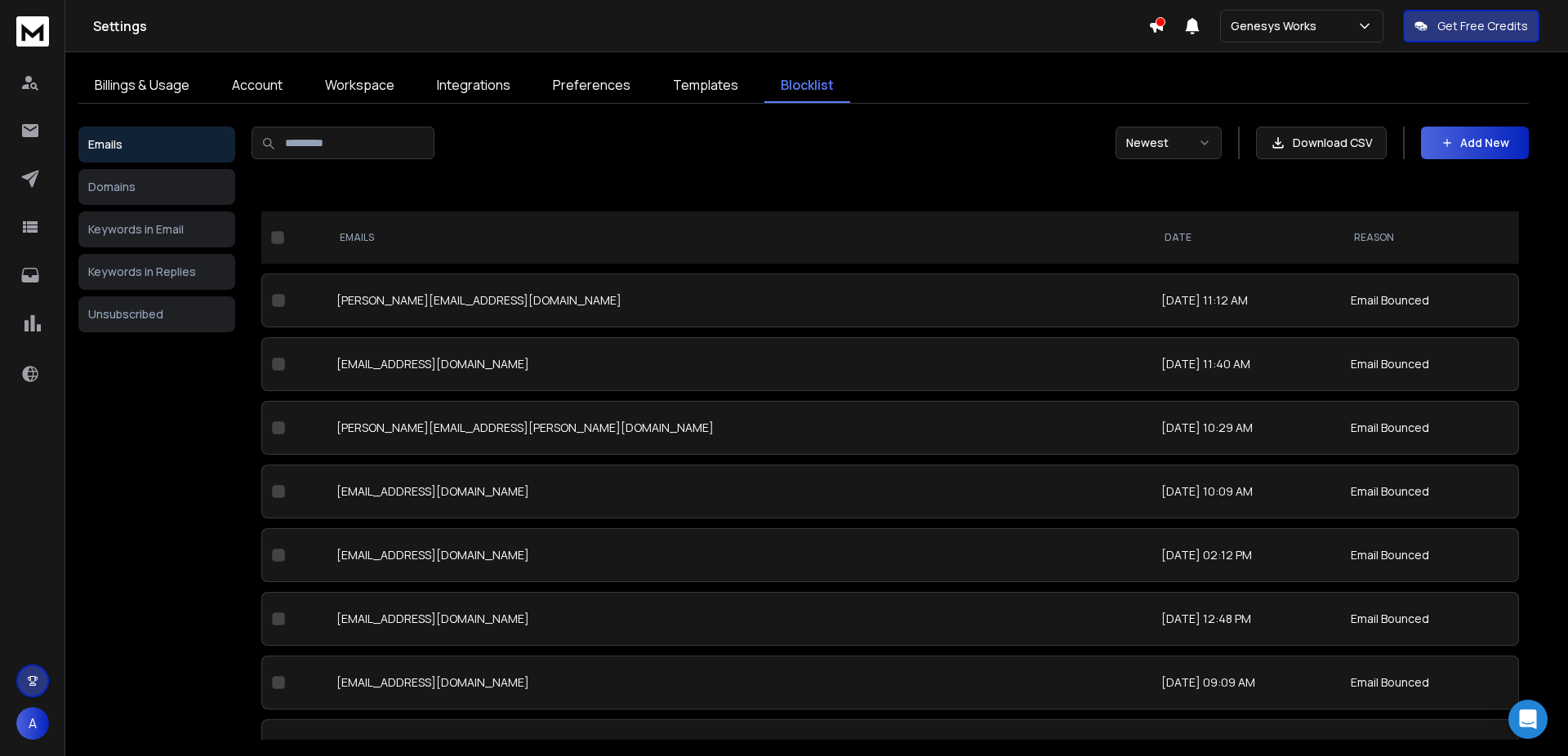
click at [164, 191] on button "Domains" at bounding box center [157, 187] width 157 height 36
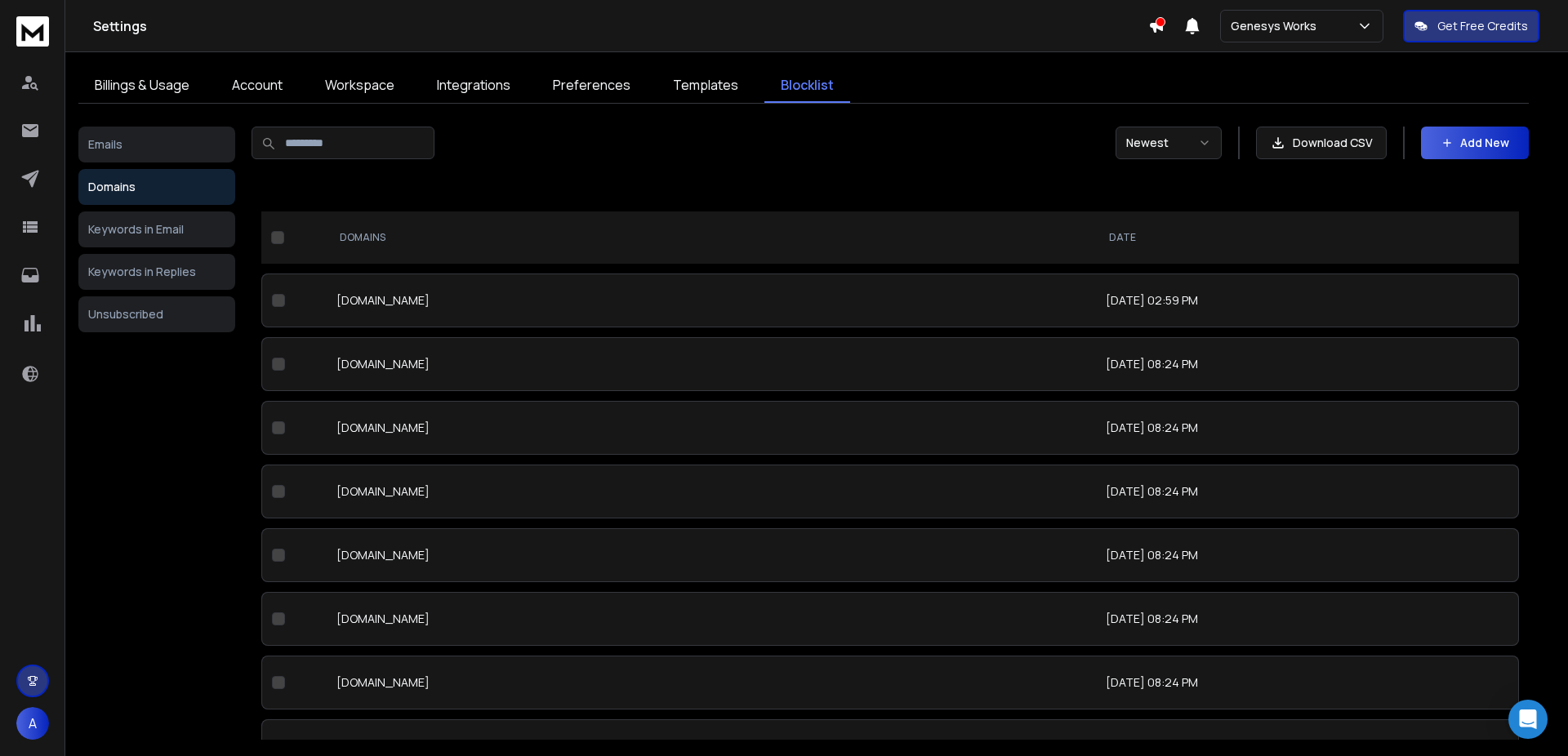
click at [1484, 144] on p "Add New" at bounding box center [1485, 143] width 49 height 17
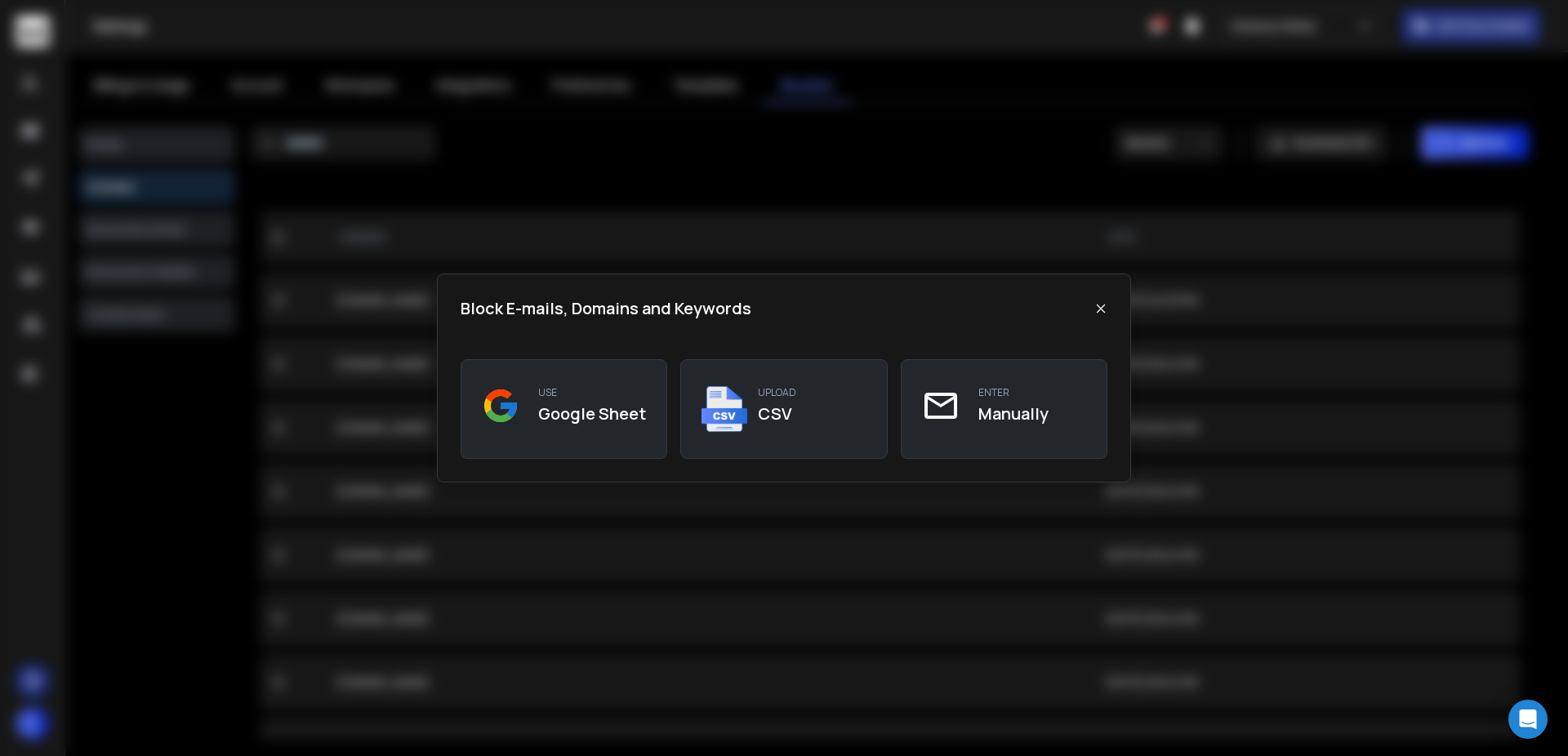
click at [1036, 407] on h3 "Manually" at bounding box center [1013, 414] width 70 height 22
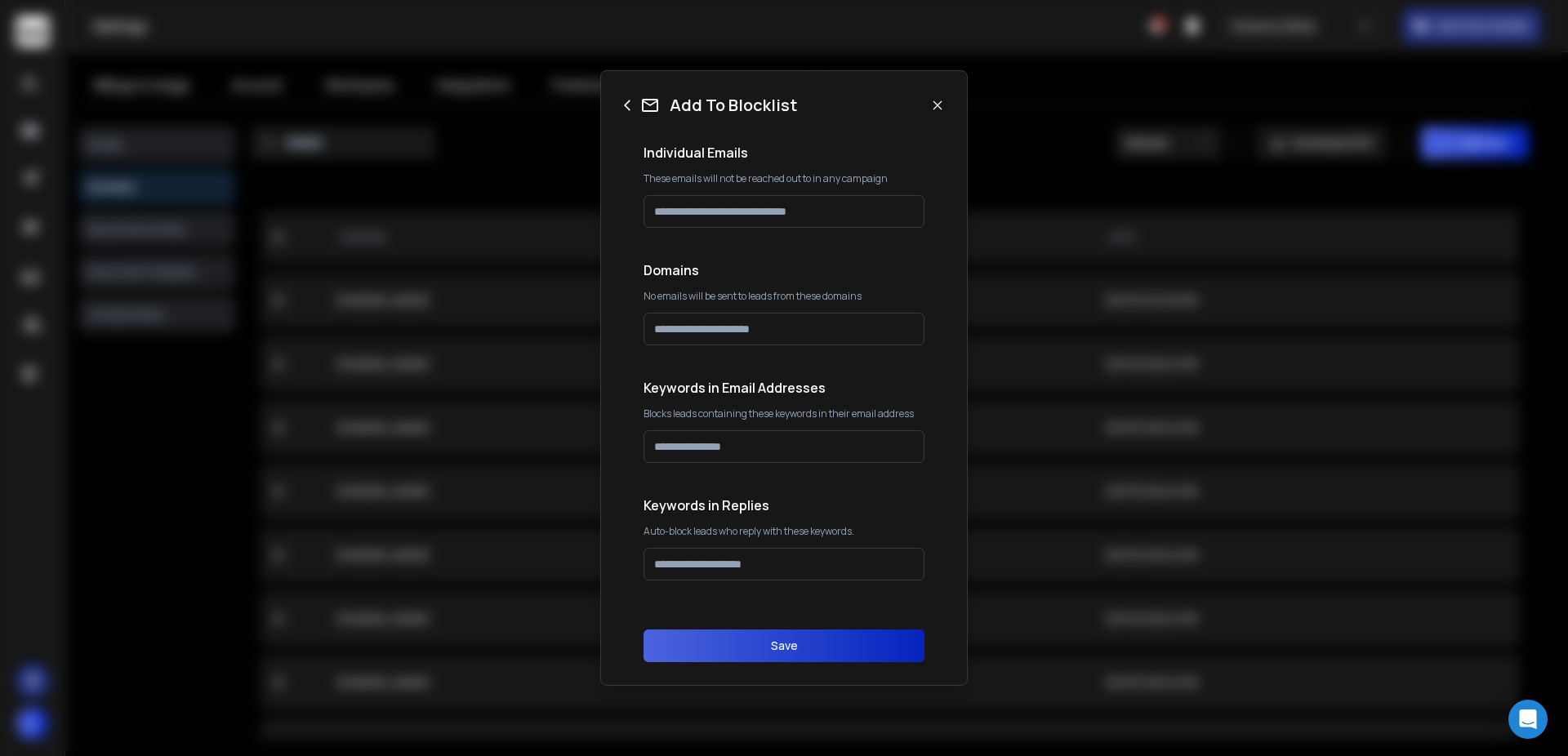
click at [938, 102] on icon at bounding box center [938, 106] width 13 height 13
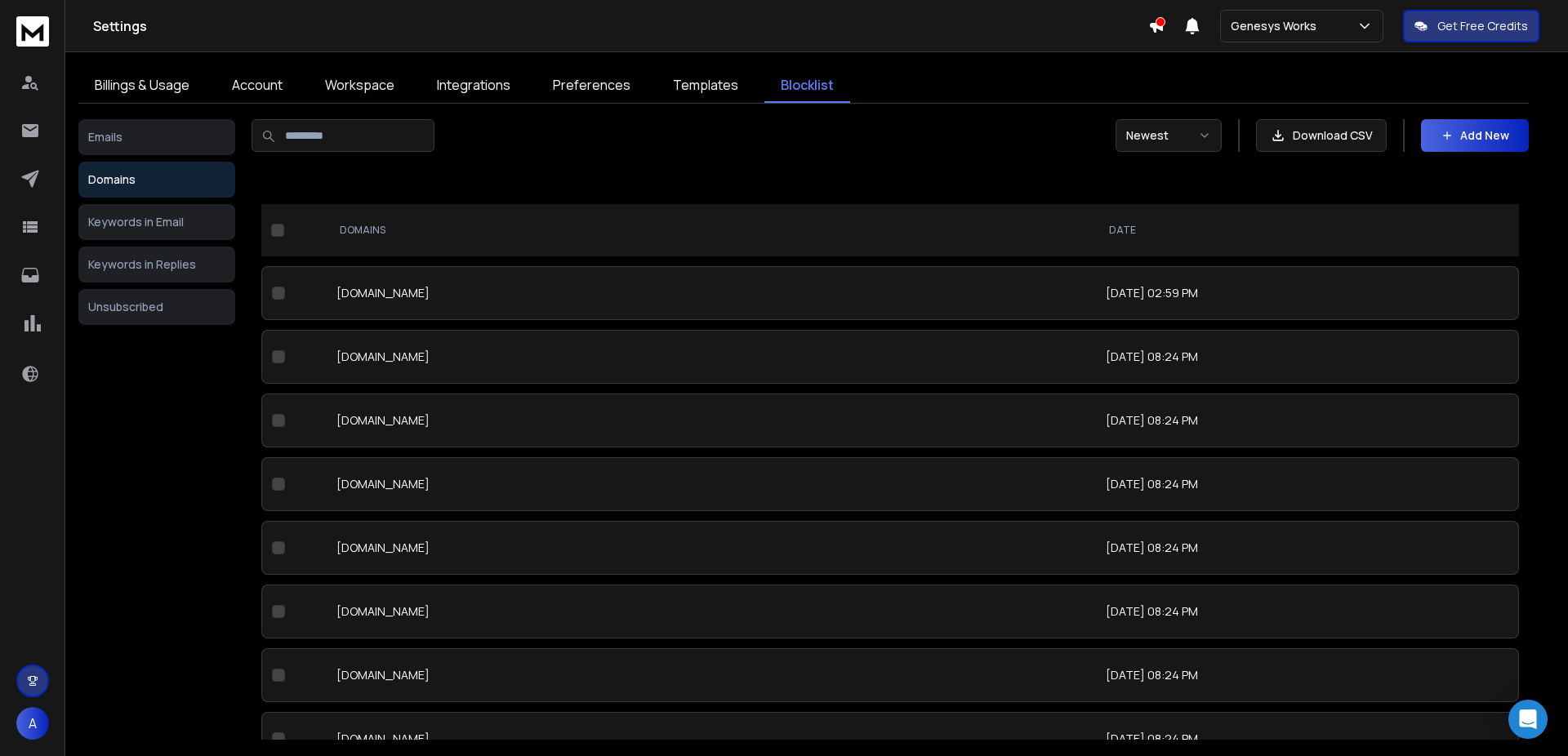
click at [1451, 147] on button "Add New" at bounding box center [1475, 135] width 107 height 32
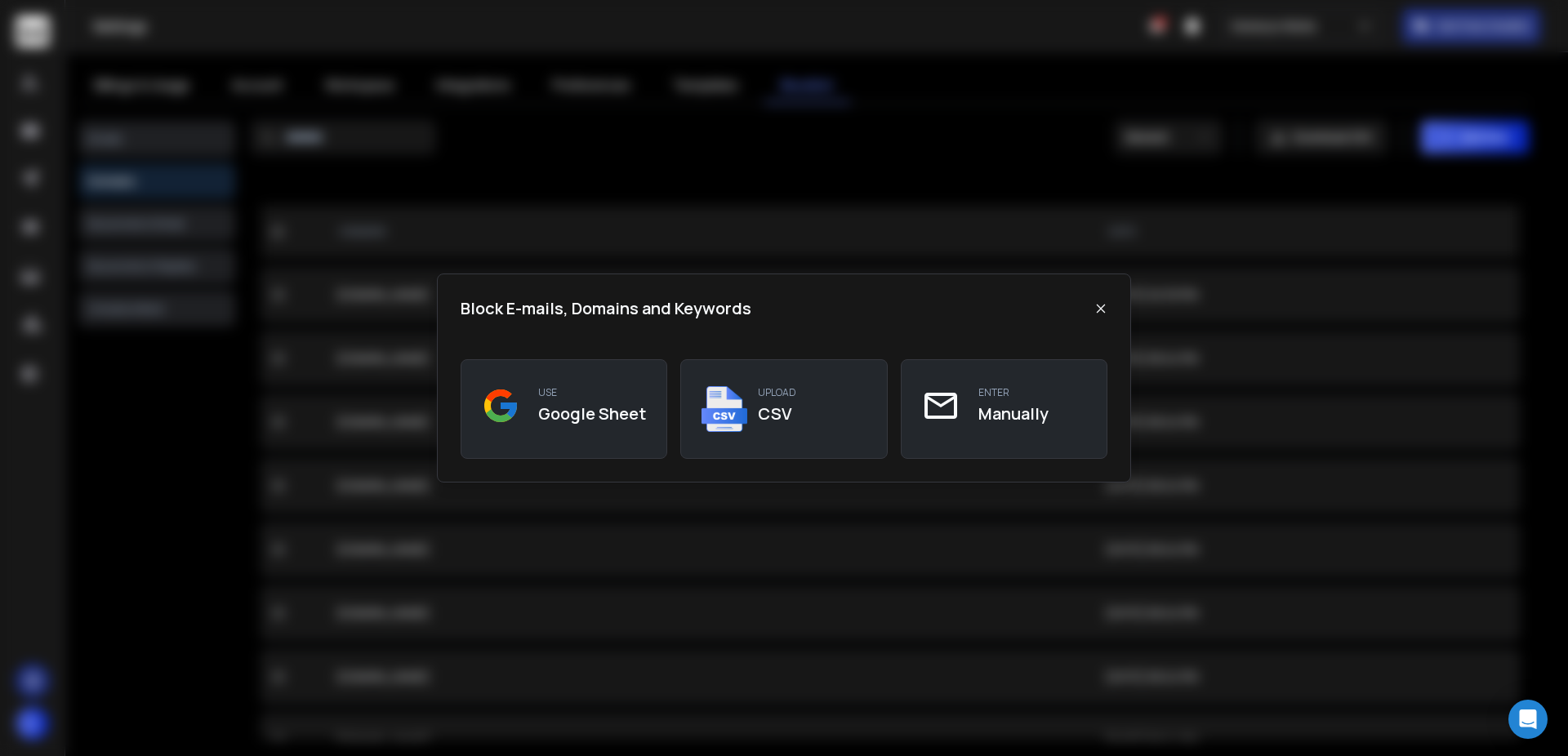
click at [735, 409] on rect at bounding box center [724, 409] width 46 height 46
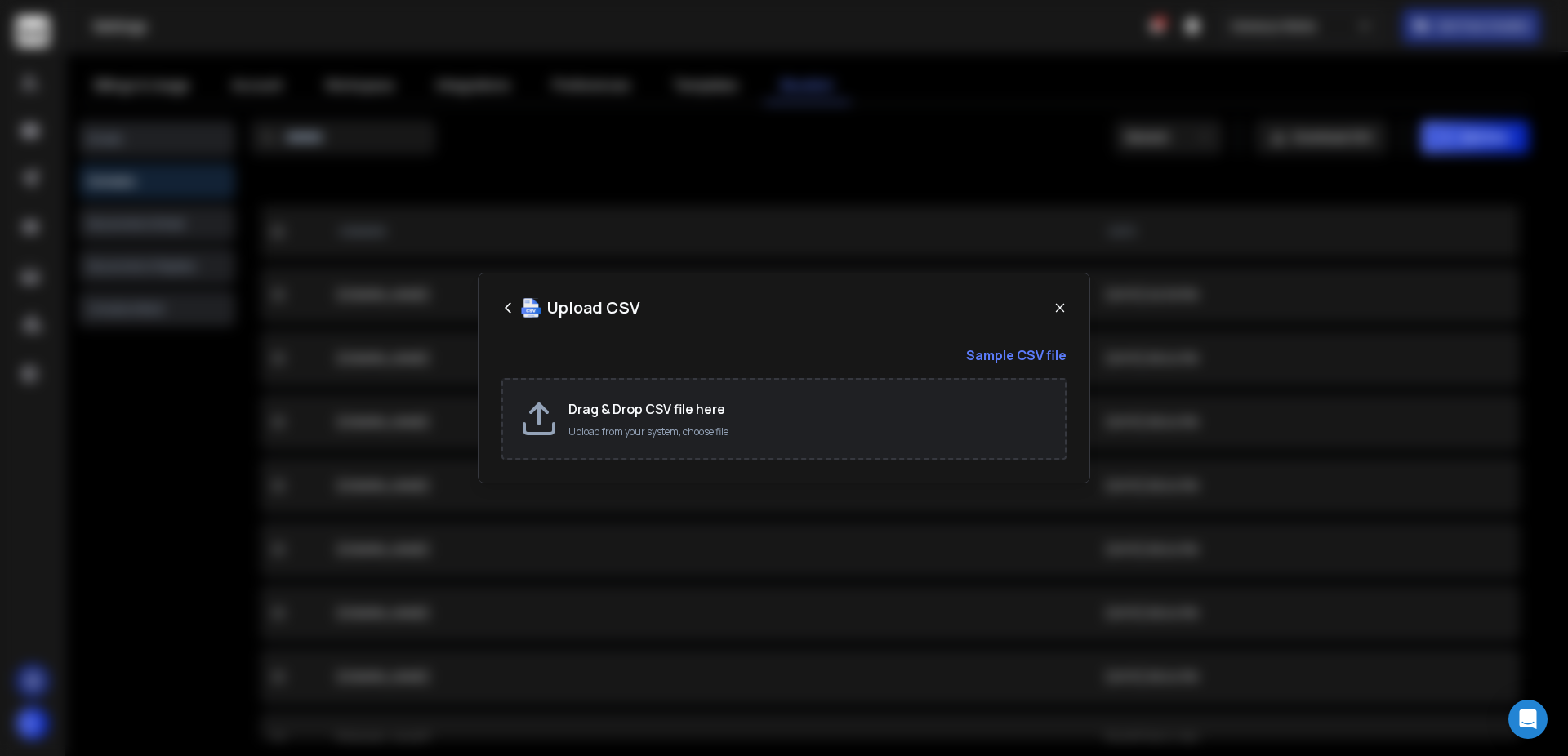
click at [635, 416] on h2 "Drag & Drop CSV file here" at bounding box center [809, 410] width 480 height 20
type input "**********"
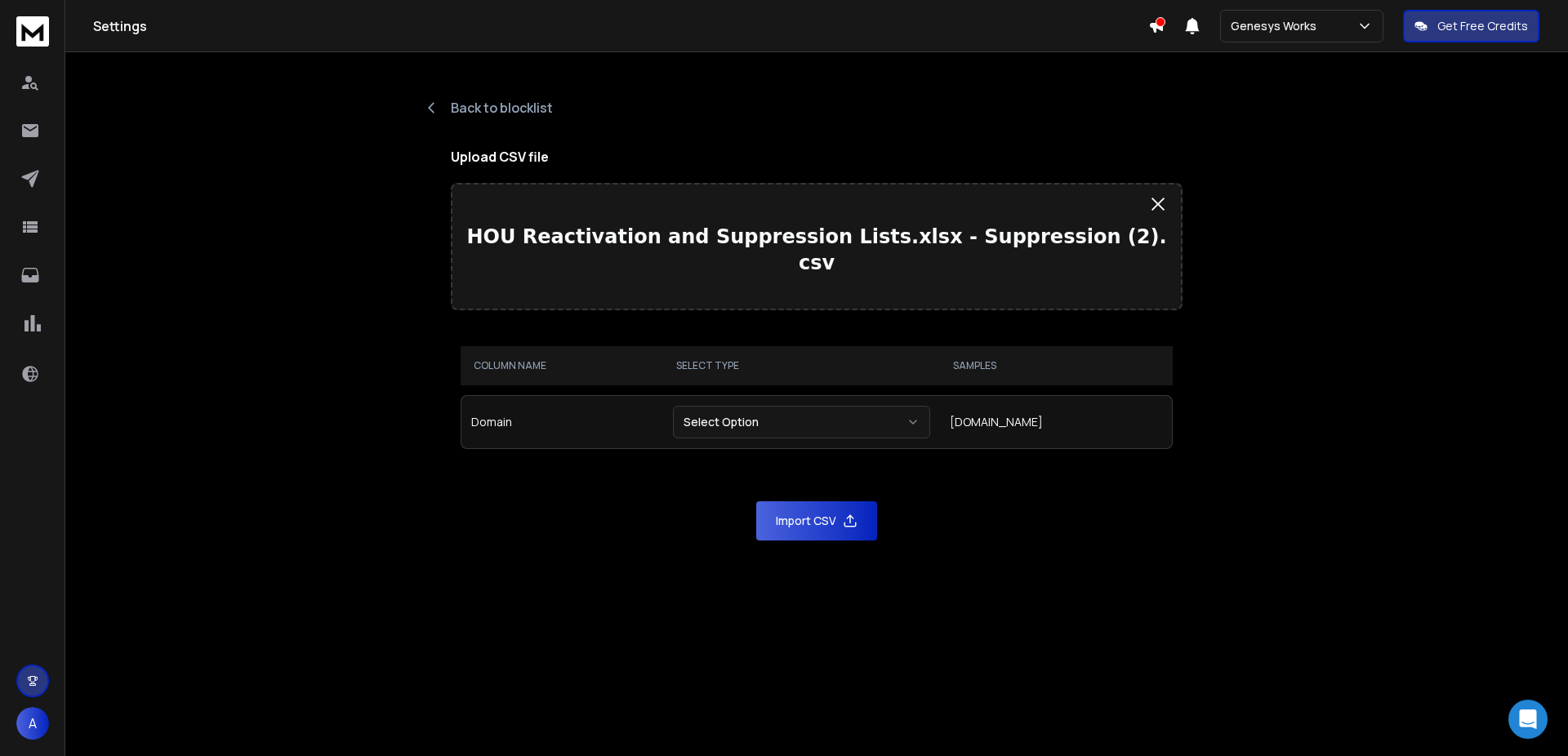
click at [753, 405] on button "Select Option" at bounding box center [802, 421] width 258 height 32
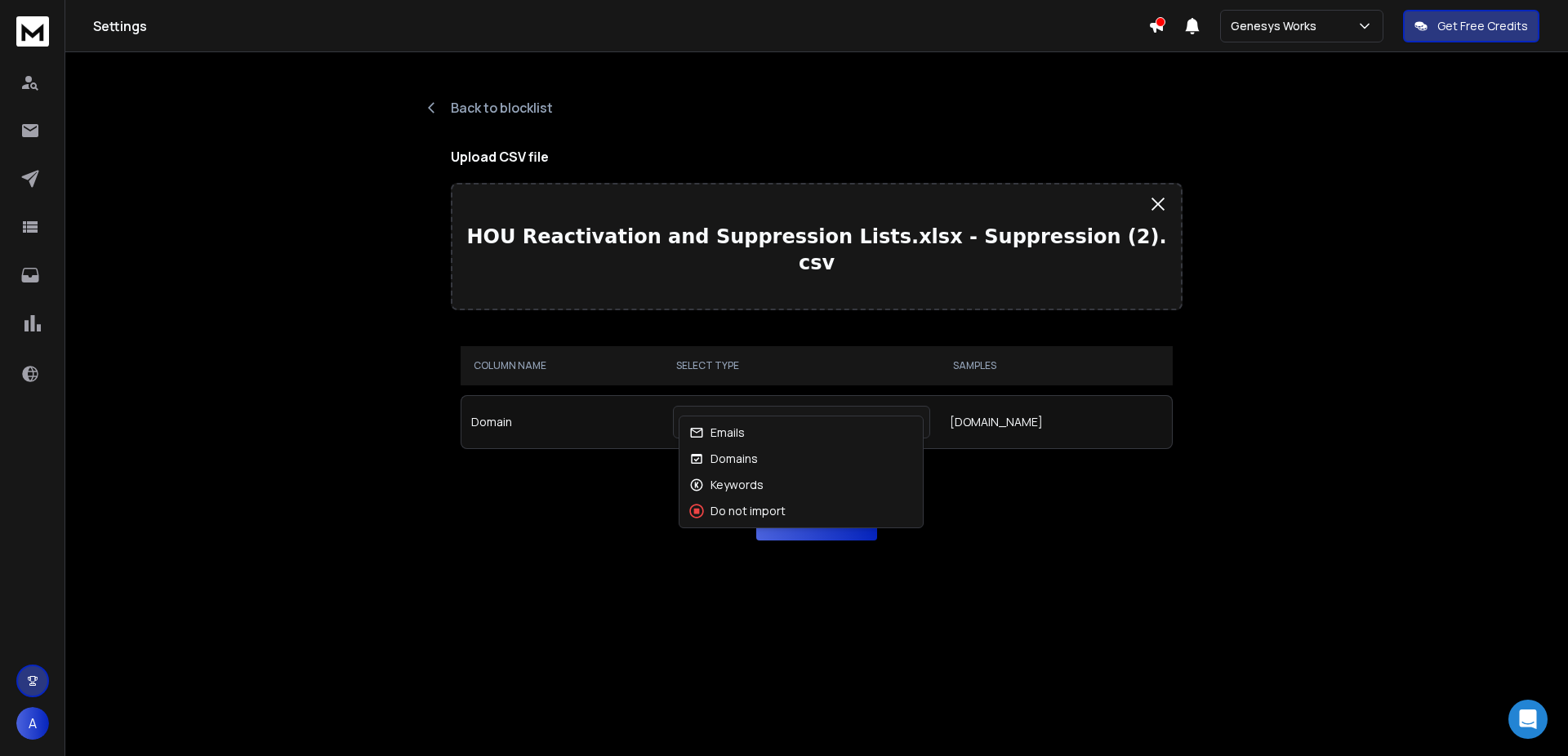
scroll to position [0, 3]
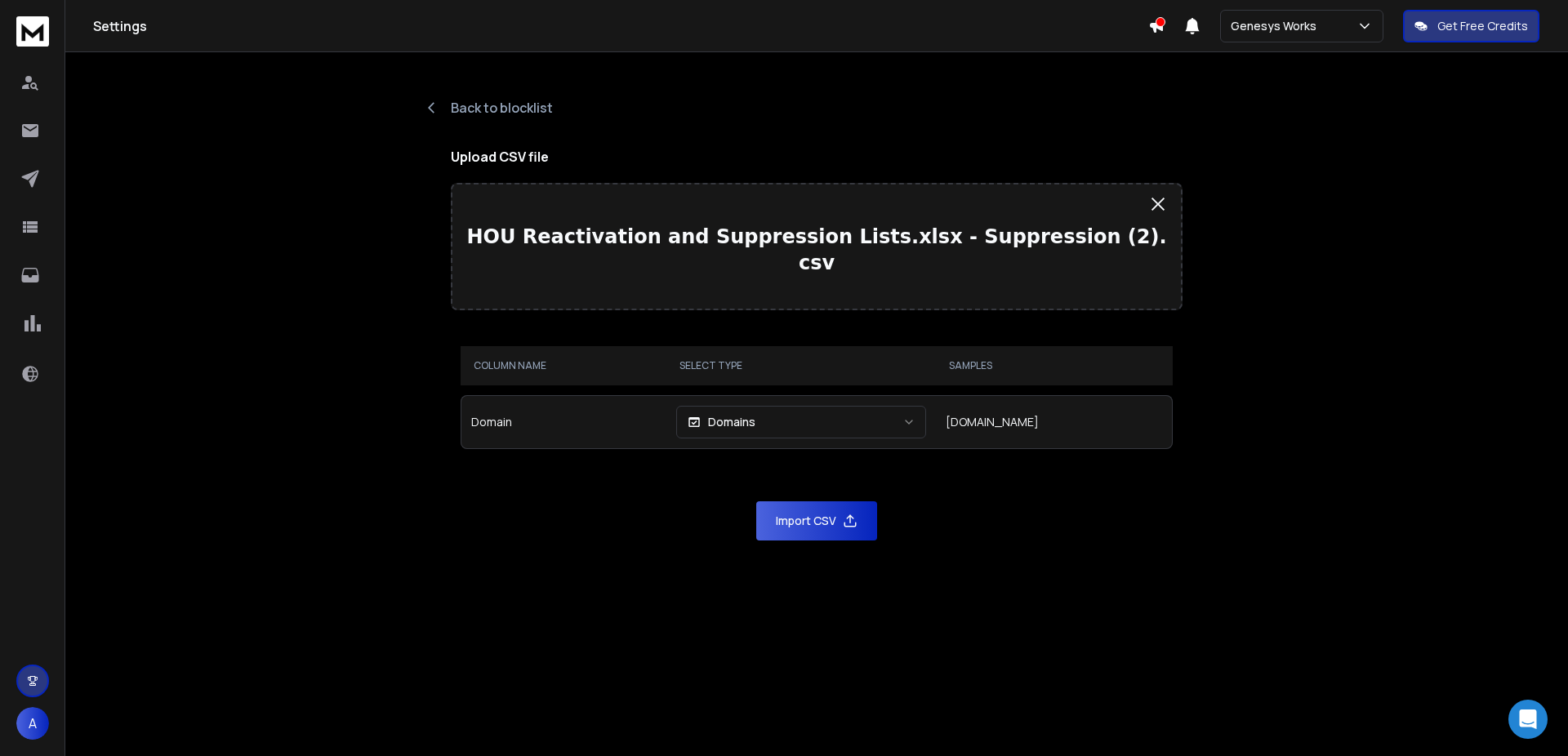
click at [823, 501] on button "Import CSV" at bounding box center [816, 520] width 121 height 39
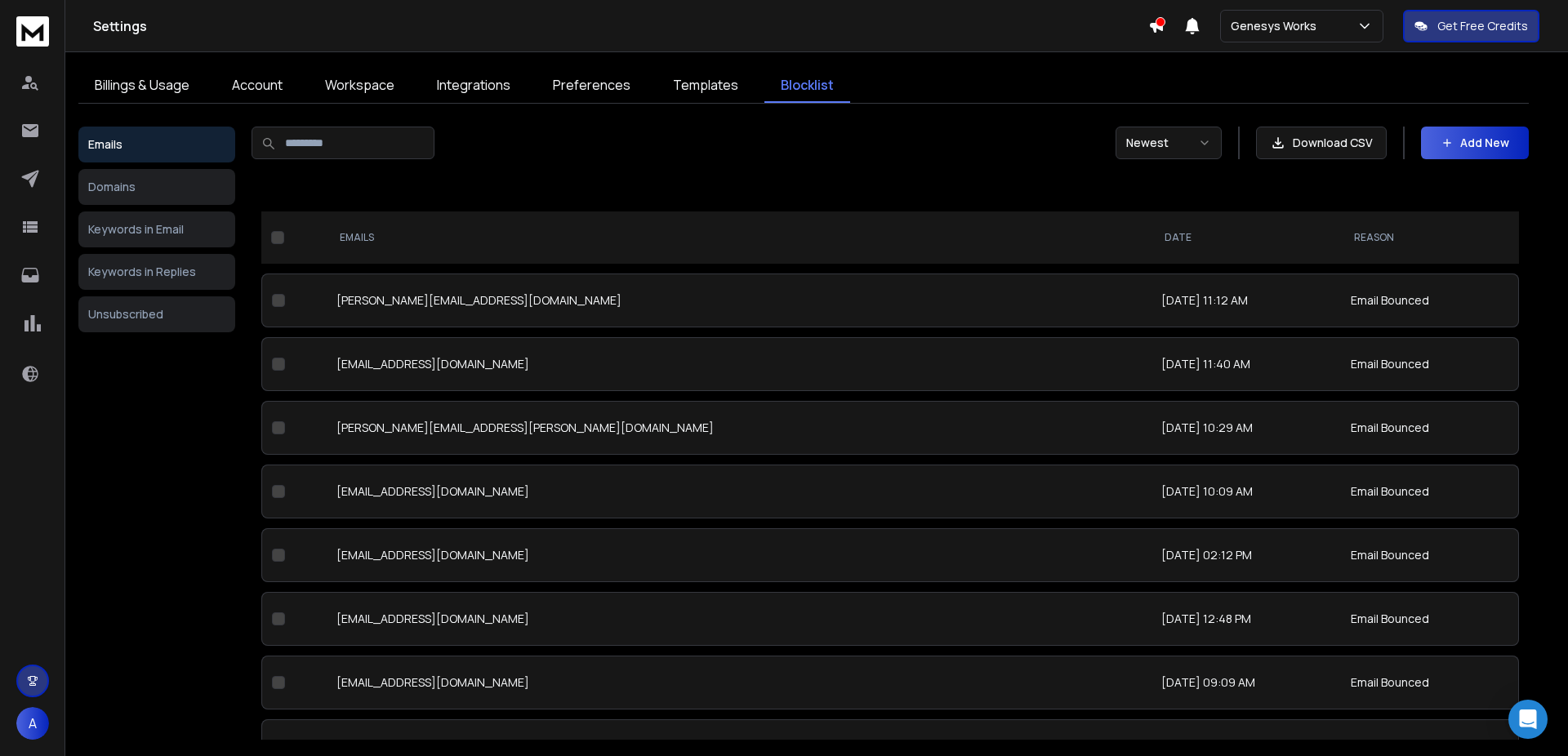
click at [1449, 148] on icon at bounding box center [1447, 143] width 13 height 13
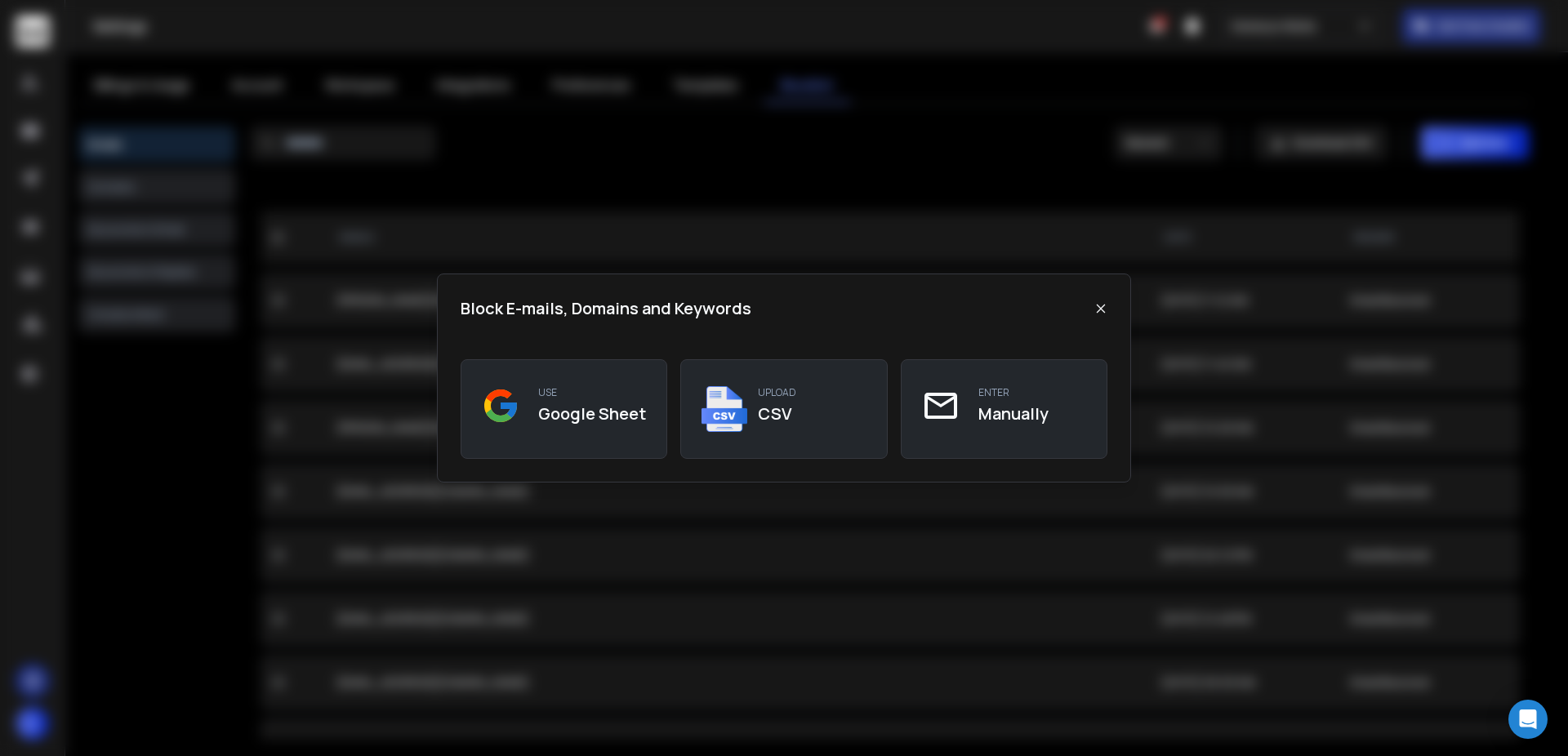
click at [1012, 415] on h3 "Manually" at bounding box center [1013, 414] width 70 height 22
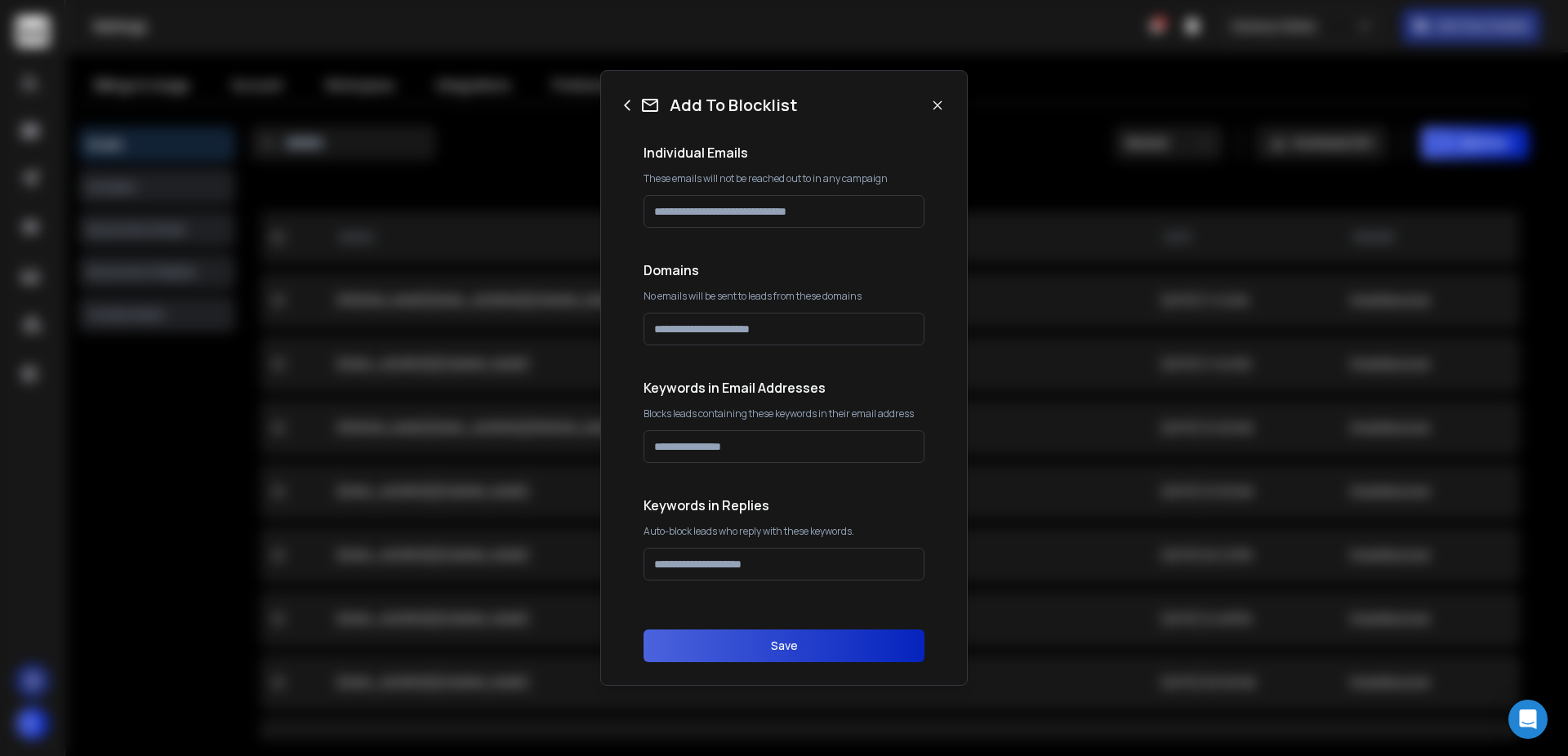
click at [943, 104] on icon at bounding box center [938, 106] width 13 height 13
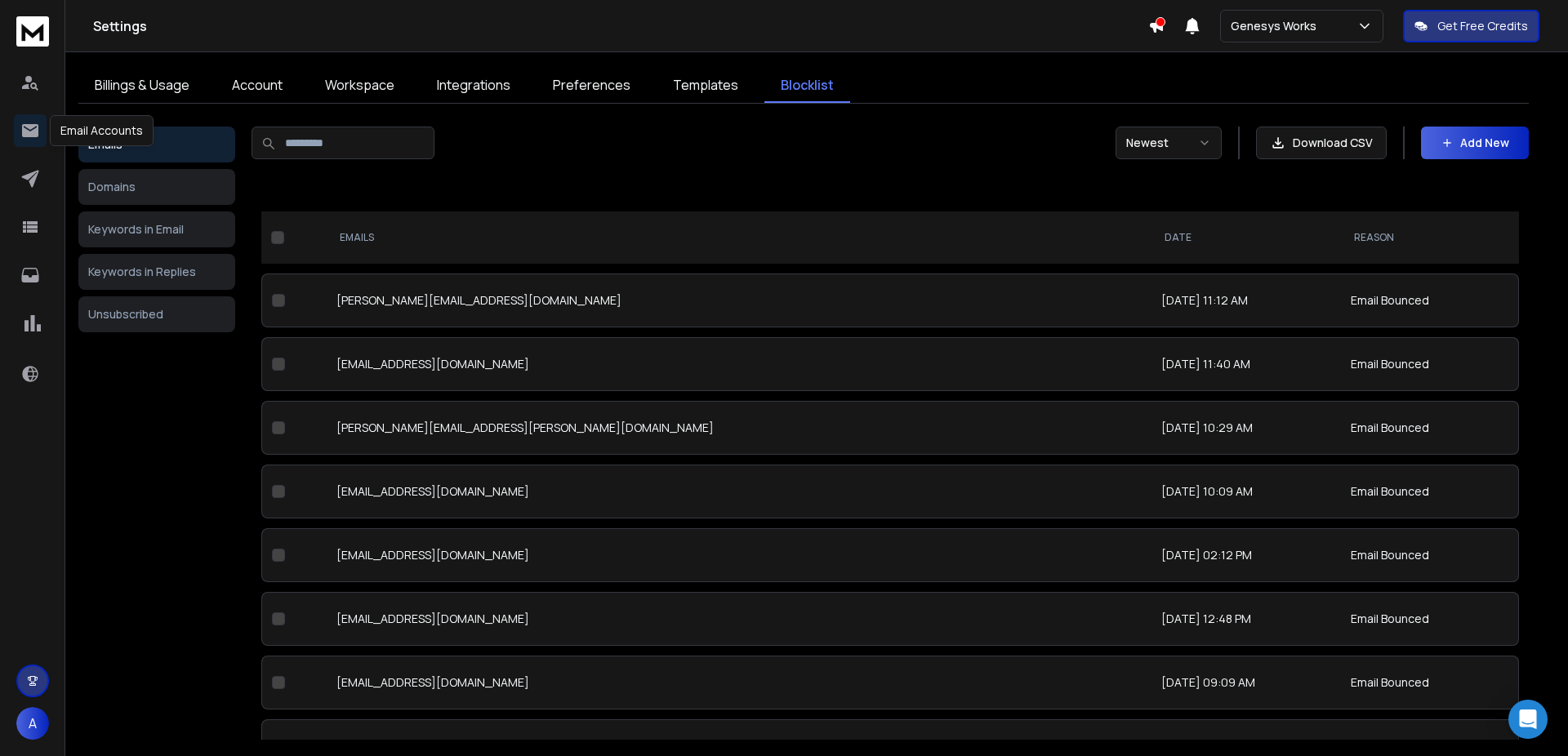
click at [32, 127] on icon at bounding box center [30, 131] width 17 height 13
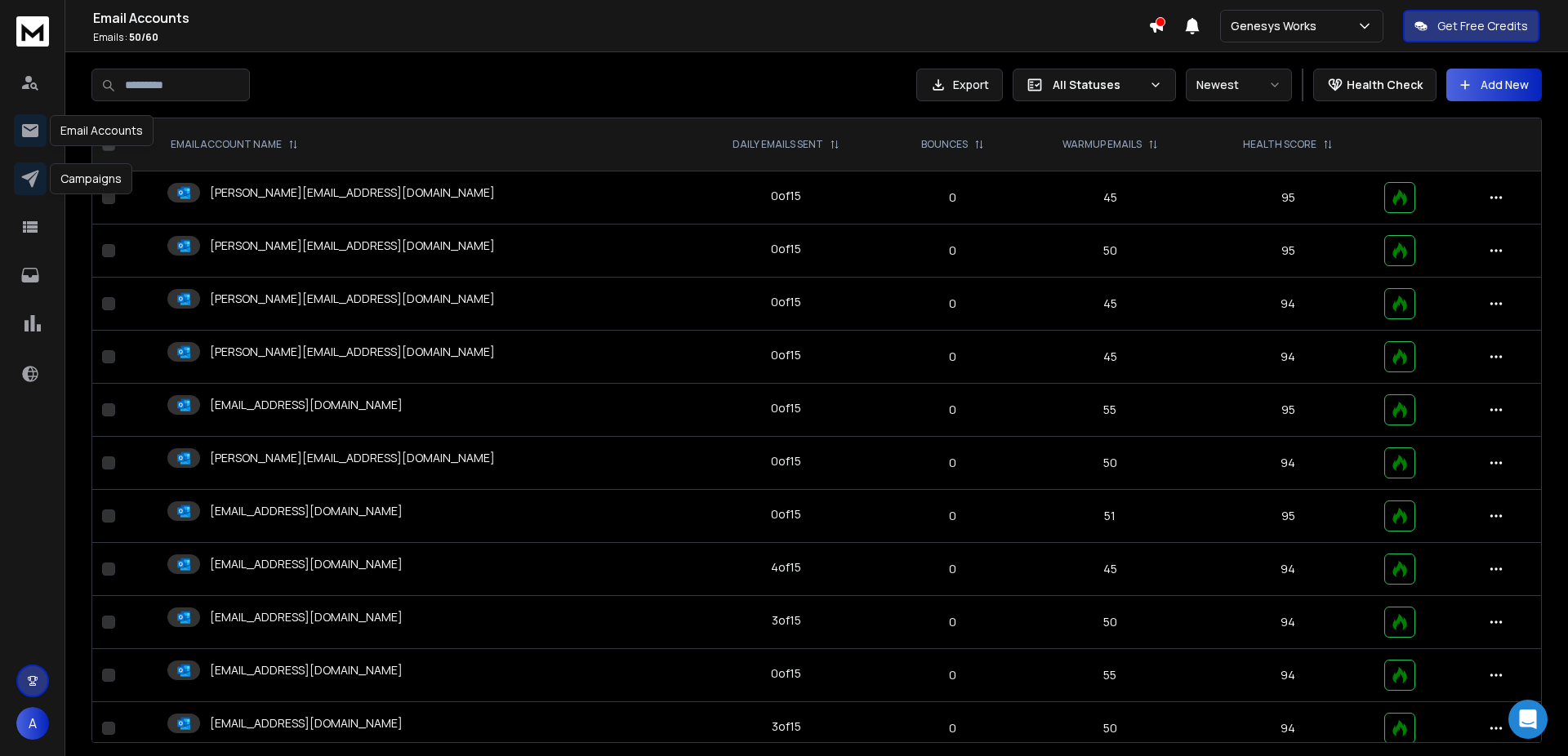
click at [22, 184] on icon at bounding box center [31, 179] width 20 height 20
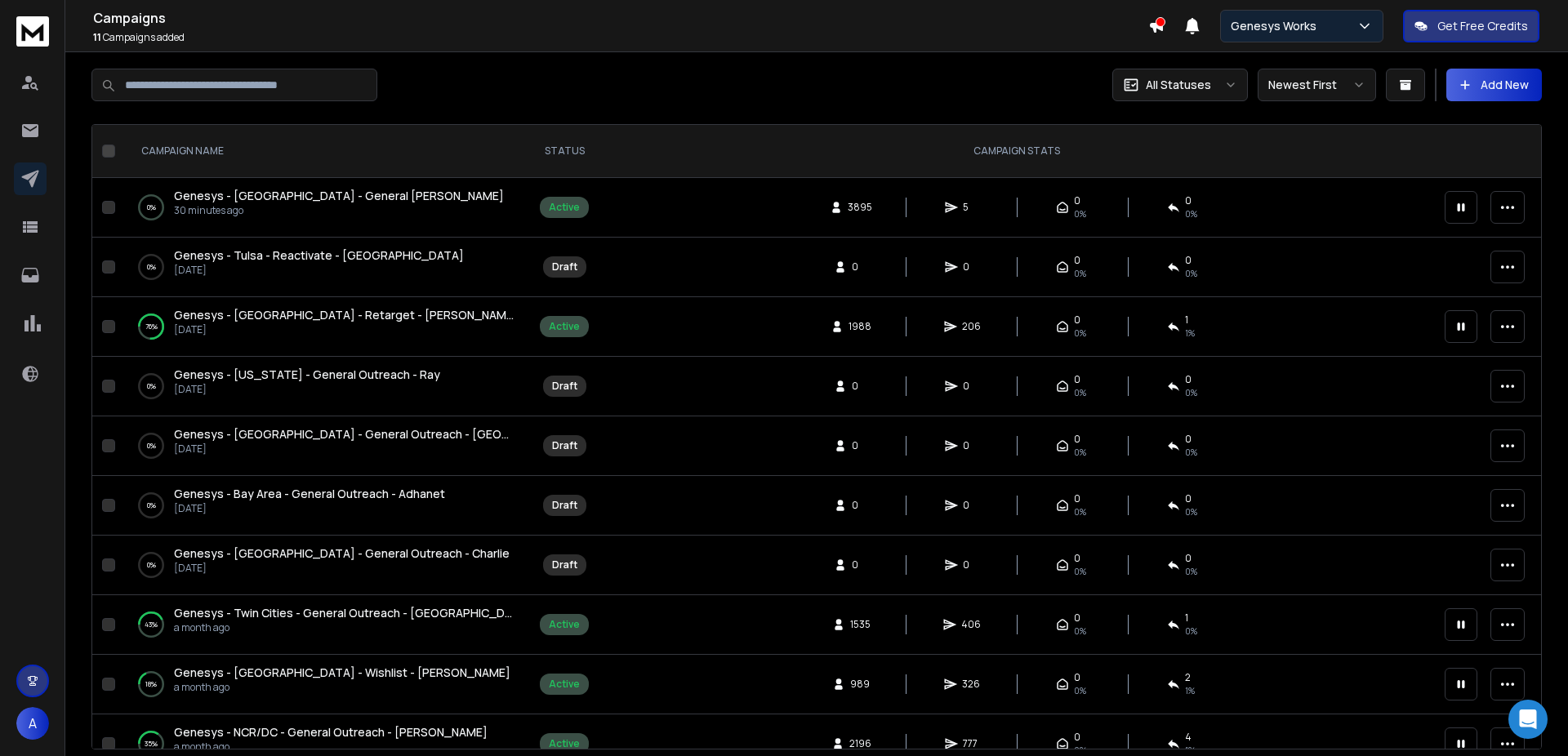
click at [1314, 24] on p "Genesys Works" at bounding box center [1277, 27] width 92 height 17
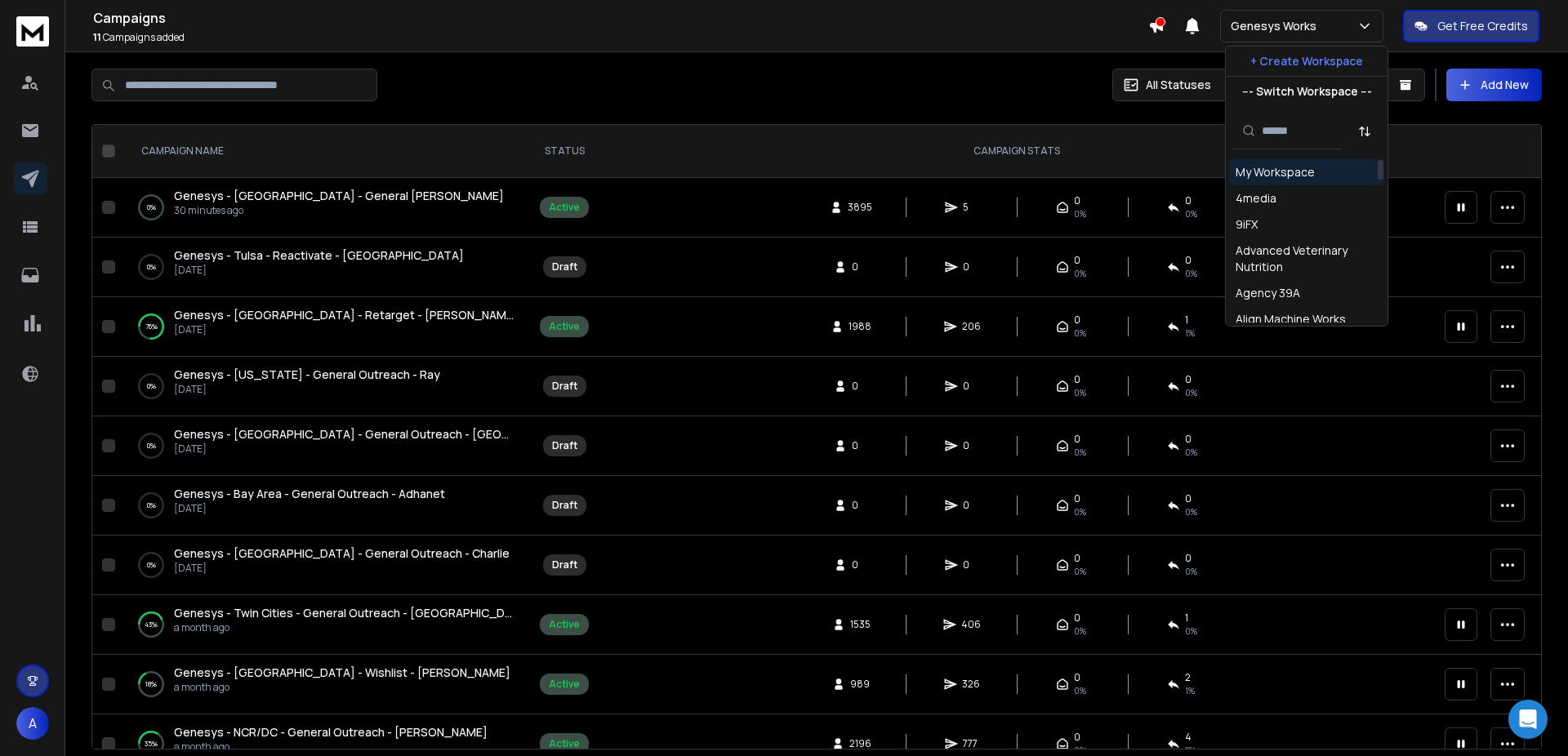
click at [1283, 169] on div "My Workspace" at bounding box center [1275, 172] width 79 height 17
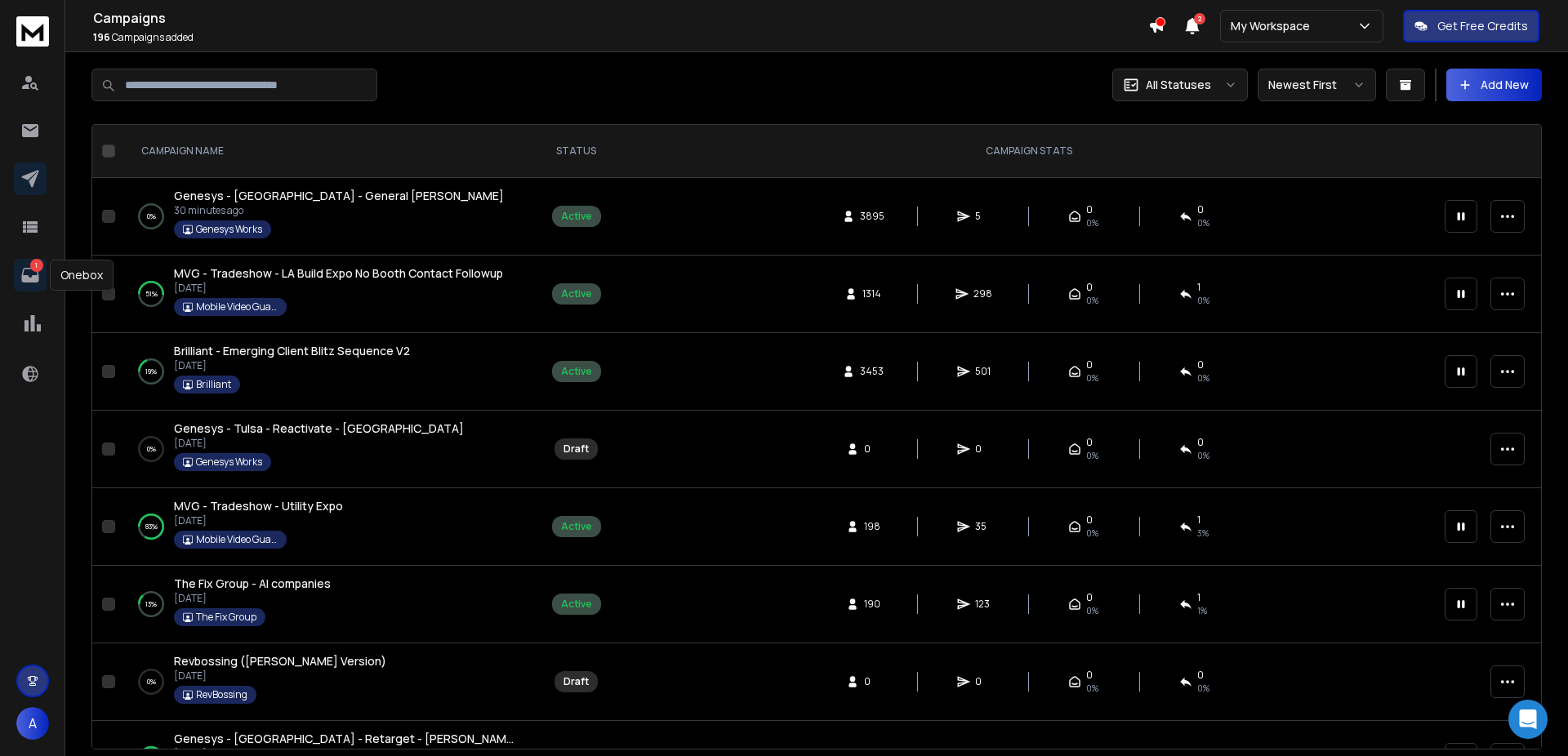
click at [31, 267] on p "1" at bounding box center [37, 266] width 13 height 13
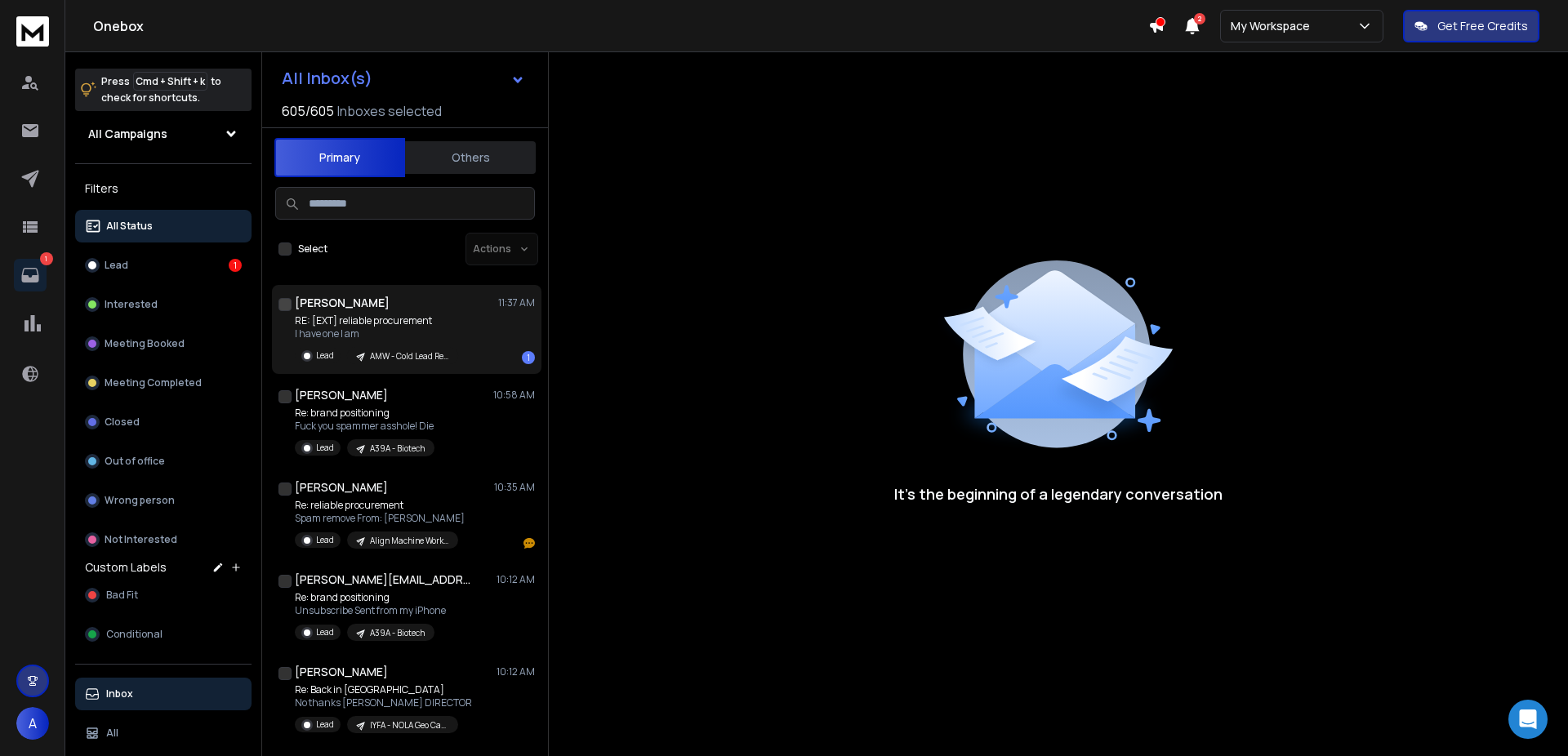
click at [385, 326] on p "RE: [EXT] reliable procurement" at bounding box center [376, 321] width 163 height 13
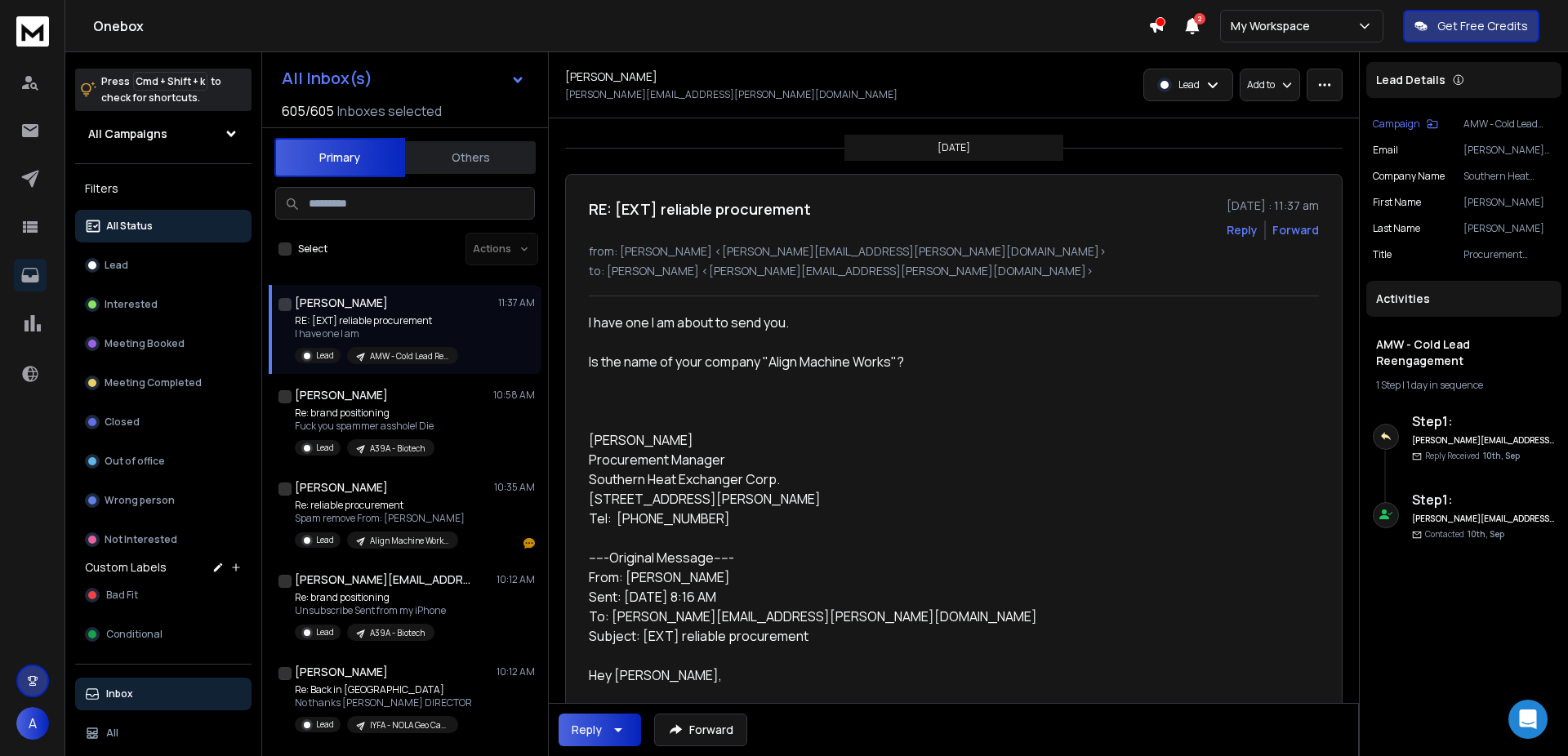
click at [1192, 85] on p "Lead" at bounding box center [1188, 85] width 21 height 13
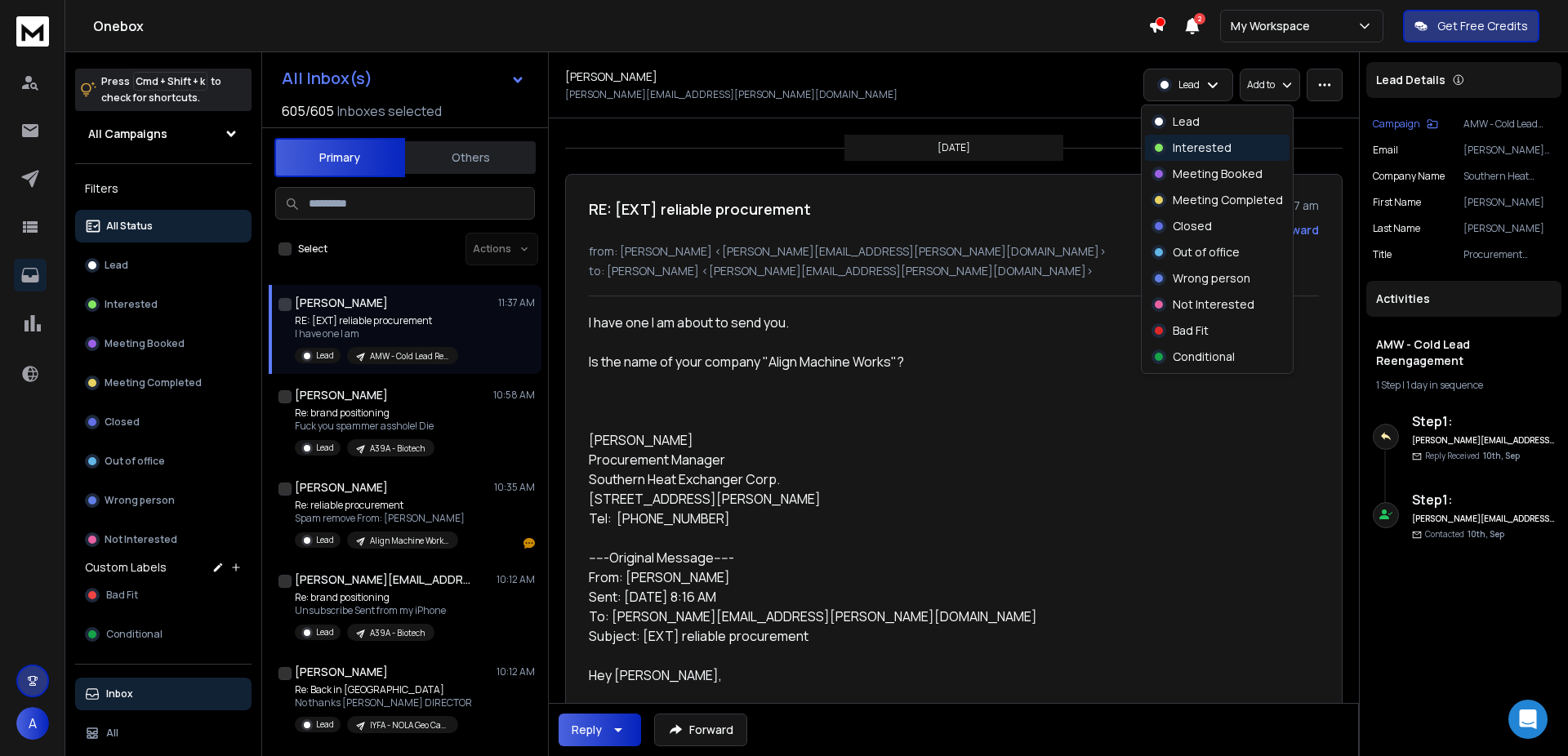
click at [1197, 148] on p "Interested" at bounding box center [1202, 148] width 59 height 17
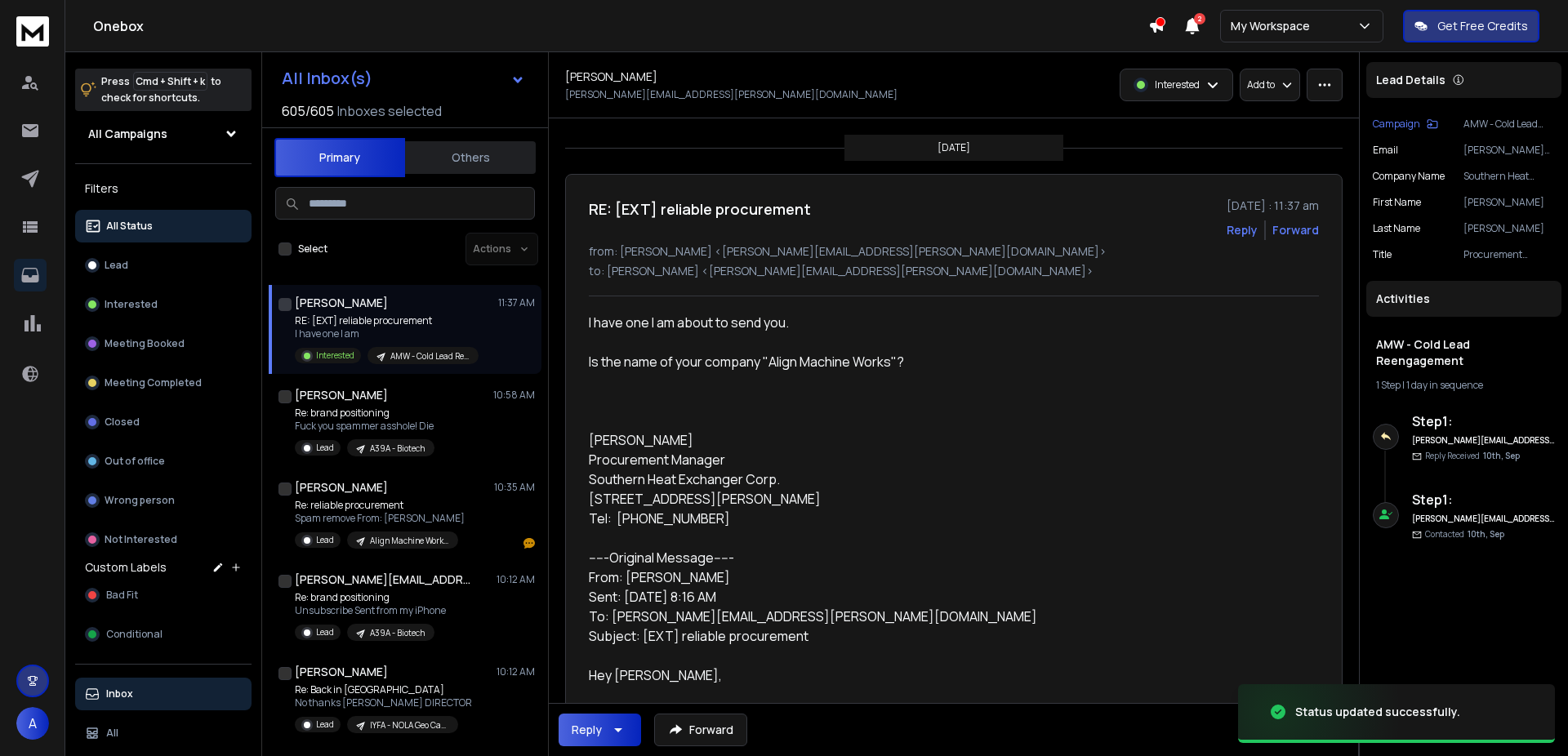
click at [1298, 231] on div "Forward" at bounding box center [1296, 231] width 47 height 17
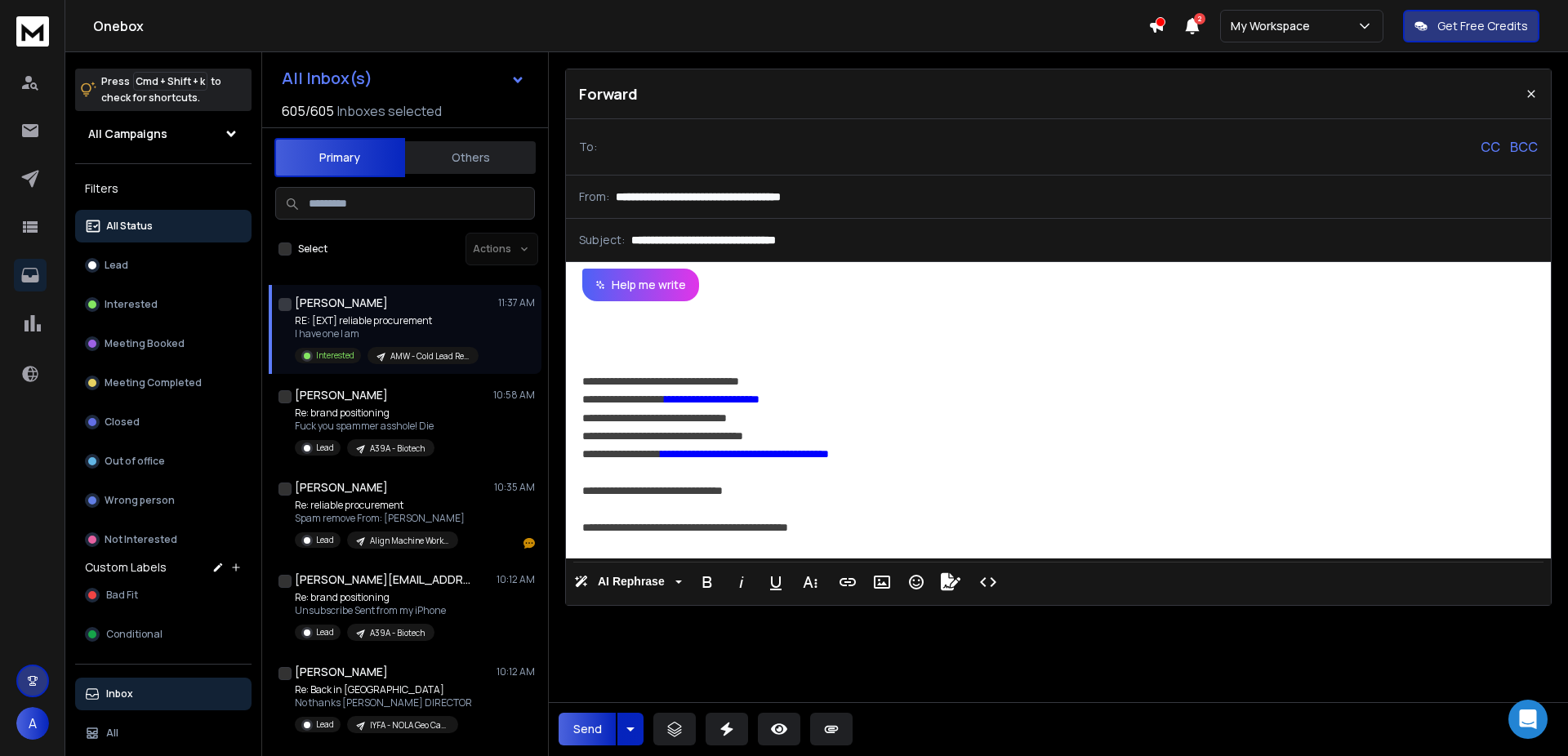
click at [705, 157] on input at bounding box center [660, 147] width 114 height 29
type input "*"
type input "**********"
click at [575, 737] on button "Send" at bounding box center [587, 729] width 57 height 32
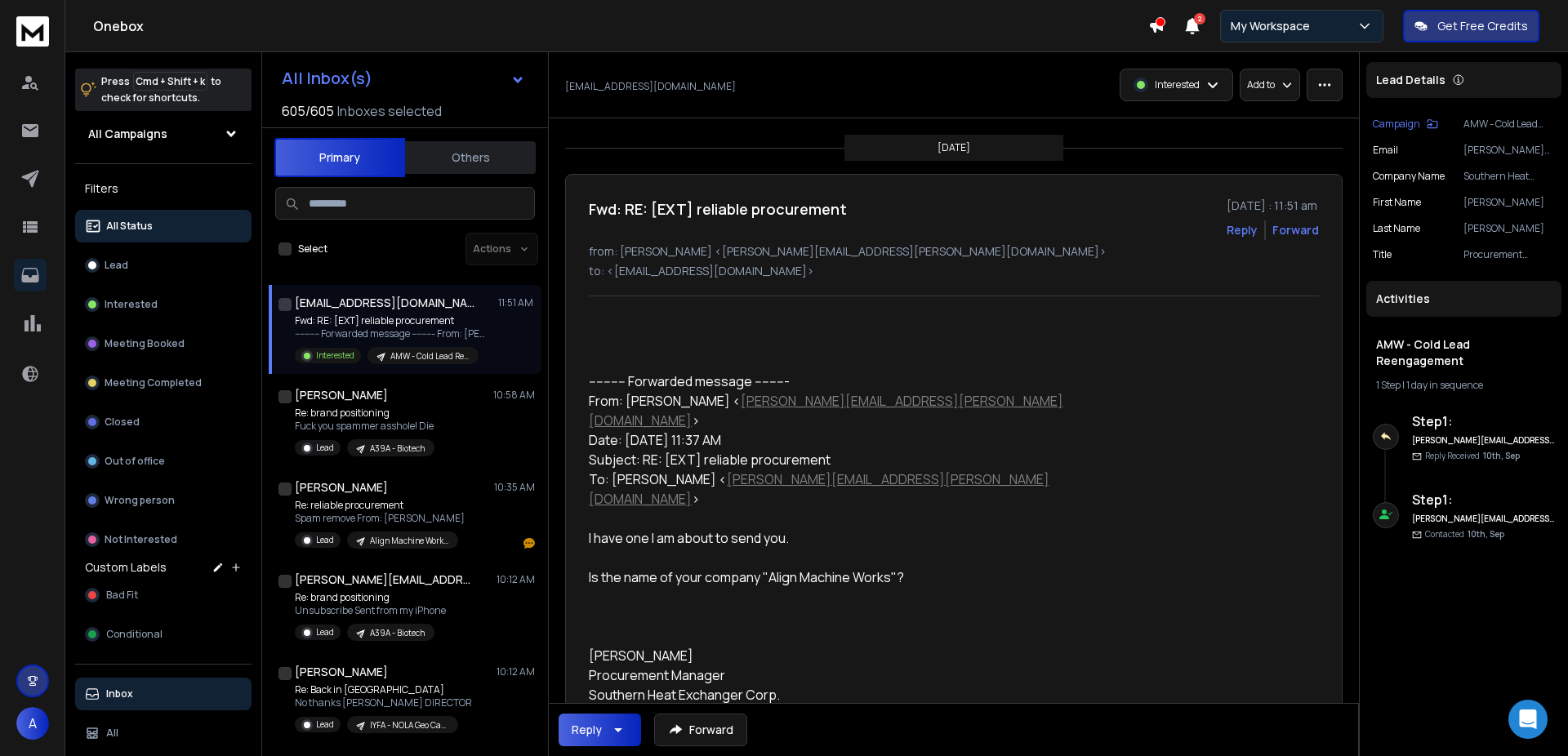
click at [1276, 31] on p "My Workspace" at bounding box center [1273, 27] width 86 height 17
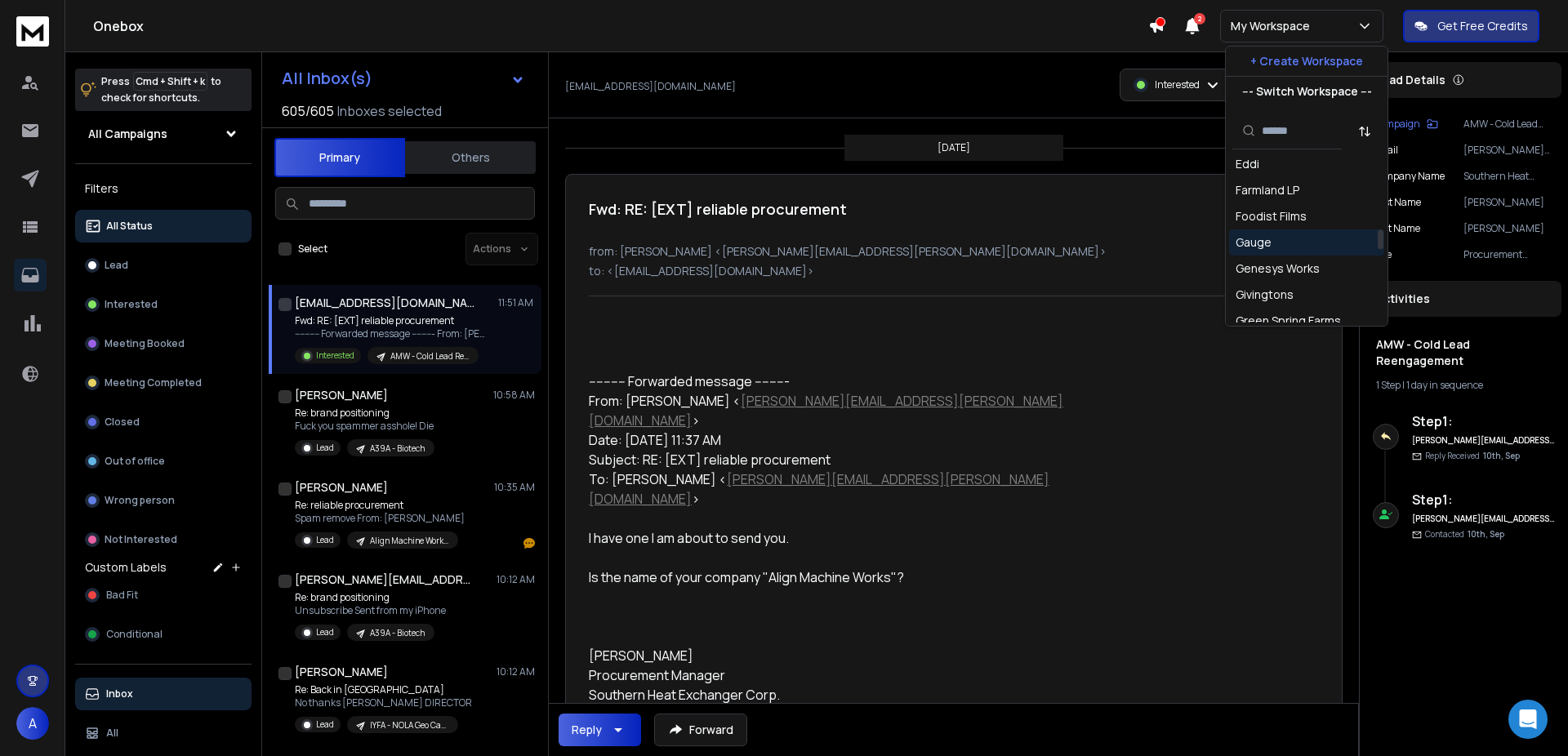
scroll to position [592, 0]
click at [1256, 248] on div "Genesys Works" at bounding box center [1277, 256] width 84 height 17
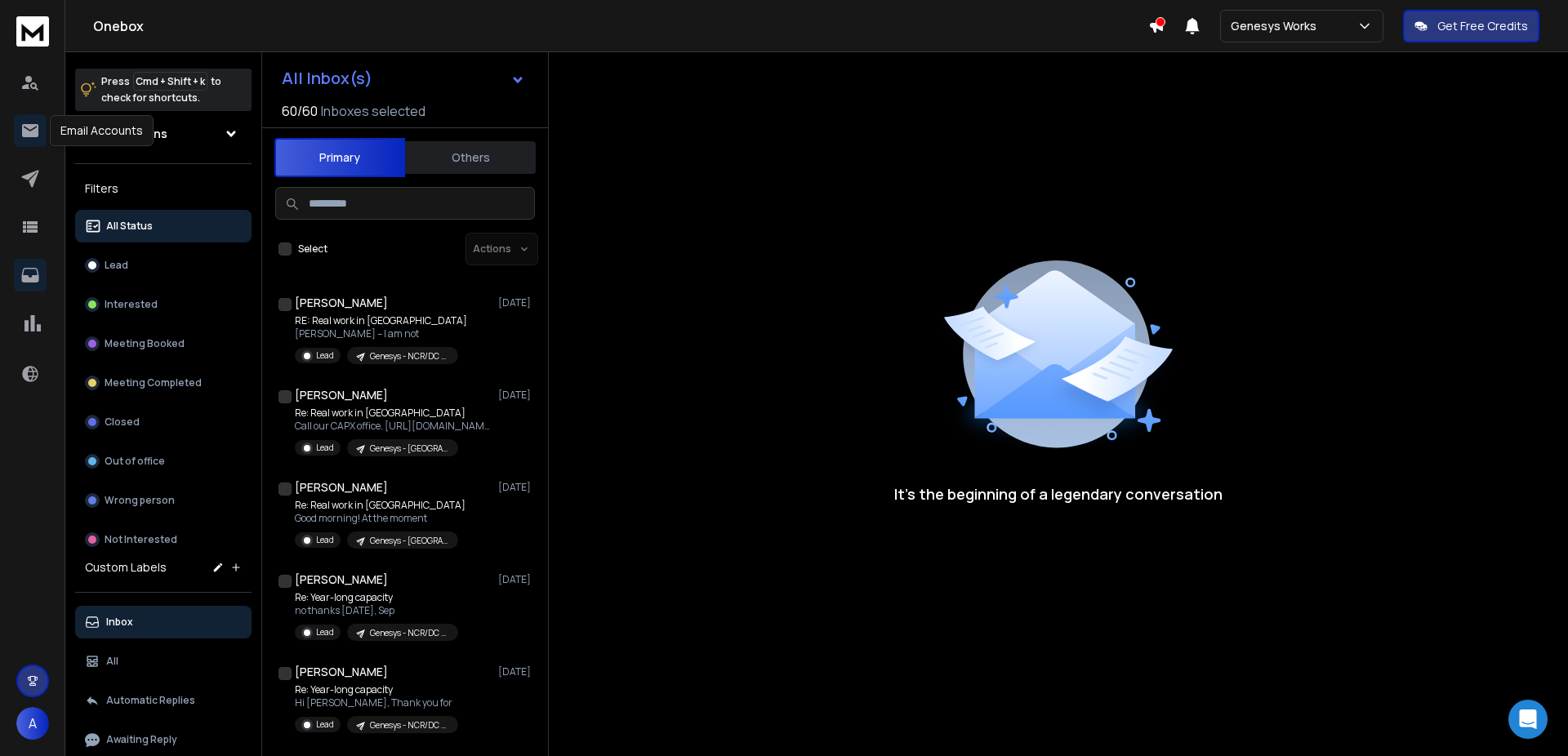
click at [32, 133] on icon at bounding box center [30, 131] width 17 height 13
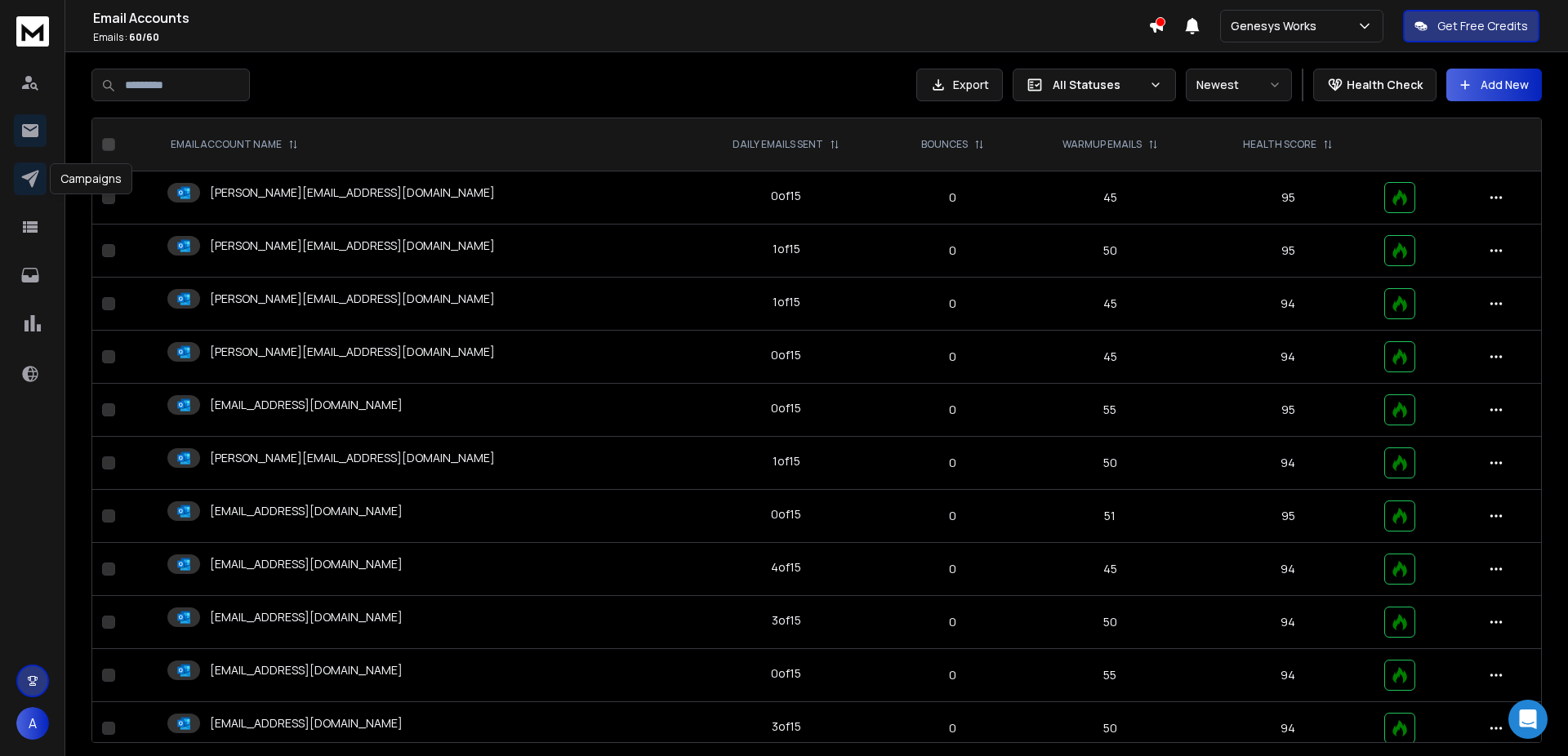
click at [21, 177] on icon at bounding box center [29, 178] width 17 height 17
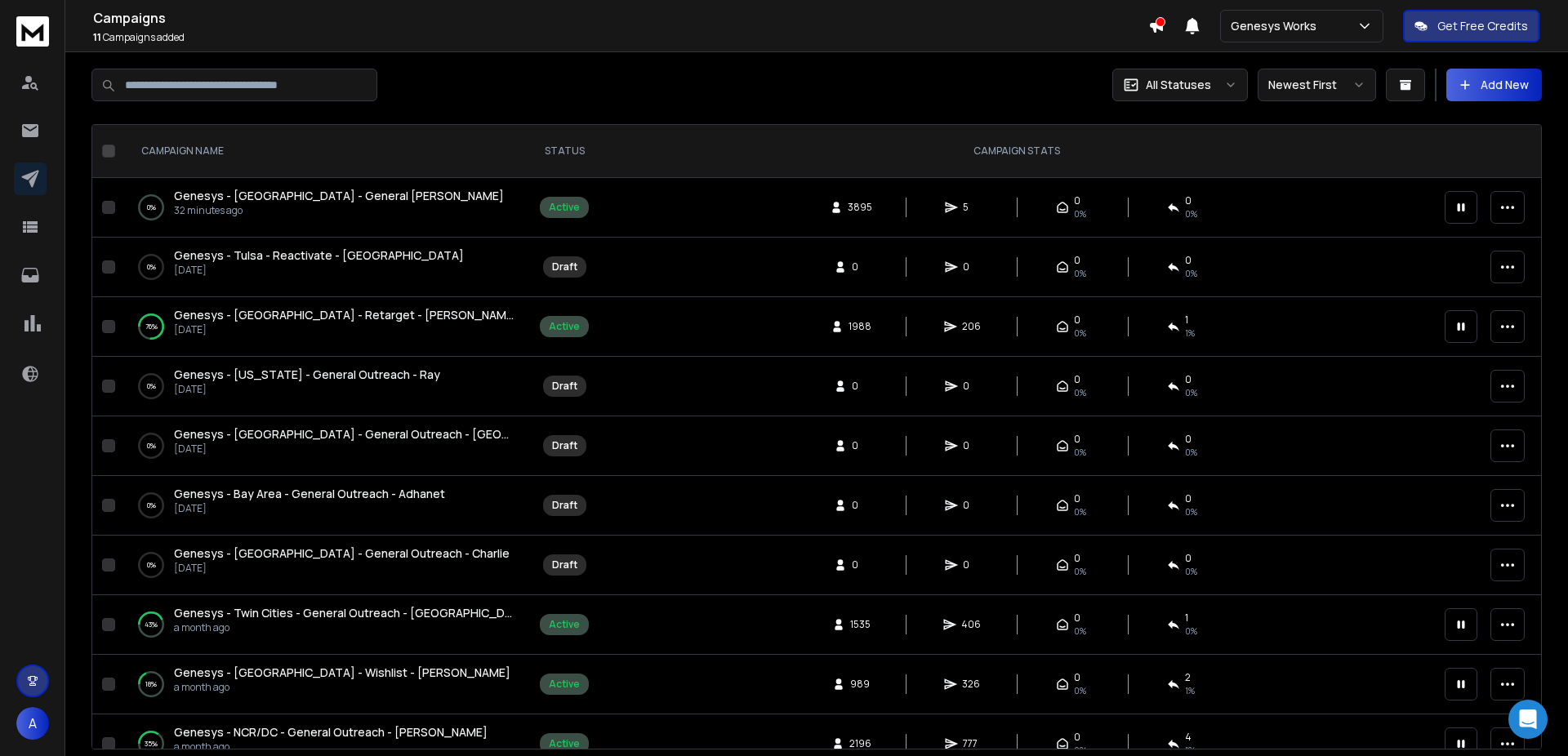
scroll to position [7, 0]
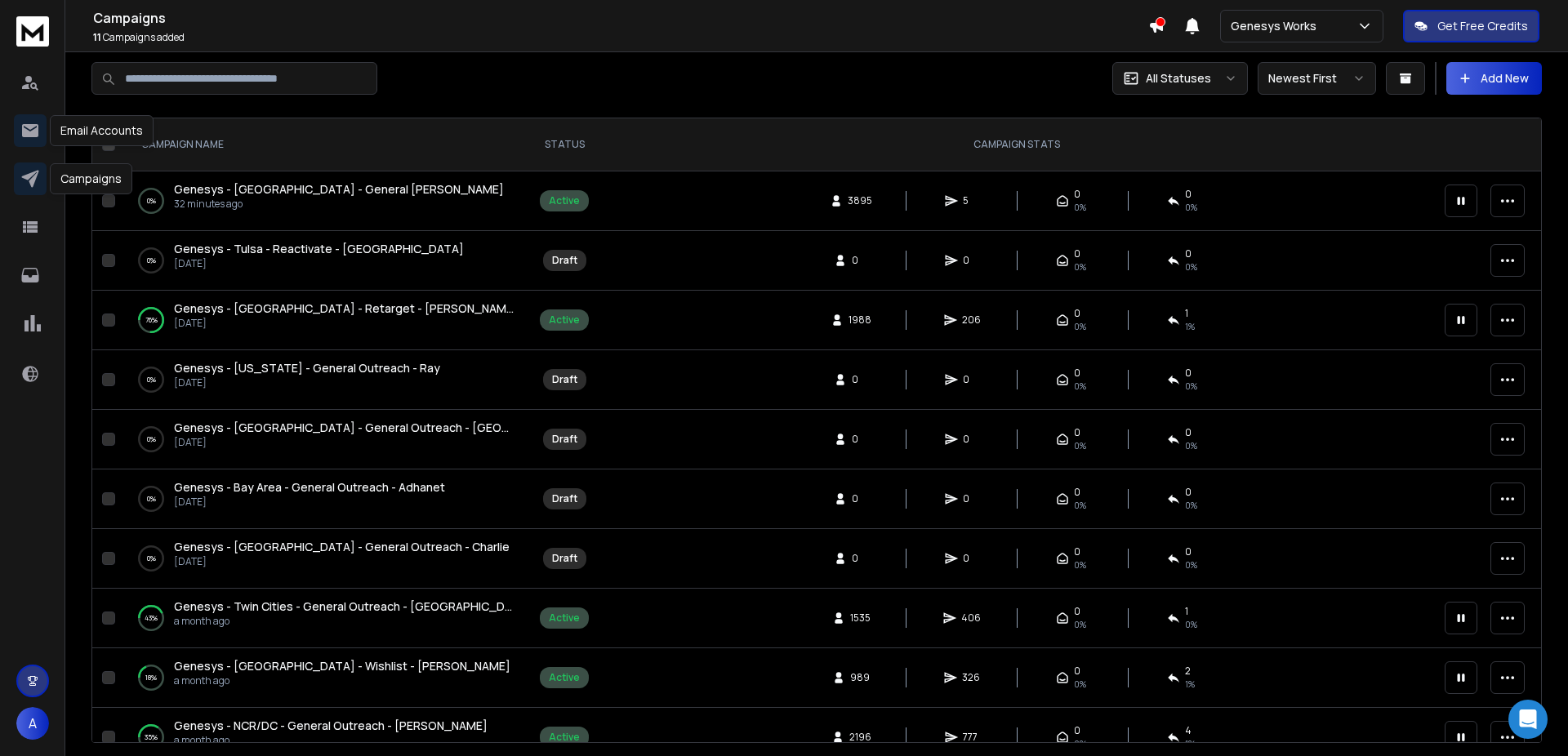
click at [32, 142] on link at bounding box center [30, 130] width 32 height 32
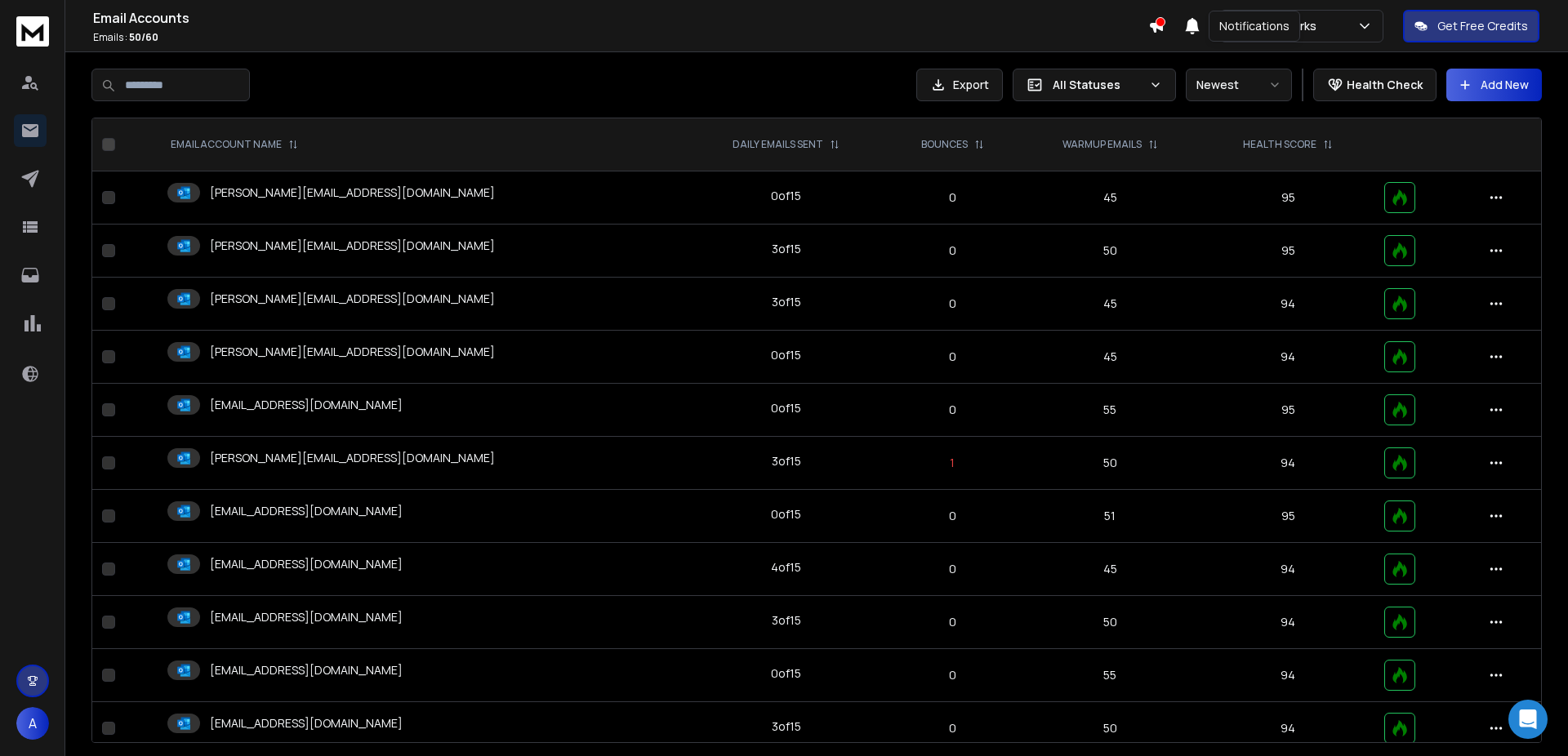
click at [1292, 20] on div "Notifications" at bounding box center [1255, 26] width 92 height 31
click at [1323, 29] on p "Genesys Works" at bounding box center [1277, 27] width 92 height 17
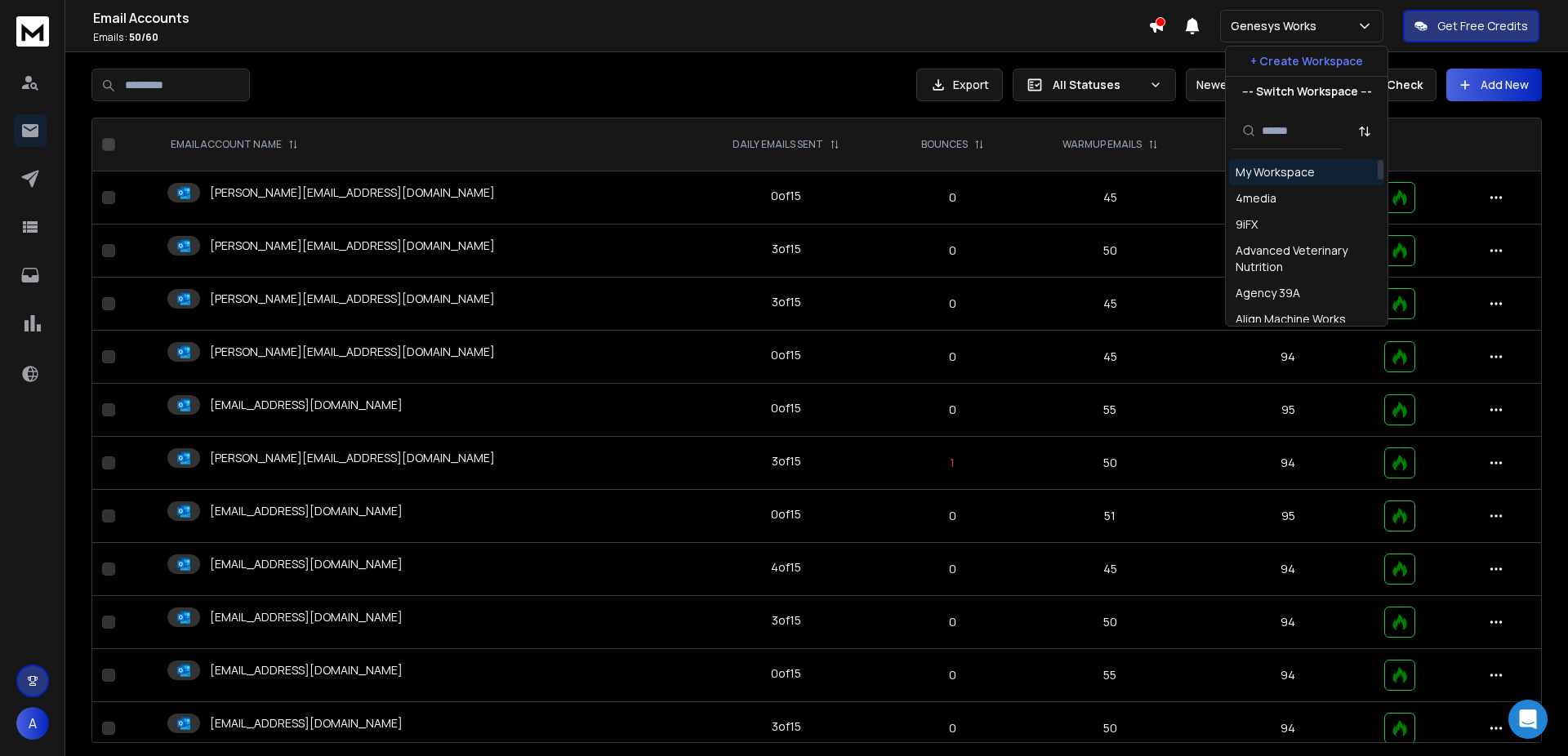
click at [1274, 177] on div "My Workspace" at bounding box center [1275, 172] width 79 height 17
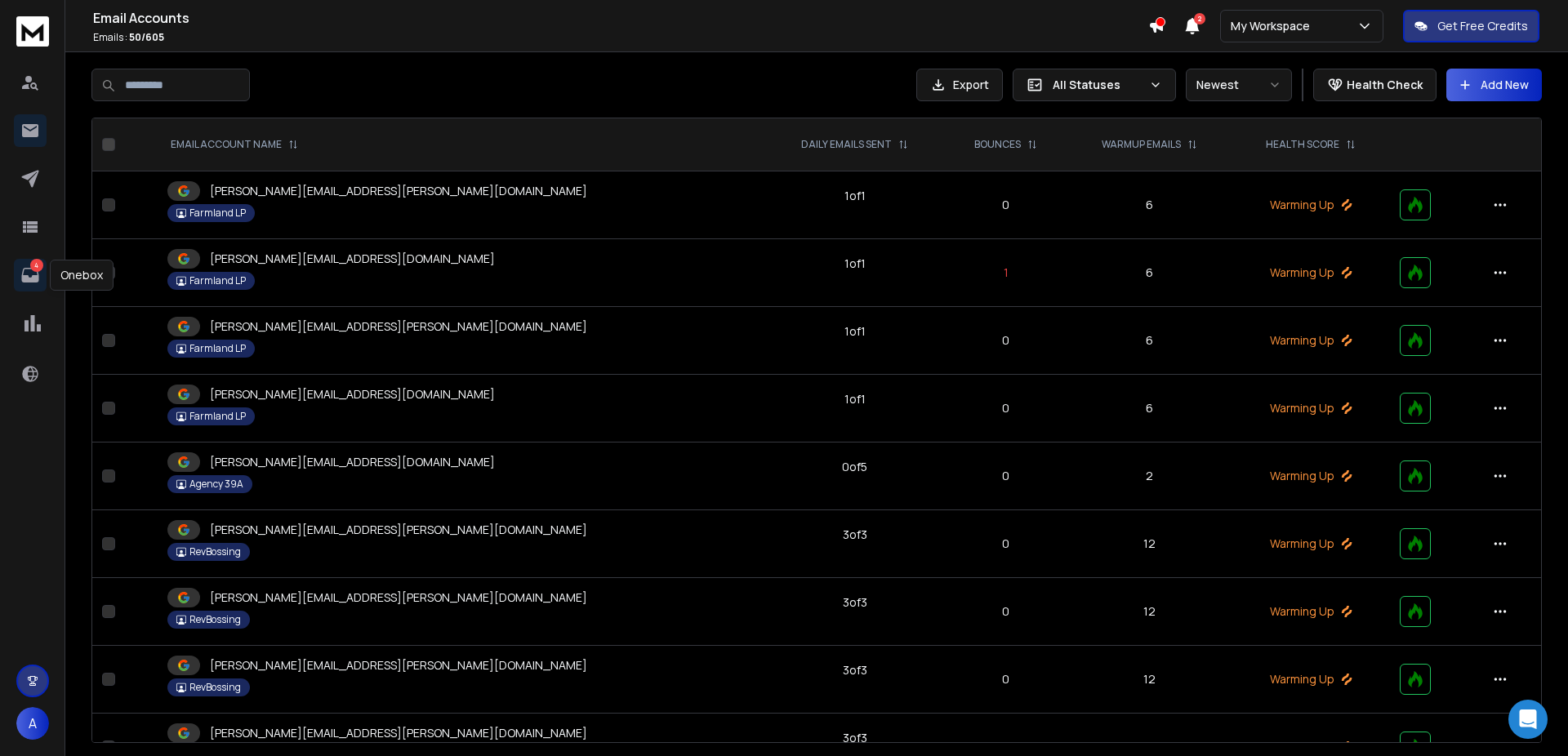
click at [32, 271] on icon at bounding box center [31, 276] width 20 height 20
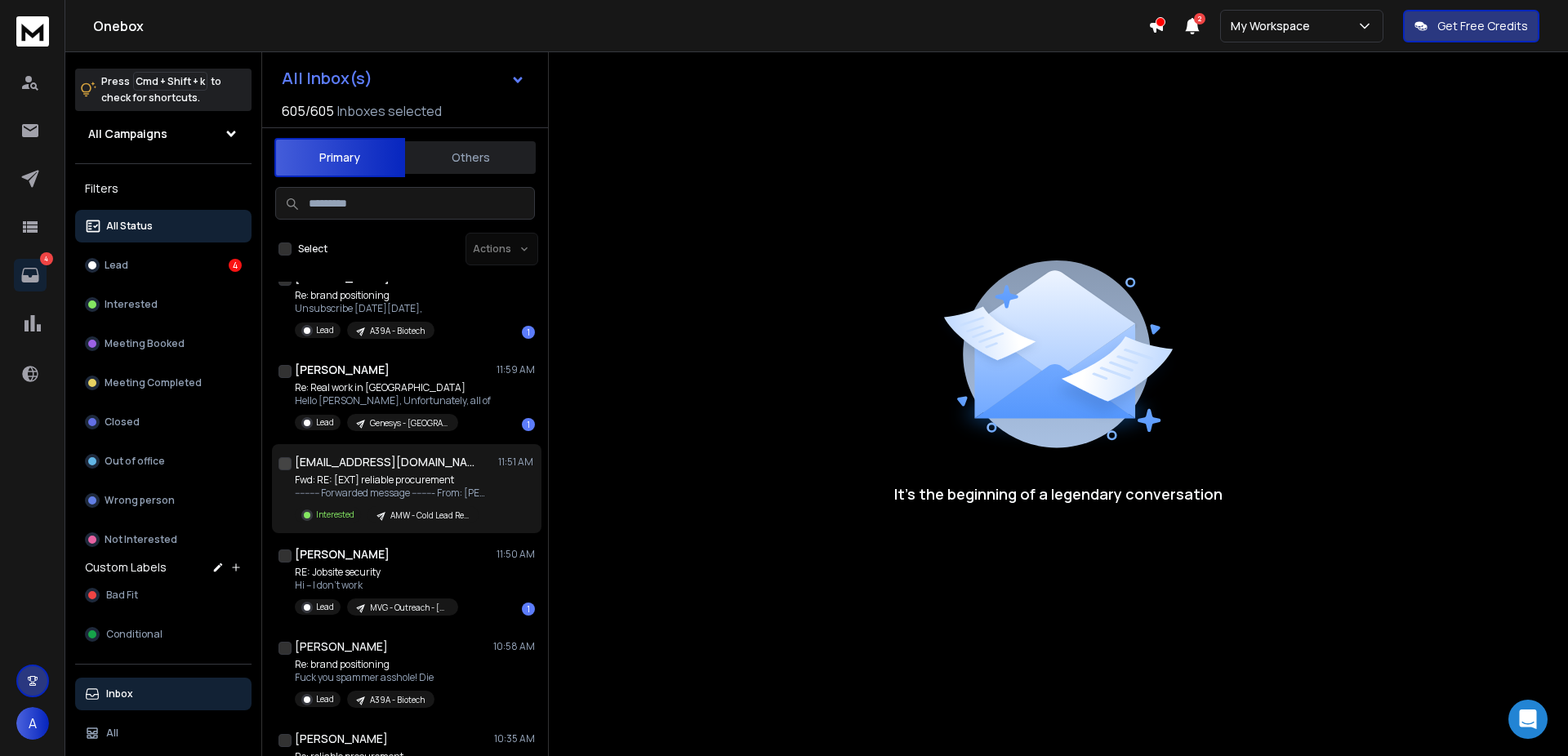
scroll to position [132, 0]
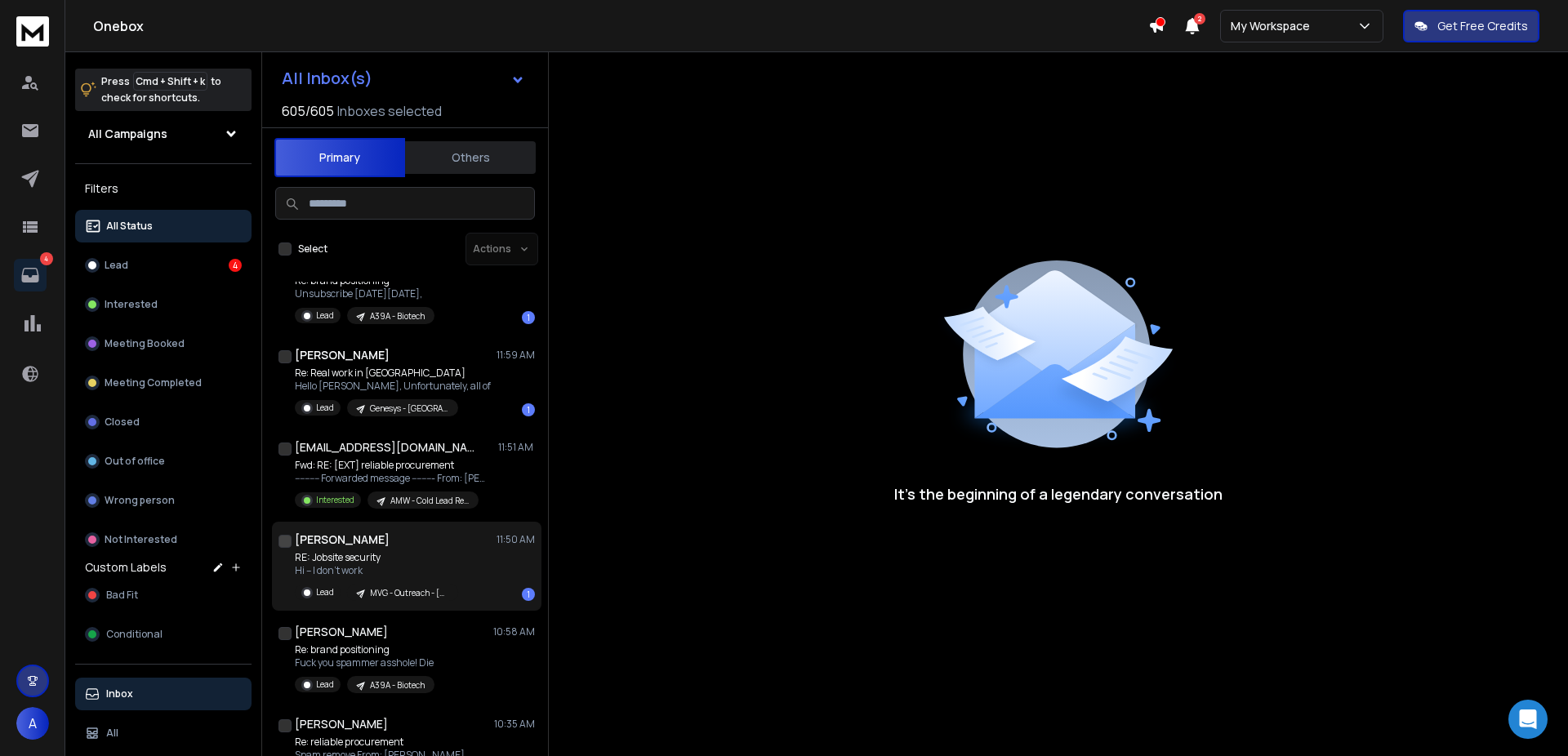
click at [385, 573] on p "Hi – I don’t work" at bounding box center [376, 571] width 163 height 13
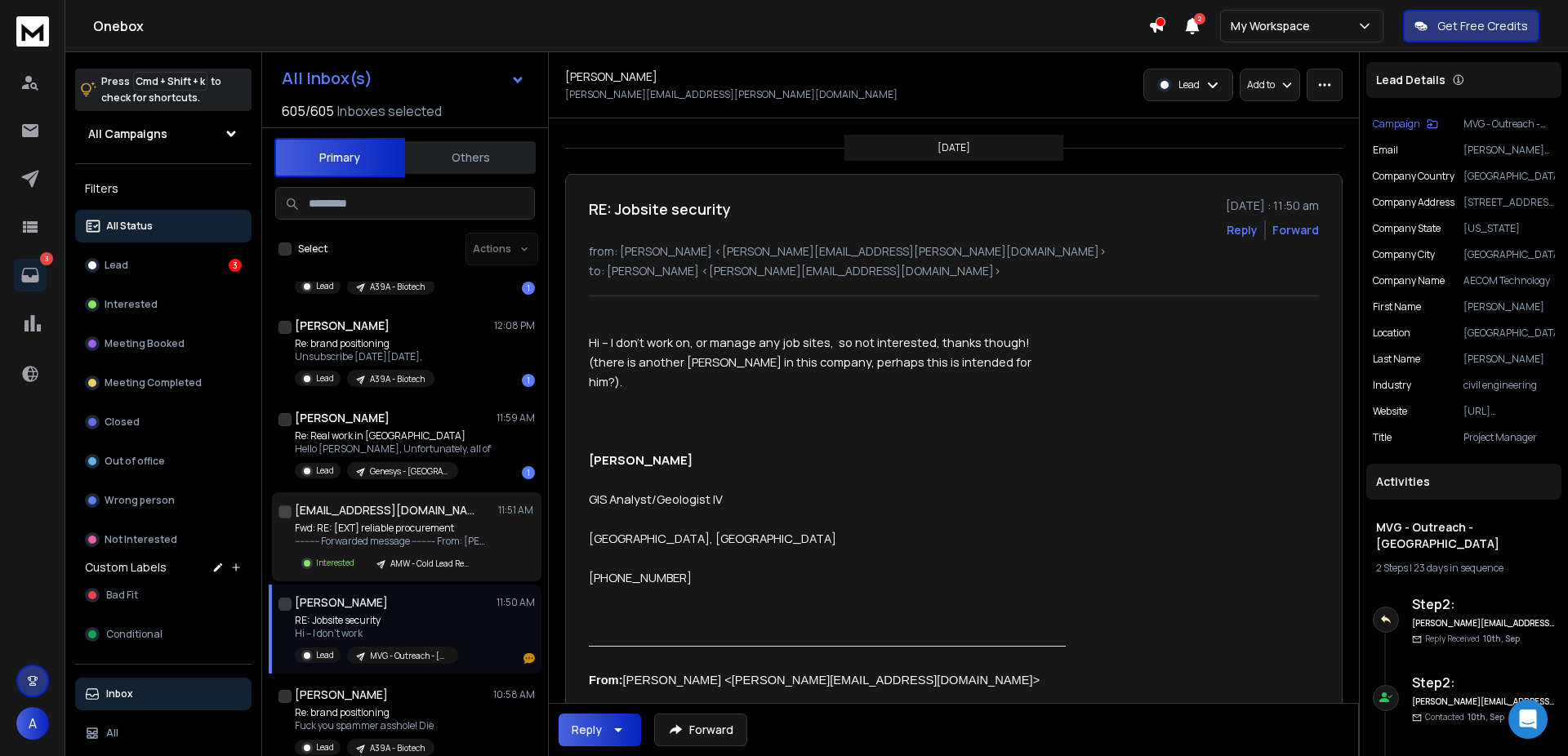
scroll to position [68, 0]
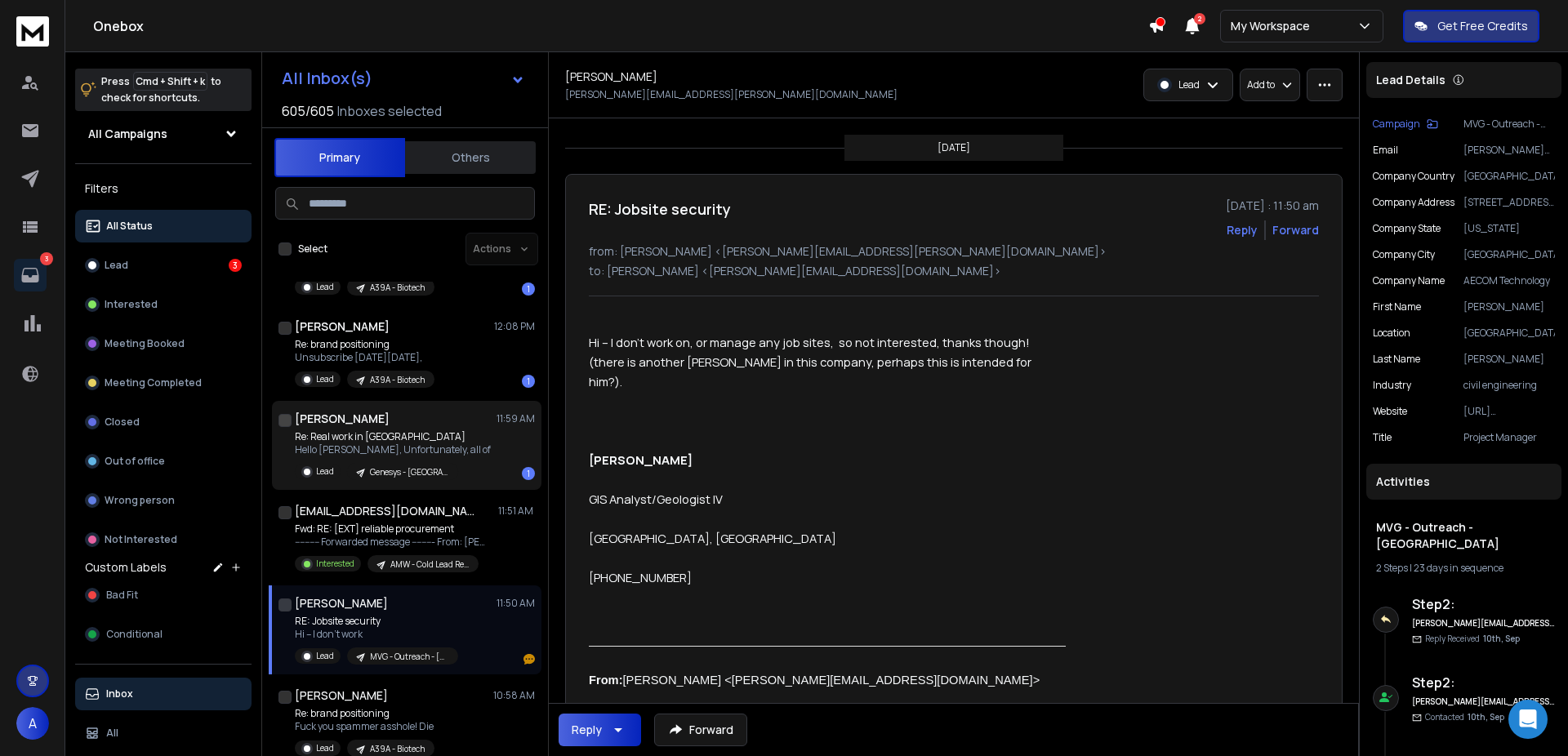
click at [386, 453] on p "Hello [PERSON_NAME], Unfortunately, all of" at bounding box center [392, 450] width 196 height 13
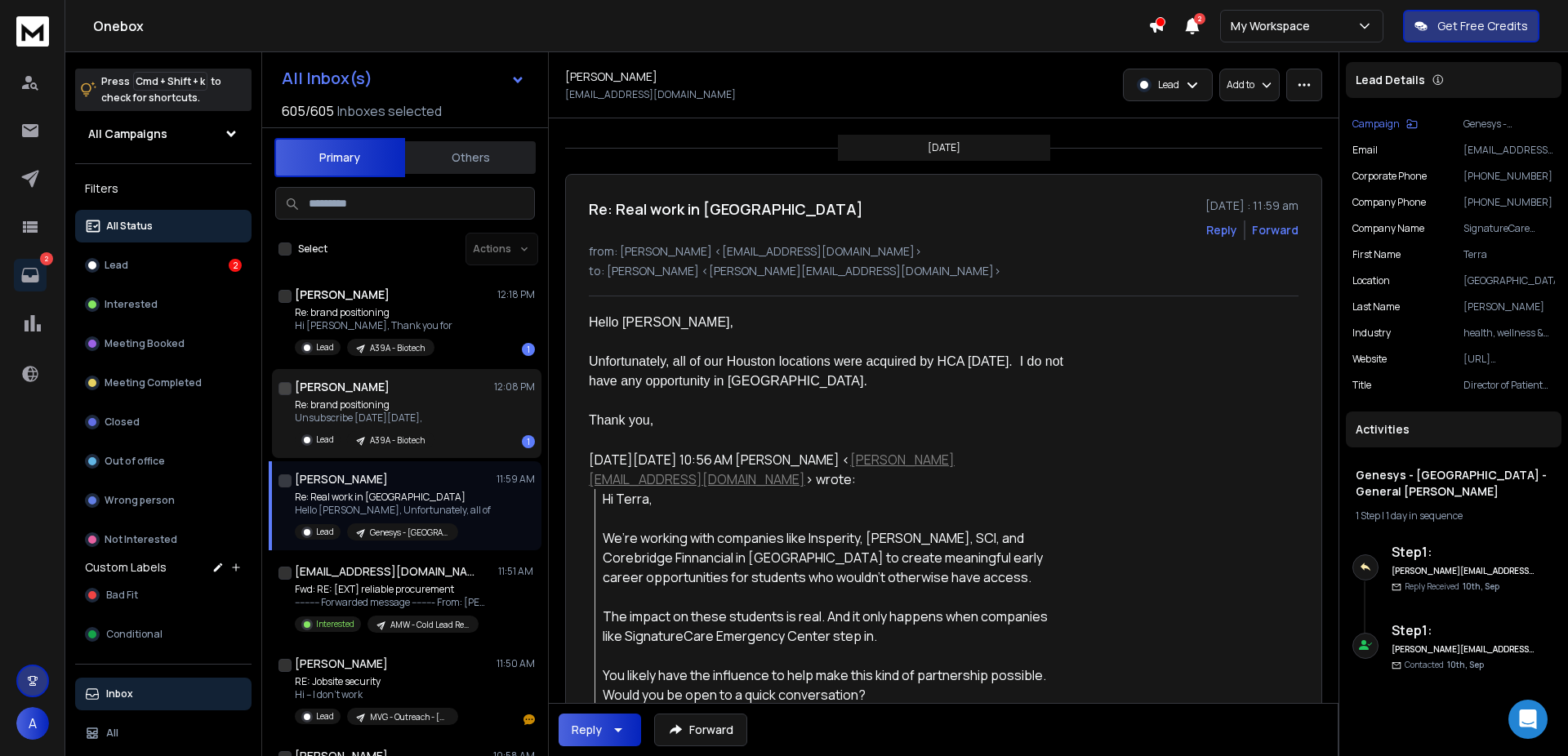
scroll to position [0, 0]
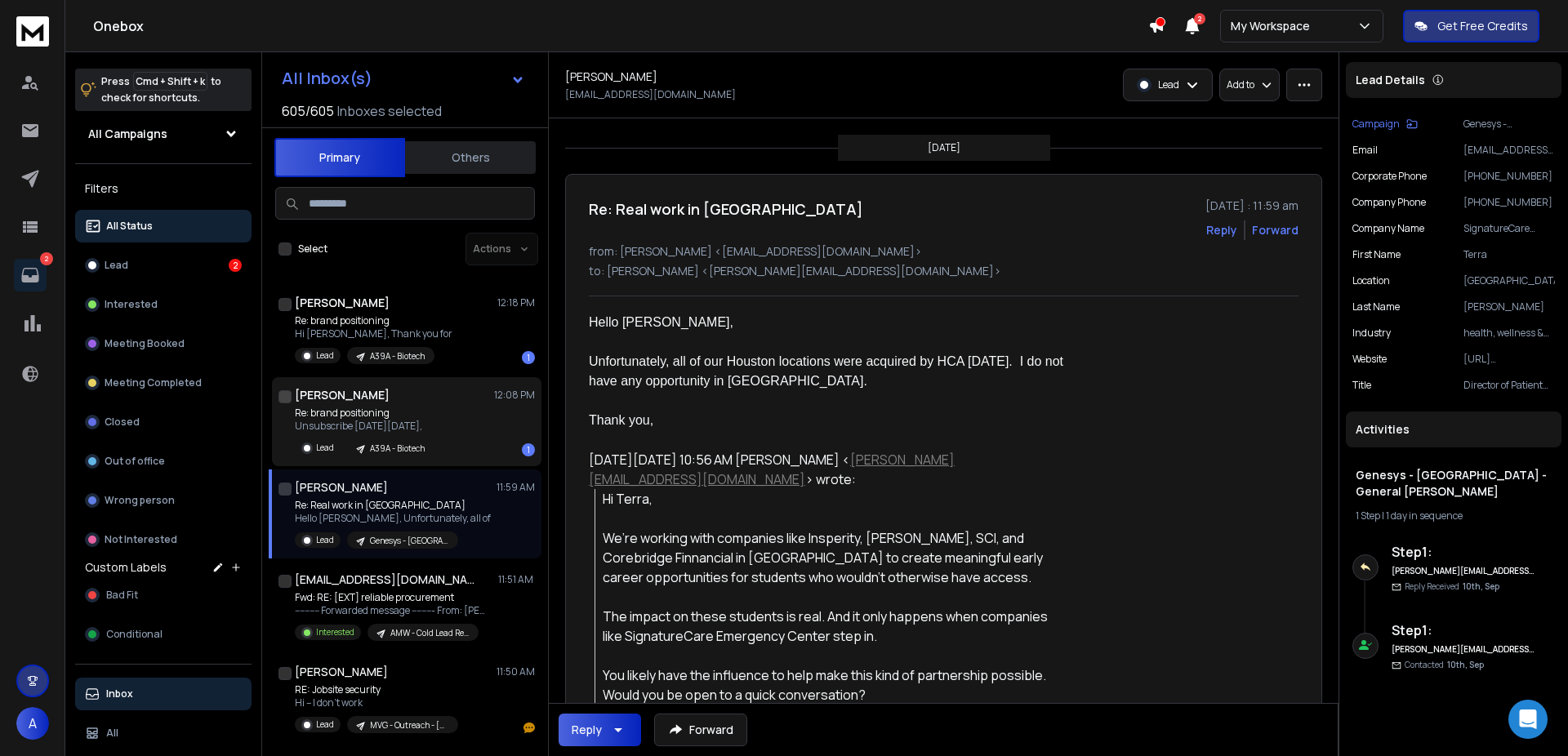
click at [381, 413] on p "Re: brand positioning" at bounding box center [365, 413] width 140 height 13
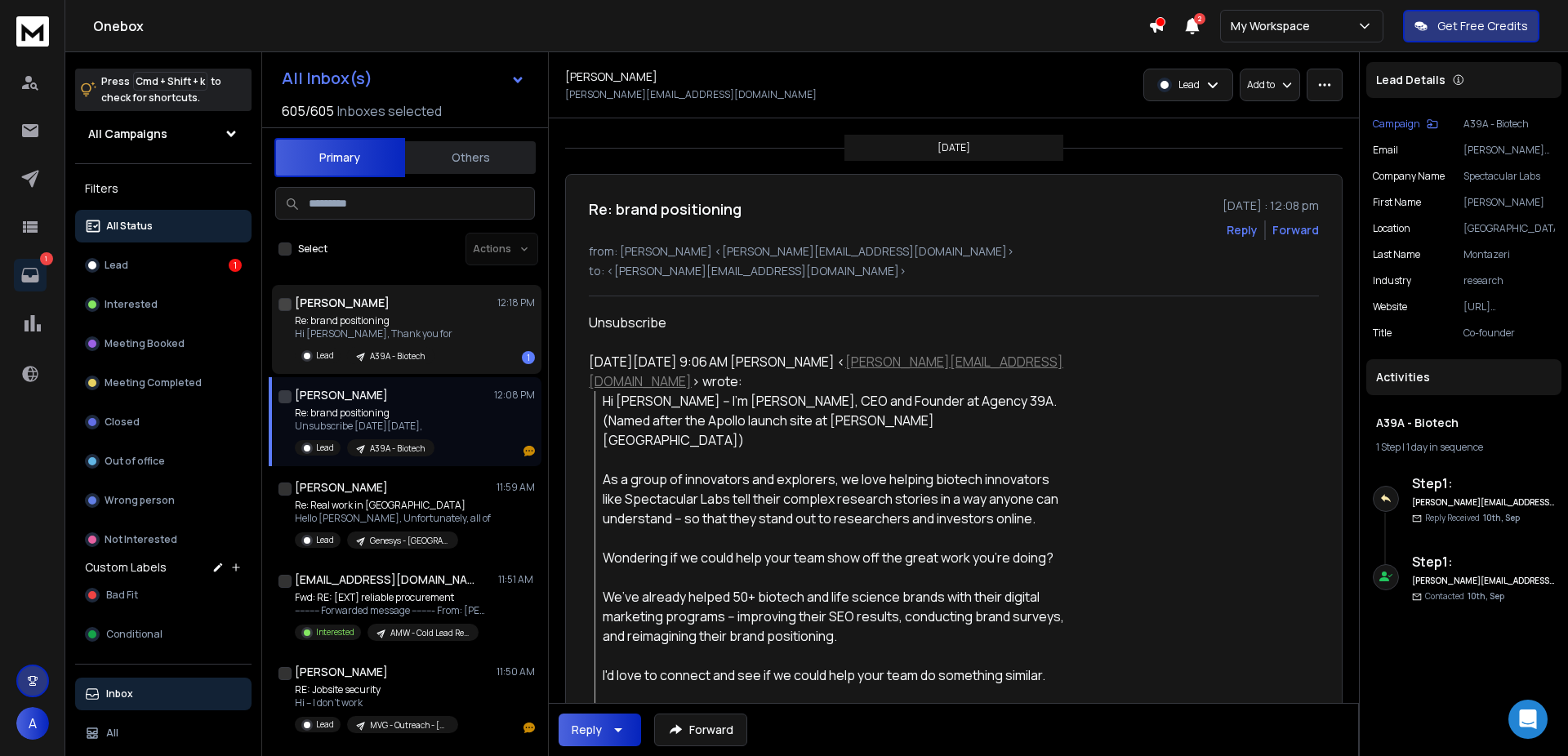
click at [380, 341] on div "Re: brand positioning Hi [PERSON_NAME], Thank you for Lead A39A - Biotech" at bounding box center [373, 340] width 157 height 50
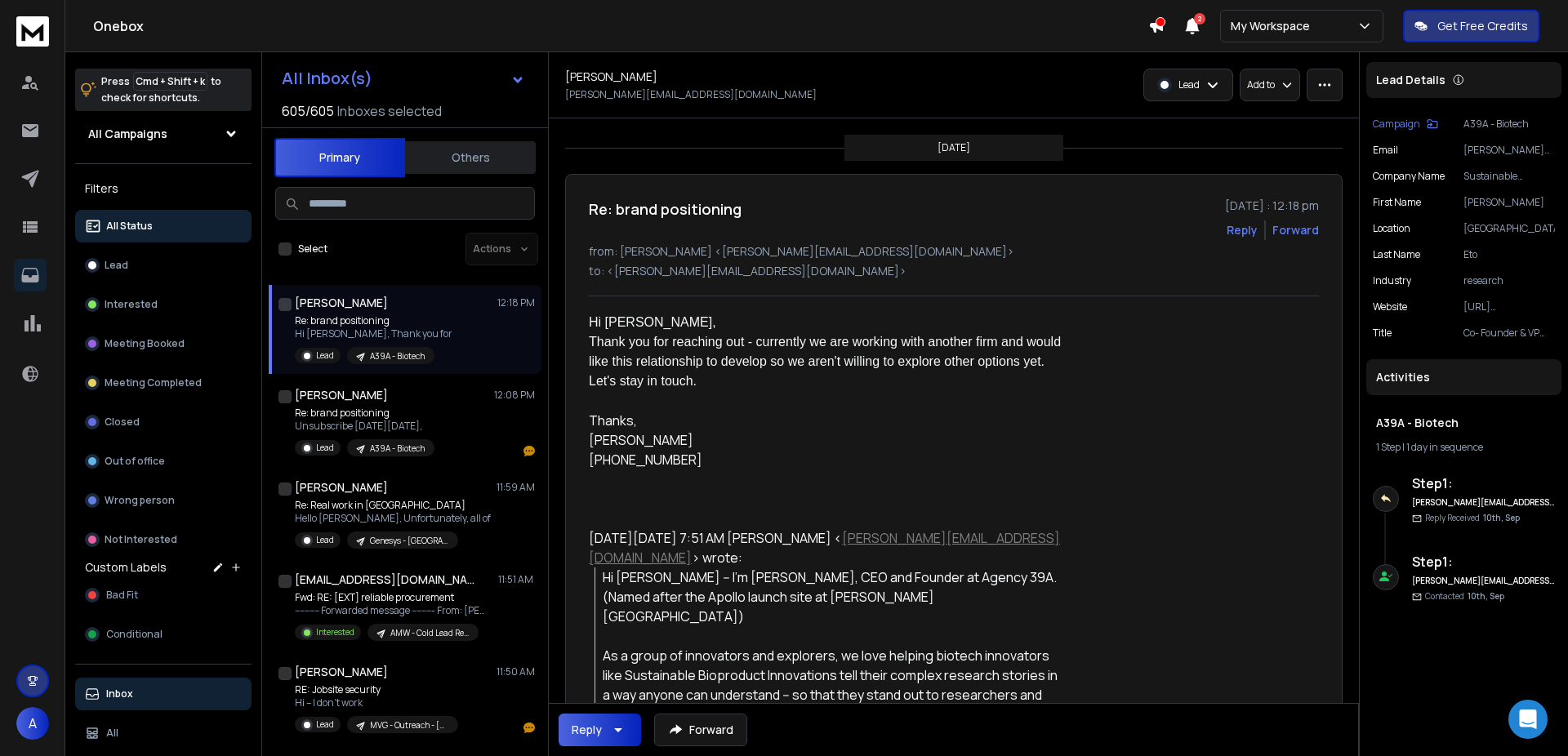
click at [1200, 88] on div "Lead" at bounding box center [1188, 84] width 88 height 31
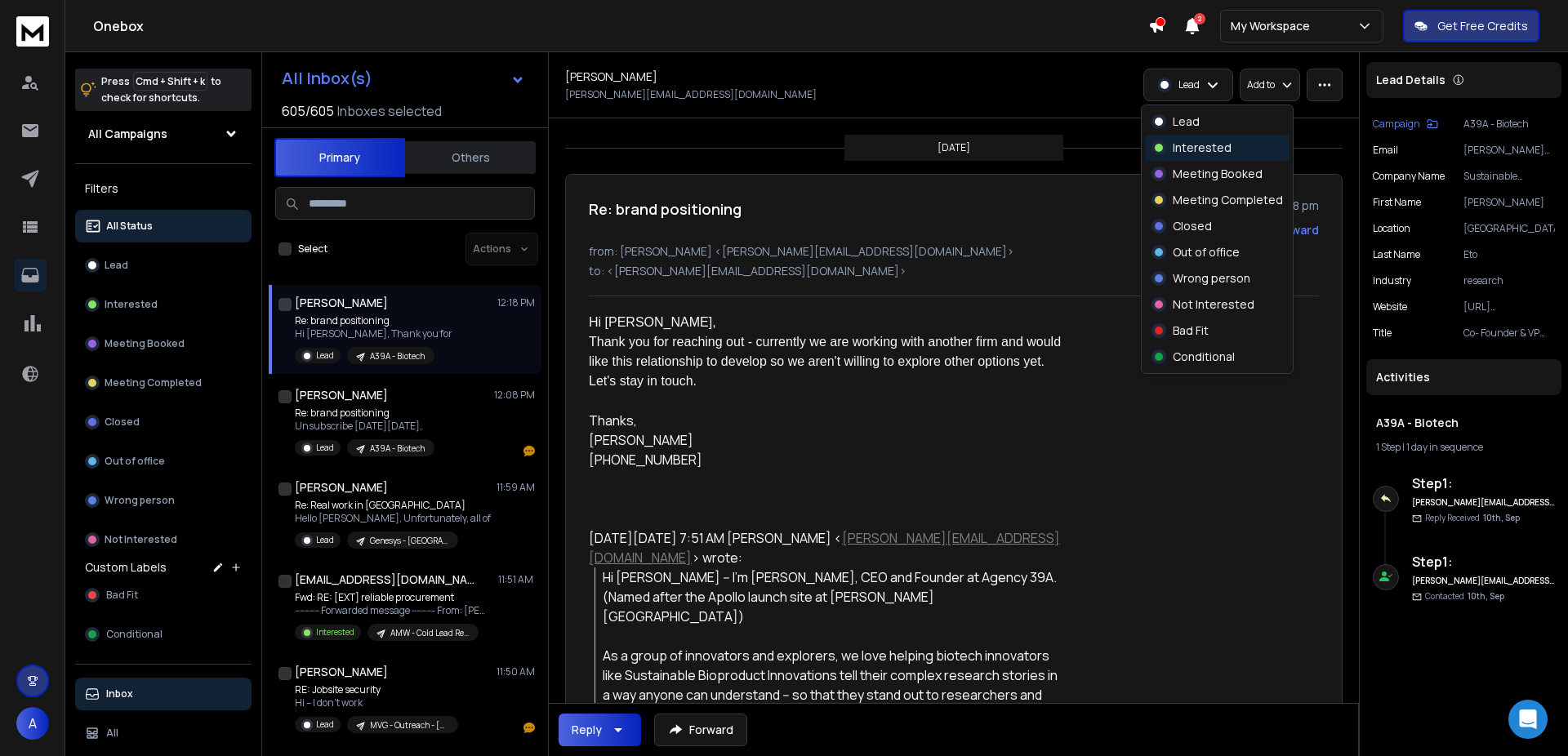
click at [1189, 141] on p "Interested" at bounding box center [1202, 148] width 59 height 17
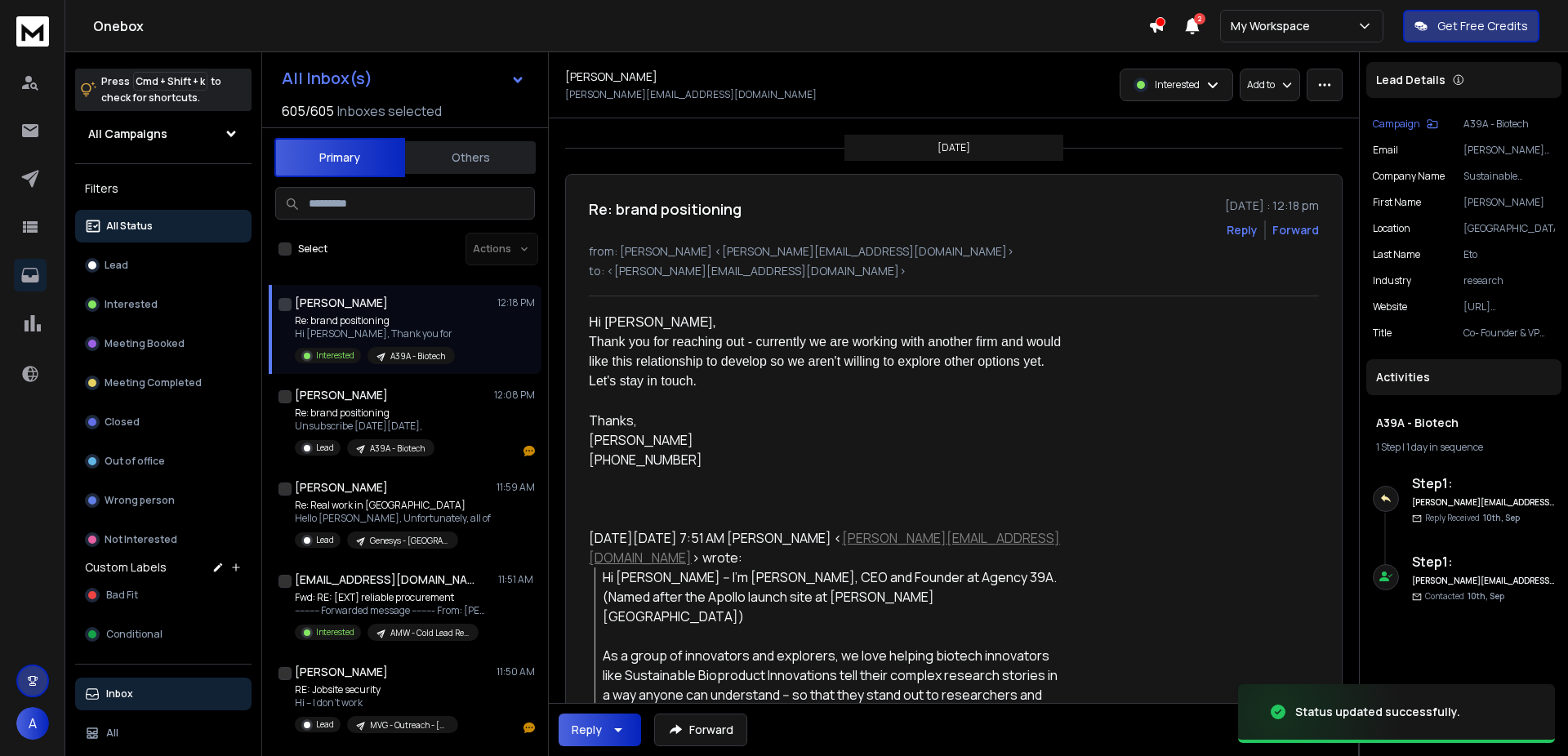
click at [1297, 236] on div "Forward" at bounding box center [1296, 231] width 47 height 17
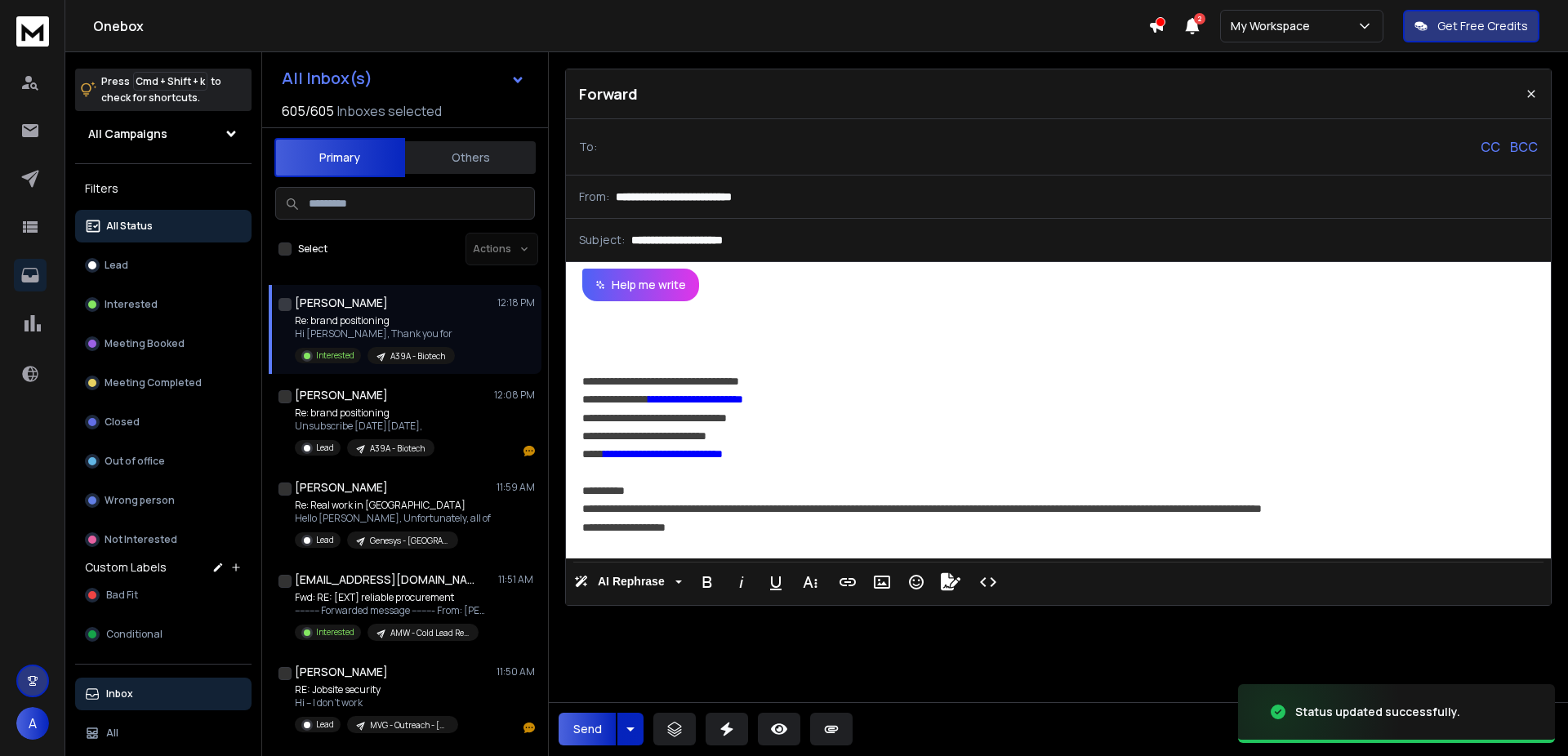
click at [694, 152] on input at bounding box center [660, 147] width 114 height 29
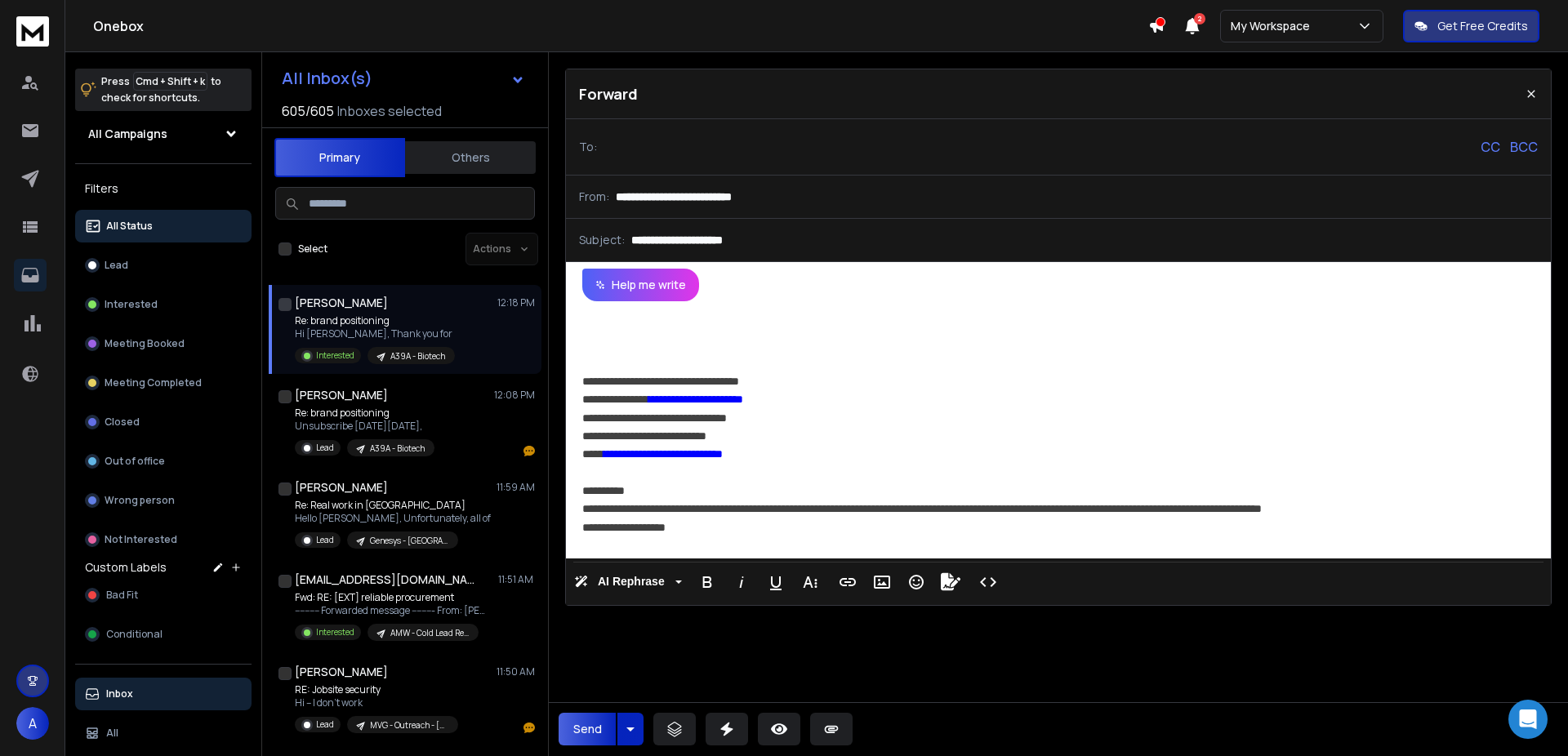
type input "**********"
click at [574, 730] on button "Send" at bounding box center [587, 729] width 57 height 32
